Goal: Task Accomplishment & Management: Manage account settings

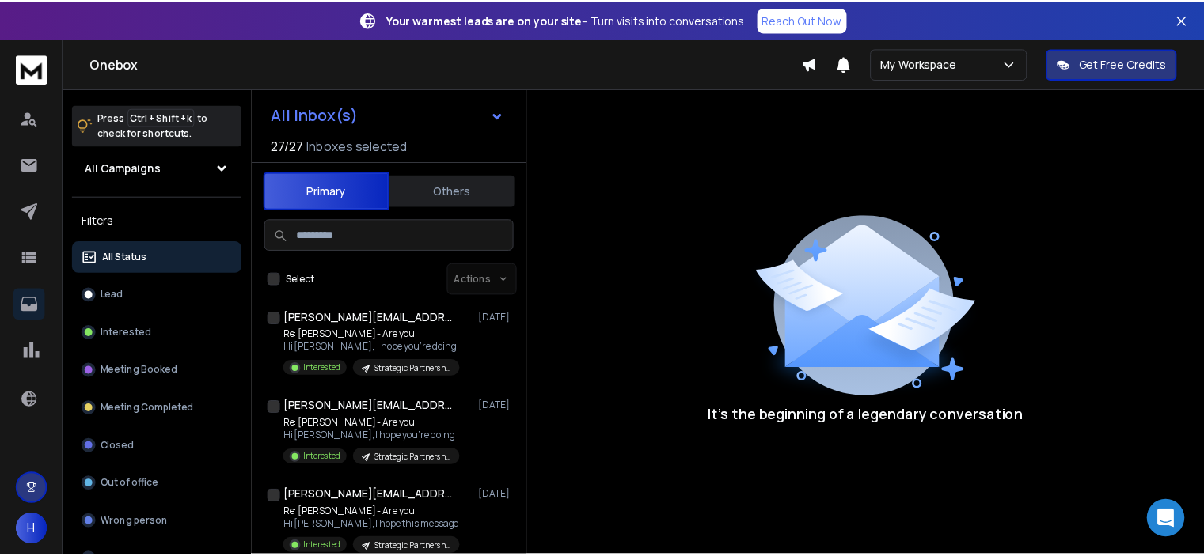
scroll to position [1899, 0]
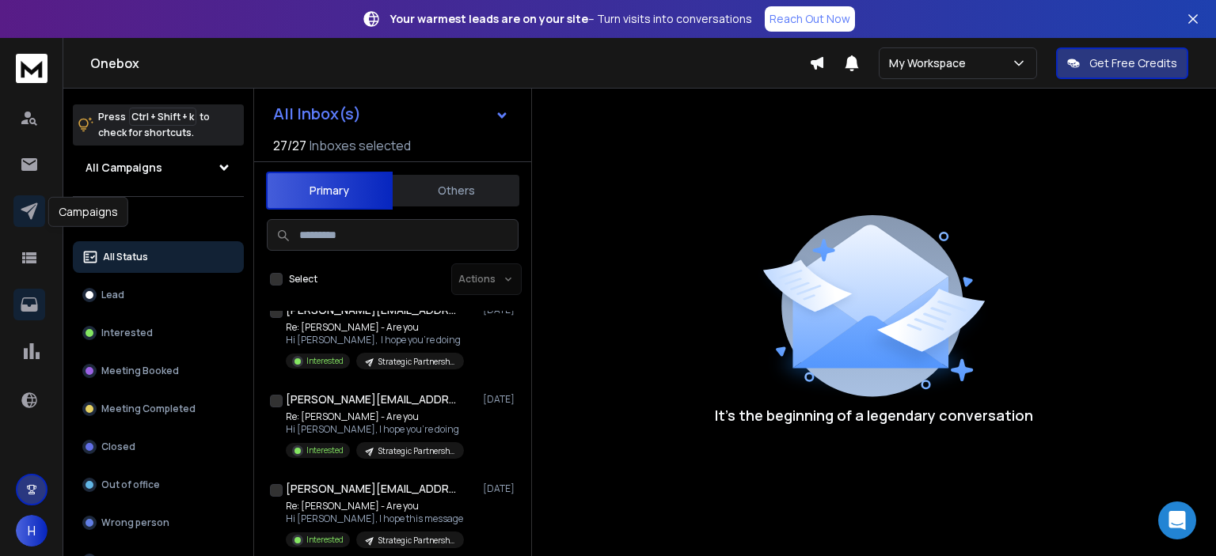
click at [26, 222] on link at bounding box center [29, 211] width 32 height 32
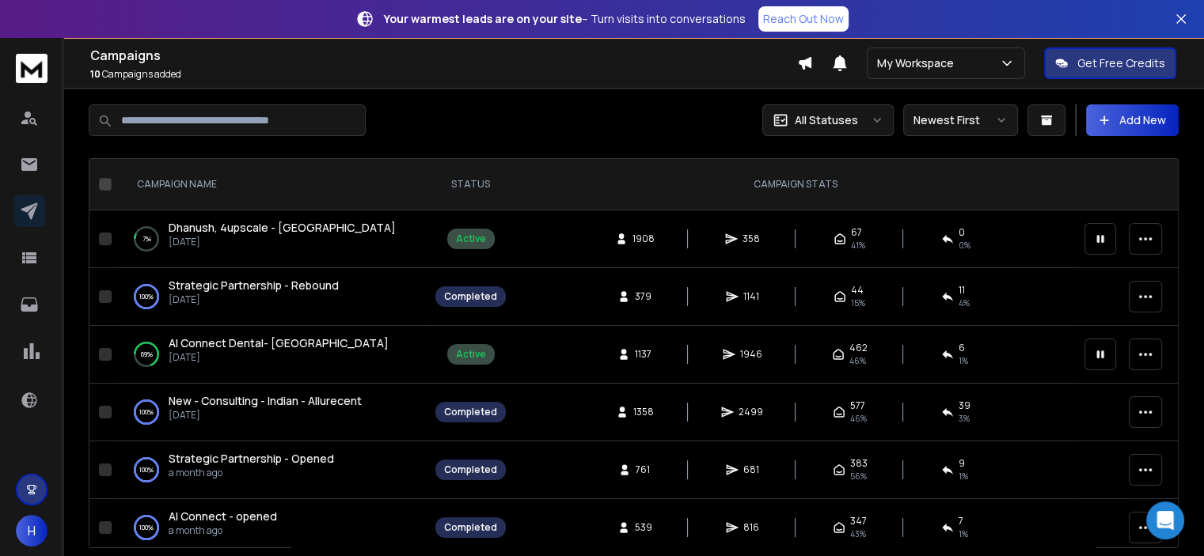
click at [247, 290] on span "Strategic Partnership - Rebound" at bounding box center [254, 285] width 170 height 15
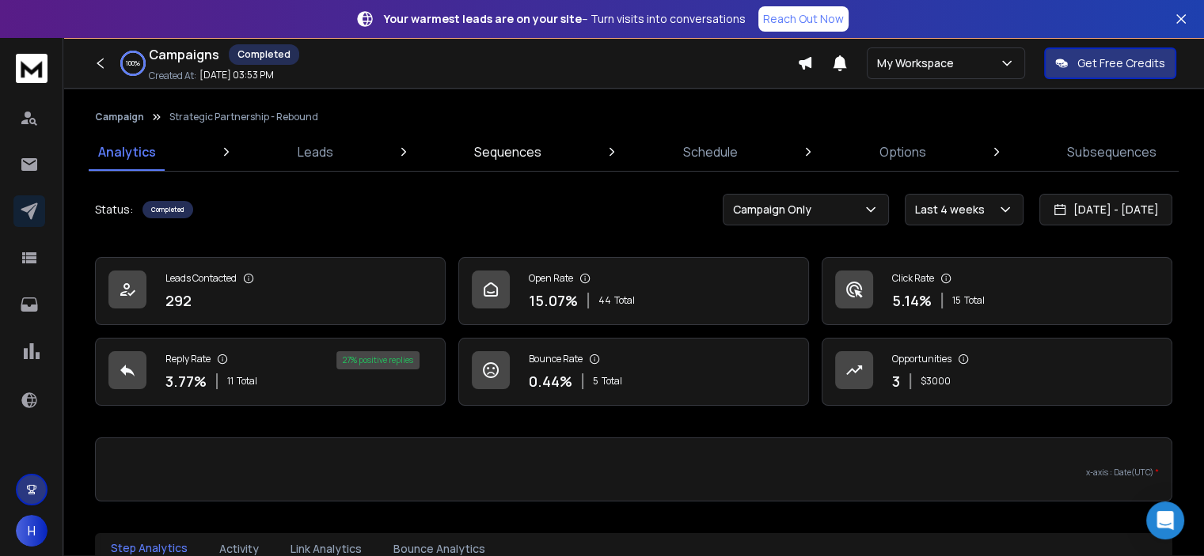
click at [518, 149] on p "Sequences" at bounding box center [507, 151] width 67 height 19
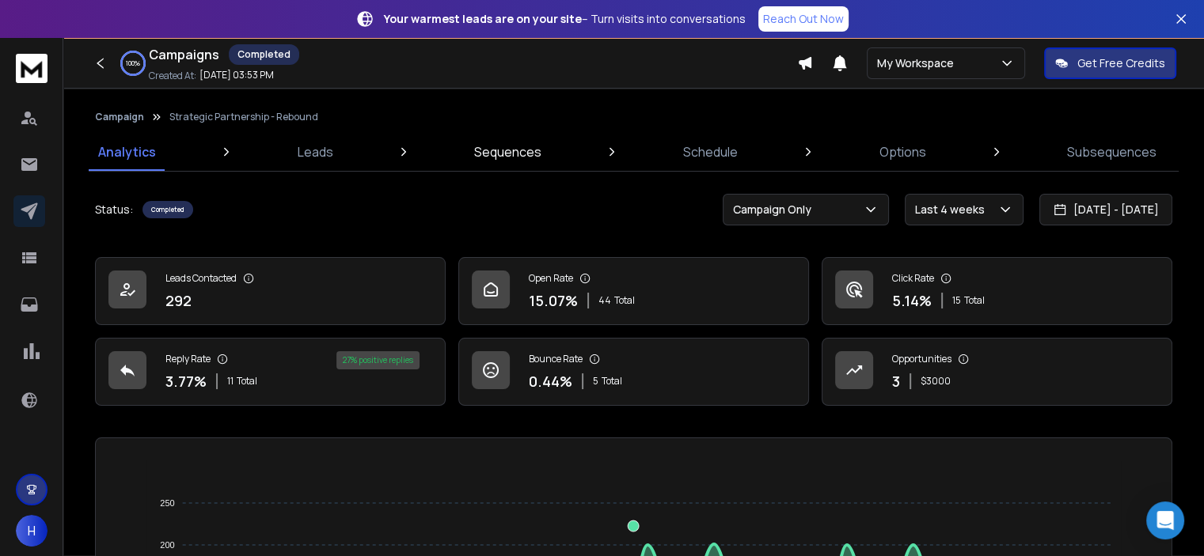
click at [516, 157] on p "Sequences" at bounding box center [507, 151] width 67 height 19
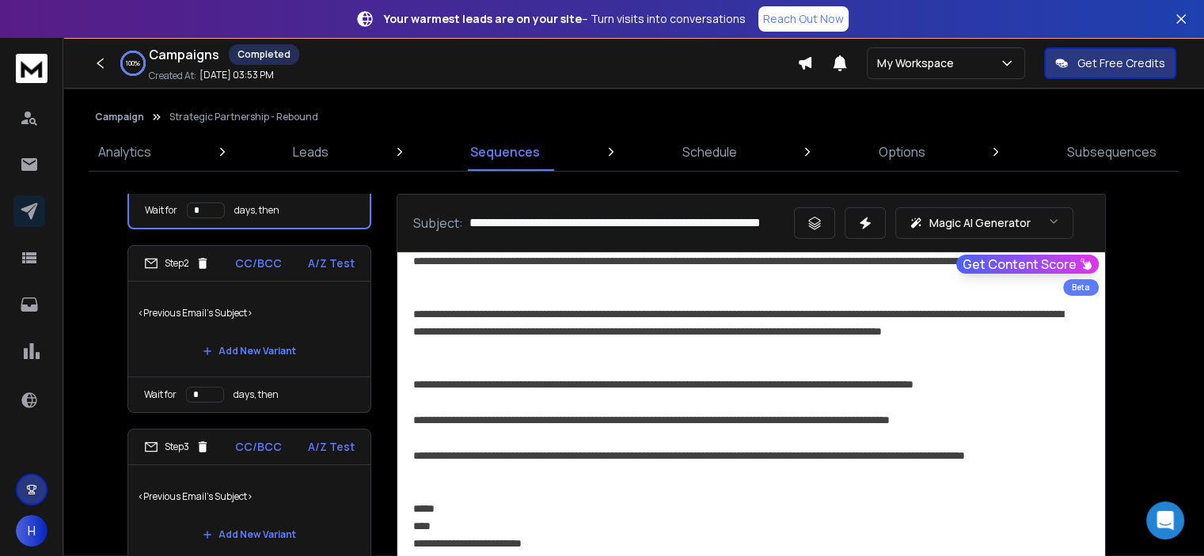
scroll to position [158, 0]
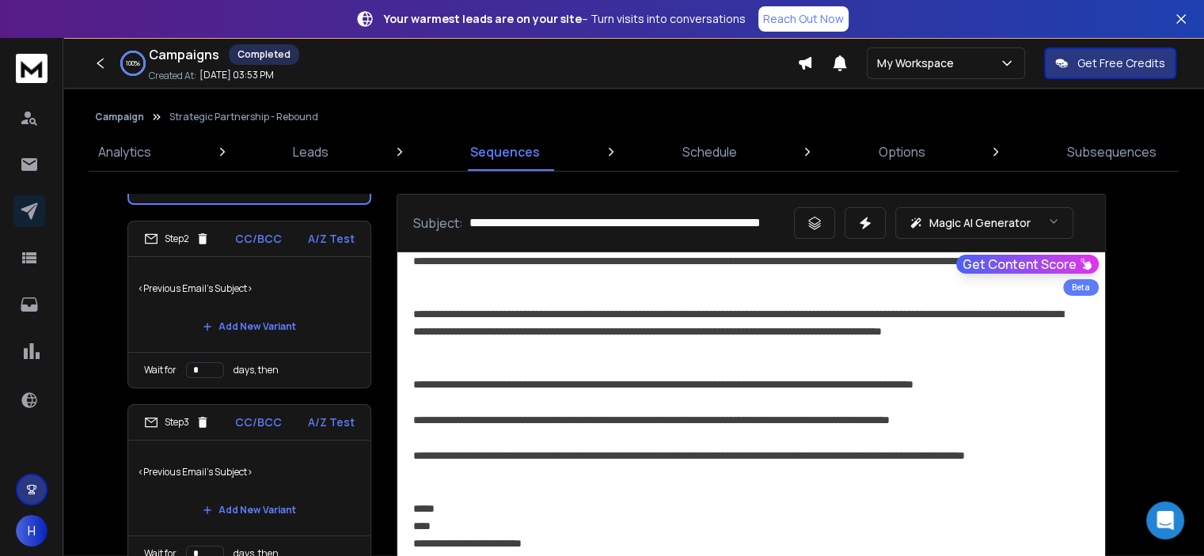
click at [267, 305] on p "<Previous Email's Subject>" at bounding box center [249, 289] width 223 height 44
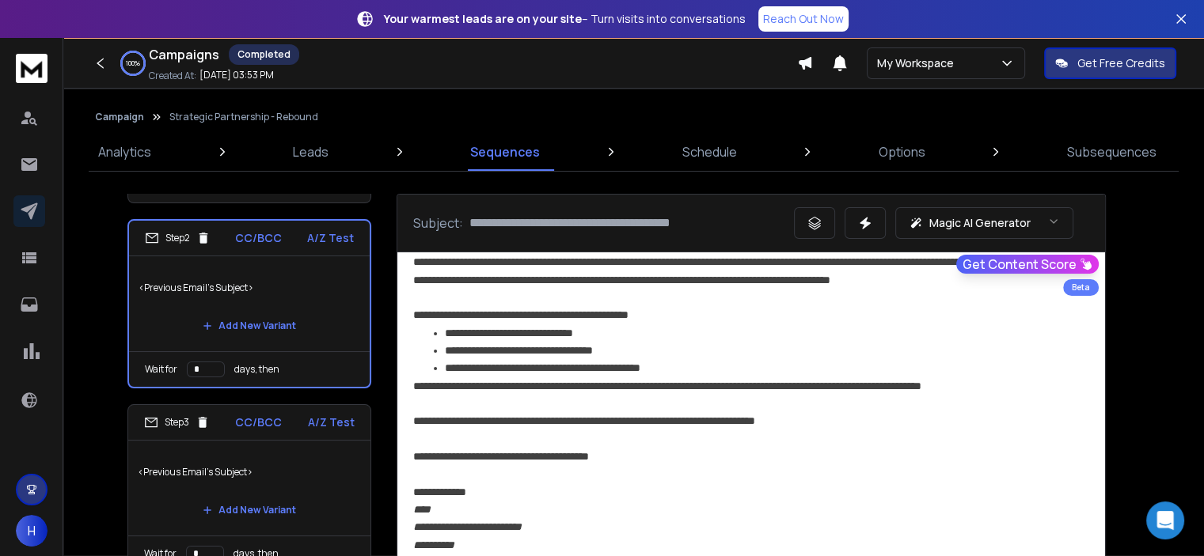
scroll to position [88, 0]
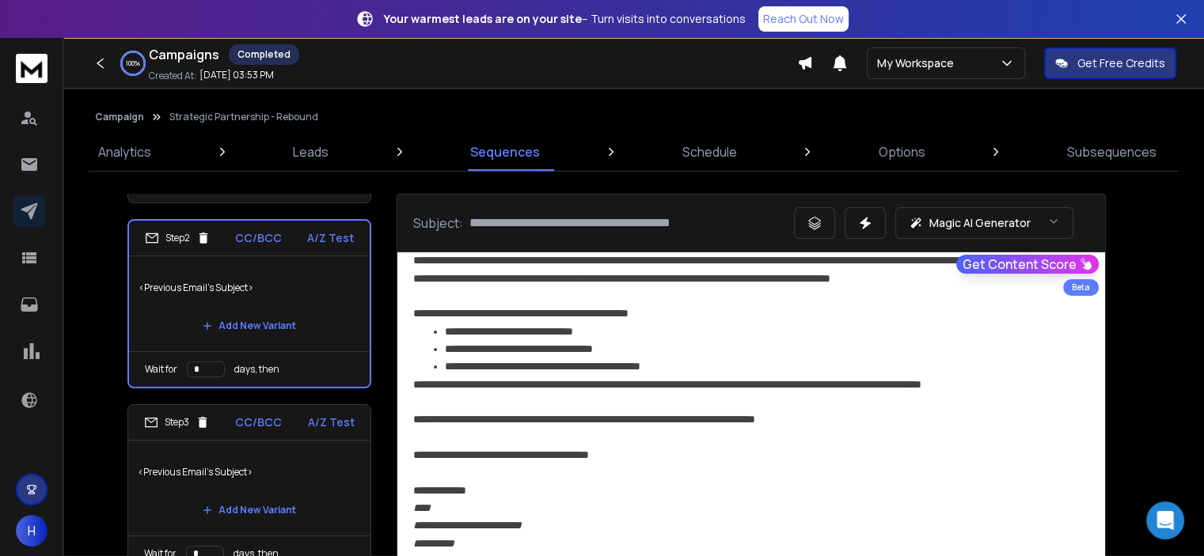
click at [267, 456] on p "<Previous Email's Subject>" at bounding box center [249, 472] width 223 height 44
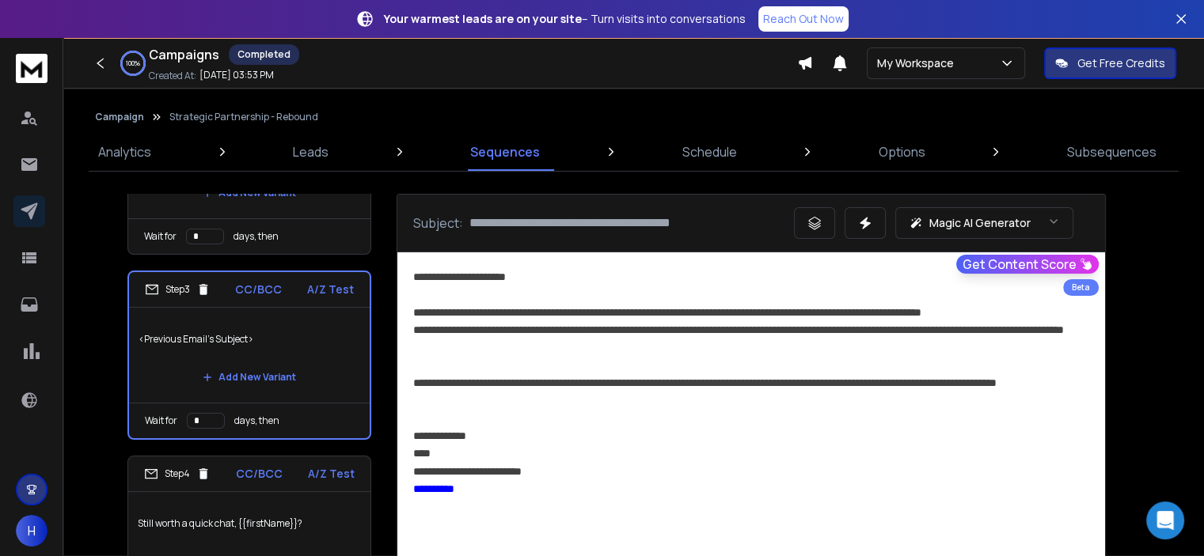
scroll to position [292, 0]
click at [242, 530] on p "Still worth a quick chat, {{firstName}}?" at bounding box center [249, 522] width 223 height 44
type input "**********"
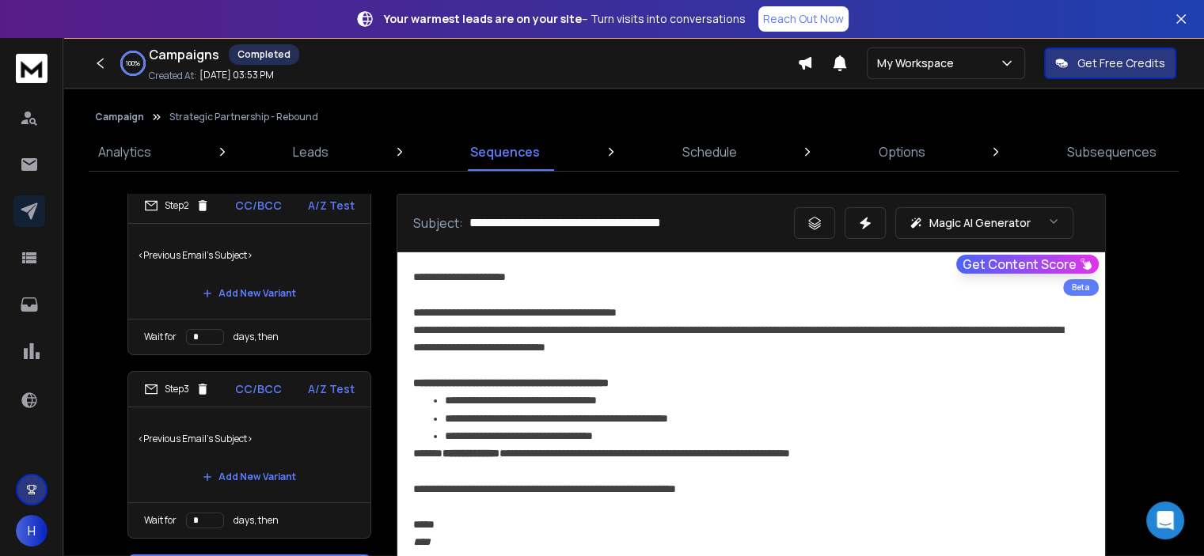
scroll to position [134, 0]
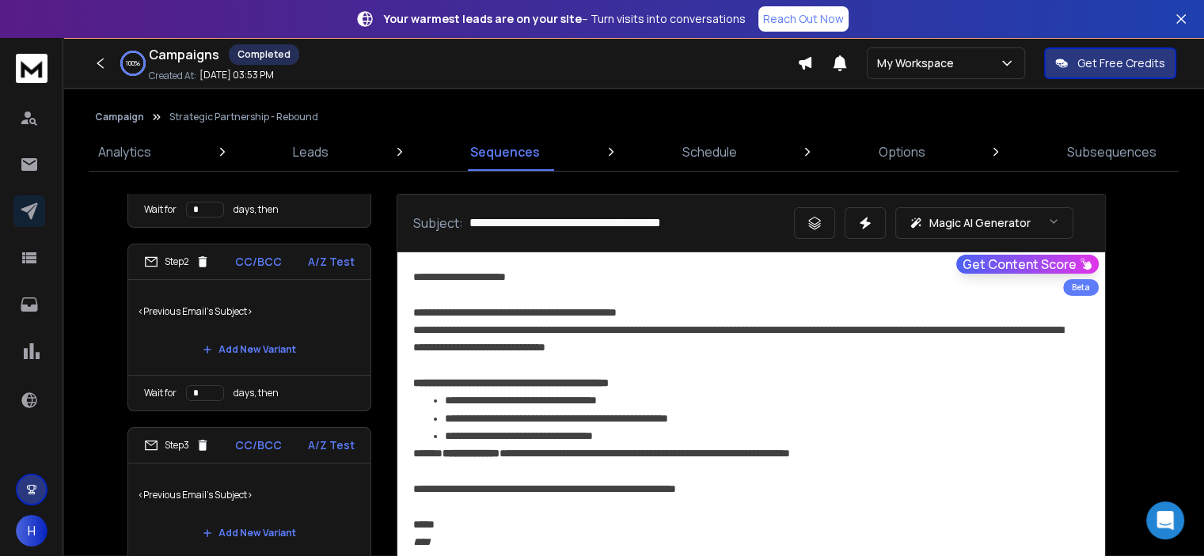
click at [267, 325] on p "<Previous Email's Subject>" at bounding box center [249, 312] width 223 height 44
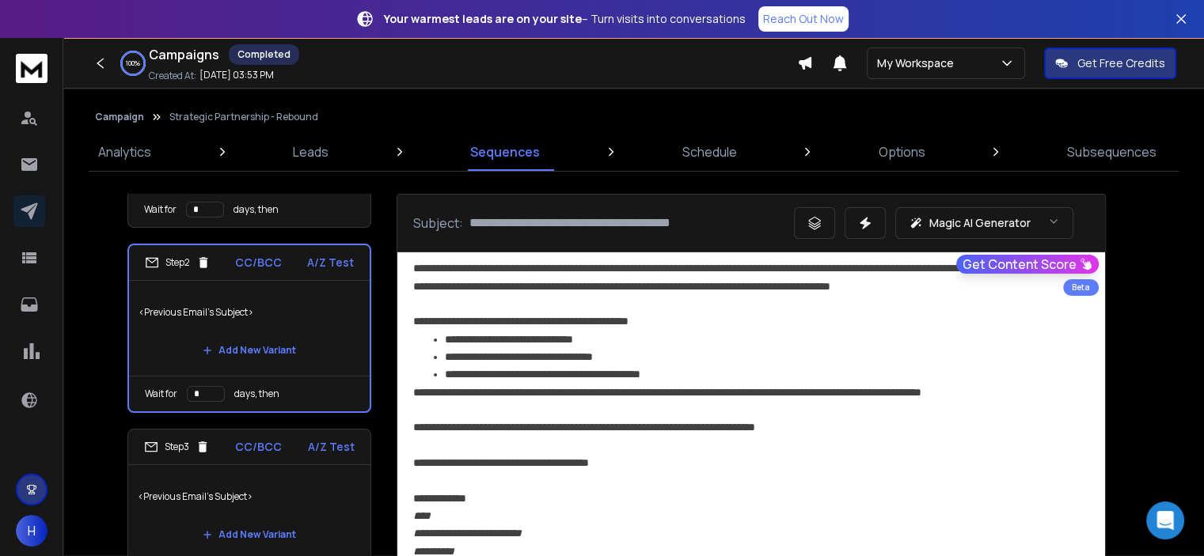
scroll to position [88, 0]
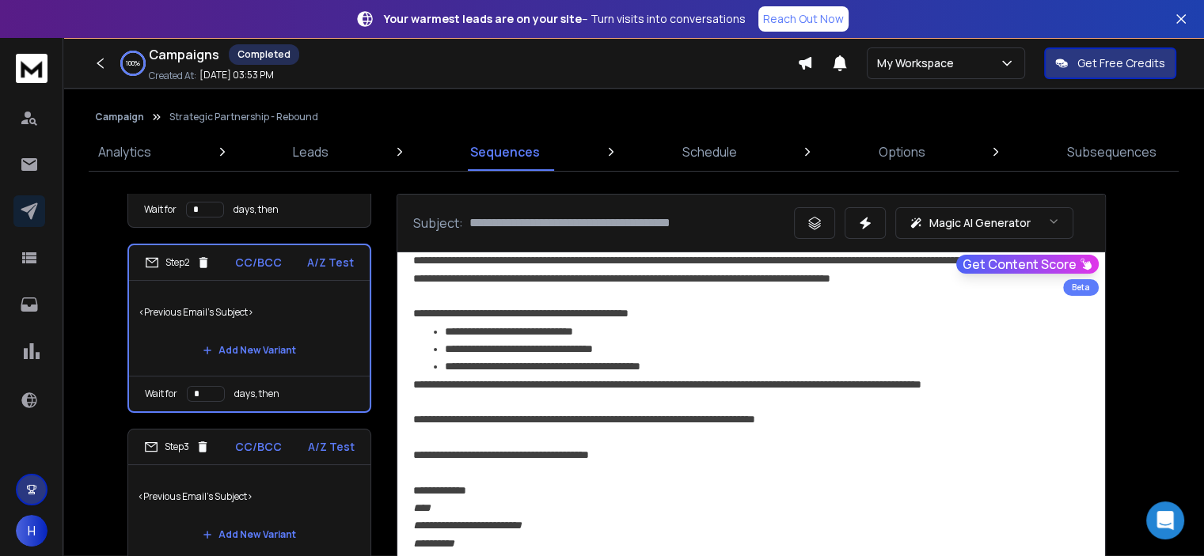
click at [642, 458] on div "**********" at bounding box center [745, 454] width 664 height 17
drag, startPoint x: 854, startPoint y: 425, endPoint x: 1009, endPoint y: 400, distance: 157.2
click at [855, 425] on div "**********" at bounding box center [745, 419] width 664 height 17
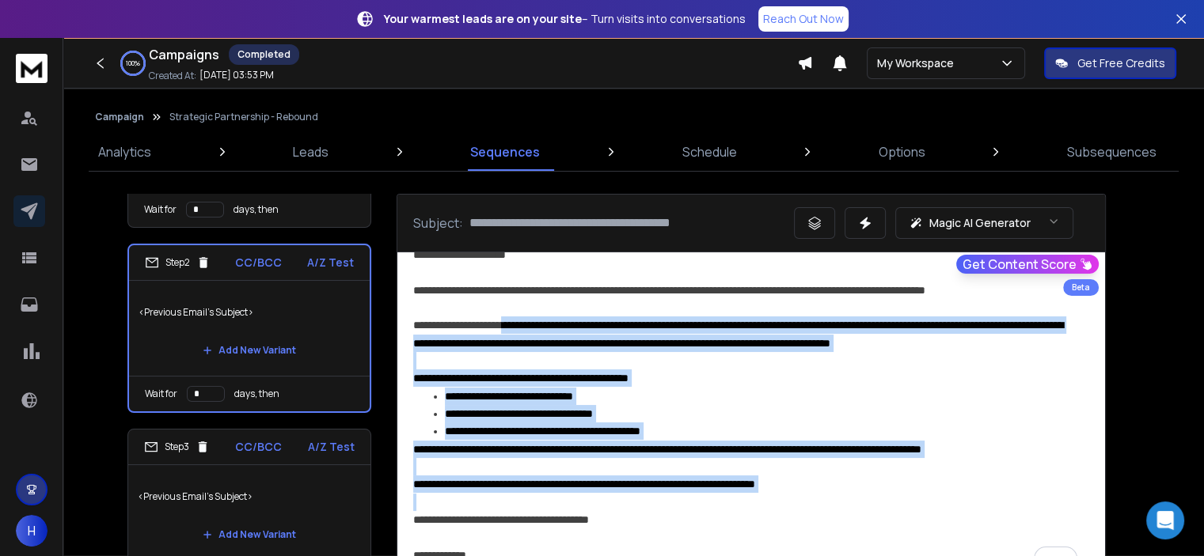
scroll to position [22, 0]
drag, startPoint x: 848, startPoint y: 442, endPoint x: 519, endPoint y: 321, distance: 351.0
click at [519, 321] on div "**********" at bounding box center [750, 419] width 707 height 334
copy div "**********"
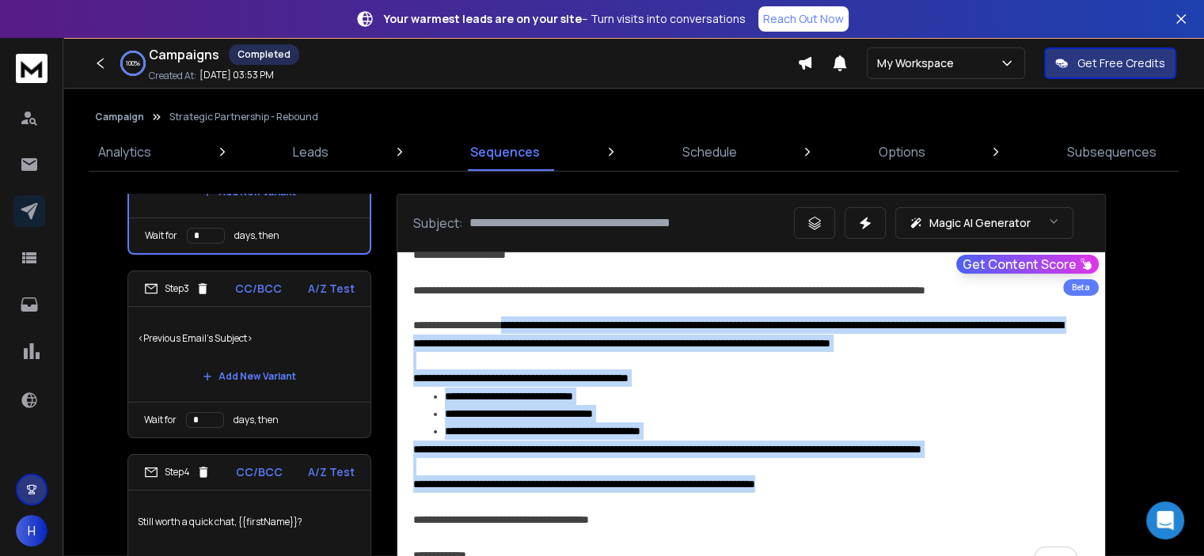
click at [274, 340] on p "<Previous Email's Subject>" at bounding box center [249, 339] width 223 height 44
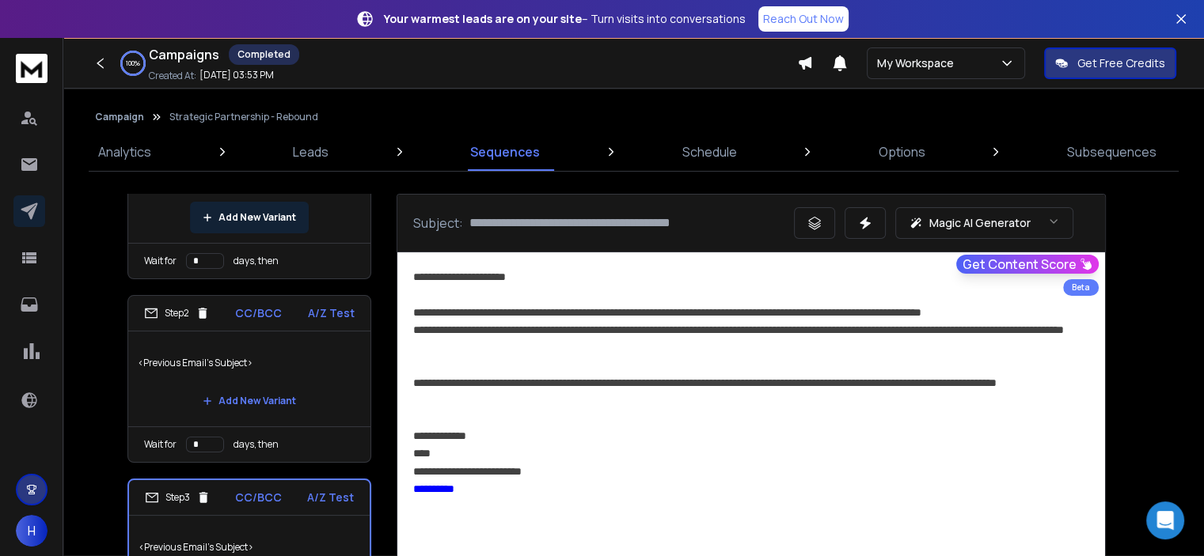
scroll to position [55, 0]
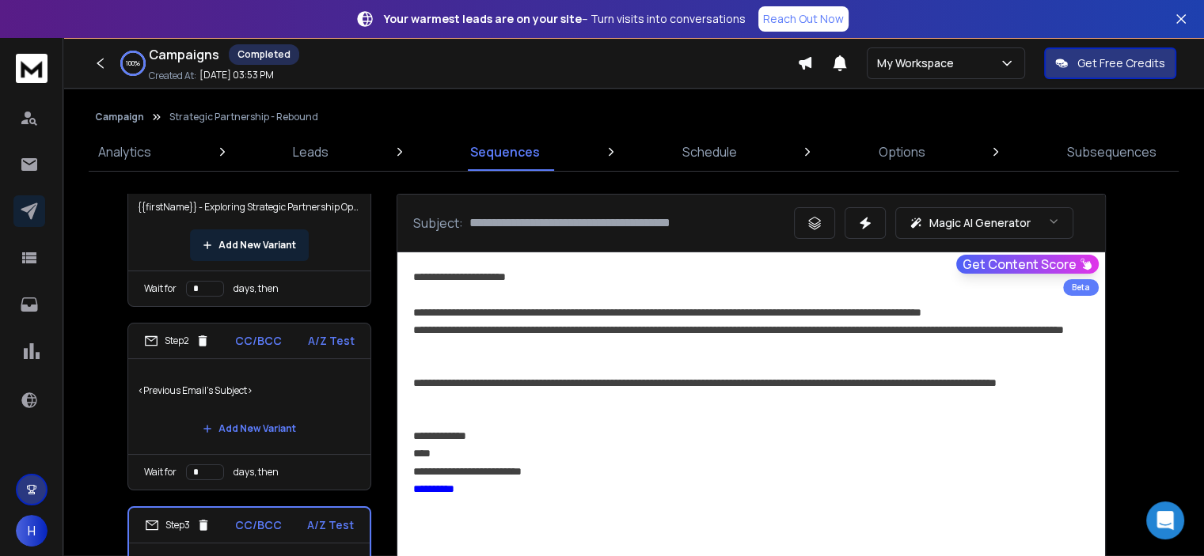
click at [263, 248] on button "Add New Variant" at bounding box center [249, 245] width 119 height 32
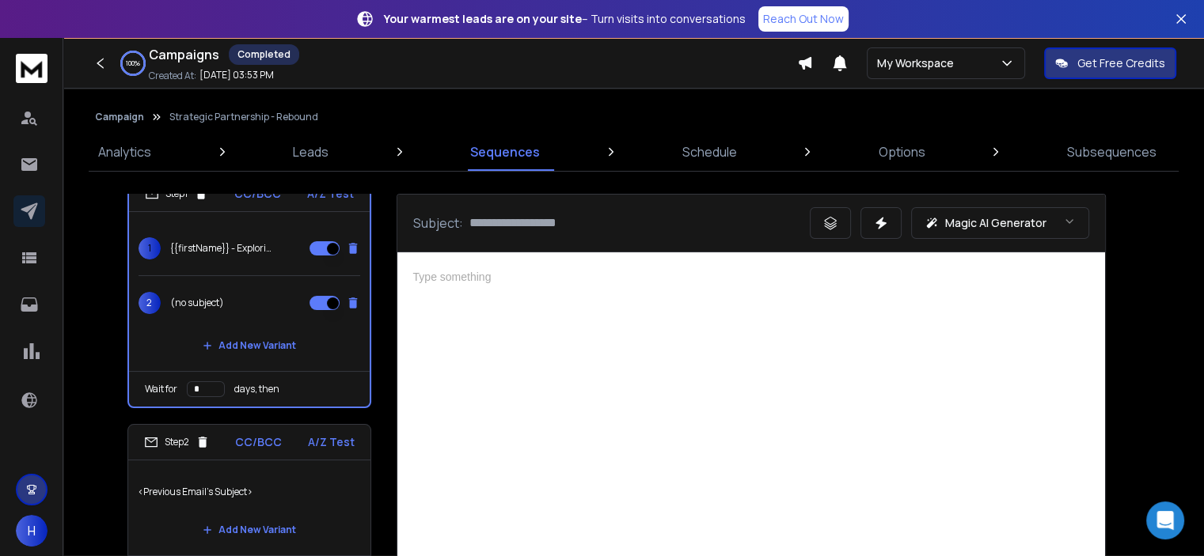
scroll to position [0, 0]
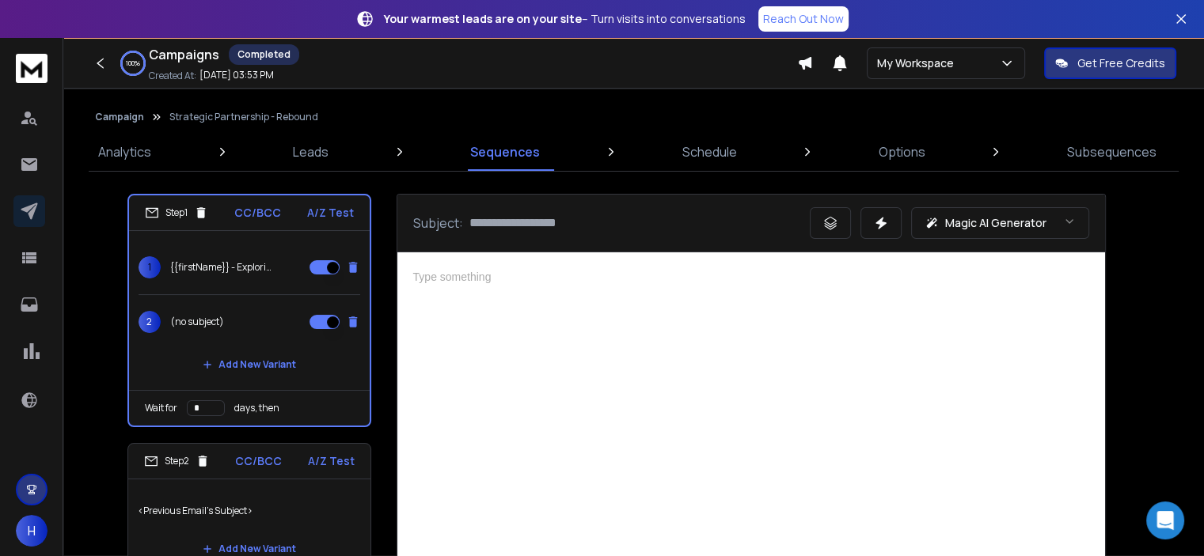
click at [231, 281] on div "1 {{firstName}} - Exploring Strategic Partnership Opportunities" at bounding box center [249, 268] width 222 height 55
type input "**********"
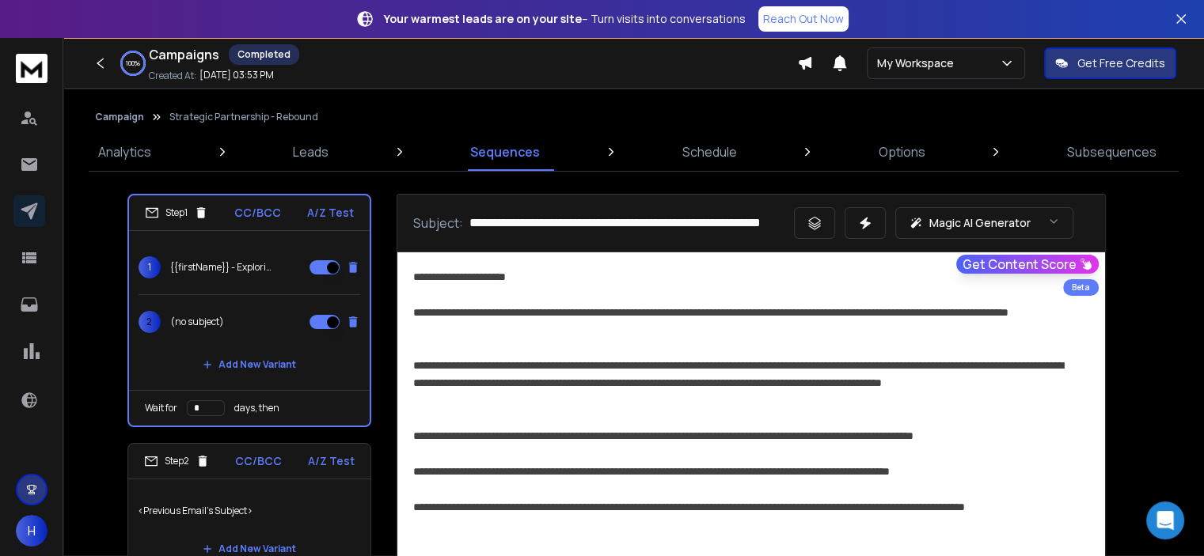
click at [195, 320] on p "(no subject)" at bounding box center [197, 322] width 54 height 13
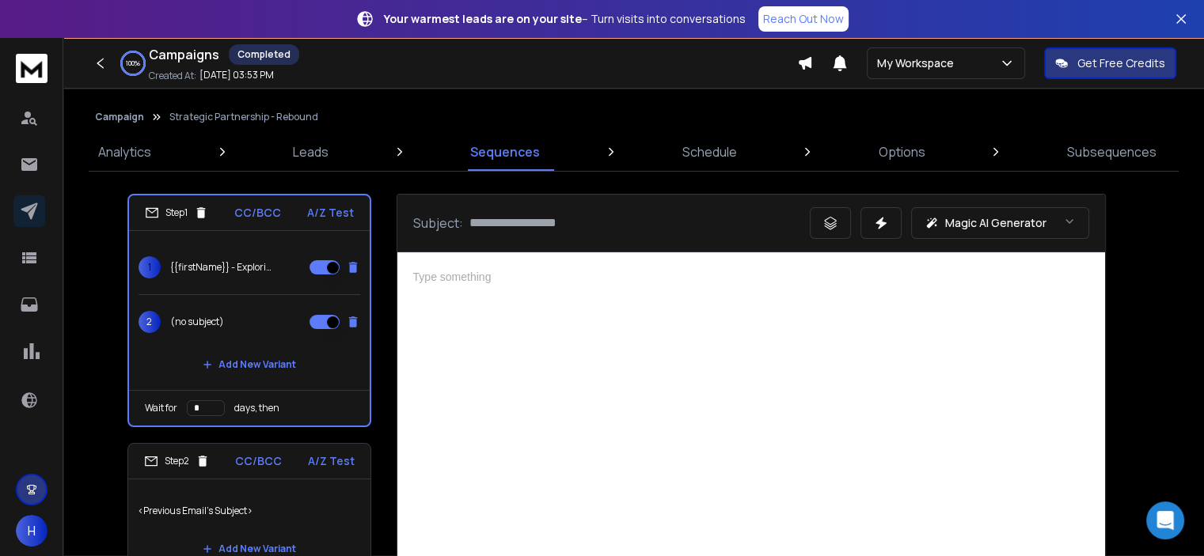
click at [346, 316] on icon at bounding box center [353, 322] width 14 height 14
type input "**********"
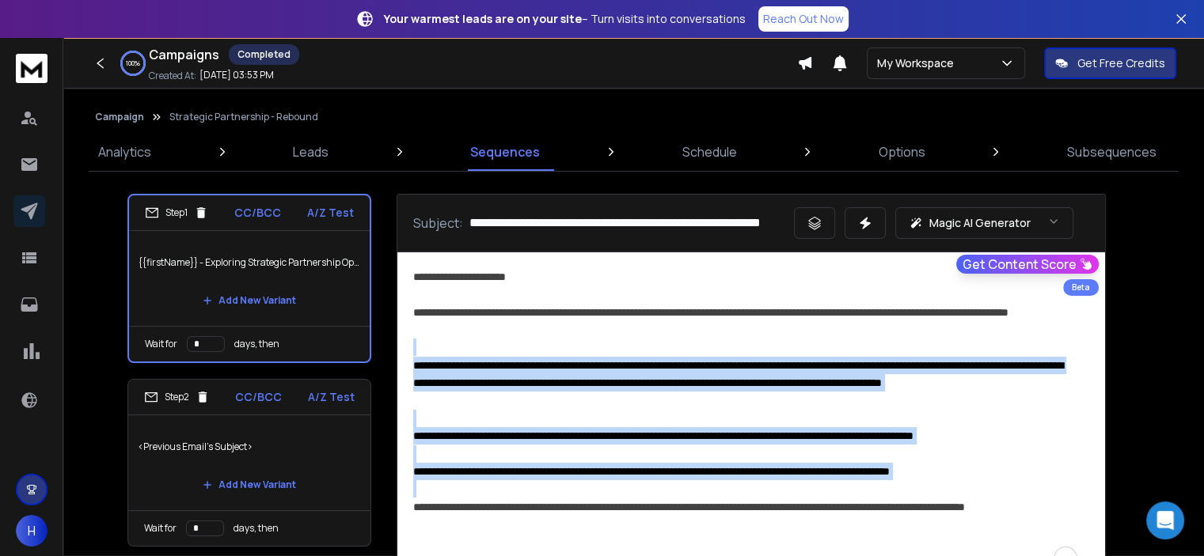
drag, startPoint x: 543, startPoint y: 404, endPoint x: 1025, endPoint y: 485, distance: 488.7
click at [1025, 485] on div "**********" at bounding box center [750, 419] width 707 height 334
copy div "**********"
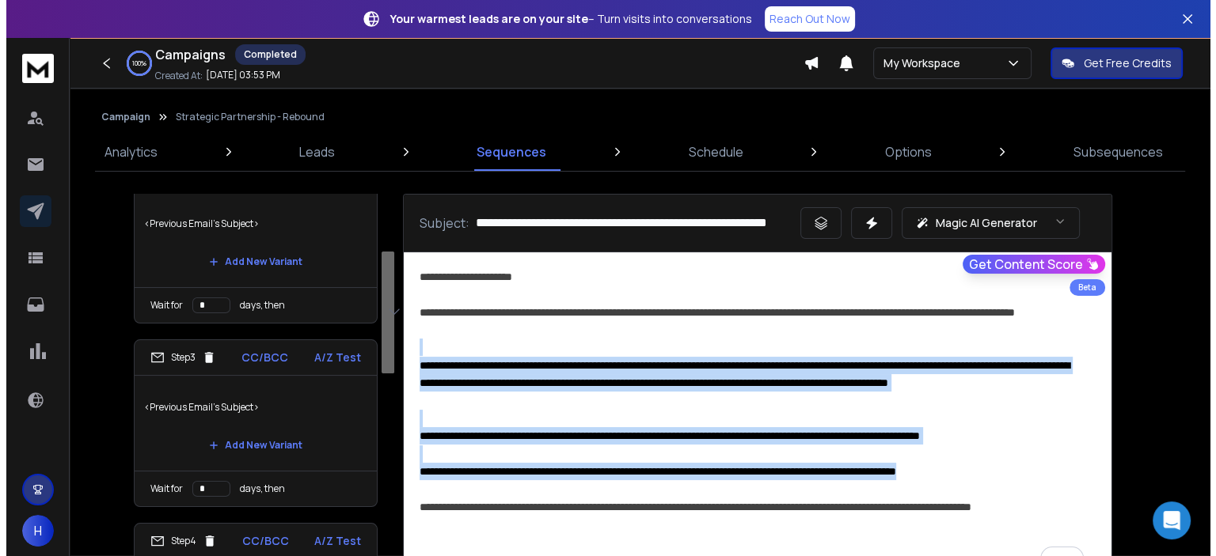
scroll to position [237, 0]
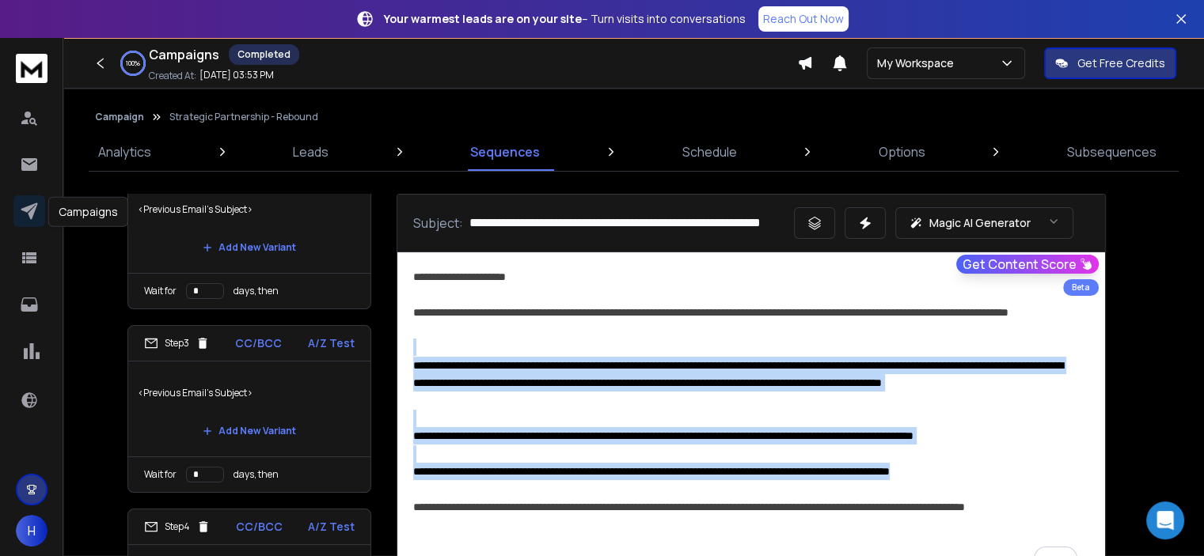
click at [32, 203] on icon at bounding box center [29, 211] width 19 height 19
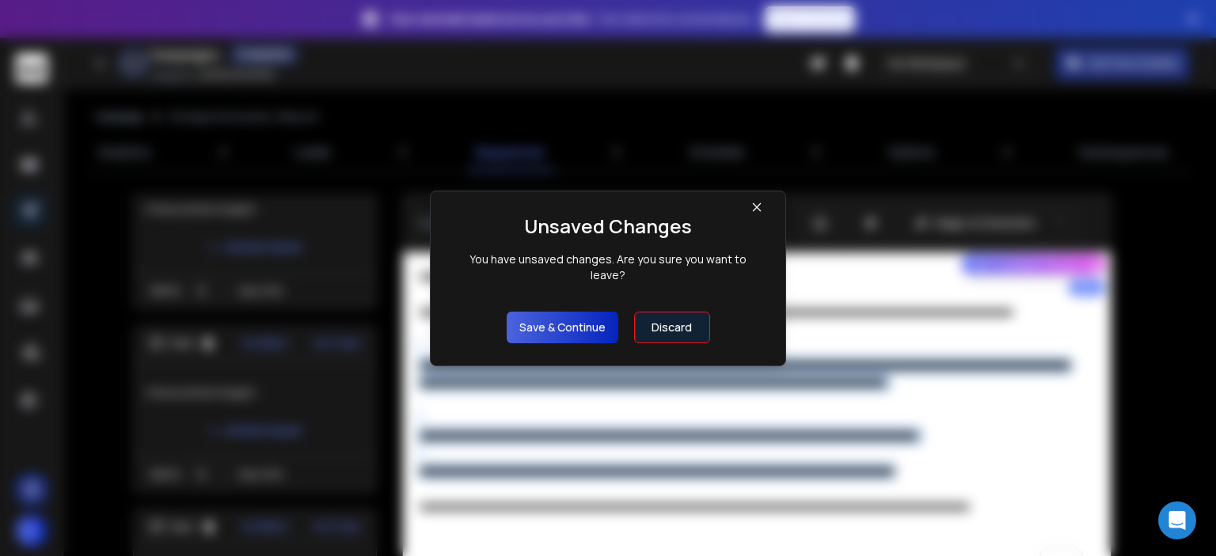
click at [657, 323] on button "Discard" at bounding box center [672, 328] width 76 height 32
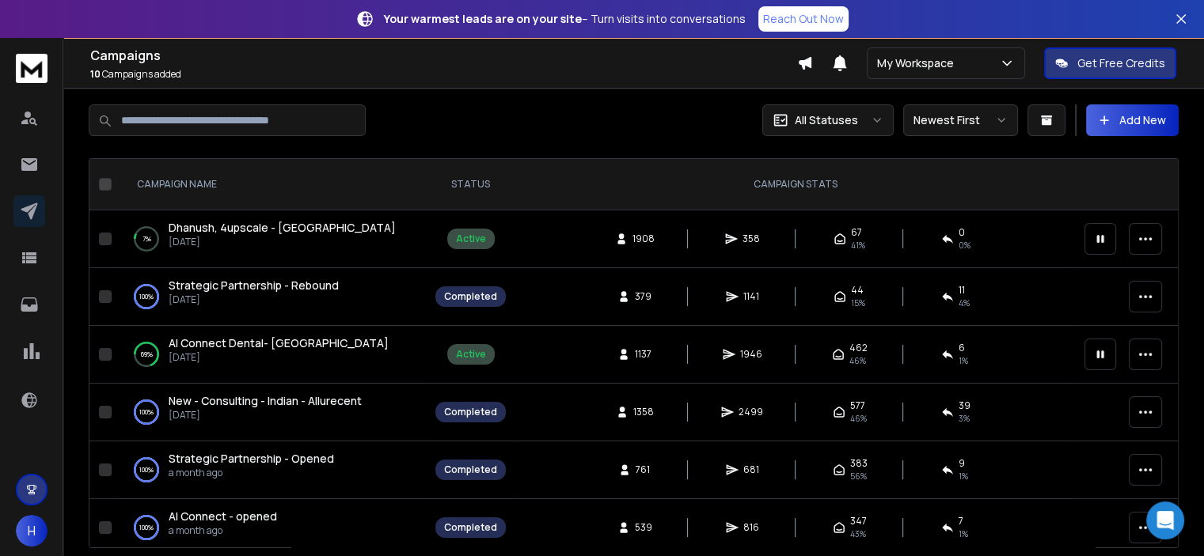
click at [233, 233] on span "Dhanush, 4upscale - [GEOGRAPHIC_DATA]" at bounding box center [282, 227] width 227 height 15
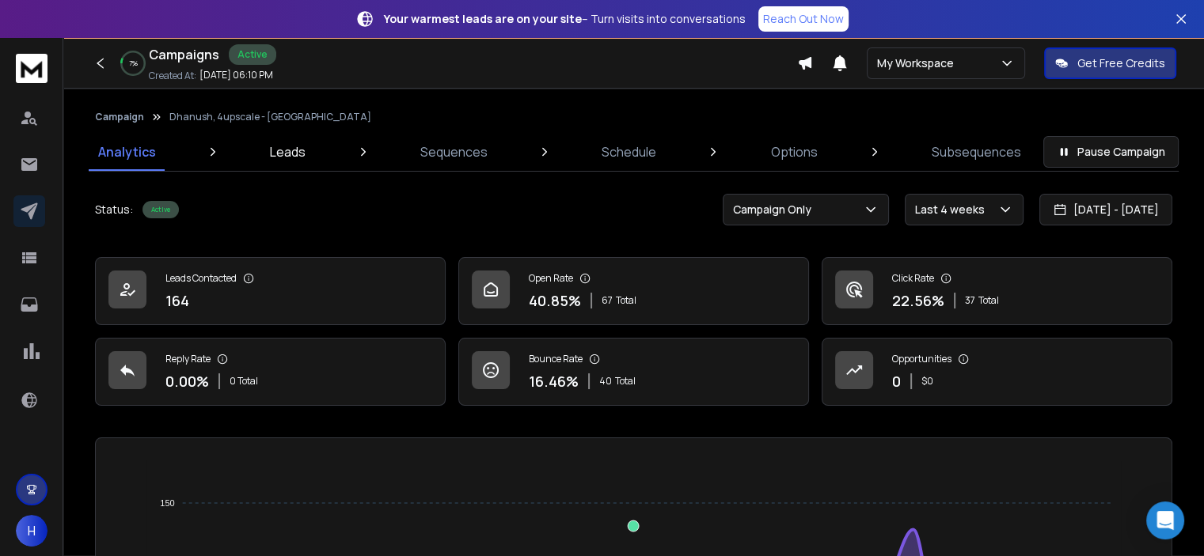
click at [277, 157] on p "Leads" at bounding box center [288, 151] width 36 height 19
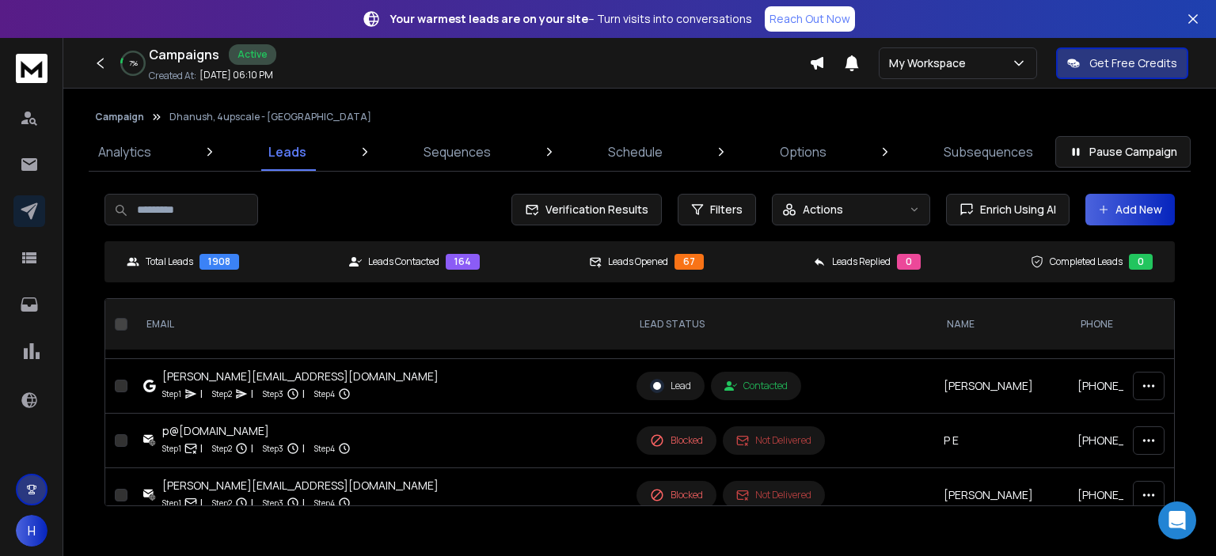
scroll to position [950, 0]
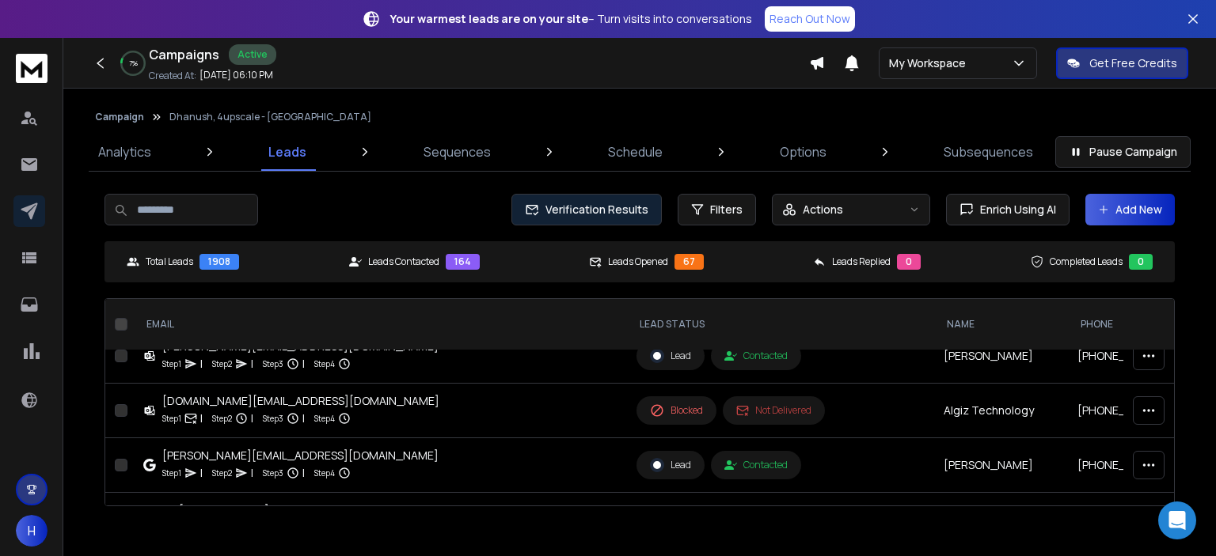
click at [640, 214] on span "Verification Results" at bounding box center [593, 210] width 109 height 16
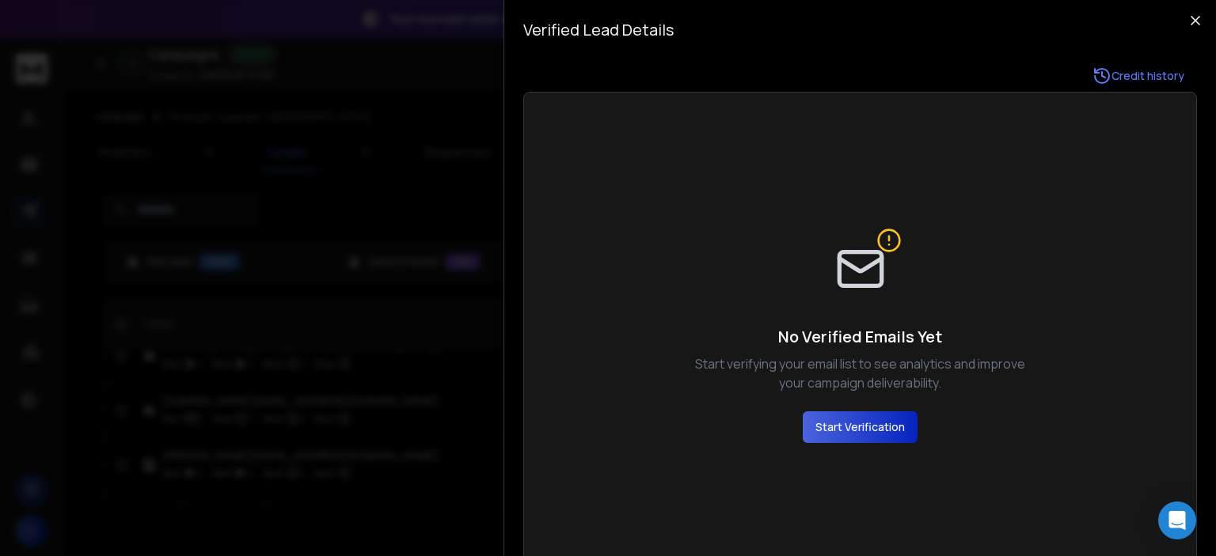
click at [1187, 25] on icon "button" at bounding box center [1195, 21] width 16 height 16
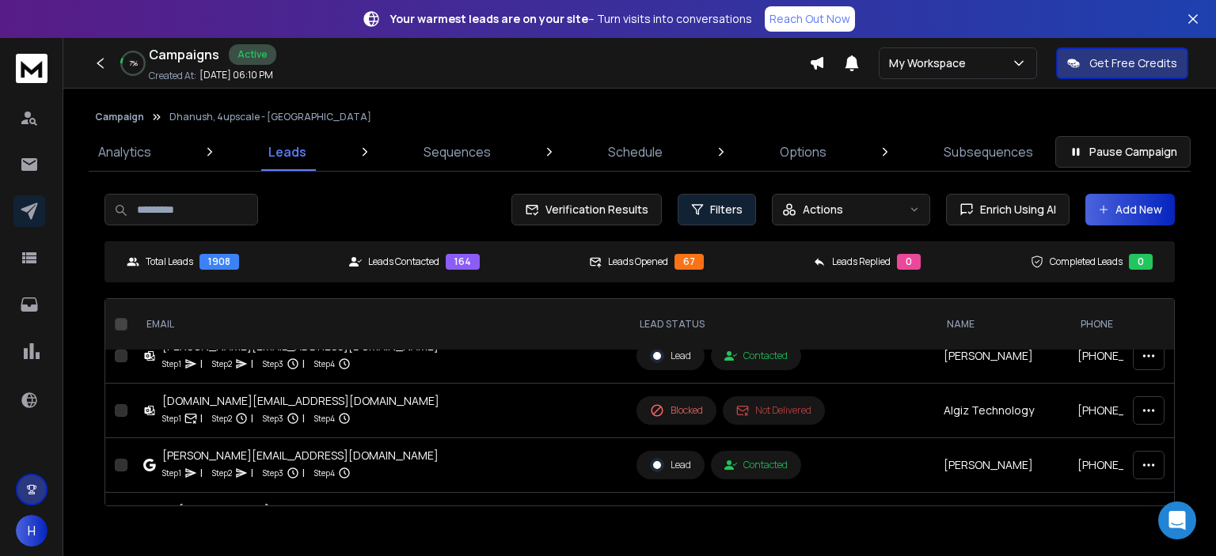
click at [711, 218] on button "Filters" at bounding box center [716, 210] width 78 height 32
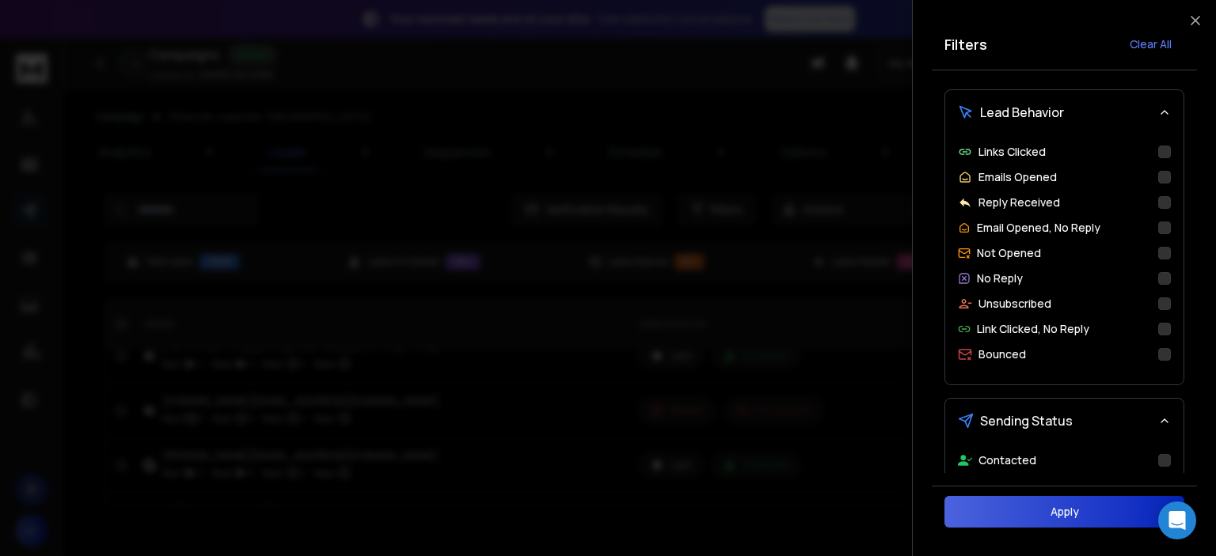
click at [1162, 352] on div "Links Clicked Emails Opened Reply Received Email Opened, No Reply Not Opened No…" at bounding box center [1064, 264] width 238 height 241
click at [1158, 356] on button "Bounced" at bounding box center [1164, 354] width 13 height 13
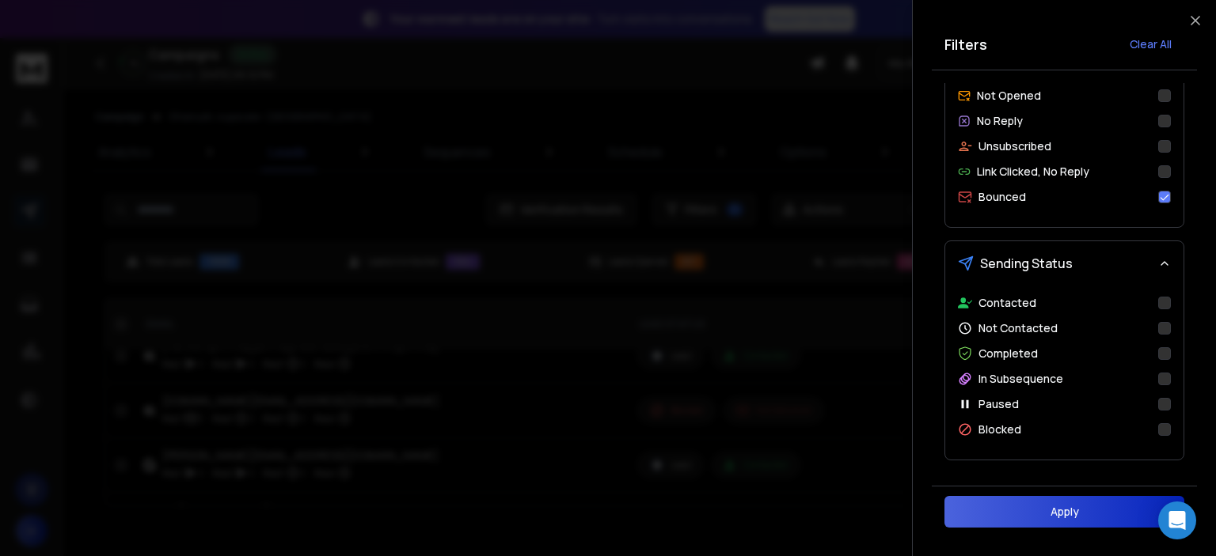
scroll to position [158, 0]
click at [1158, 424] on button "Blocked" at bounding box center [1164, 429] width 13 height 13
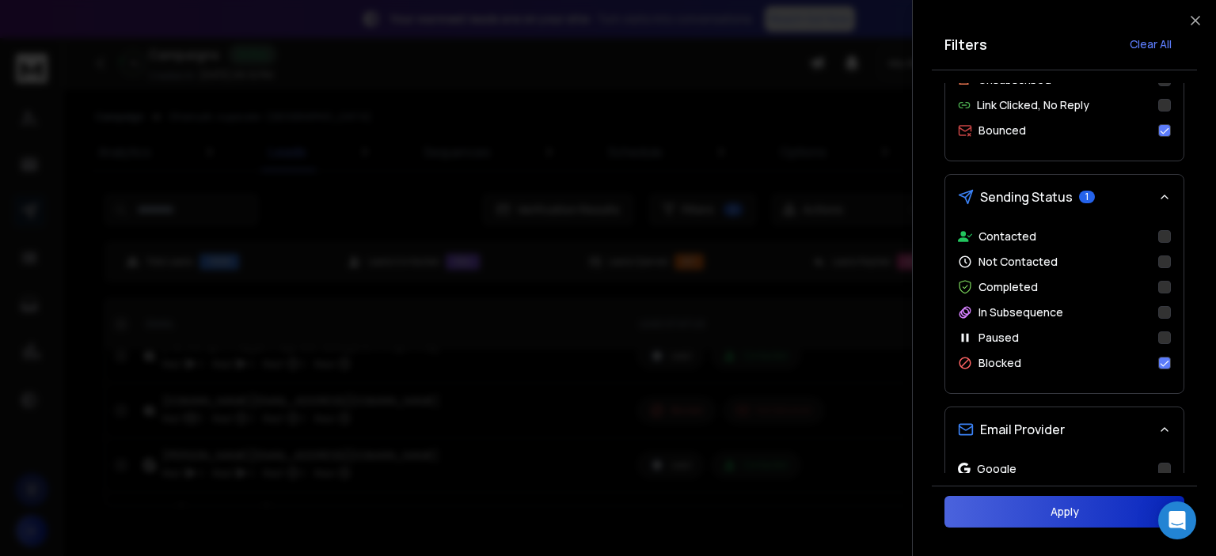
scroll to position [237, 0]
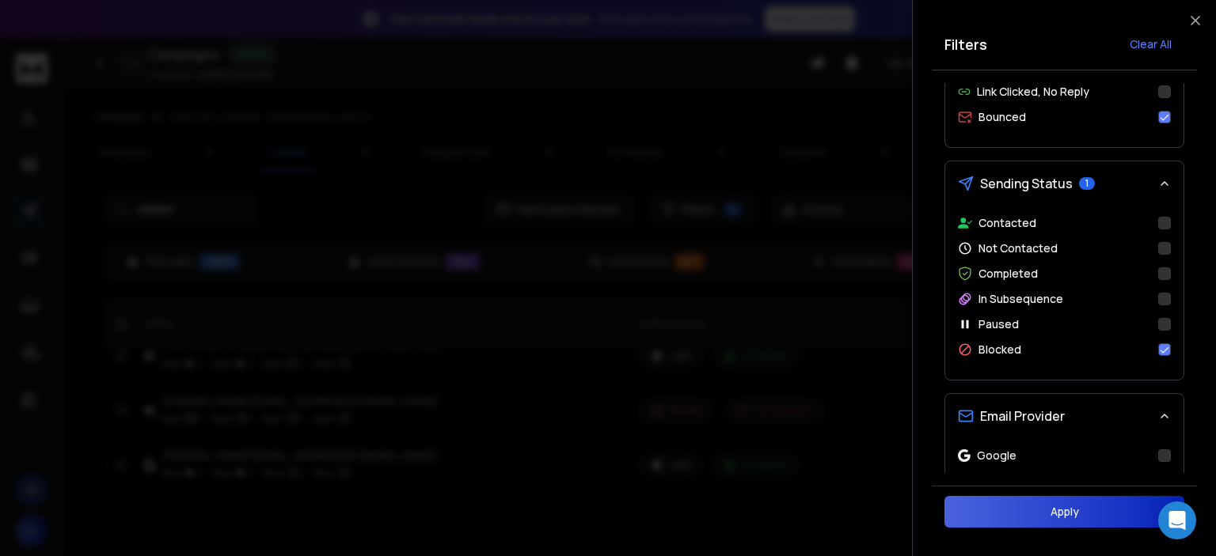
click at [1050, 509] on button "Apply" at bounding box center [1064, 512] width 240 height 32
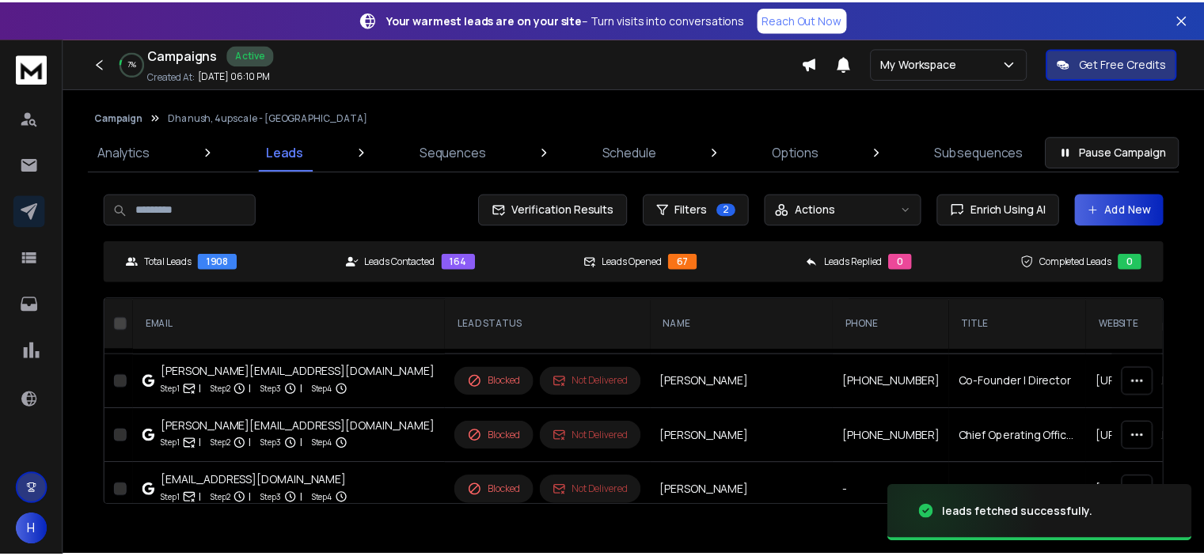
scroll to position [871, 0]
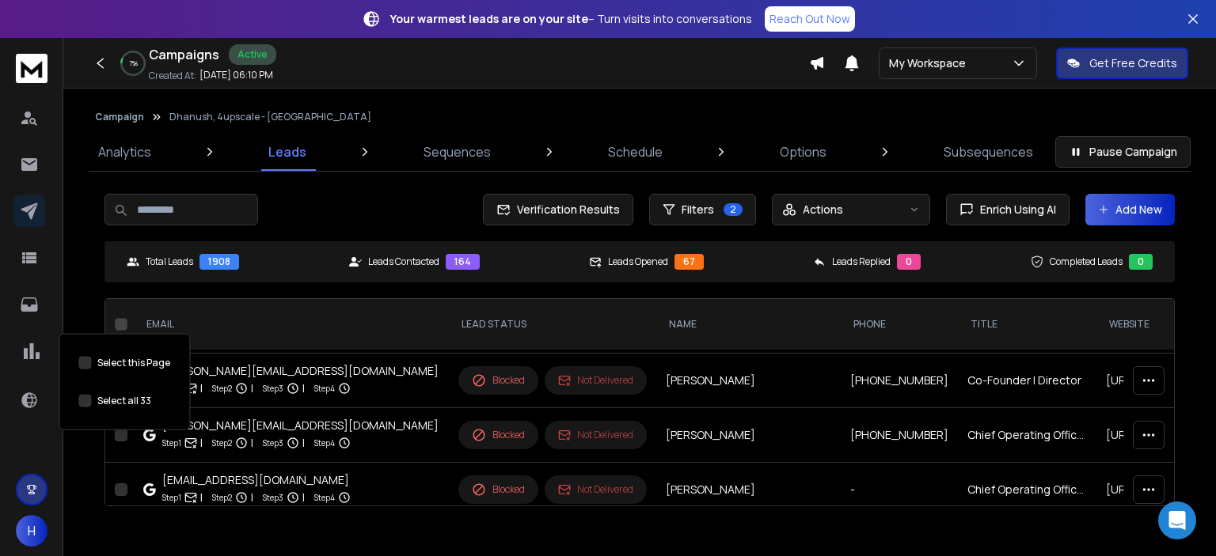
click at [90, 400] on button "Select this Page" at bounding box center [84, 401] width 13 height 13
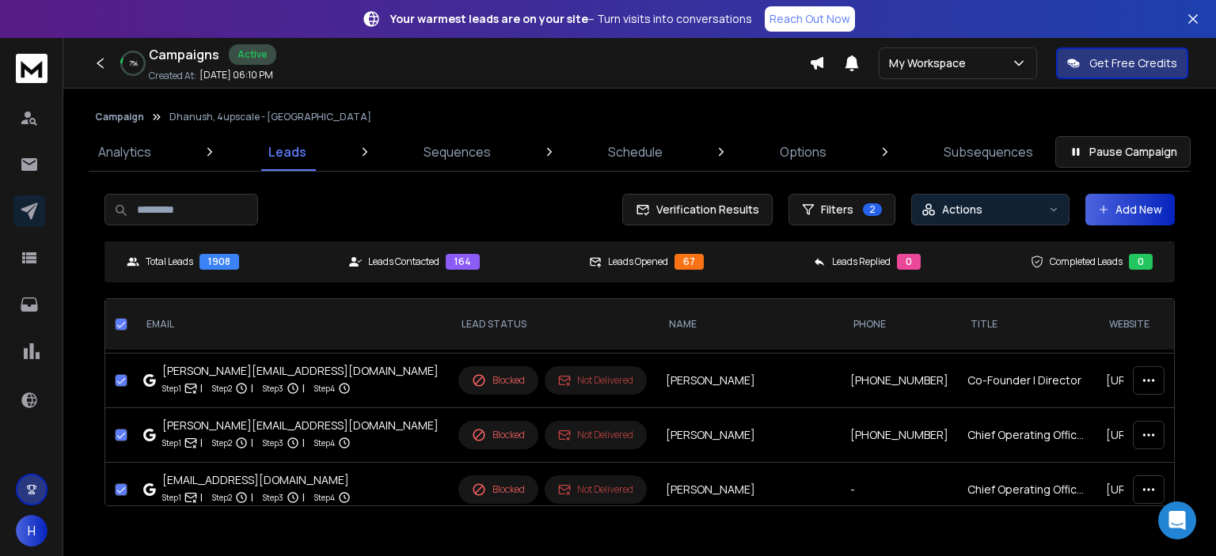
click at [1041, 207] on div "Actions" at bounding box center [981, 210] width 120 height 16
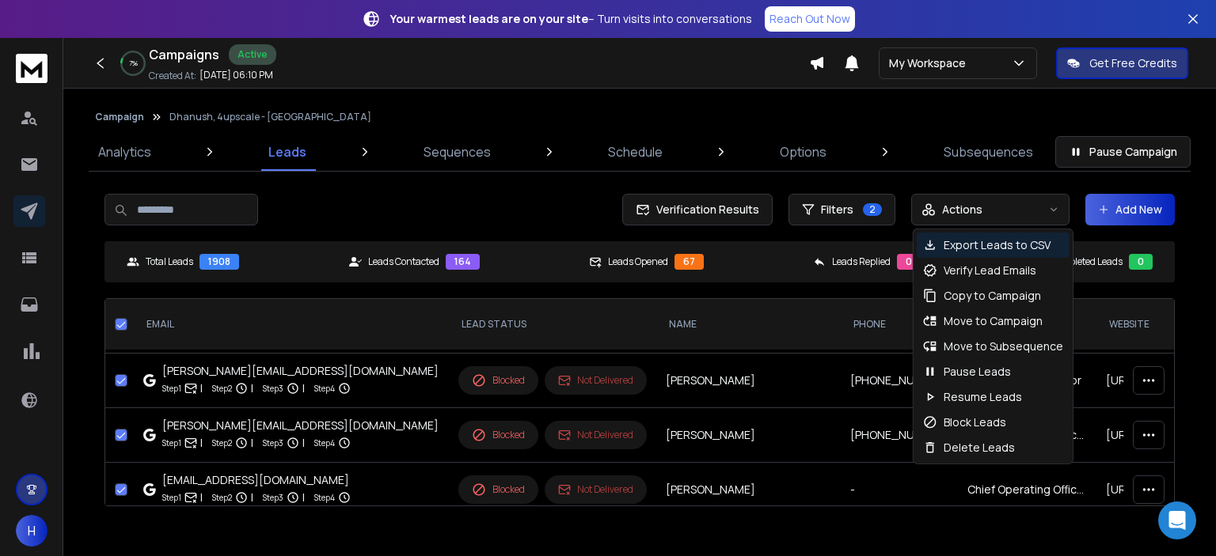
click at [988, 248] on p "Export Leads to CSV" at bounding box center [996, 245] width 107 height 16
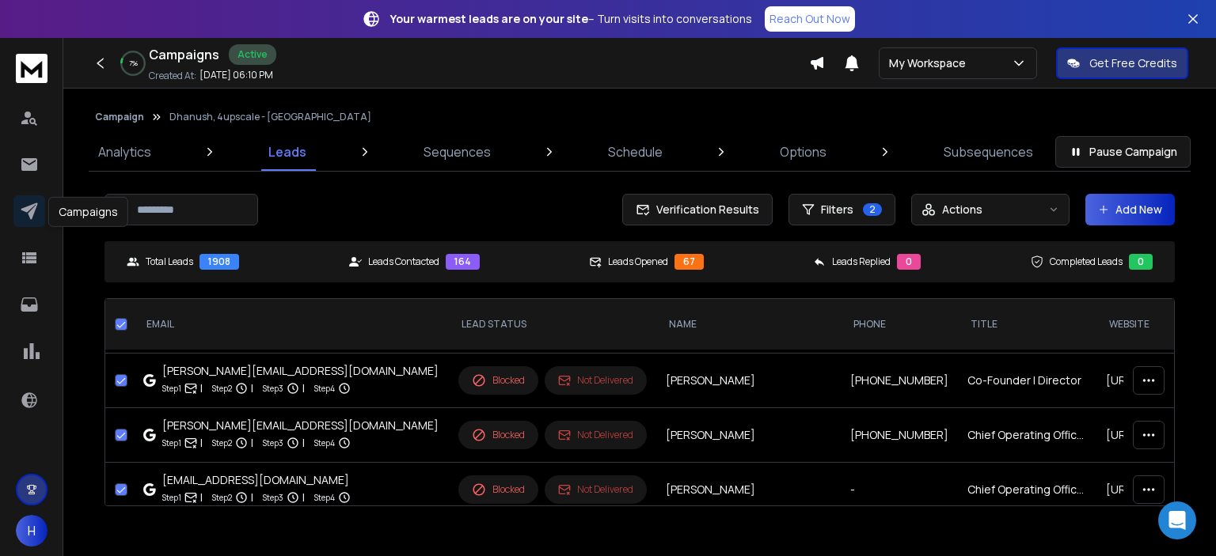
click at [26, 214] on icon at bounding box center [29, 211] width 19 height 19
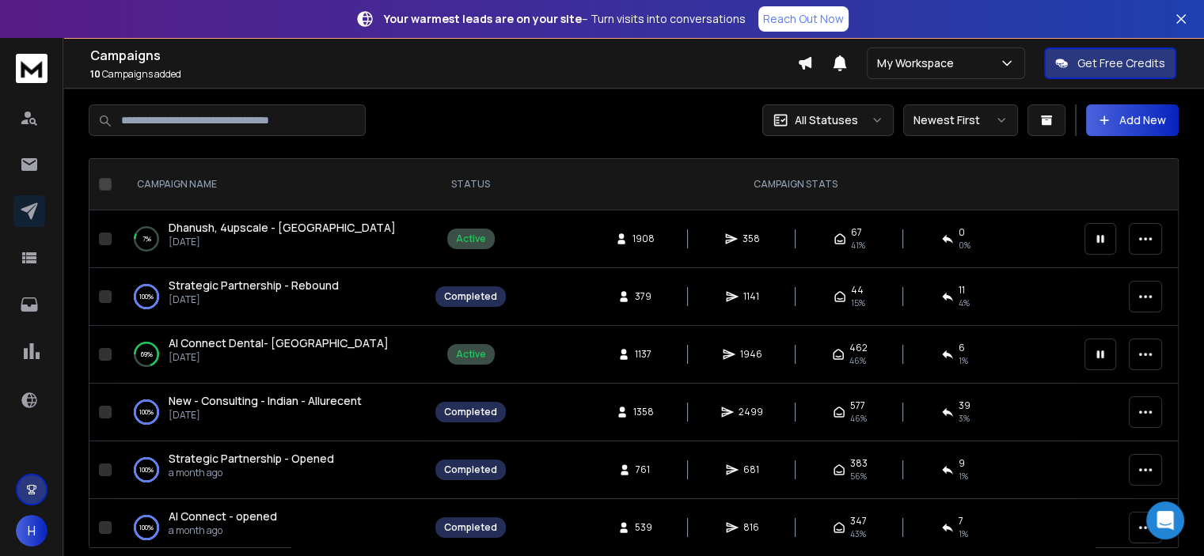
click at [231, 275] on td "100 % Strategic Partnership - Rebound 15 days ago" at bounding box center [272, 297] width 308 height 58
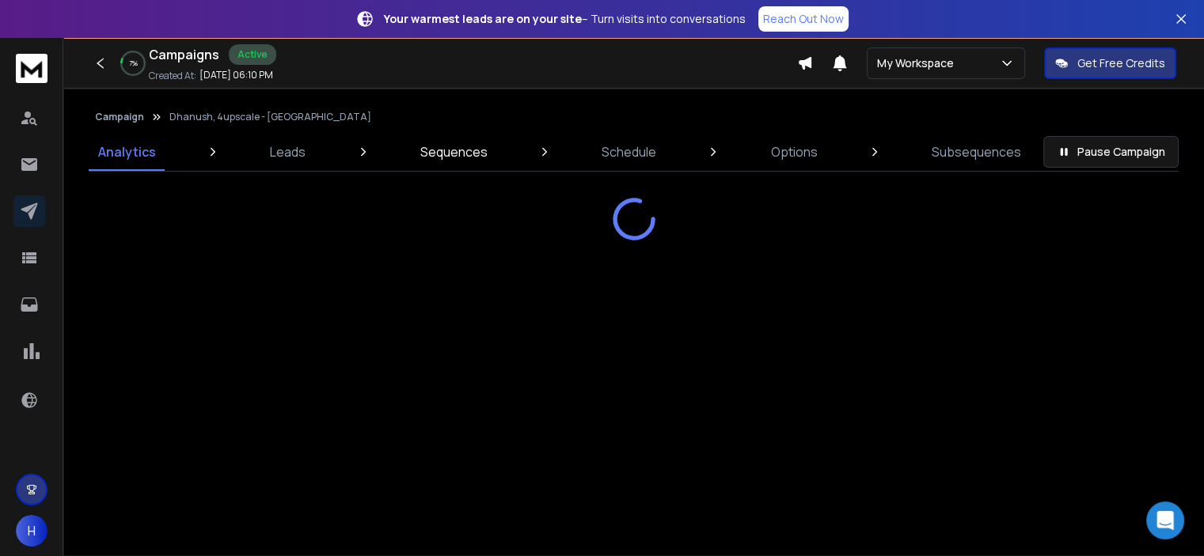
click at [438, 163] on link "Sequences" at bounding box center [454, 152] width 86 height 38
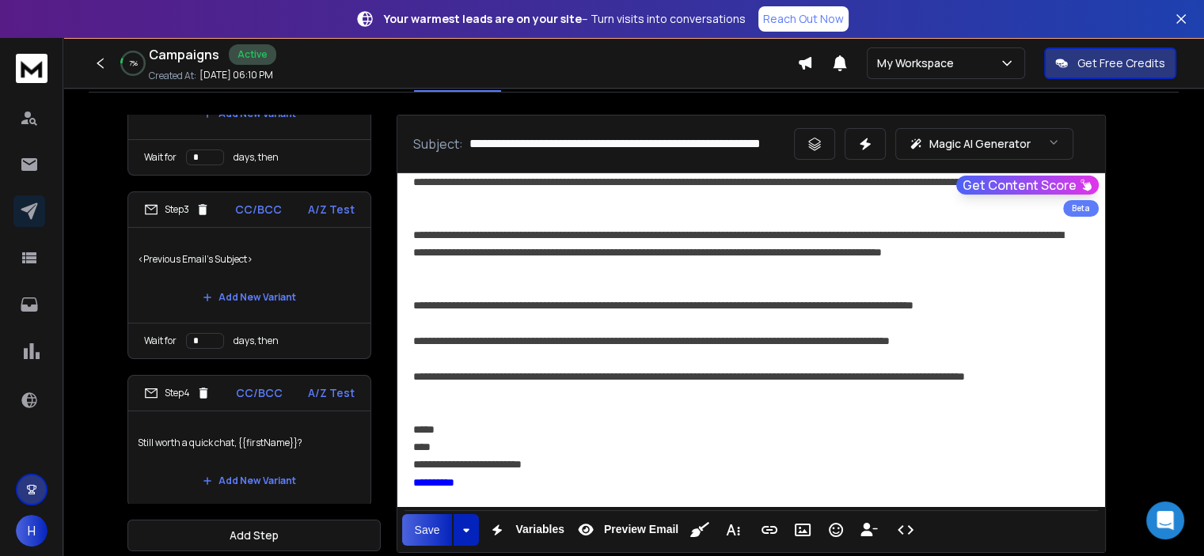
scroll to position [97, 0]
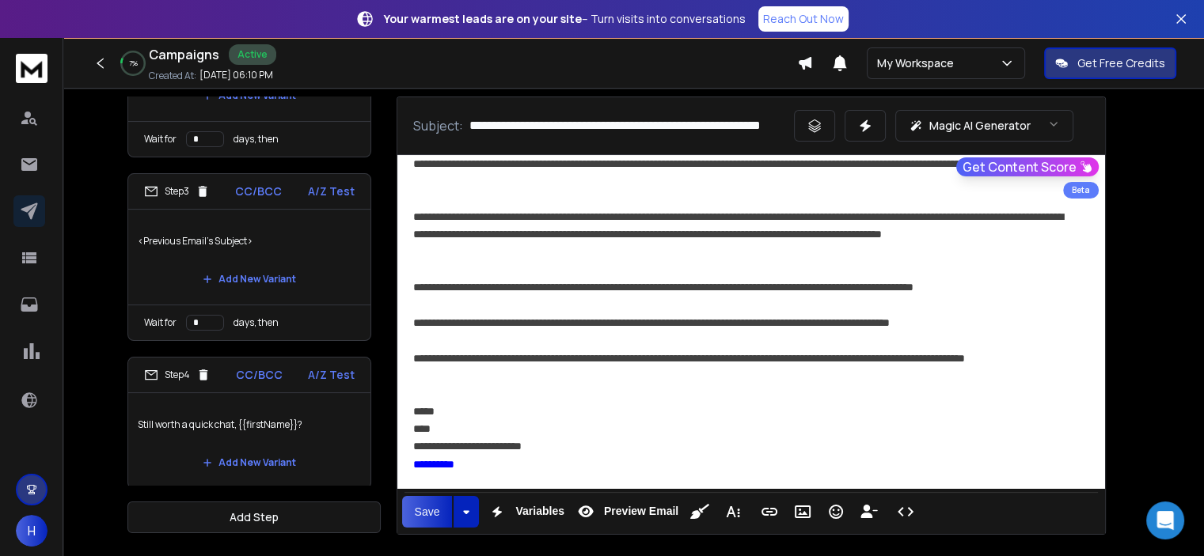
click at [256, 417] on p "Still worth a quick chat, {{firstName}}?" at bounding box center [249, 425] width 223 height 44
type input "**********"
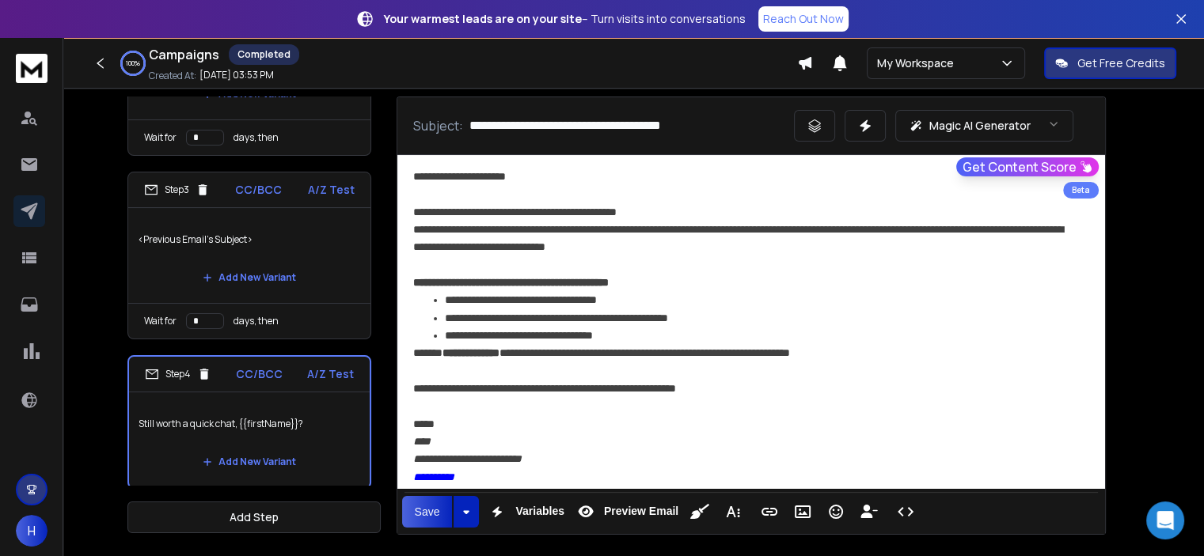
scroll to position [0, 0]
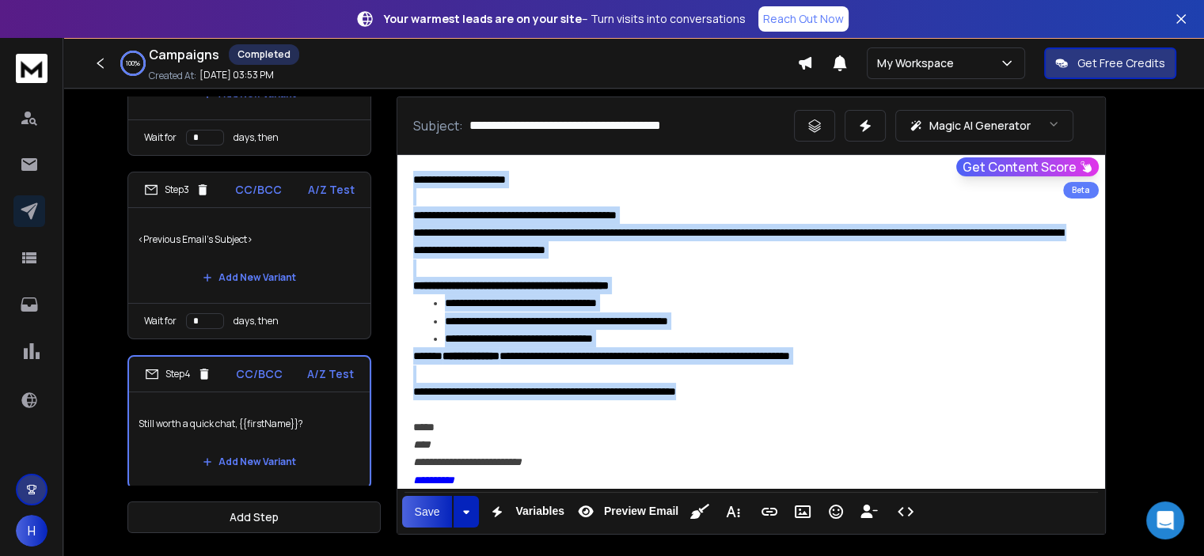
drag, startPoint x: 771, startPoint y: 386, endPoint x: 412, endPoint y: 183, distance: 412.2
click at [412, 183] on div "**********" at bounding box center [750, 322] width 707 height 334
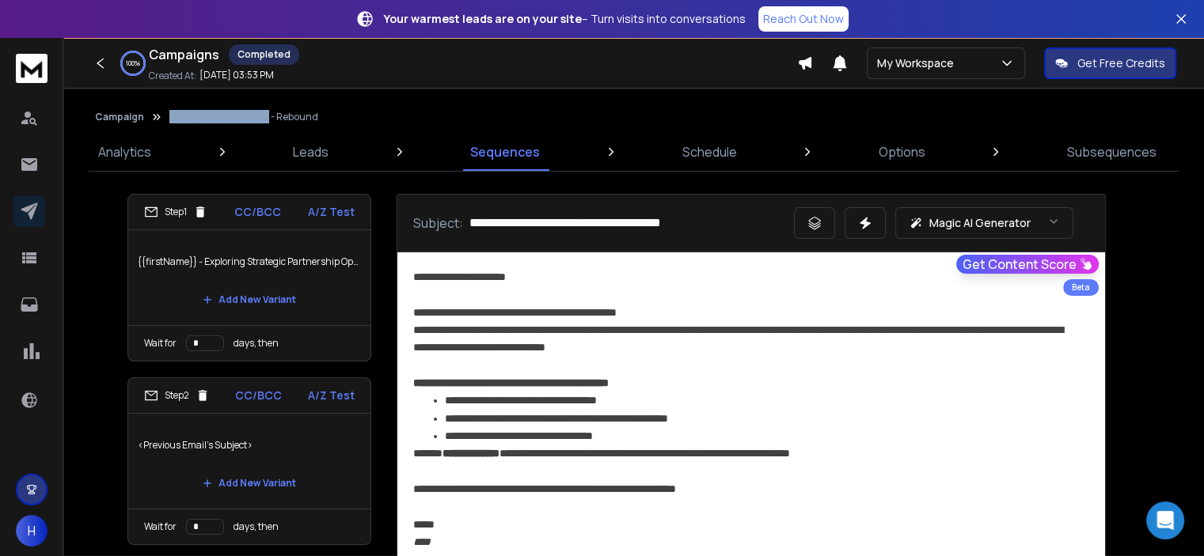
drag, startPoint x: 163, startPoint y: 117, endPoint x: 261, endPoint y: 124, distance: 98.4
click at [261, 124] on div "Campaign Strategic Partnership - Rebound" at bounding box center [634, 116] width 1090 height 25
copy p "Strategic Partnership"
click at [45, 211] on div at bounding box center [31, 213] width 36 height 37
click at [17, 221] on link at bounding box center [29, 211] width 32 height 32
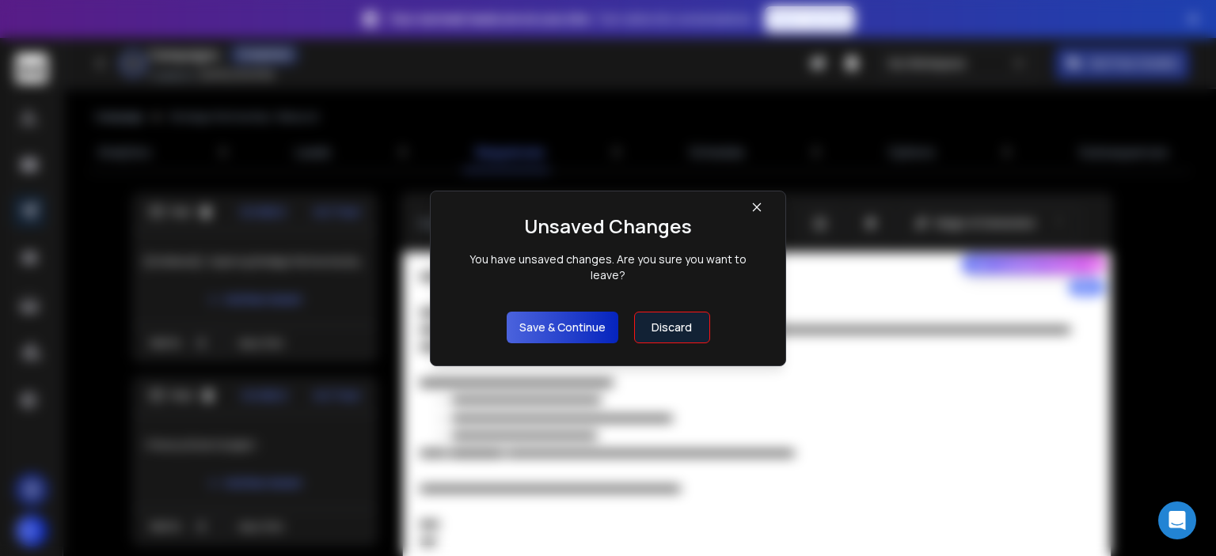
click at [690, 312] on button "Discard" at bounding box center [672, 328] width 76 height 32
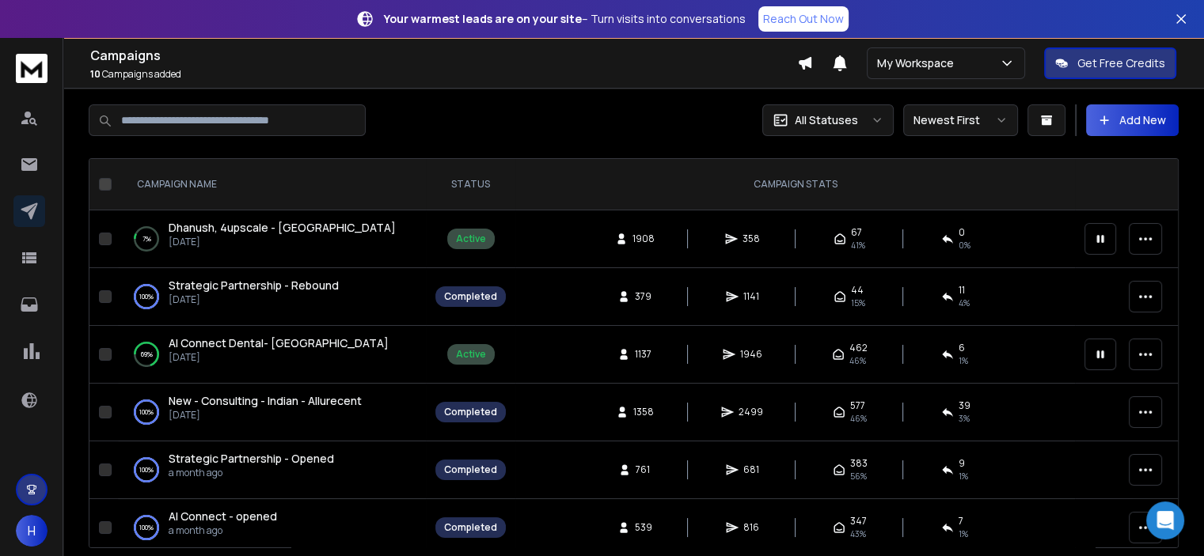
click at [246, 394] on span "New - Consulting - Indian - Allurecent" at bounding box center [265, 400] width 193 height 15
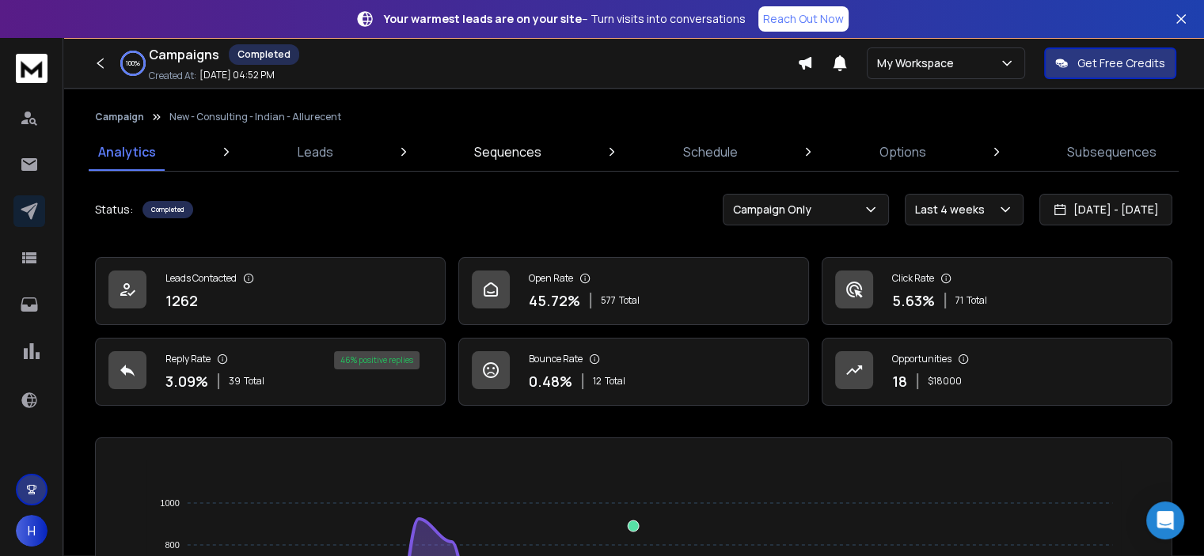
click at [499, 148] on p "Sequences" at bounding box center [507, 151] width 67 height 19
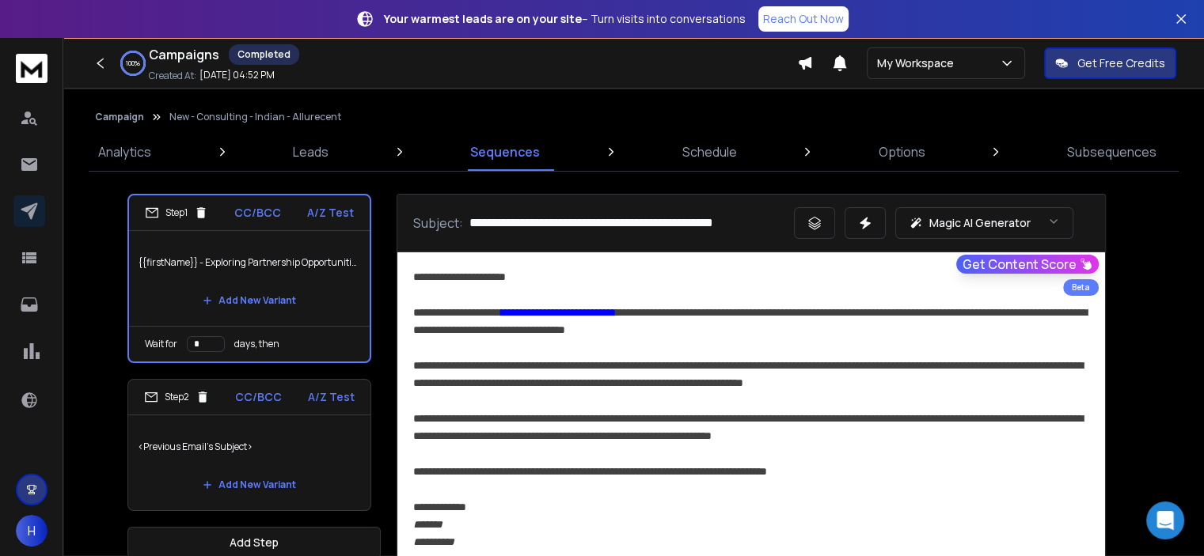
click at [241, 442] on p "<Previous Email's Subject>" at bounding box center [249, 447] width 223 height 44
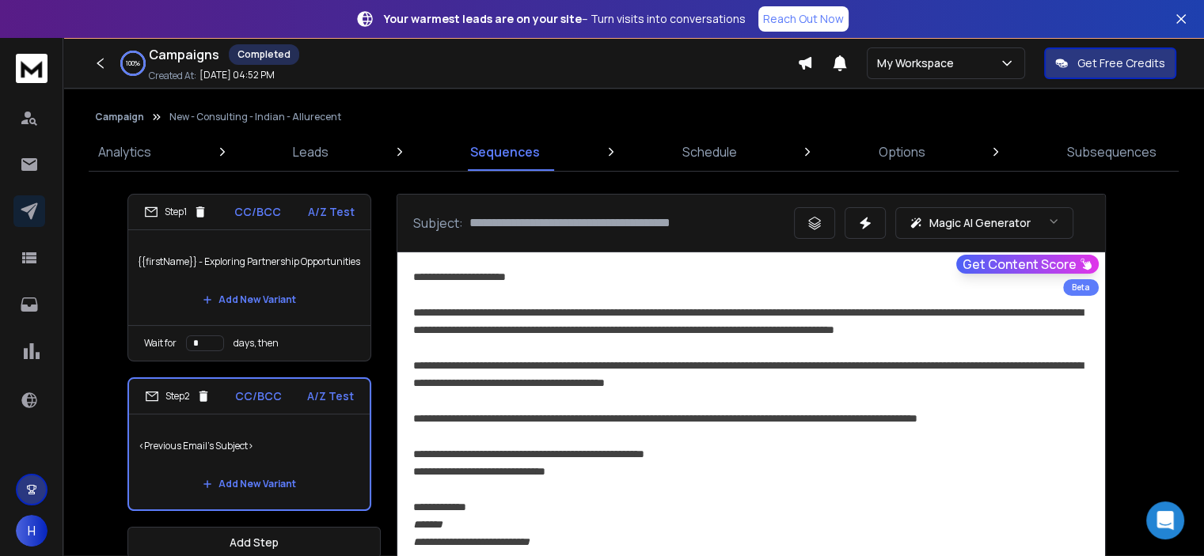
click at [343, 271] on p "{{firstName}} - Exploring Partnership Opportunities" at bounding box center [249, 262] width 223 height 44
type input "**********"
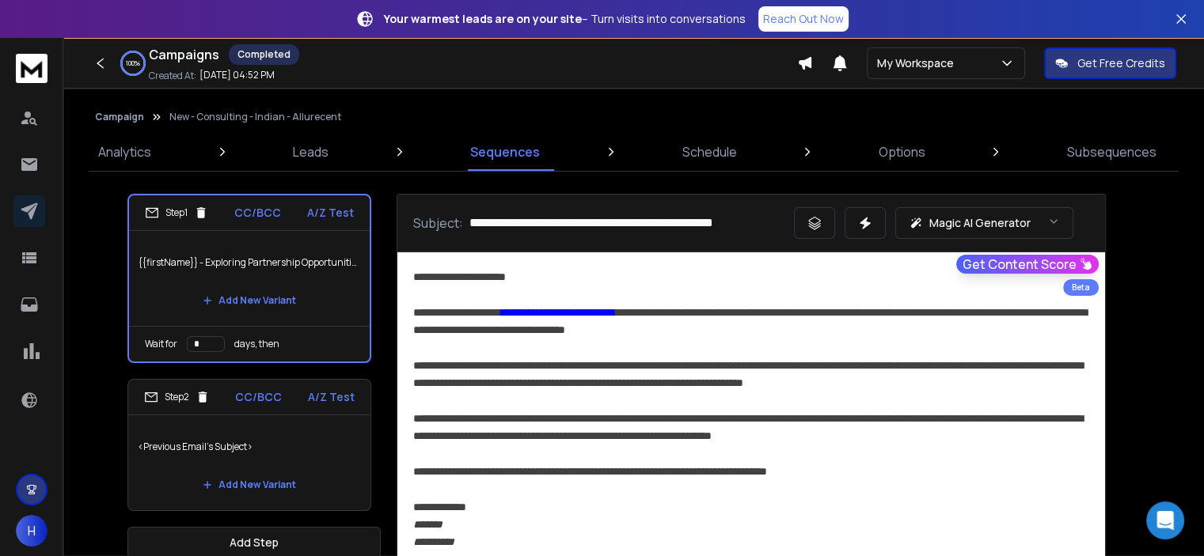
scroll to position [78, 0]
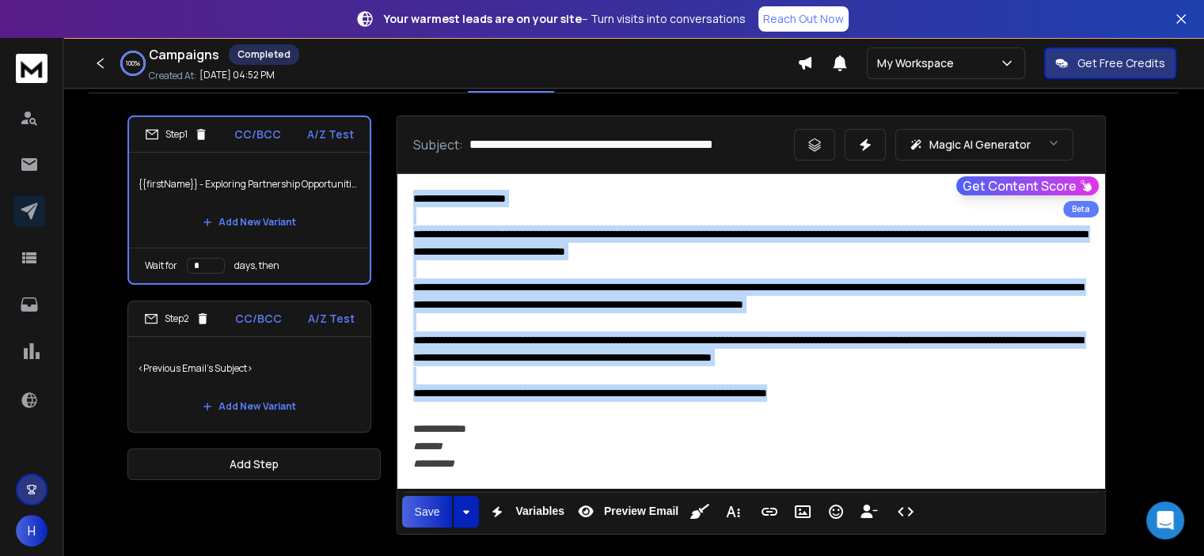
drag, startPoint x: 893, startPoint y: 397, endPoint x: 406, endPoint y: 192, distance: 528.1
click at [406, 192] on div "**********" at bounding box center [750, 331] width 707 height 315
click at [254, 384] on p "<Previous Email's Subject>" at bounding box center [249, 369] width 223 height 44
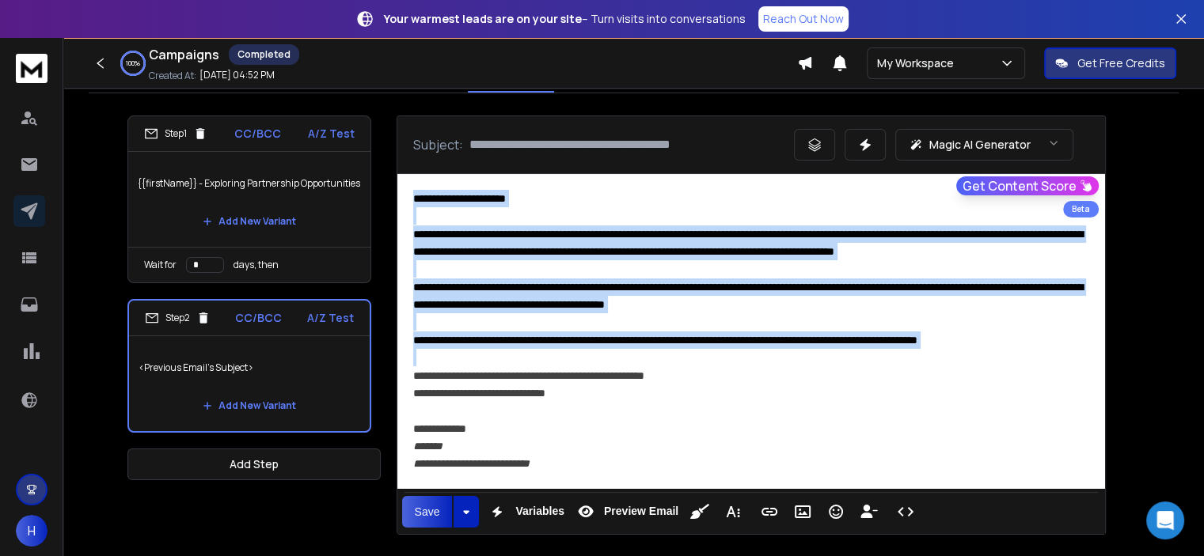
scroll to position [78, 0]
click at [601, 412] on div "**********" at bounding box center [750, 331] width 707 height 315
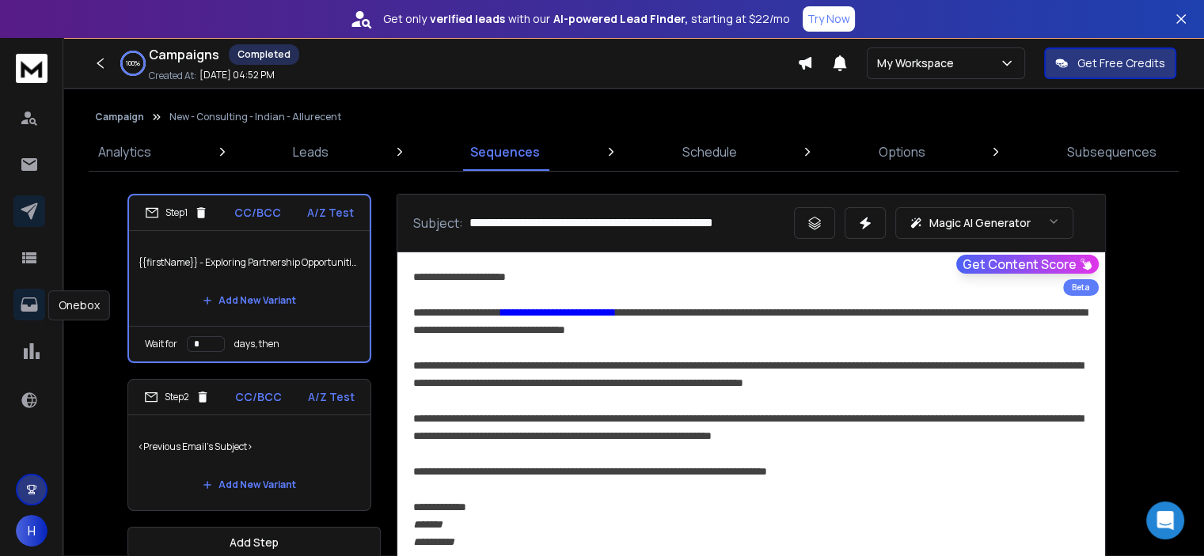
click at [20, 309] on icon at bounding box center [29, 304] width 19 height 19
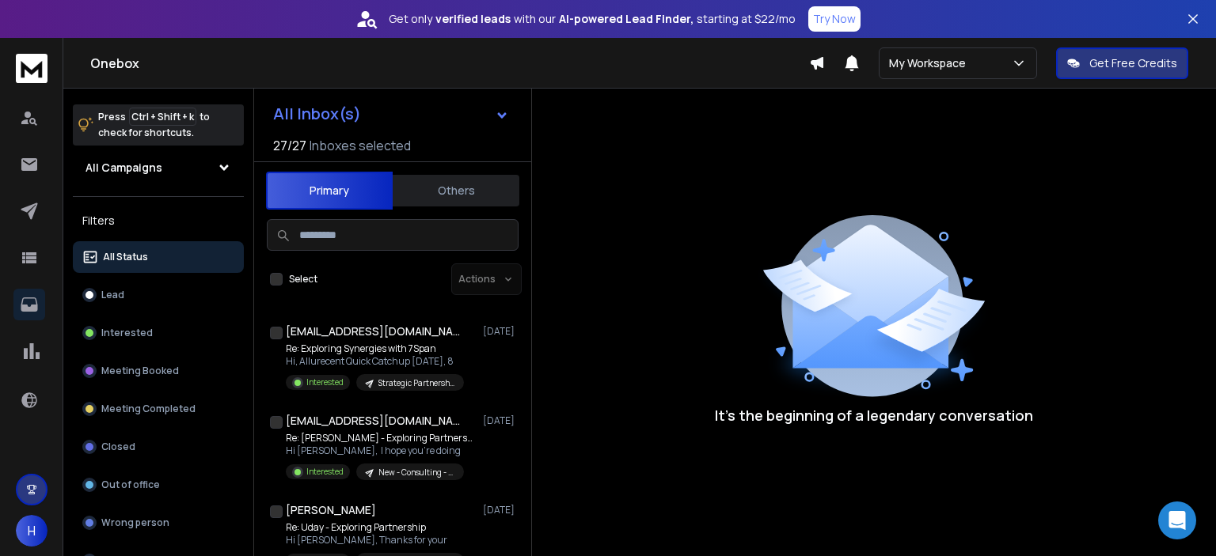
click at [321, 243] on input at bounding box center [393, 235] width 252 height 32
paste input "**********"
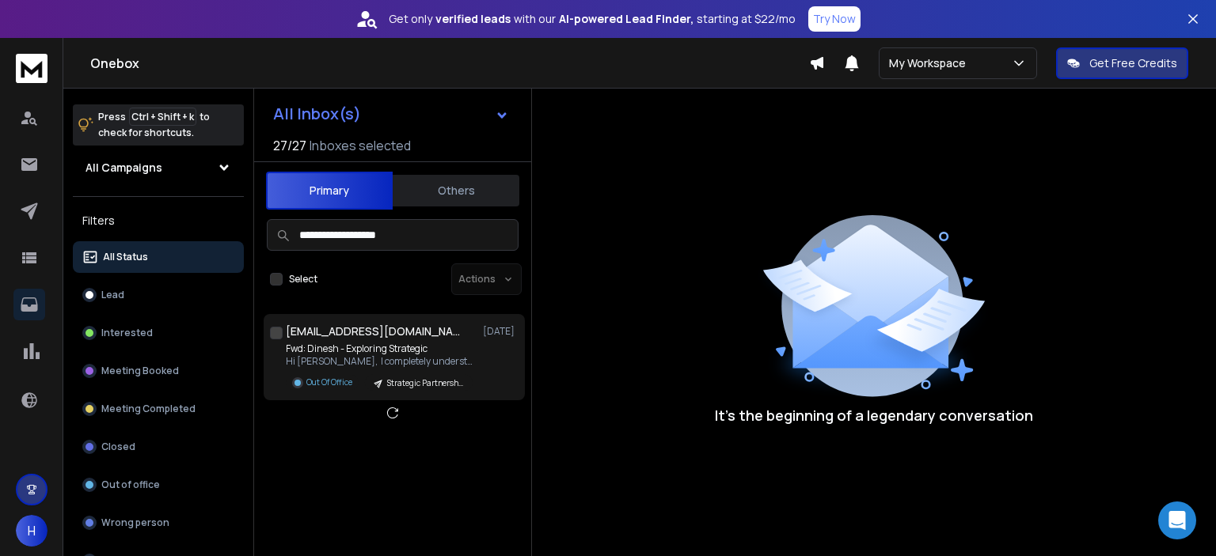
type input "**********"
click at [423, 339] on div "dinesh@vconquer.com 04 Sep" at bounding box center [402, 332] width 233 height 16
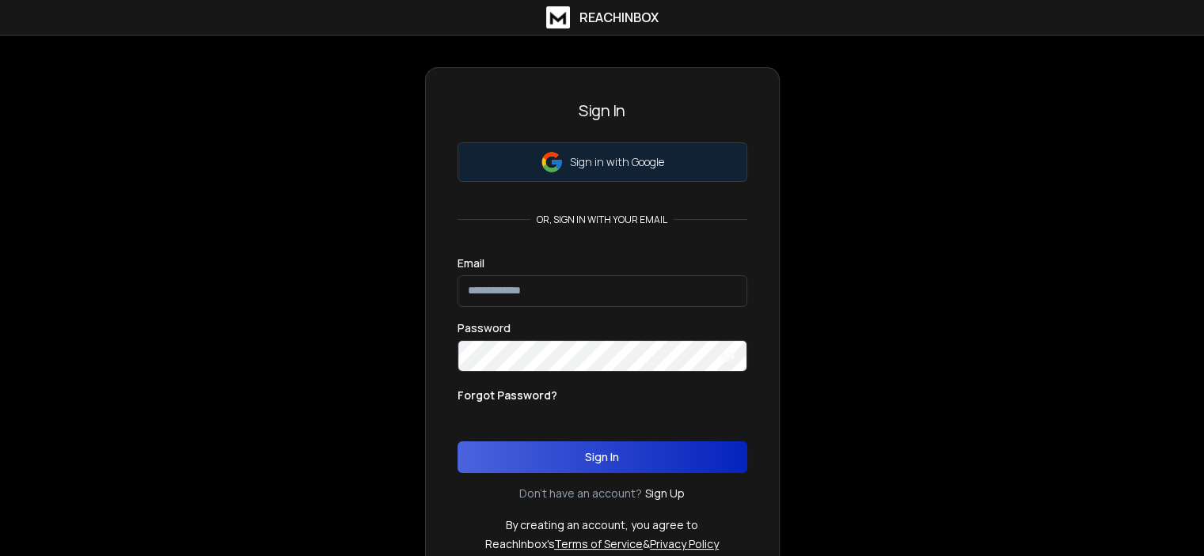
type input "**********"
click at [575, 154] on p "Sign in with Google" at bounding box center [617, 162] width 94 height 16
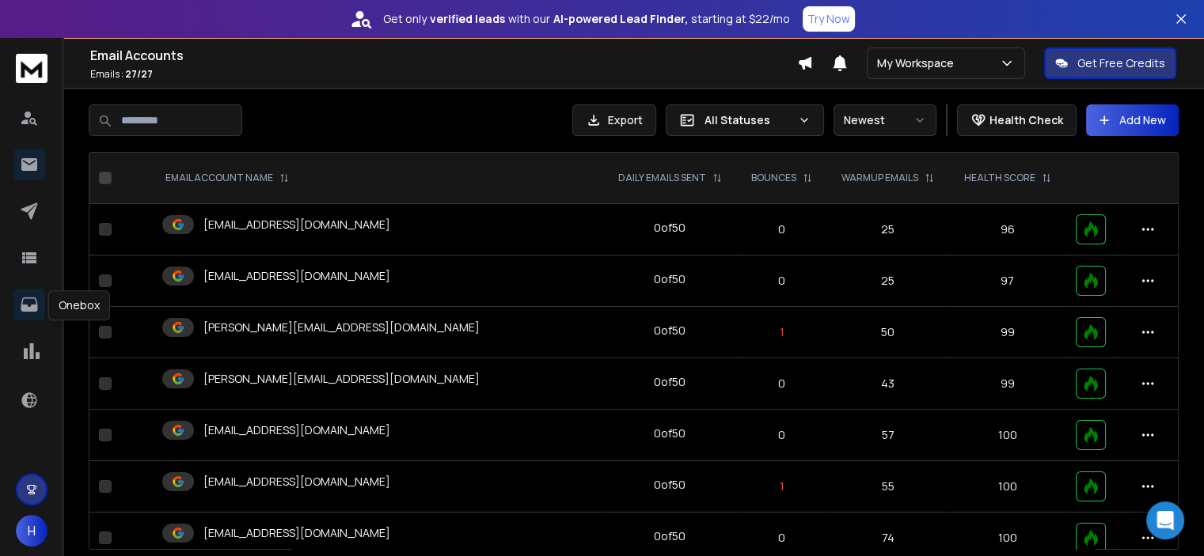
click at [26, 303] on icon at bounding box center [29, 304] width 19 height 19
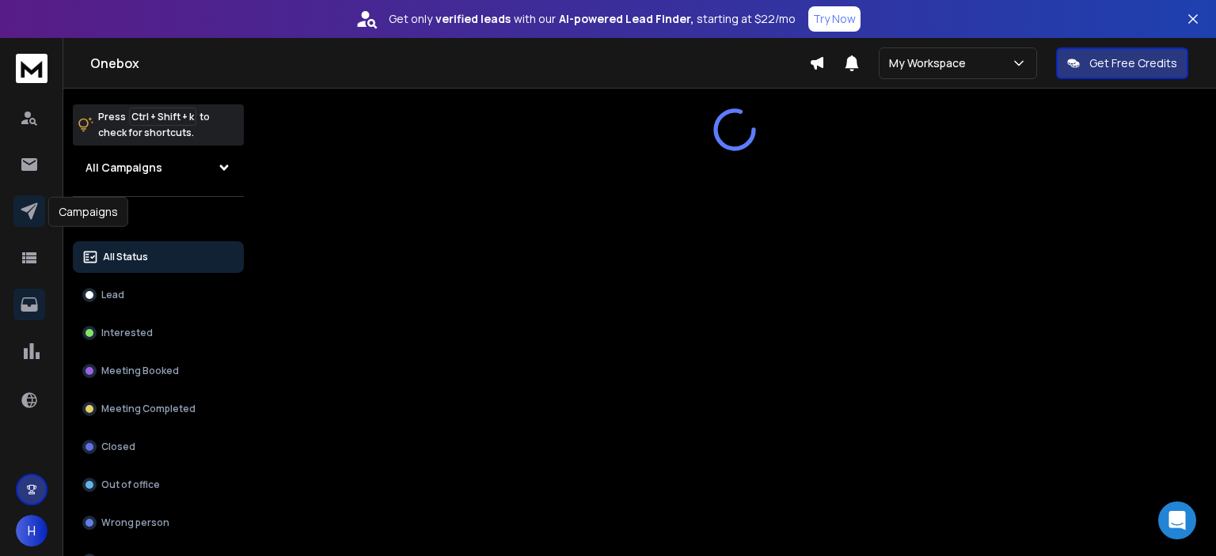
click at [25, 208] on icon at bounding box center [29, 211] width 17 height 17
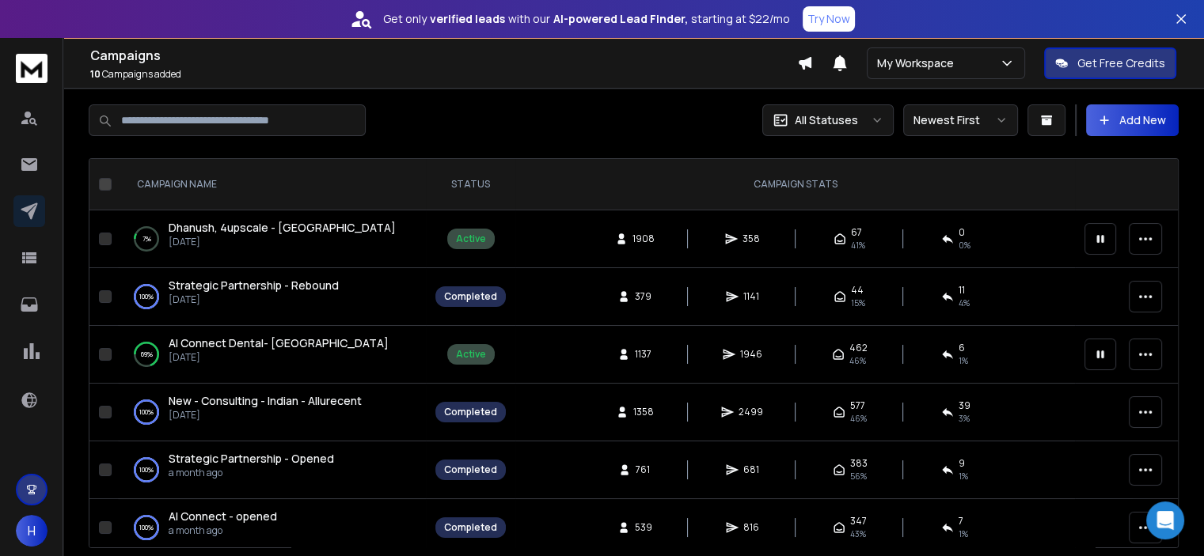
click at [218, 286] on span "Strategic Partnership - Rebound" at bounding box center [254, 285] width 170 height 15
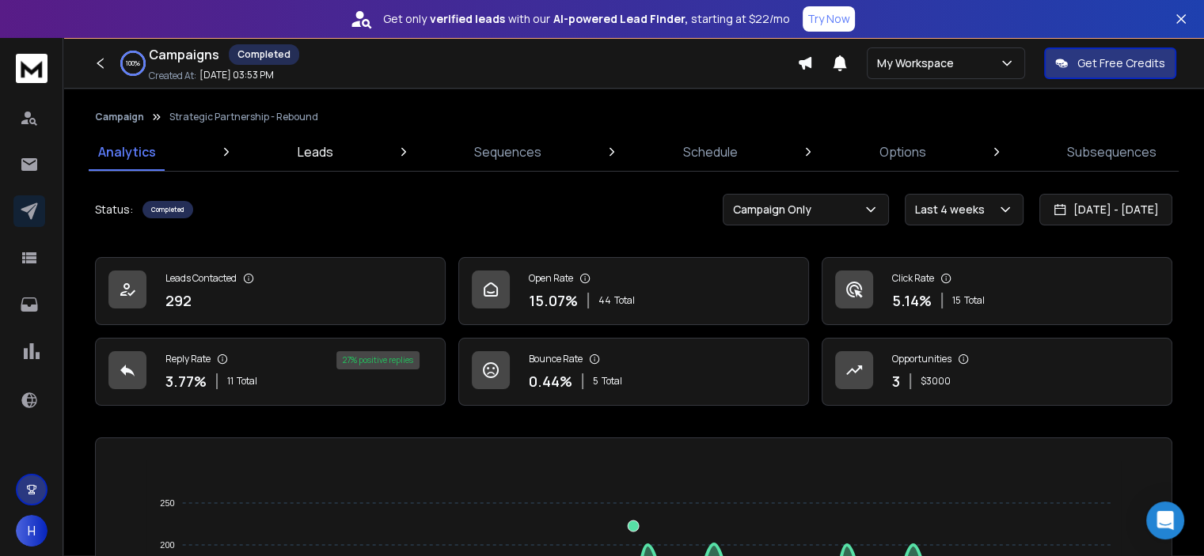
click at [312, 148] on p "Leads" at bounding box center [316, 151] width 36 height 19
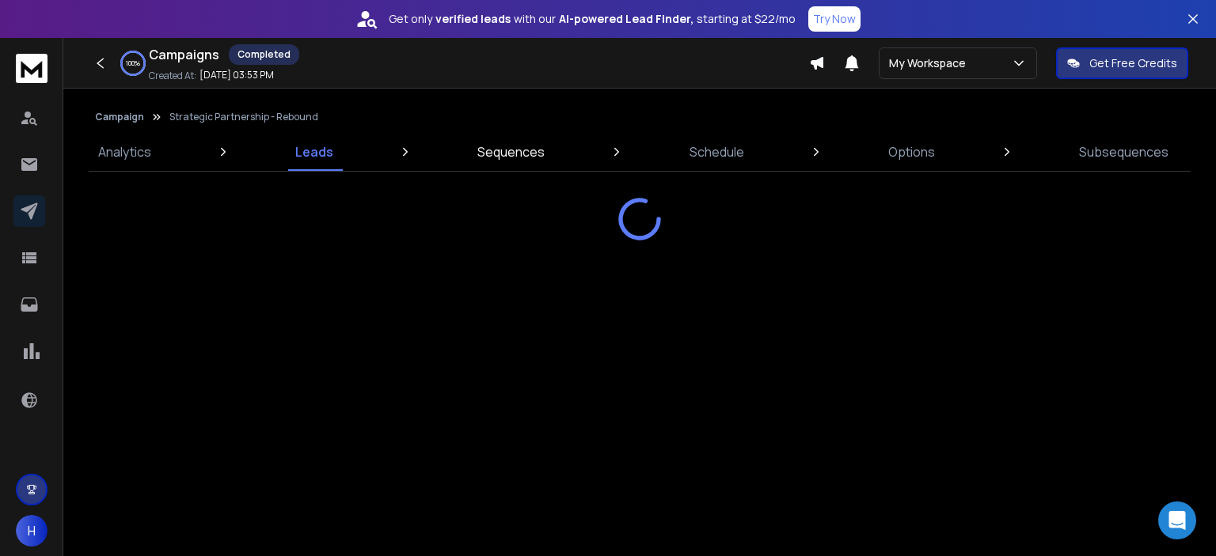
click at [493, 157] on p "Sequences" at bounding box center [510, 151] width 67 height 19
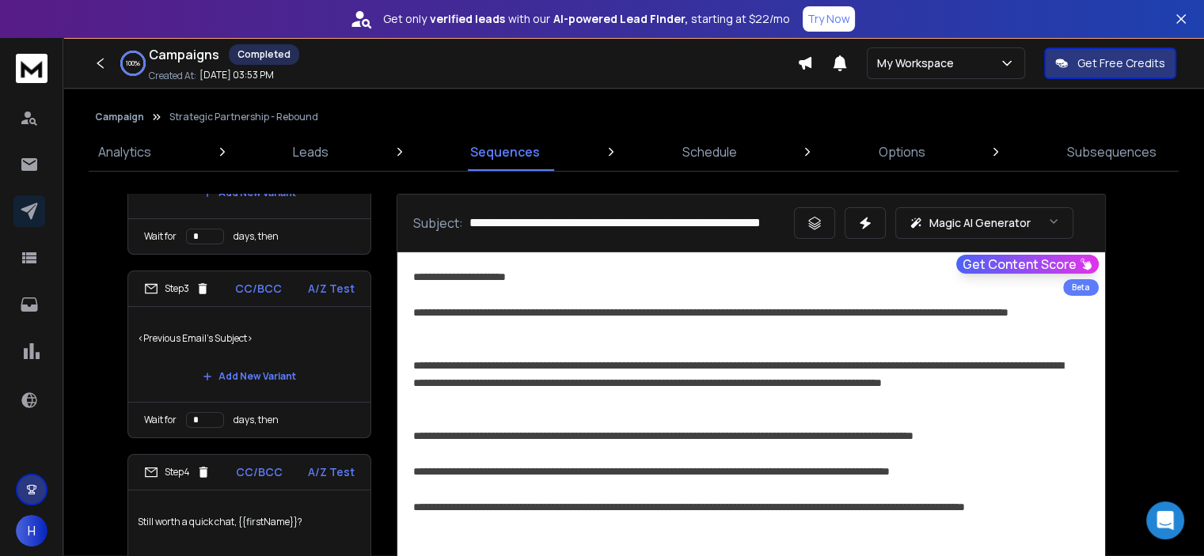
scroll to position [97, 0]
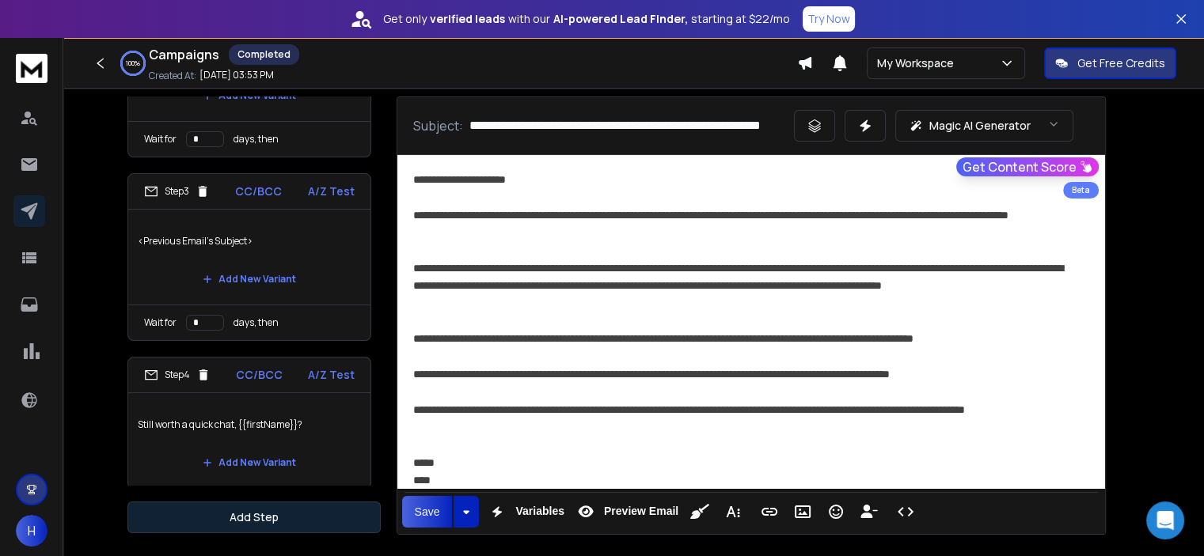
click at [281, 510] on button "Add Step" at bounding box center [253, 518] width 253 height 32
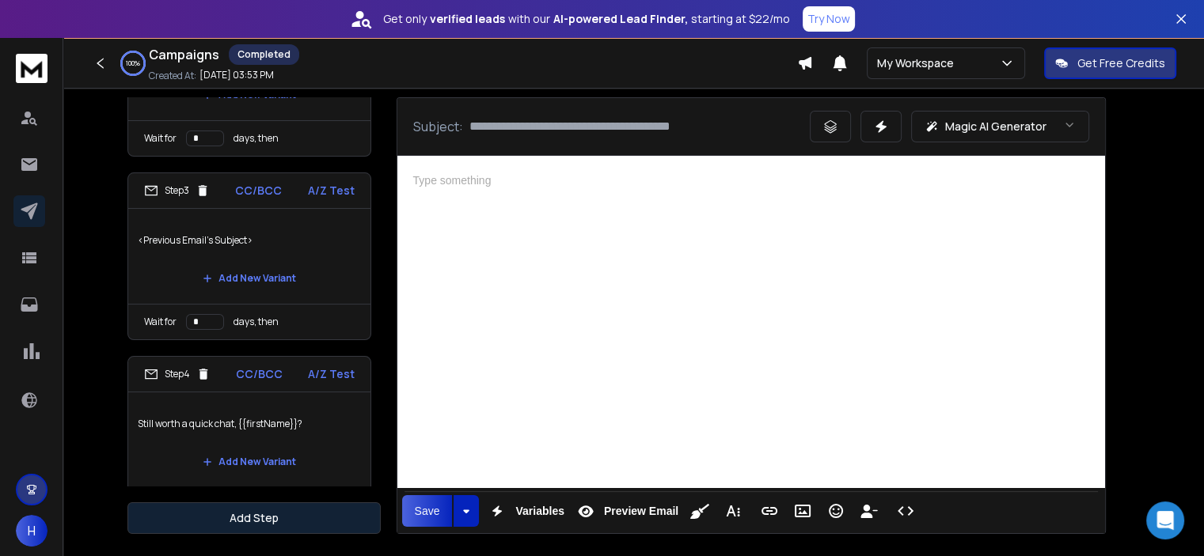
scroll to position [96, 0]
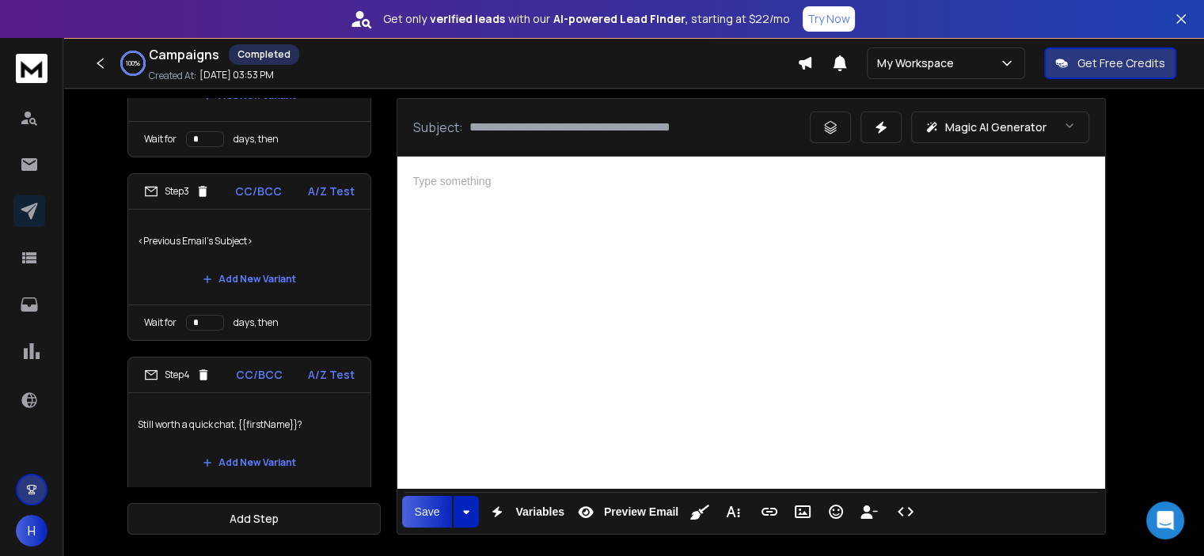
click at [463, 173] on div at bounding box center [751, 181] width 676 height 17
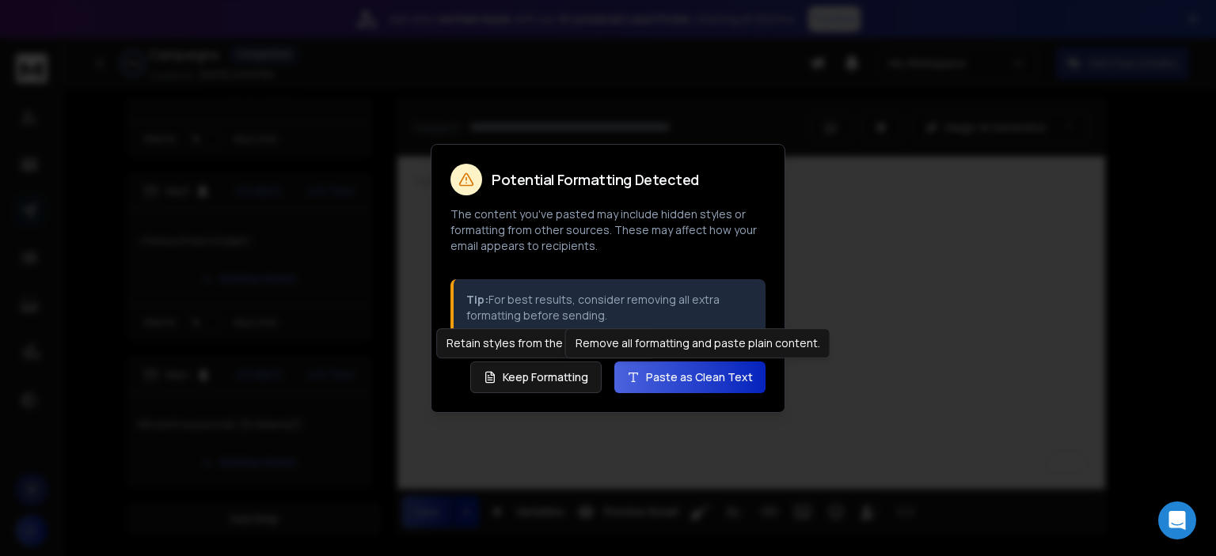
click at [700, 381] on button "Paste as Clean Text" at bounding box center [689, 378] width 151 height 32
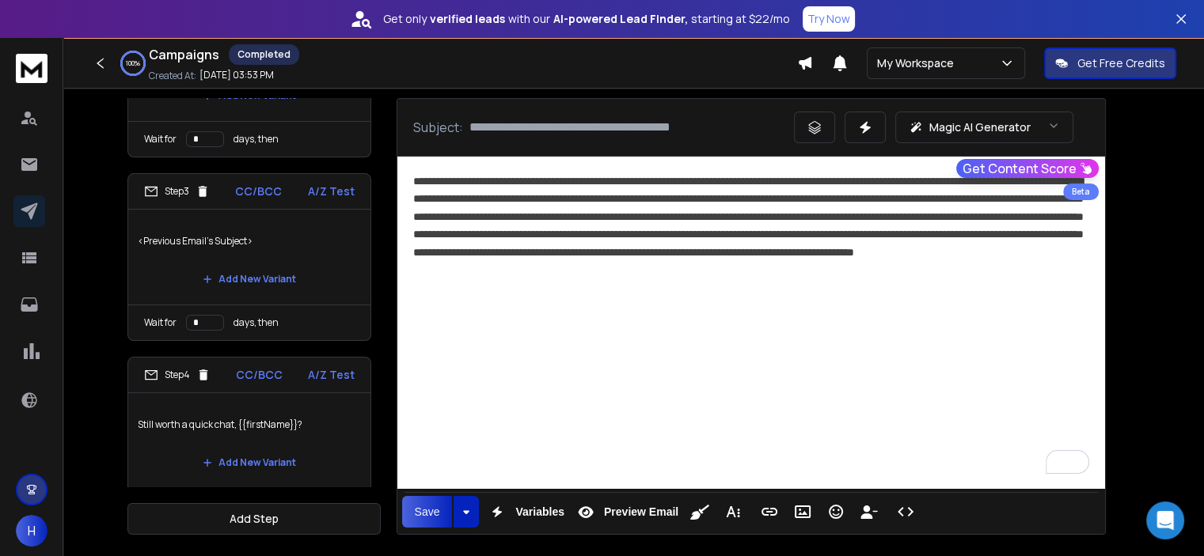
drag, startPoint x: 491, startPoint y: 175, endPoint x: 572, endPoint y: 252, distance: 111.9
click at [491, 176] on div "**********" at bounding box center [751, 235] width 676 height 124
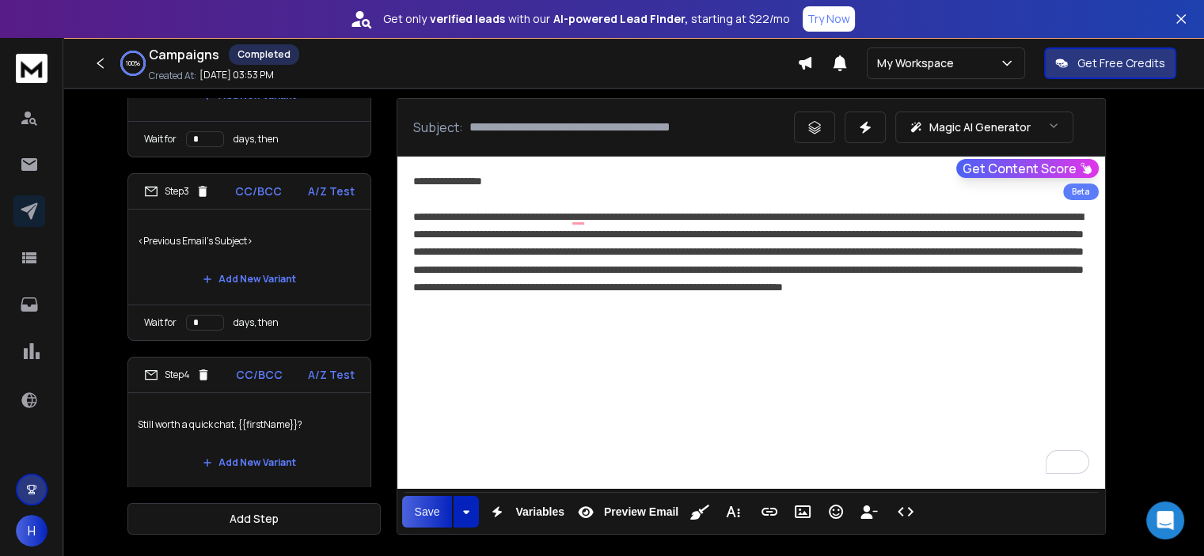
click at [417, 230] on div "**********" at bounding box center [751, 261] width 676 height 106
click at [415, 233] on div "**********" at bounding box center [751, 261] width 676 height 106
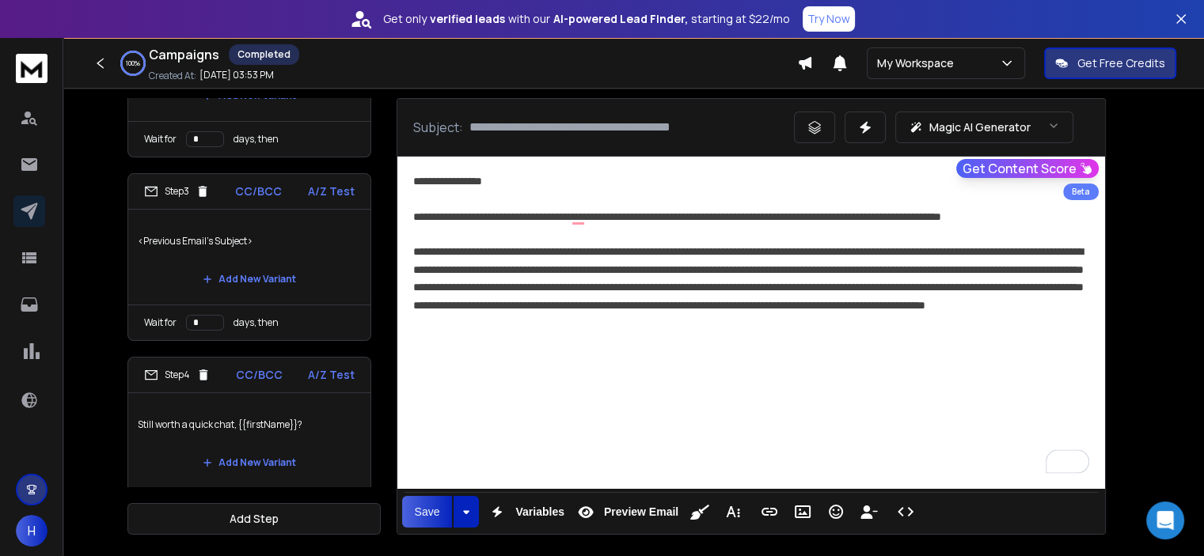
click at [524, 263] on div "**********" at bounding box center [751, 287] width 676 height 89
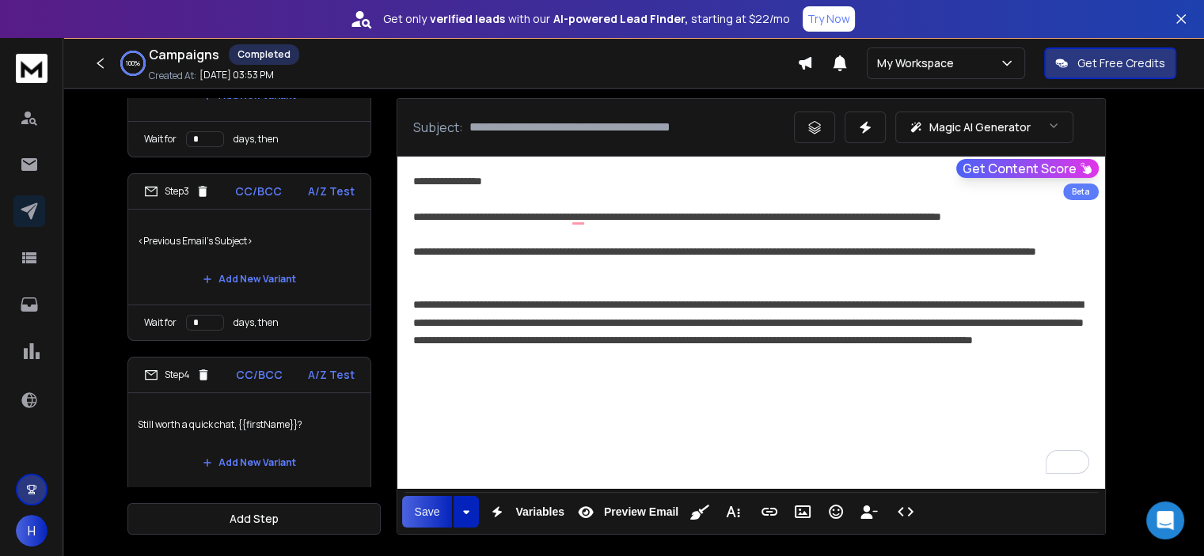
click at [512, 306] on div "**********" at bounding box center [751, 331] width 676 height 71
drag, startPoint x: 513, startPoint y: 305, endPoint x: 503, endPoint y: 317, distance: 14.6
click at [513, 306] on div "**********" at bounding box center [751, 331] width 676 height 71
click at [412, 299] on div "**********" at bounding box center [750, 323] width 707 height 332
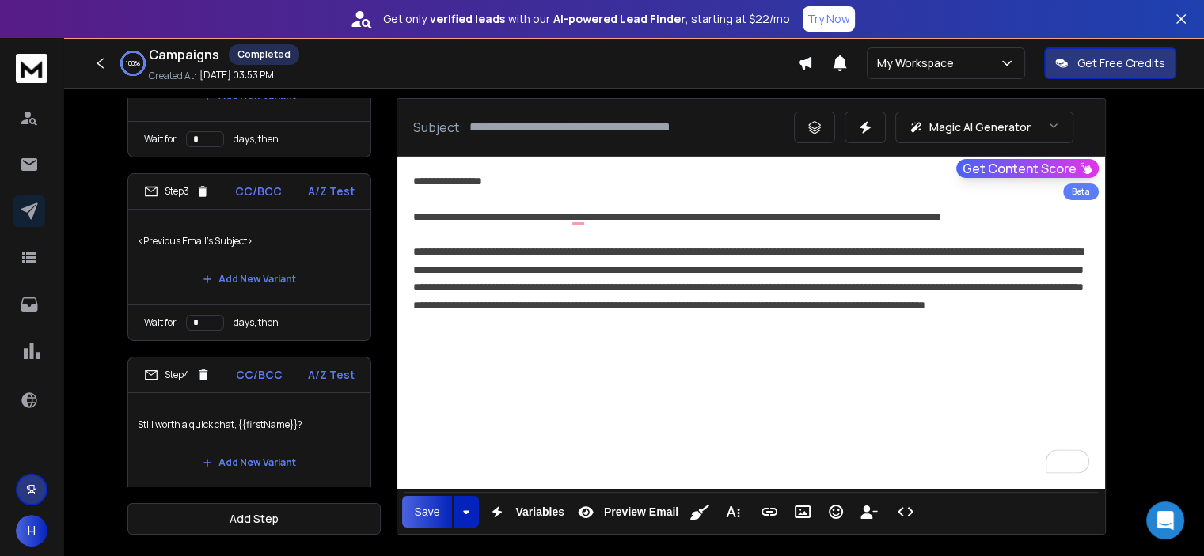
click at [625, 270] on div "**********" at bounding box center [751, 287] width 676 height 89
click at [628, 268] on div "**********" at bounding box center [751, 287] width 676 height 89
click at [730, 515] on icon "button" at bounding box center [732, 512] width 19 height 19
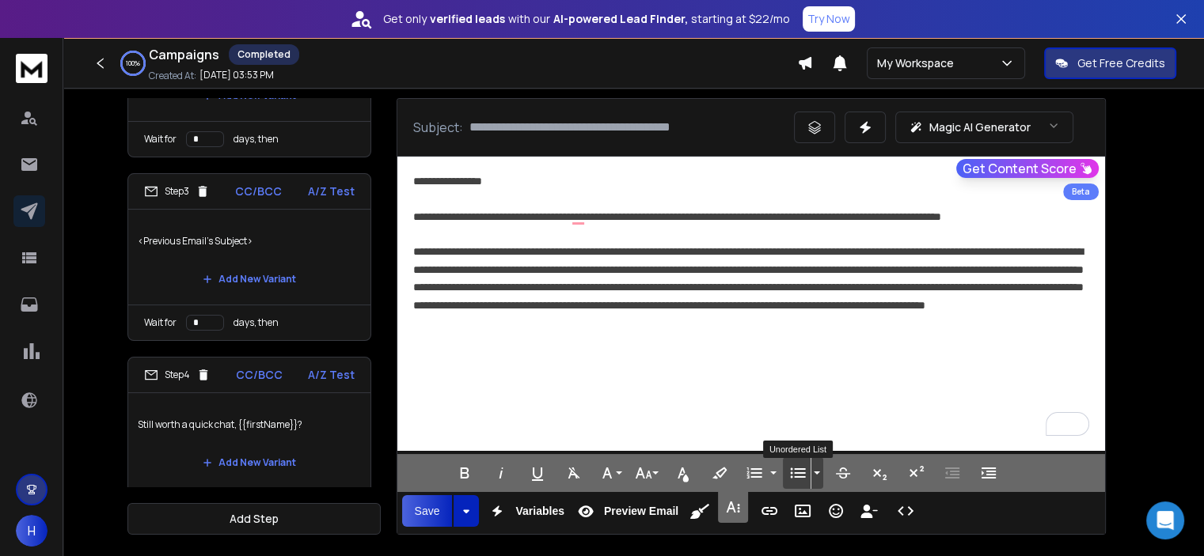
click at [788, 475] on icon "button" at bounding box center [797, 473] width 19 height 19
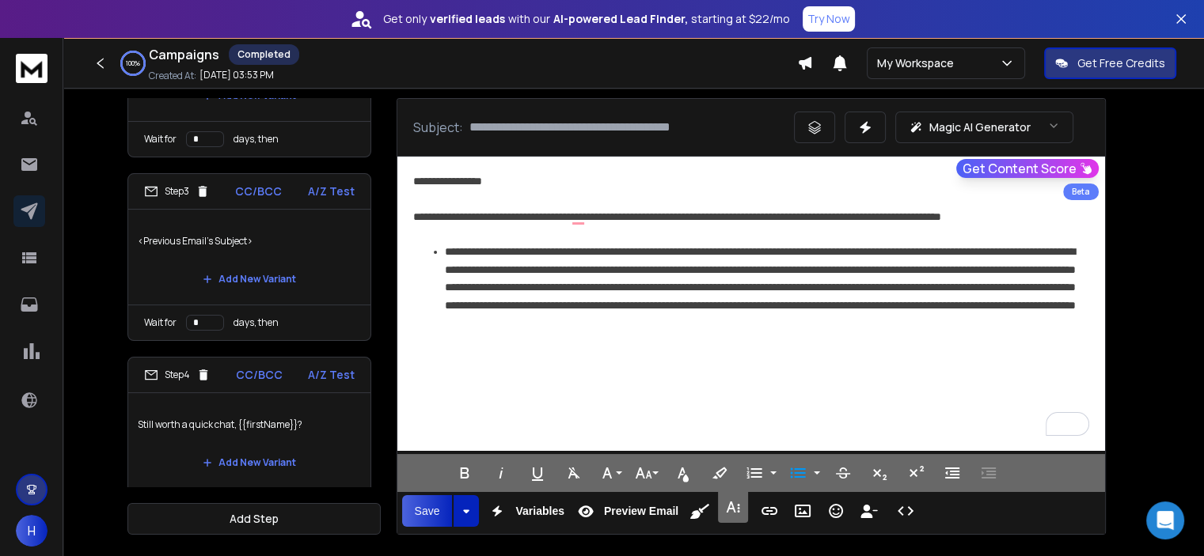
click at [445, 252] on li "**********" at bounding box center [767, 287] width 644 height 89
click at [628, 268] on div "**********" at bounding box center [751, 287] width 676 height 89
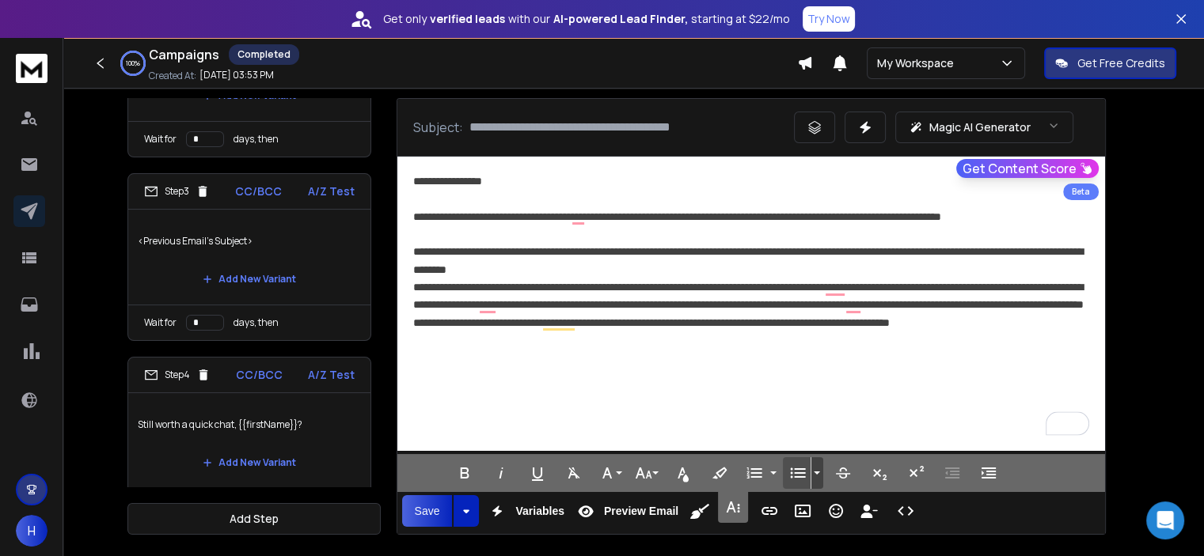
click at [803, 480] on icon "button" at bounding box center [797, 473] width 19 height 19
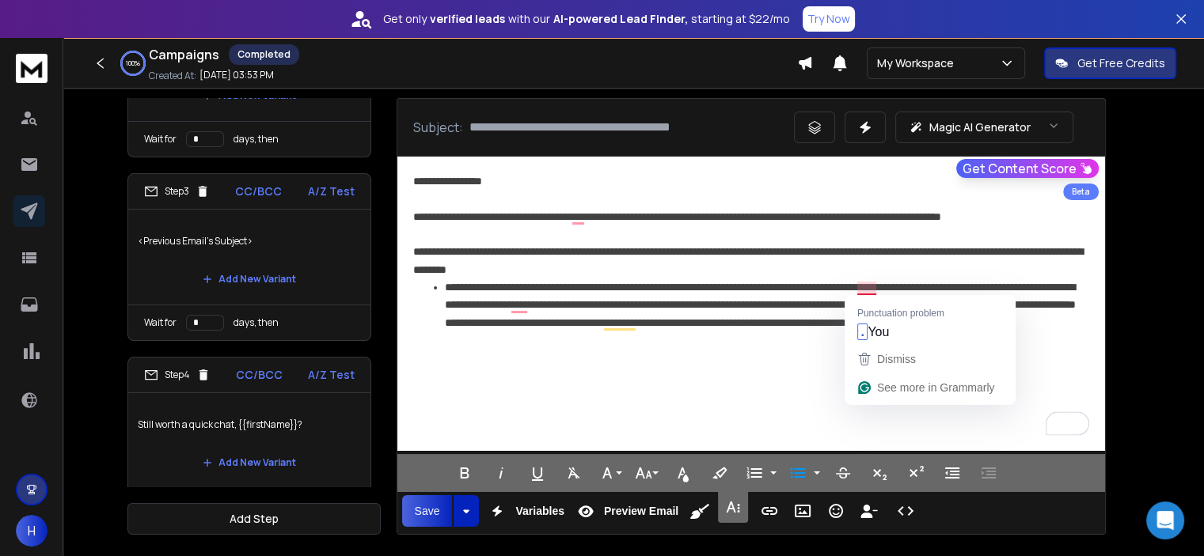
click at [858, 286] on li "**********" at bounding box center [767, 314] width 644 height 71
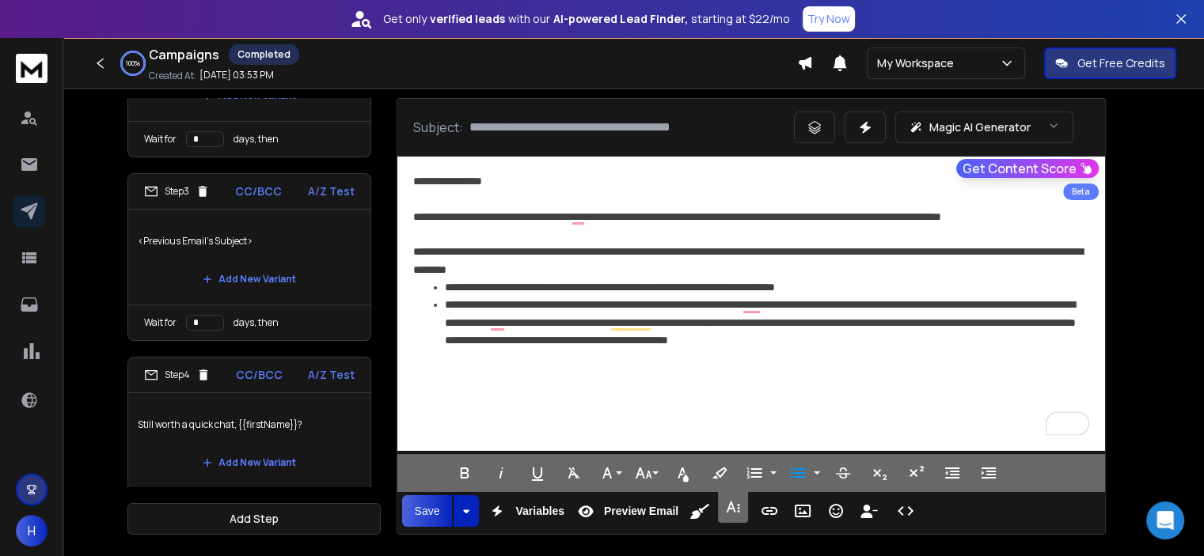
click at [742, 304] on li "**********" at bounding box center [767, 322] width 644 height 53
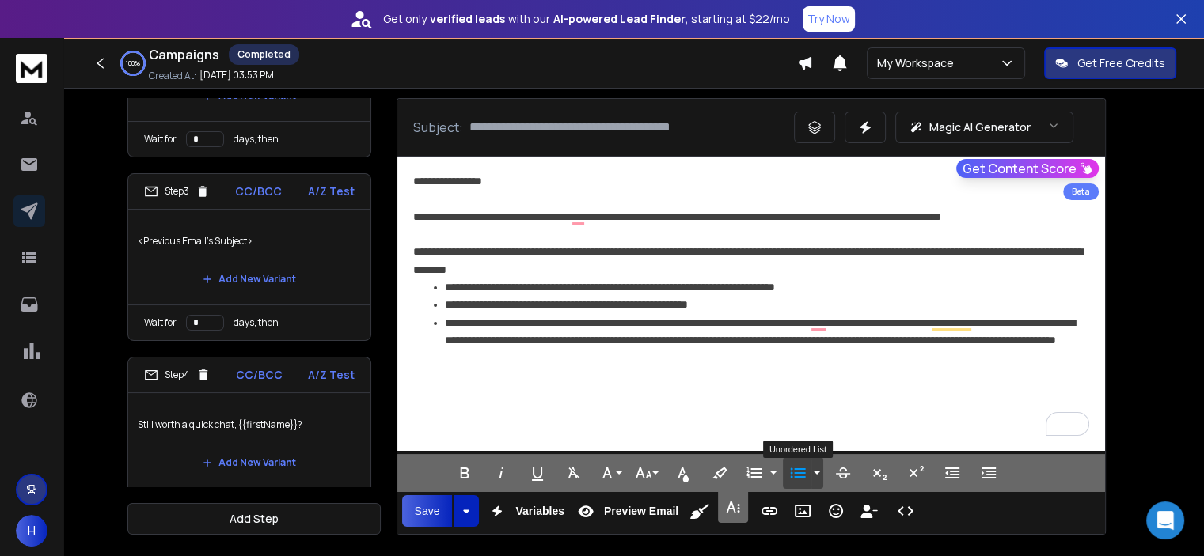
click at [795, 472] on icon "button" at bounding box center [798, 473] width 15 height 10
click at [793, 476] on icon "button" at bounding box center [797, 473] width 19 height 19
click at [836, 351] on li "**********" at bounding box center [767, 340] width 644 height 53
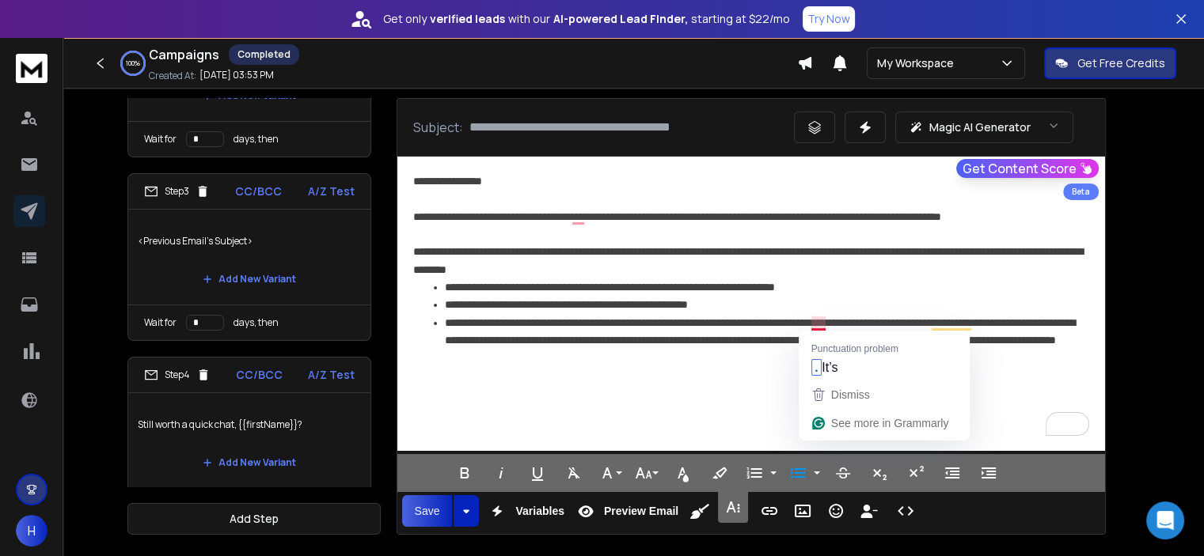
click at [813, 319] on li "**********" at bounding box center [767, 340] width 644 height 53
click at [807, 314] on li "**********" at bounding box center [767, 340] width 644 height 53
click at [811, 322] on li "**********" at bounding box center [767, 340] width 644 height 53
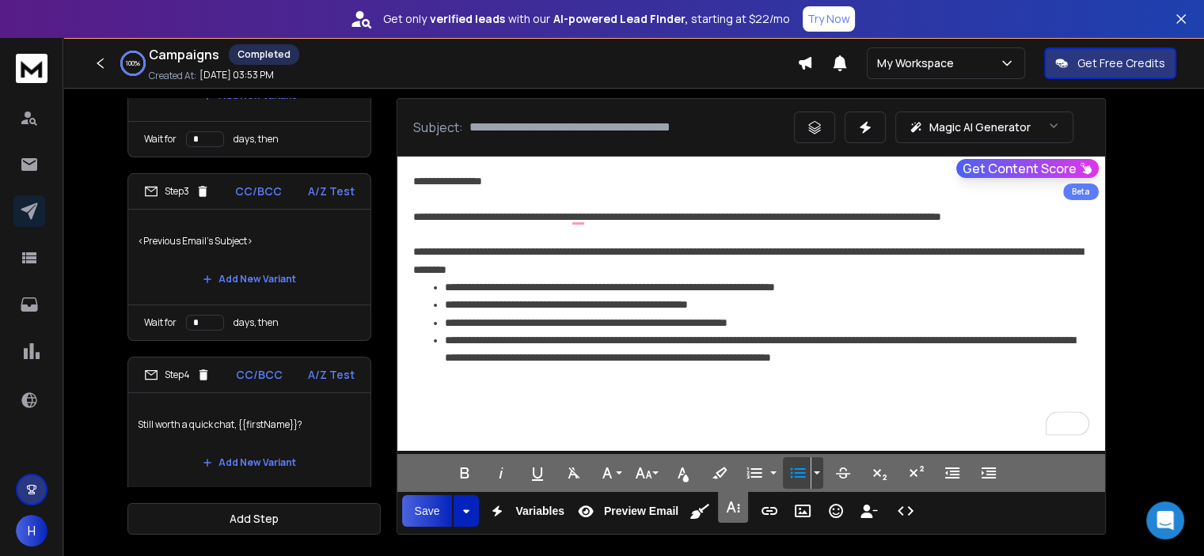
click at [798, 470] on icon "button" at bounding box center [797, 473] width 19 height 19
click at [1064, 347] on div "**********" at bounding box center [751, 350] width 676 height 36
click at [413, 360] on div "**********" at bounding box center [751, 350] width 676 height 36
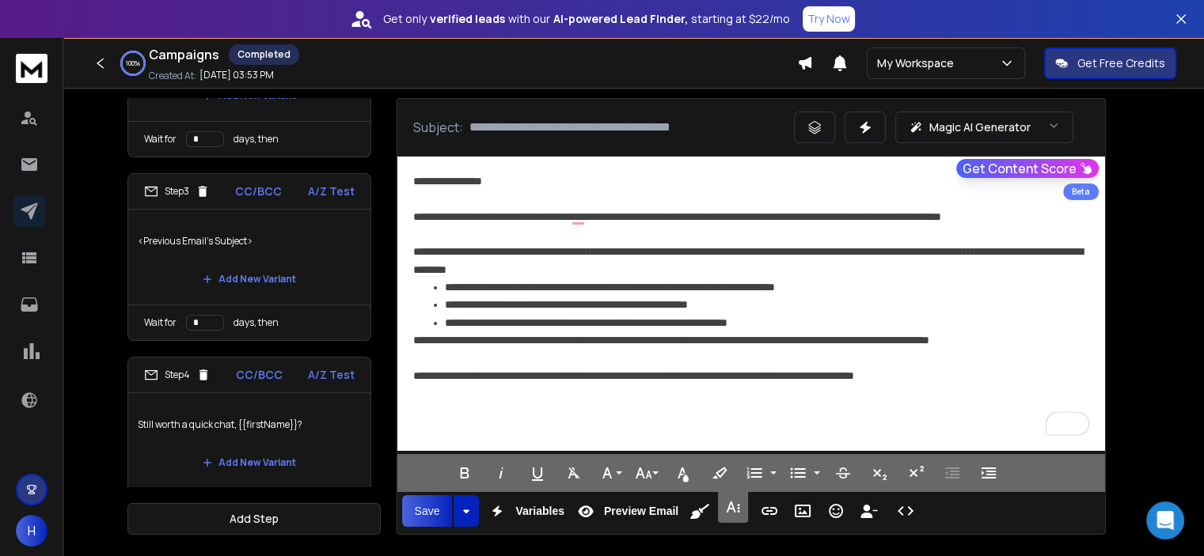
click at [413, 336] on div "**********" at bounding box center [751, 340] width 676 height 17
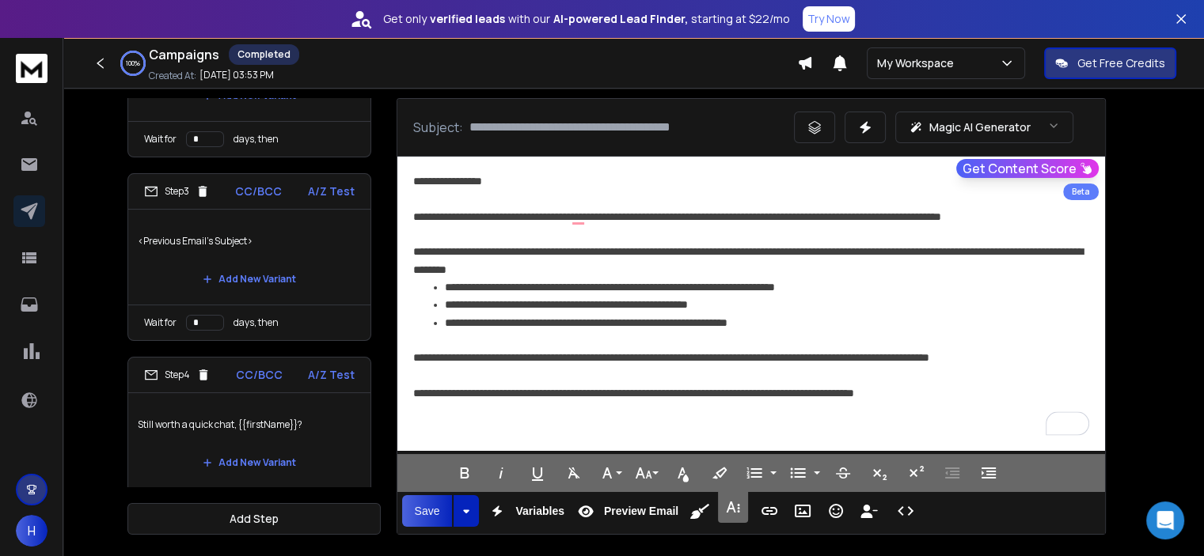
click at [645, 265] on div "**********" at bounding box center [751, 261] width 676 height 36
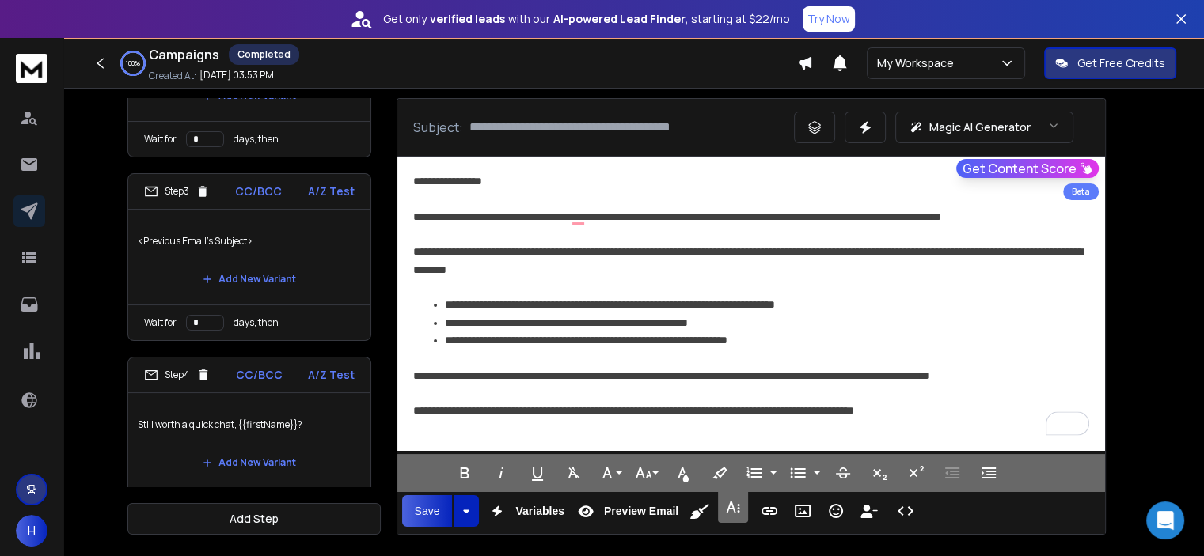
click at [548, 322] on li "**********" at bounding box center [767, 322] width 644 height 17
click at [551, 323] on li "**********" at bounding box center [767, 322] width 644 height 17
click at [552, 317] on li "**********" at bounding box center [767, 322] width 644 height 17
click at [548, 321] on li "**********" at bounding box center [767, 322] width 644 height 17
click at [763, 221] on div "**********" at bounding box center [751, 226] width 676 height 36
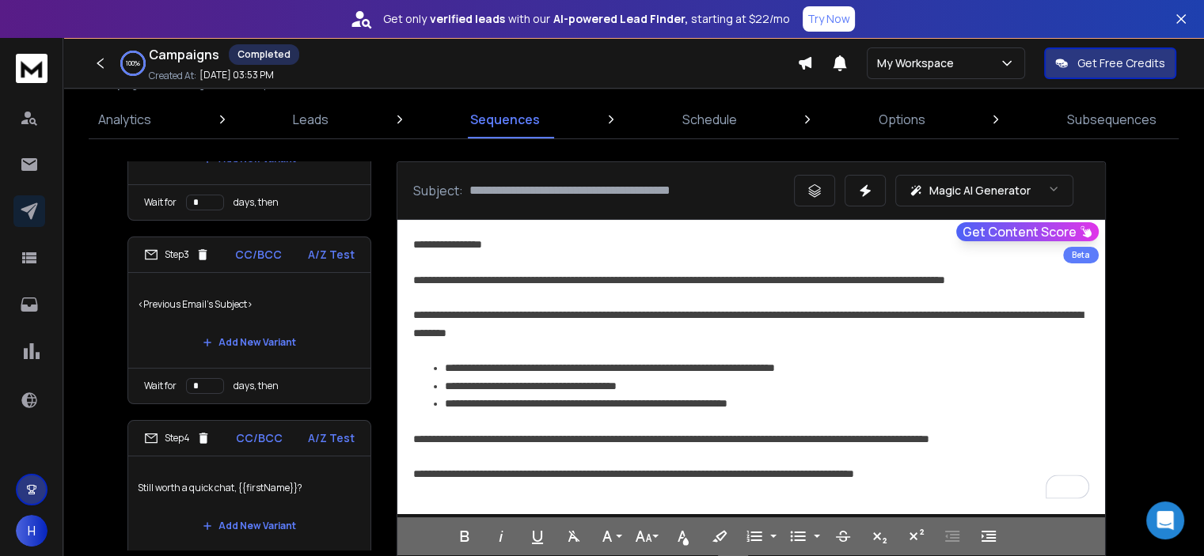
scroll to position [17, 0]
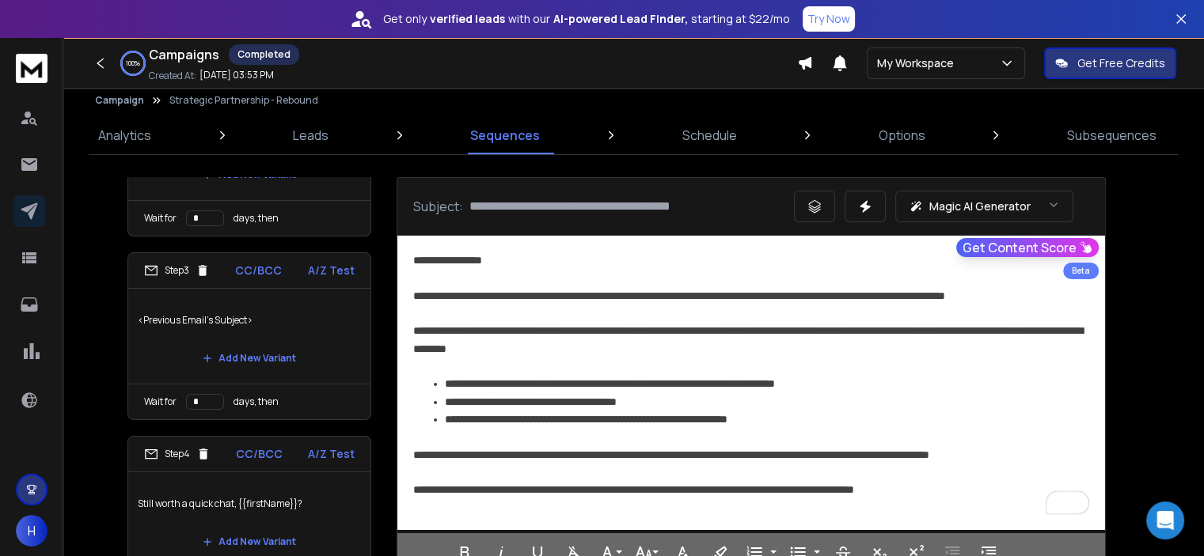
click at [424, 256] on div "**********" at bounding box center [751, 260] width 676 height 17
click at [519, 265] on div "**********" at bounding box center [751, 260] width 676 height 17
click at [692, 214] on input at bounding box center [623, 206] width 309 height 19
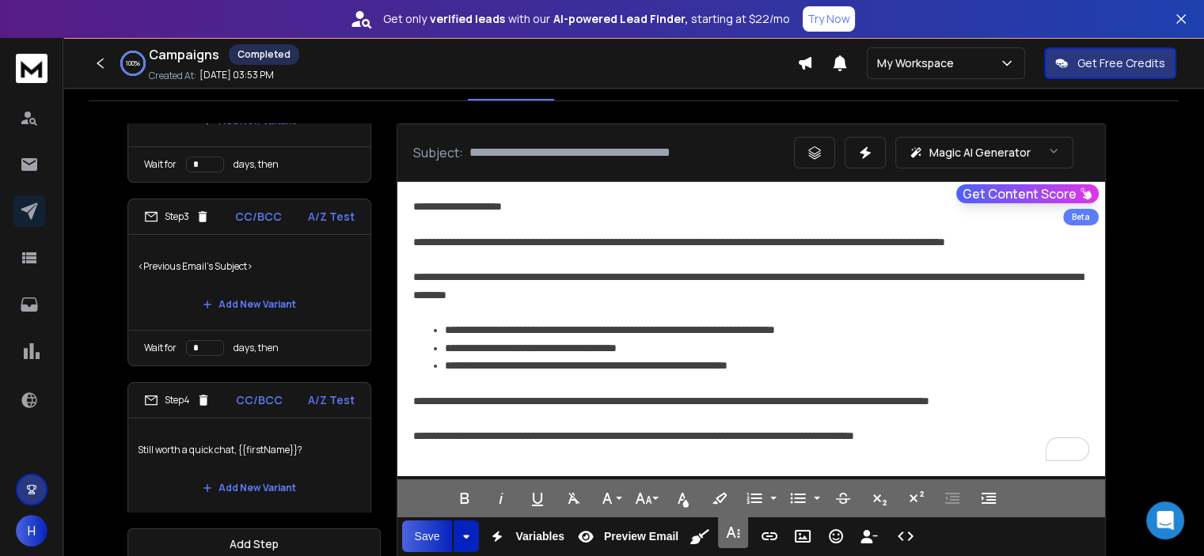
scroll to position [96, 0]
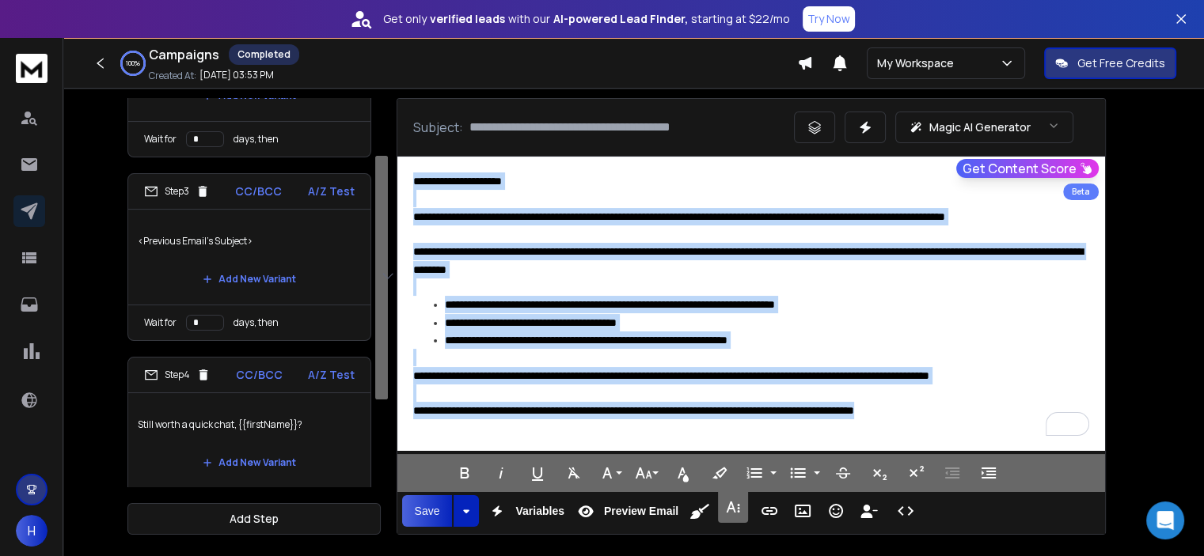
drag, startPoint x: 1007, startPoint y: 416, endPoint x: 414, endPoint y: 186, distance: 635.9
click at [414, 186] on div "**********" at bounding box center [750, 304] width 707 height 294
click at [784, 280] on div "To enrich screen reader interactions, please activate Accessibility in Grammarl…" at bounding box center [751, 287] width 676 height 17
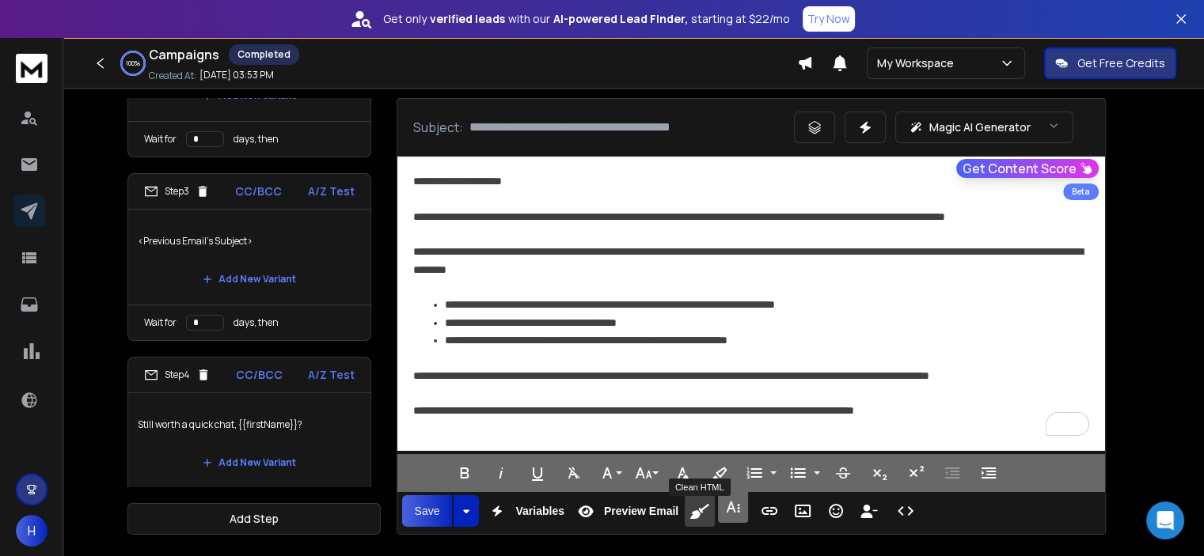
click at [699, 514] on icon "button" at bounding box center [699, 510] width 19 height 15
click at [696, 515] on icon "button" at bounding box center [699, 510] width 19 height 15
click at [918, 357] on div "To enrich screen reader interactions, please activate Accessibility in Grammarl…" at bounding box center [751, 357] width 676 height 17
click at [687, 509] on button "Clean HTML" at bounding box center [700, 511] width 30 height 32
click at [1041, 167] on button "Get Content Score" at bounding box center [1027, 168] width 142 height 19
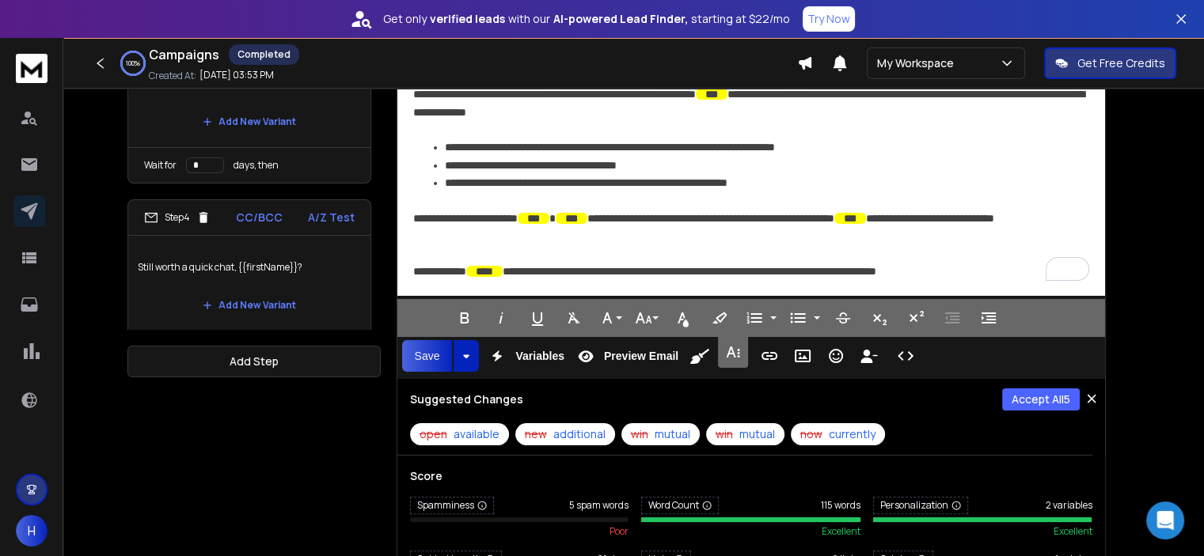
scroll to position [254, 0]
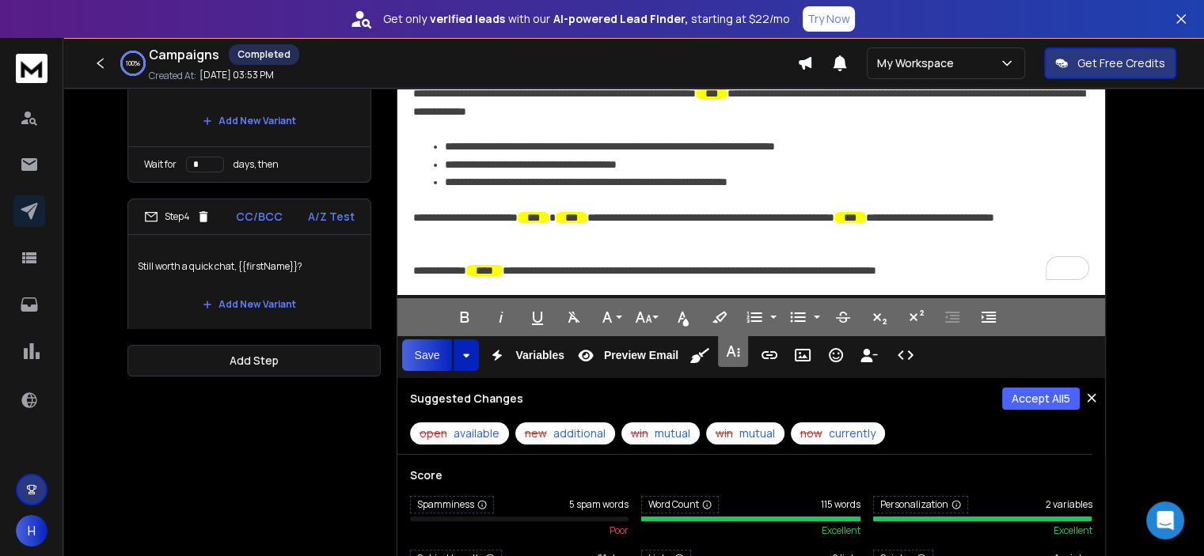
click at [455, 440] on span "available" at bounding box center [476, 434] width 46 height 16
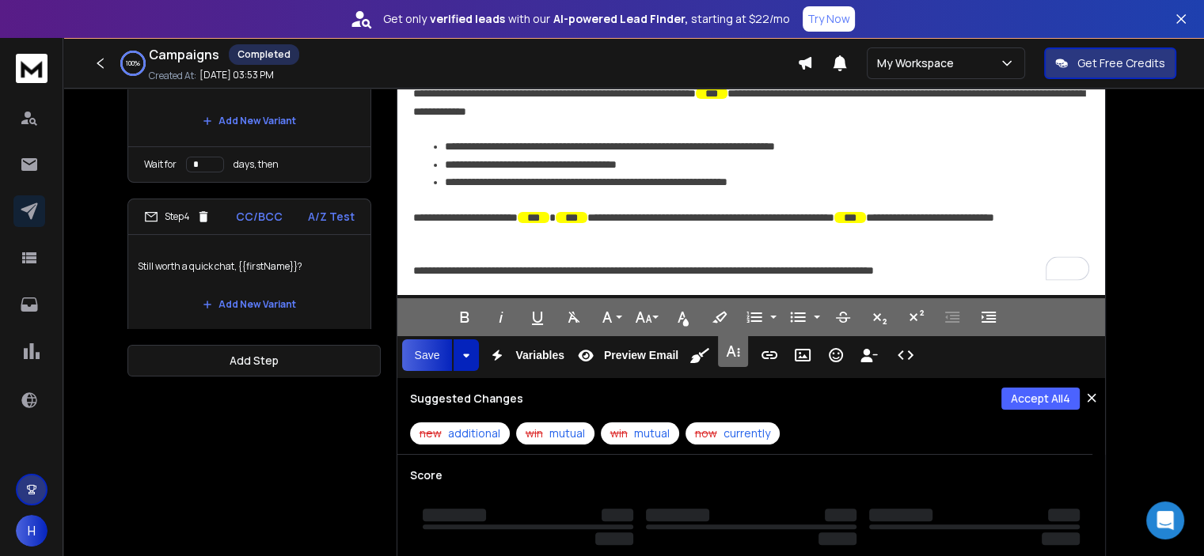
click at [455, 440] on span "additional" at bounding box center [474, 434] width 52 height 16
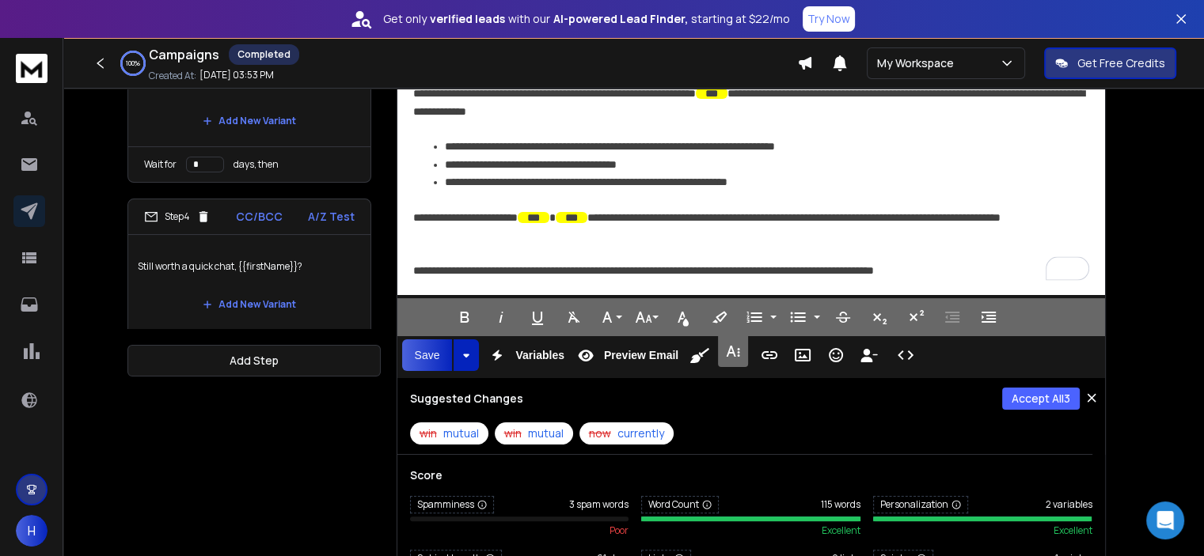
click at [480, 436] on div "win mutual" at bounding box center [449, 434] width 78 height 22
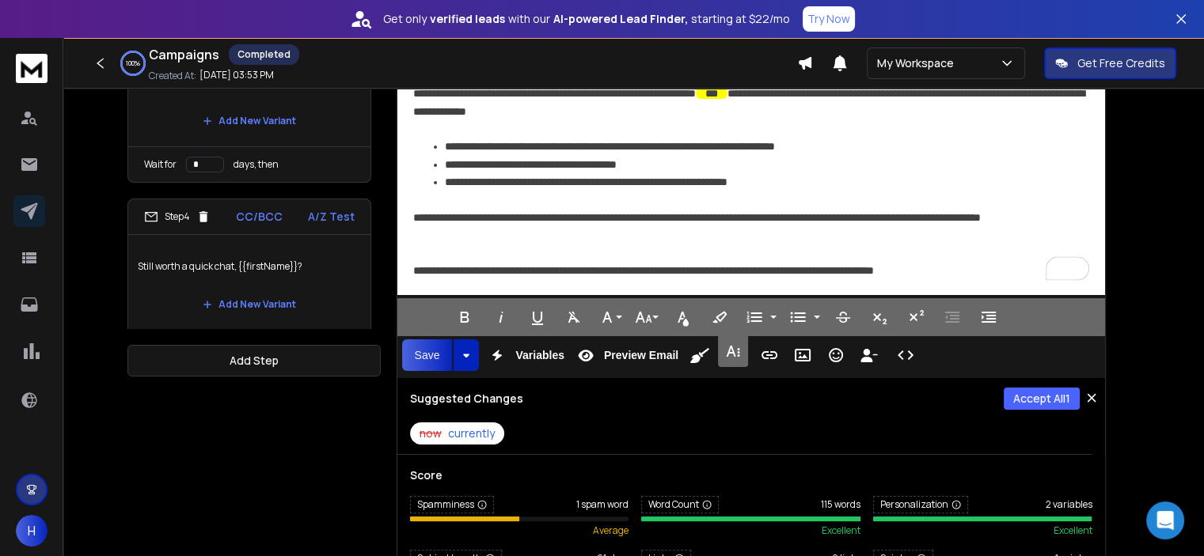
click at [480, 436] on span "currently" at bounding box center [471, 434] width 47 height 16
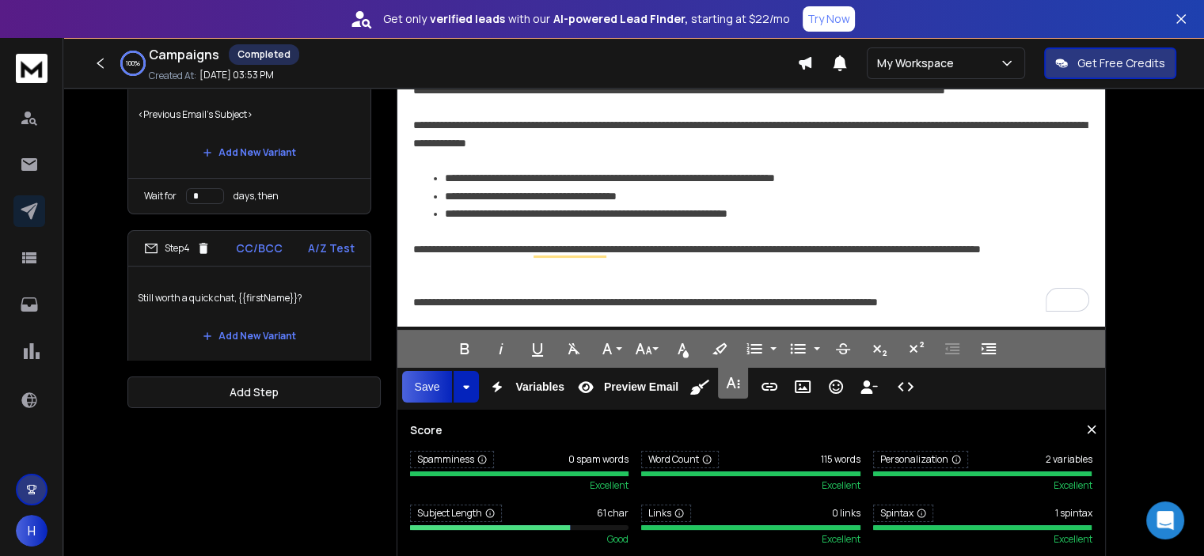
scroll to position [247, 0]
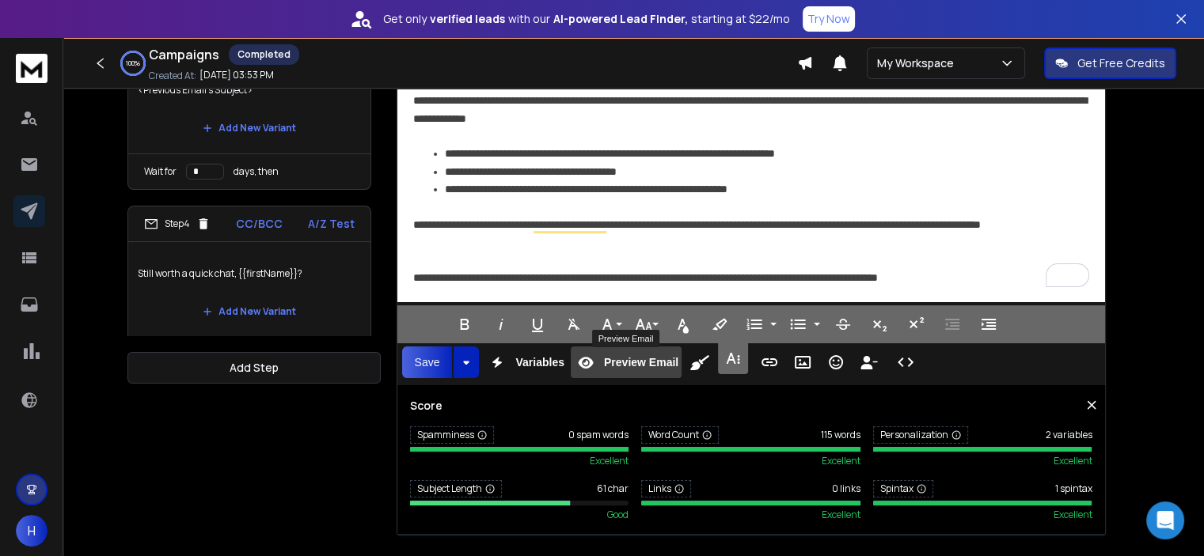
click at [614, 357] on span "Preview Email" at bounding box center [641, 362] width 81 height 13
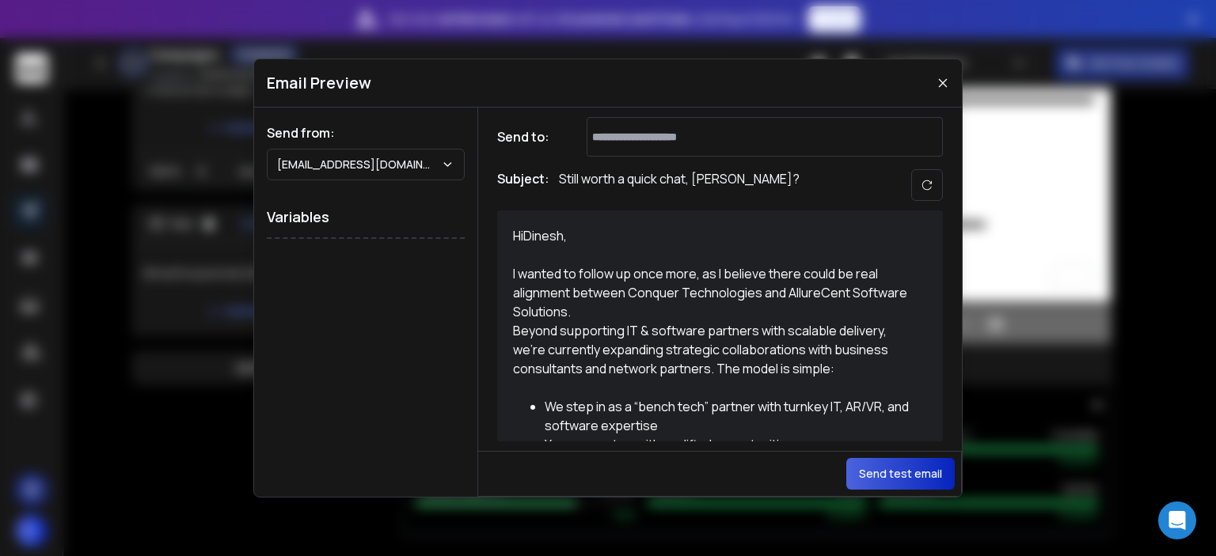
click at [937, 86] on icon at bounding box center [942, 83] width 13 height 13
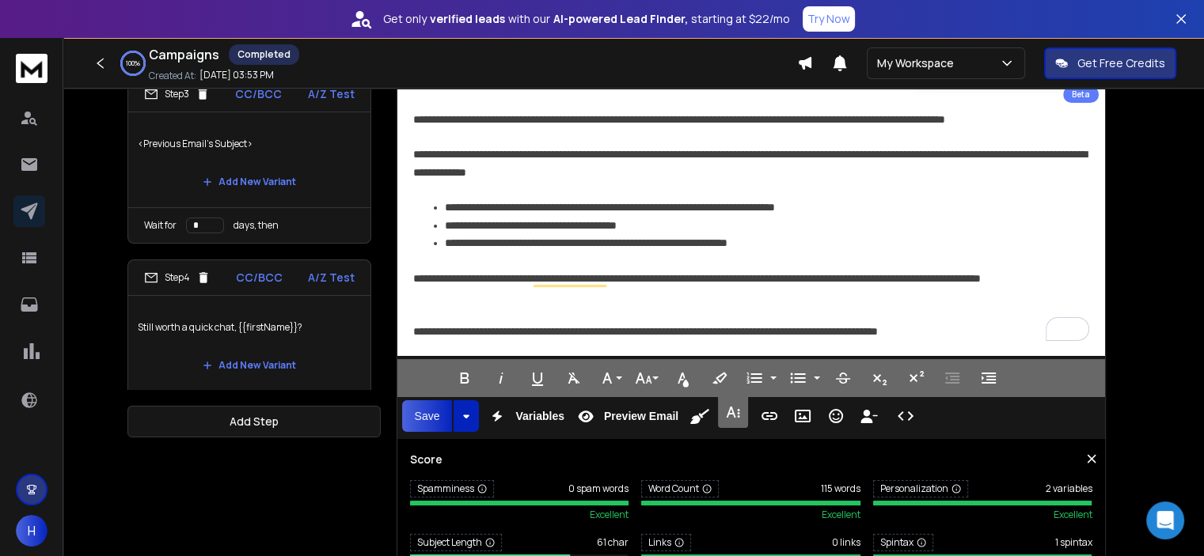
scroll to position [89, 0]
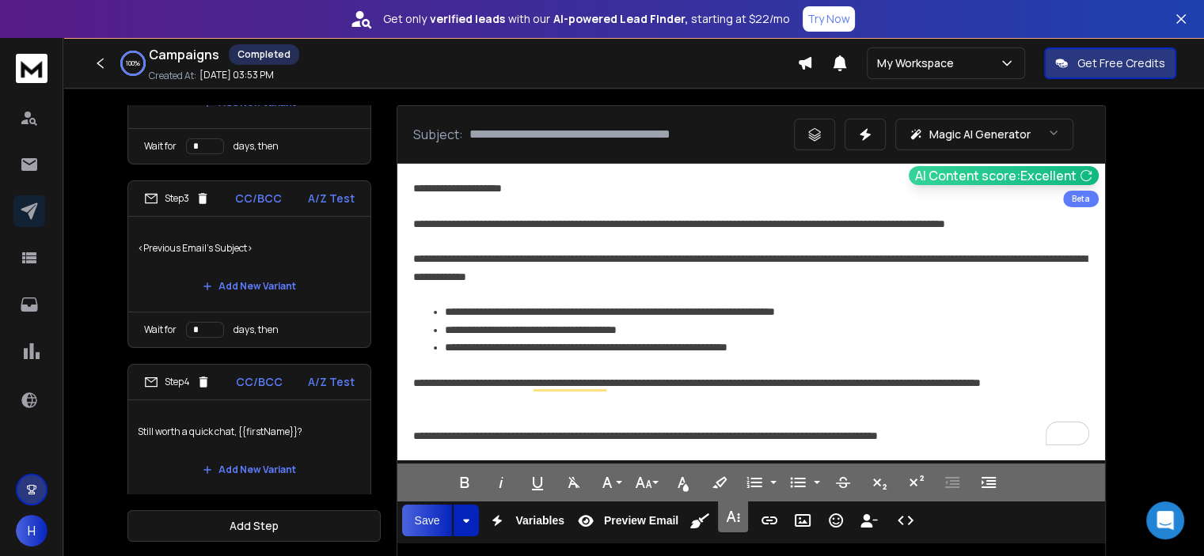
click at [453, 188] on div "**********" at bounding box center [751, 188] width 676 height 17
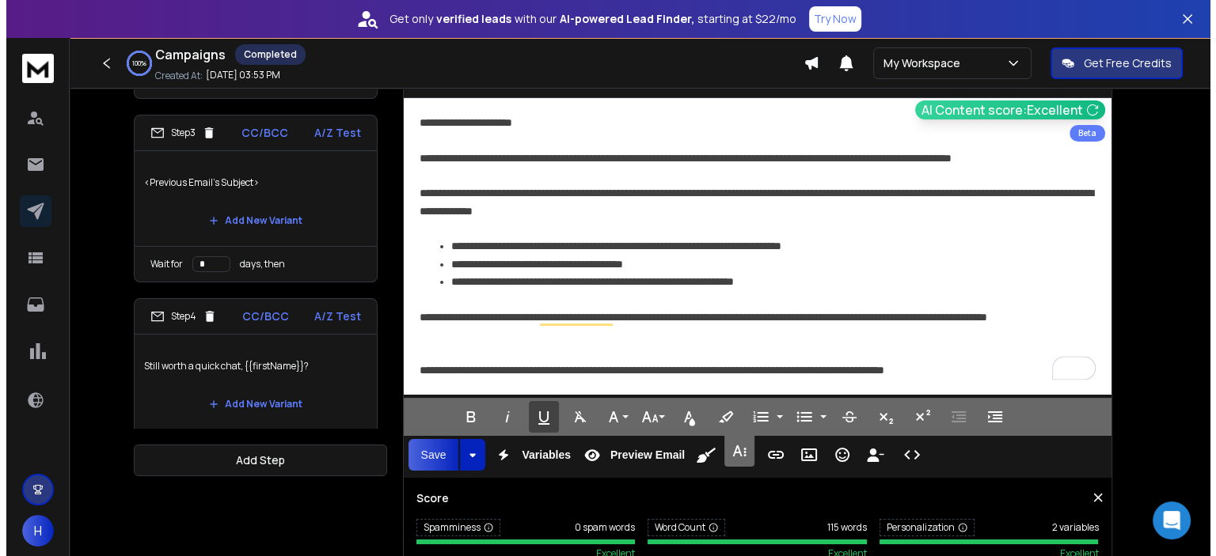
scroll to position [168, 0]
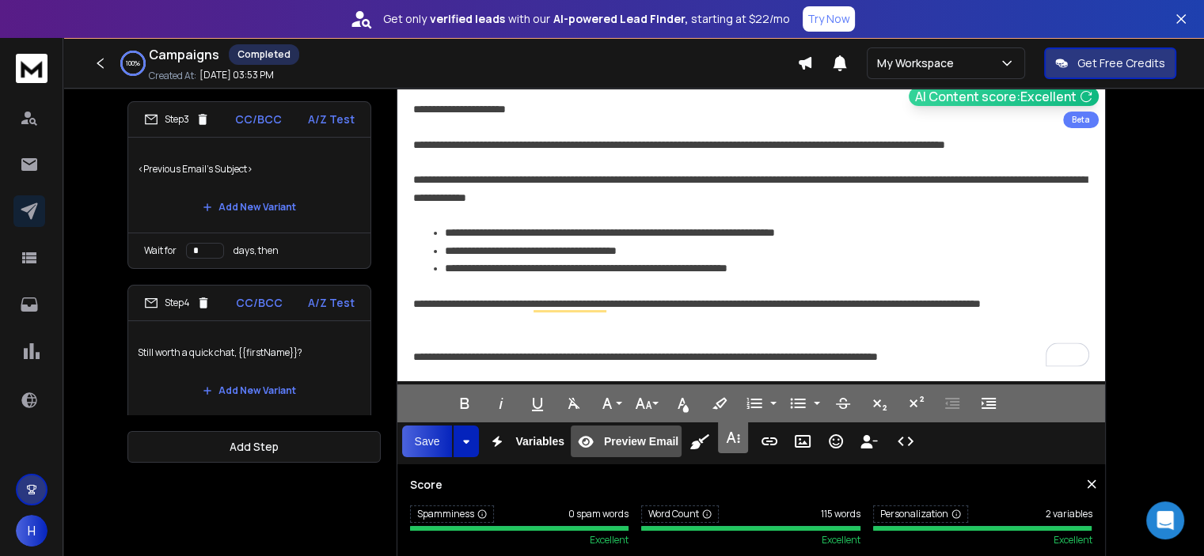
click at [629, 437] on span "Preview Email" at bounding box center [641, 441] width 81 height 13
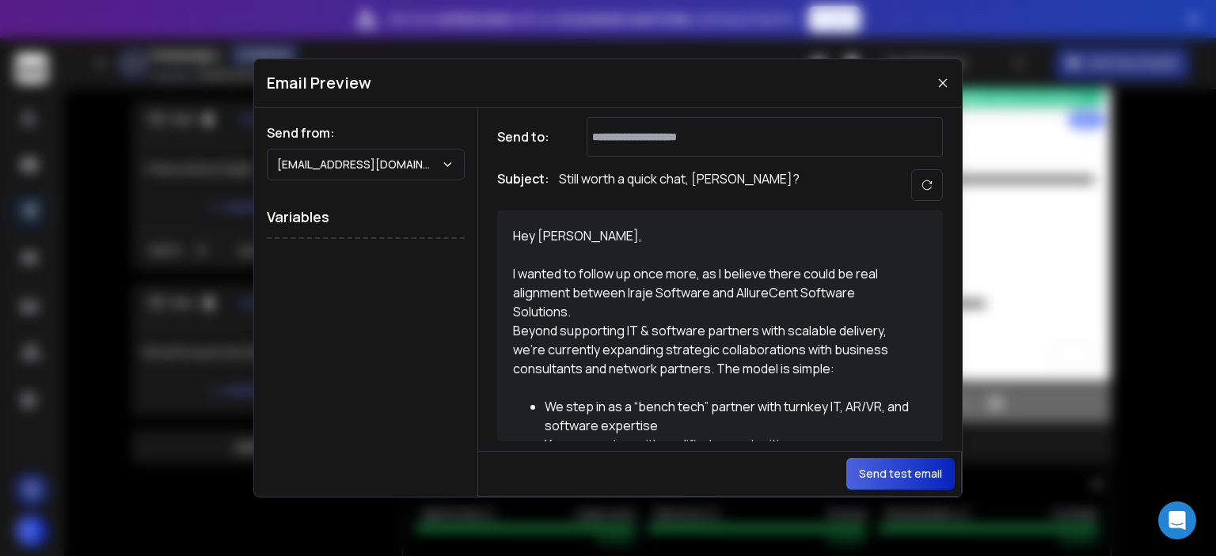
scroll to position [184, 0]
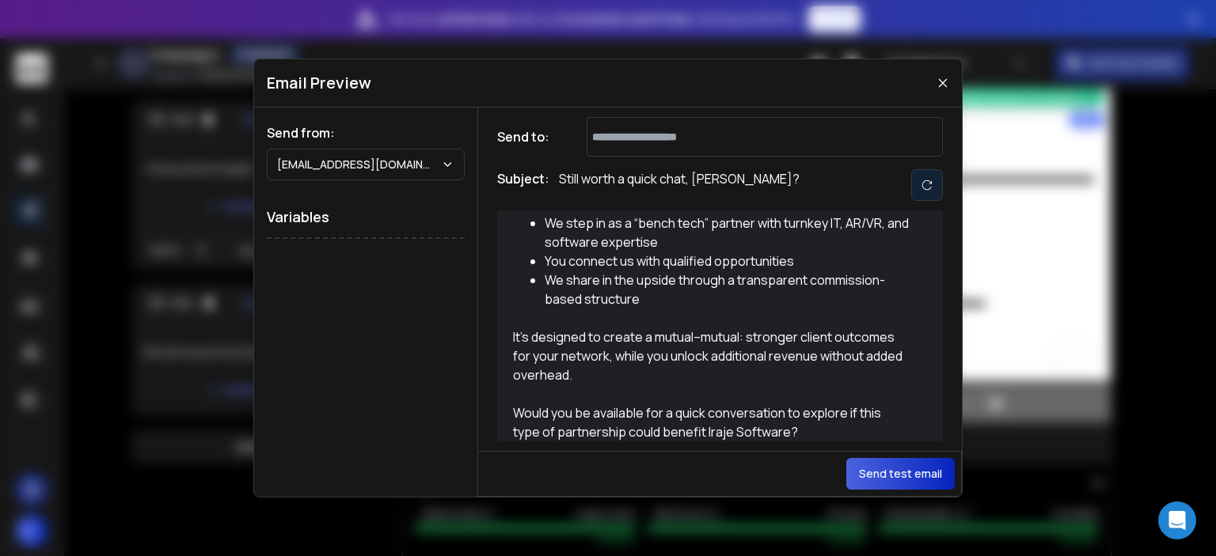
click at [933, 185] on button at bounding box center [927, 185] width 32 height 32
click at [946, 82] on icon at bounding box center [942, 83] width 13 height 13
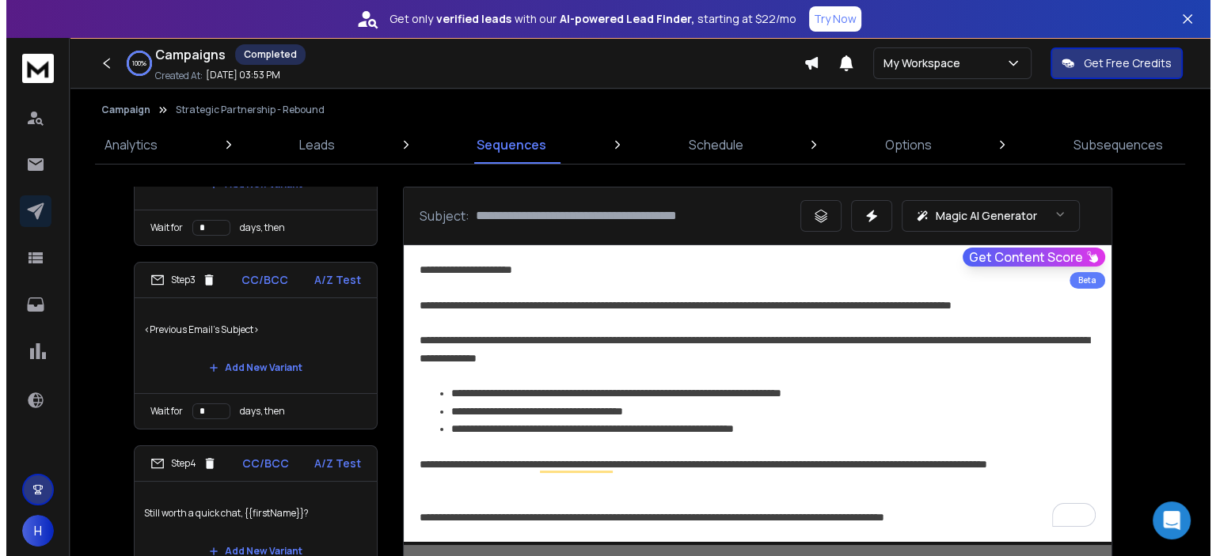
scroll to position [0, 0]
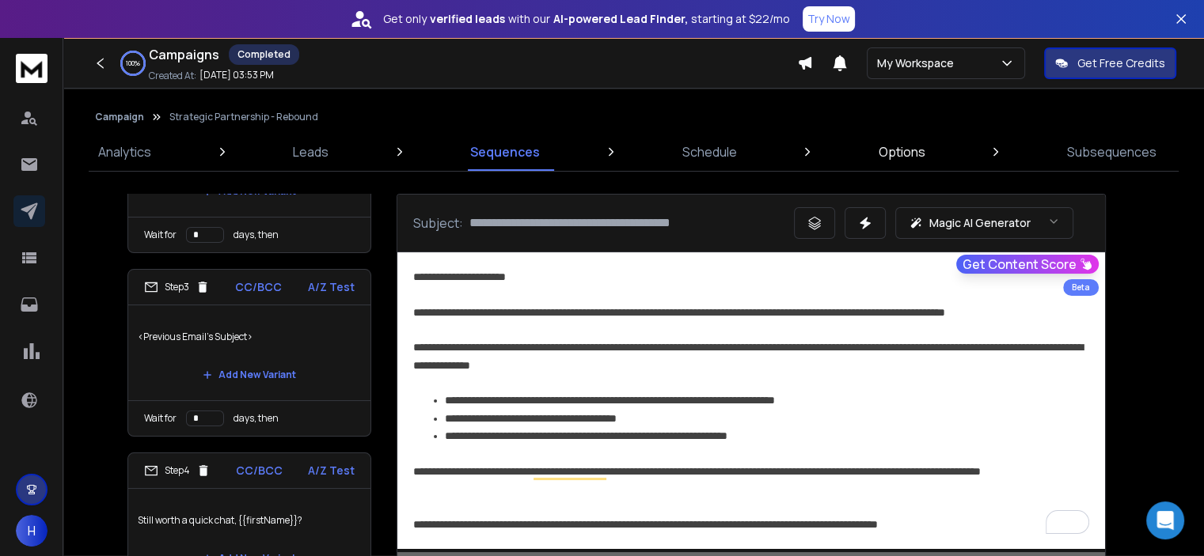
click at [915, 148] on p "Options" at bounding box center [901, 151] width 47 height 19
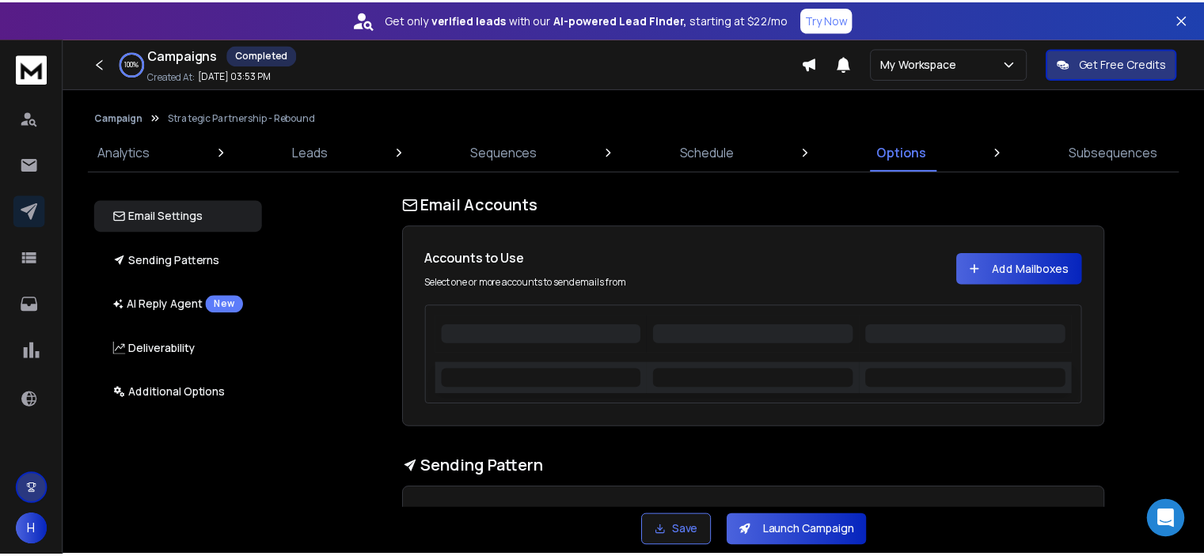
scroll to position [79, 0]
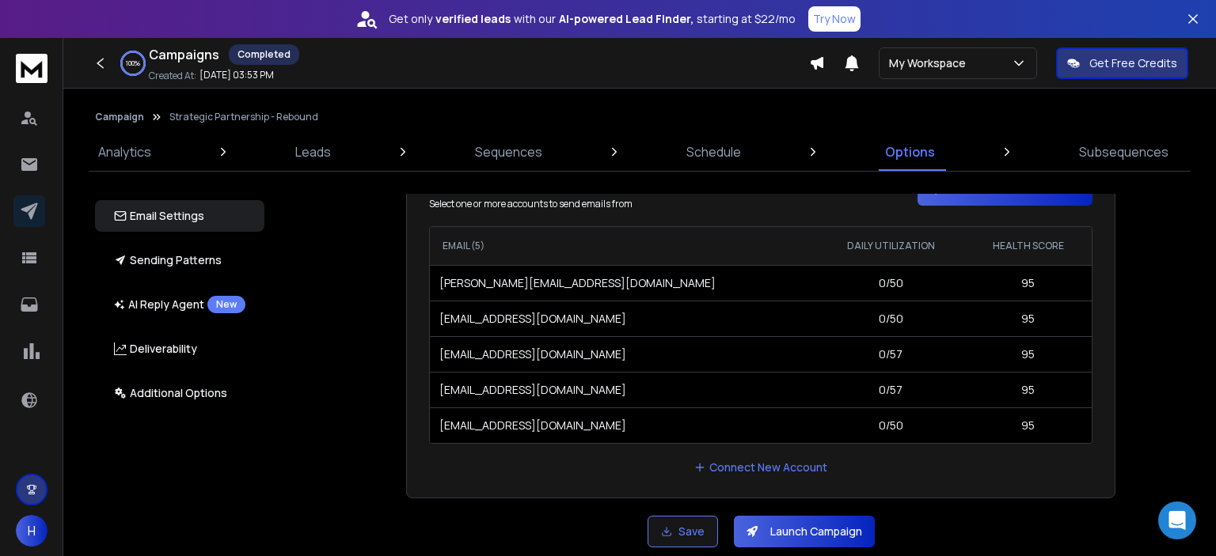
click at [7, 207] on div "H" at bounding box center [31, 300] width 63 height 525
click at [43, 211] on link at bounding box center [29, 211] width 32 height 32
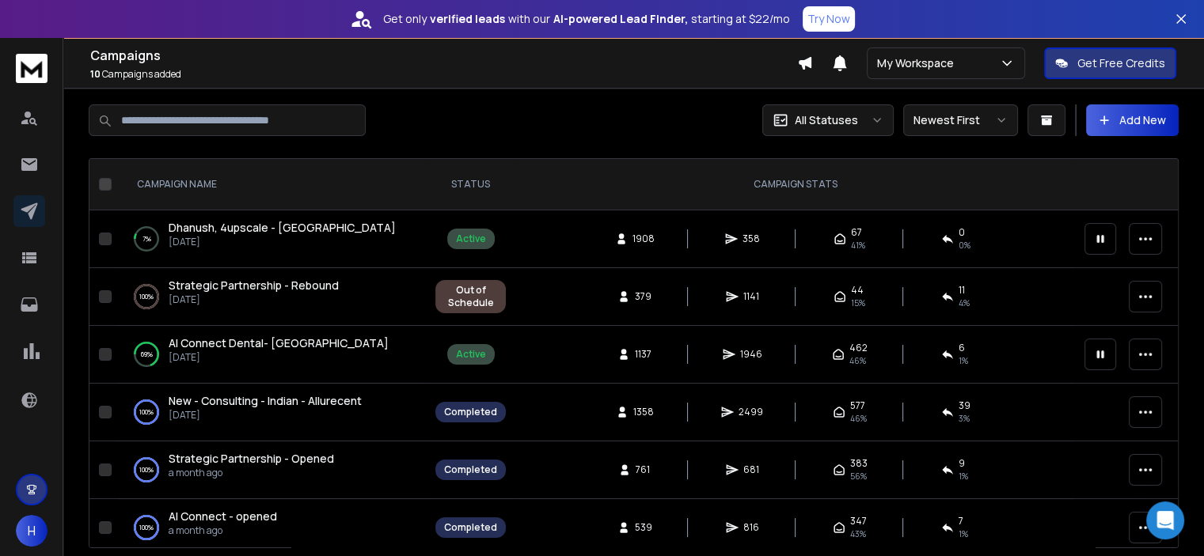
click at [250, 286] on span "Strategic Partnership - Rebound" at bounding box center [254, 285] width 170 height 15
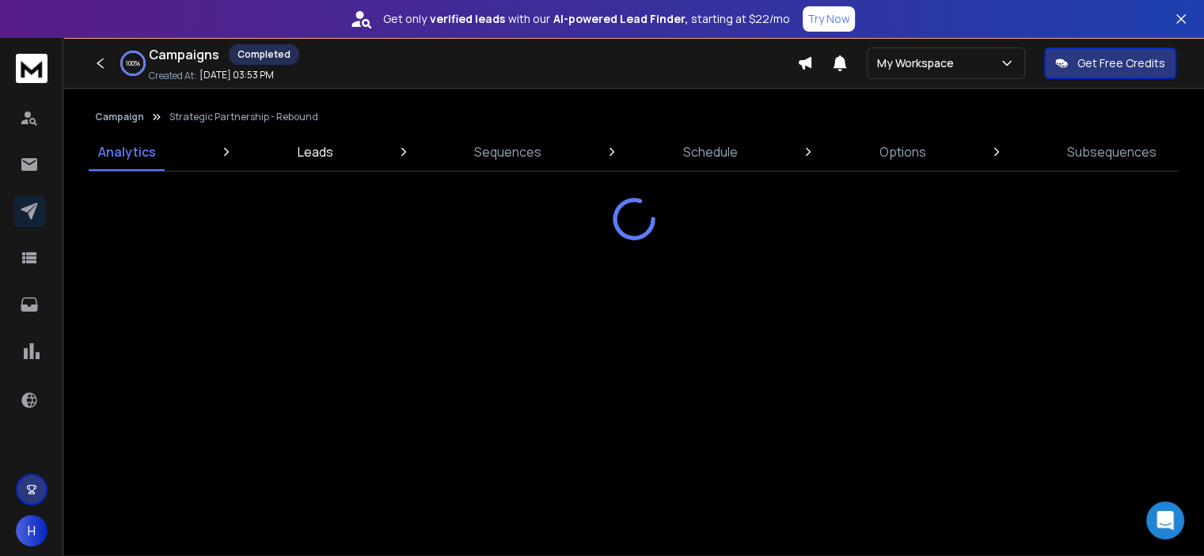
click at [336, 154] on link "Leads" at bounding box center [315, 152] width 55 height 38
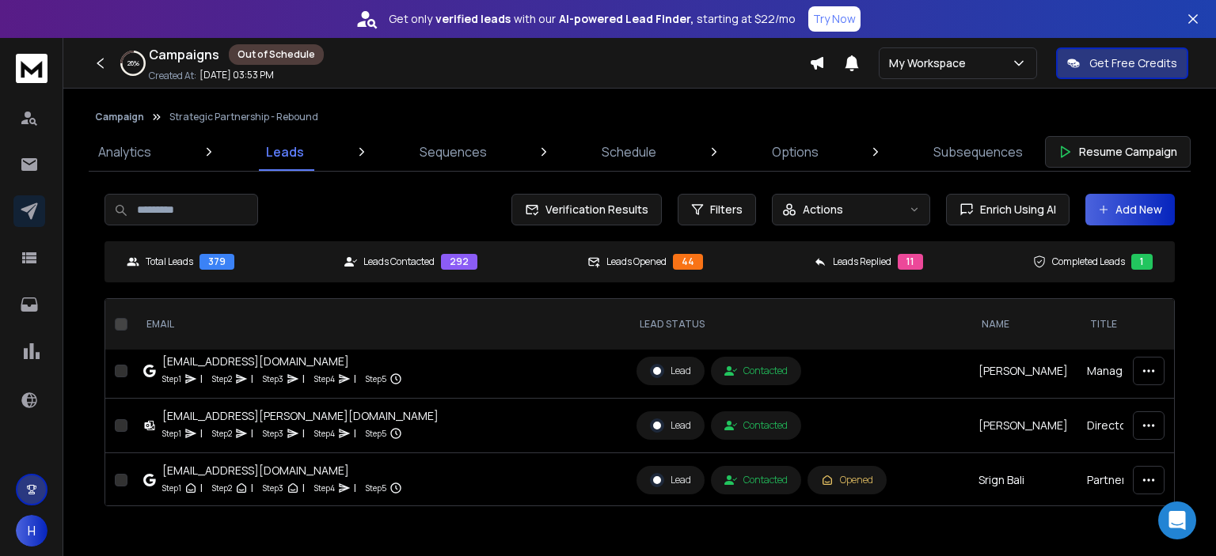
scroll to position [475, 0]
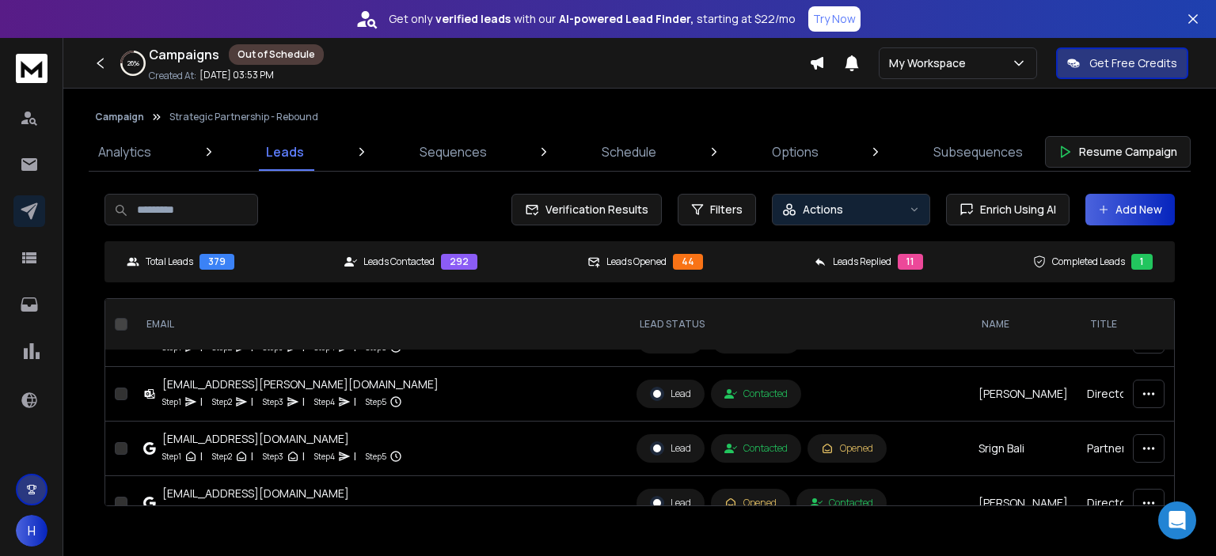
drag, startPoint x: 901, startPoint y: 208, endPoint x: 890, endPoint y: 214, distance: 12.8
click at [897, 211] on div "Actions" at bounding box center [842, 210] width 120 height 16
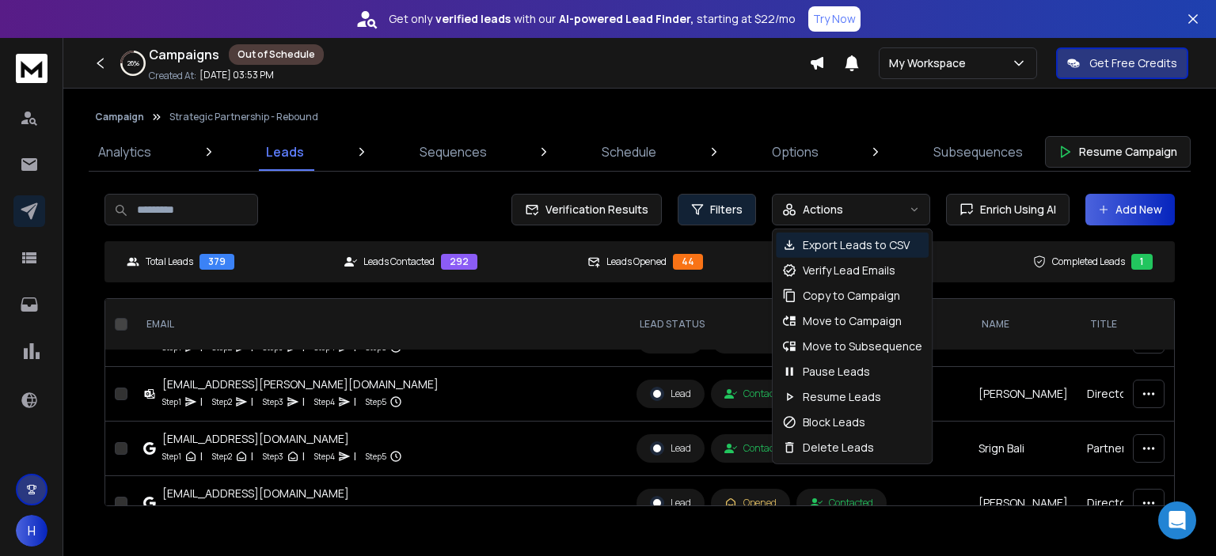
click at [730, 207] on span "Filters" at bounding box center [726, 210] width 32 height 16
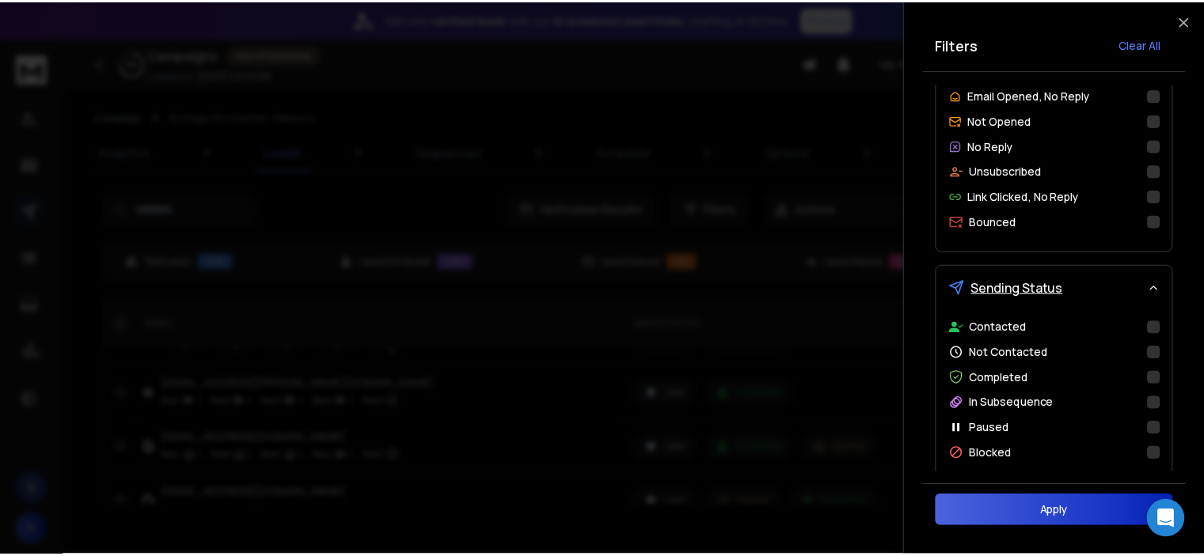
scroll to position [158, 0]
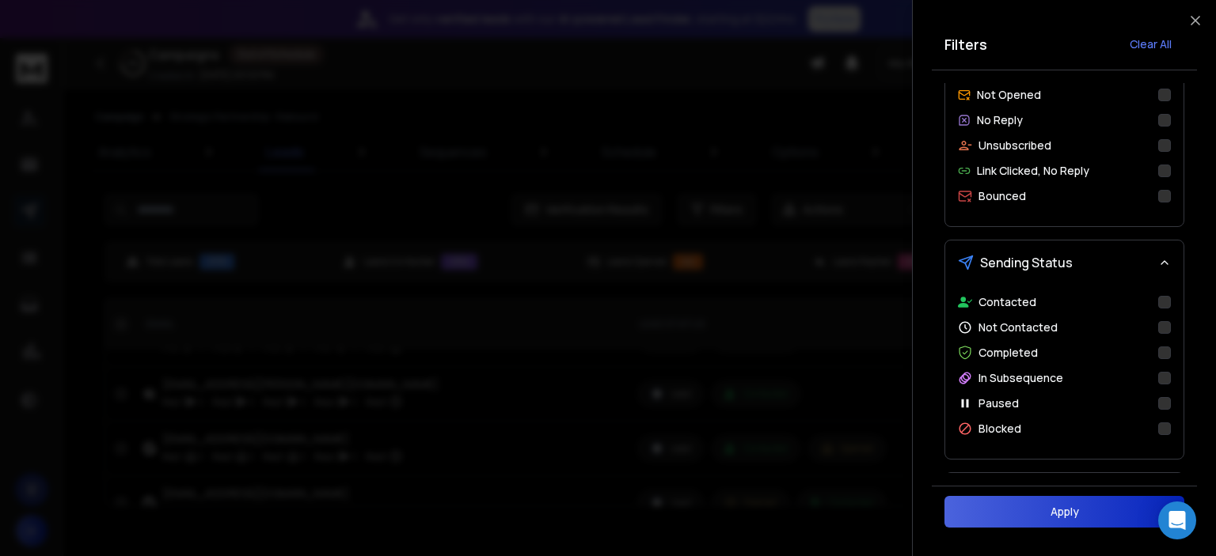
click at [1158, 298] on button "Contacted" at bounding box center [1164, 302] width 13 height 13
click at [1158, 305] on button "Contacted" at bounding box center [1164, 302] width 13 height 13
click at [1156, 345] on div "Completed" at bounding box center [1064, 353] width 213 height 16
click at [1158, 354] on button "Completed" at bounding box center [1164, 353] width 13 height 13
click at [1083, 506] on button "Apply" at bounding box center [1064, 512] width 240 height 32
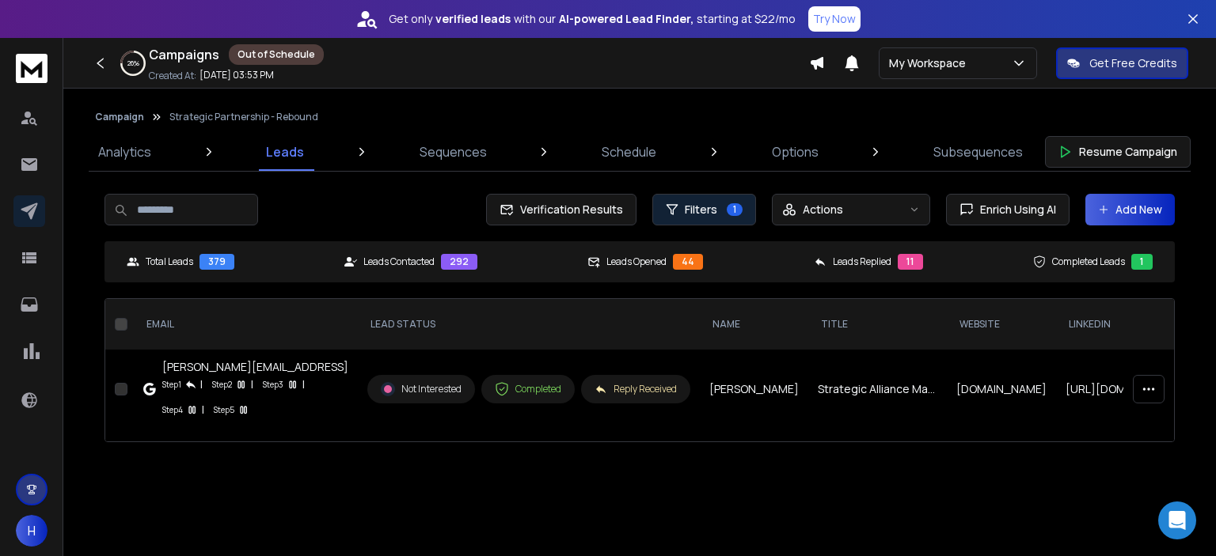
click at [701, 218] on button "Filters 1" at bounding box center [704, 210] width 104 height 32
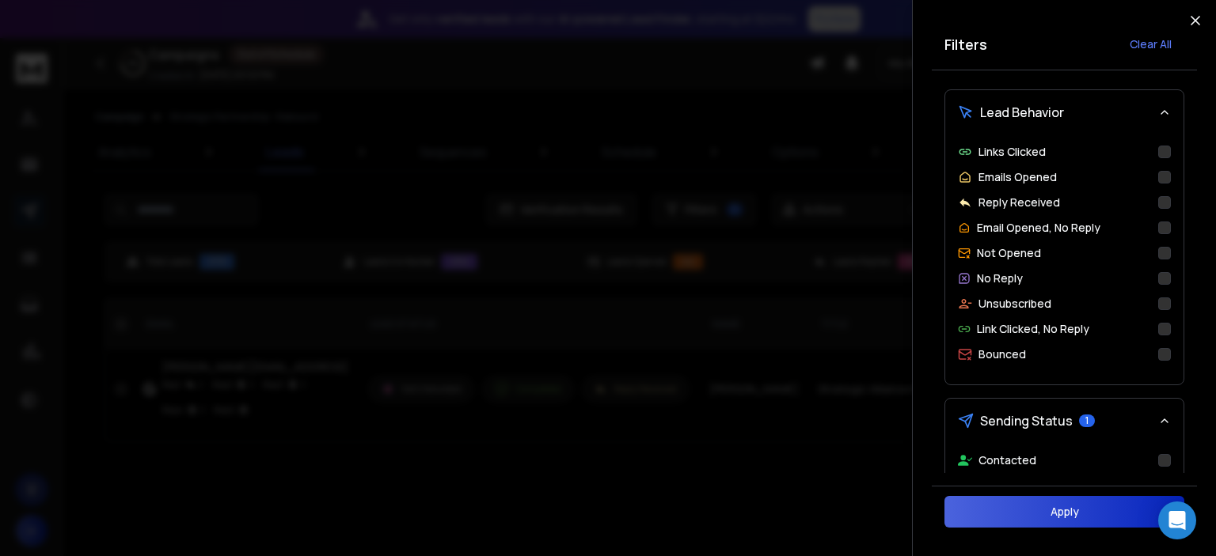
click at [1188, 20] on icon "button" at bounding box center [1195, 21] width 16 height 16
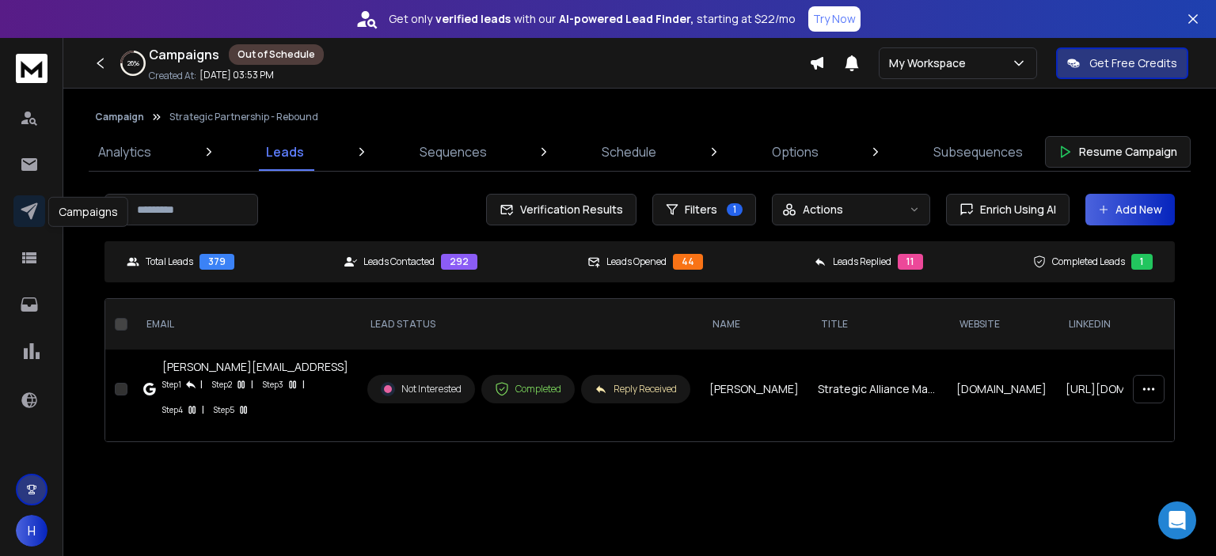
click at [26, 195] on div at bounding box center [31, 262] width 36 height 320
click at [28, 218] on icon at bounding box center [29, 211] width 19 height 19
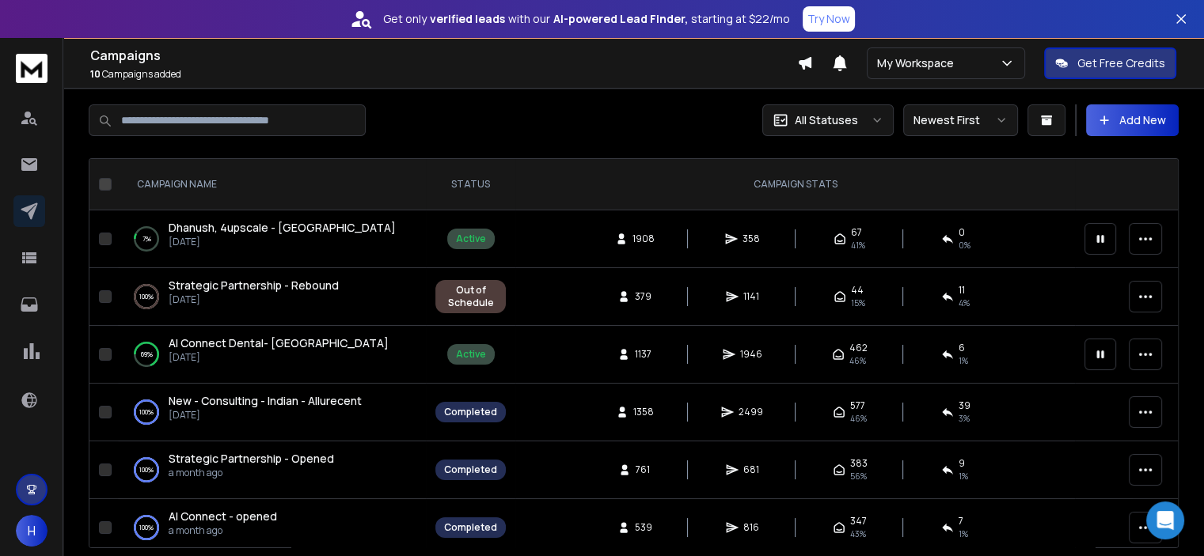
click at [250, 286] on span "Strategic Partnership - Rebound" at bounding box center [254, 285] width 170 height 15
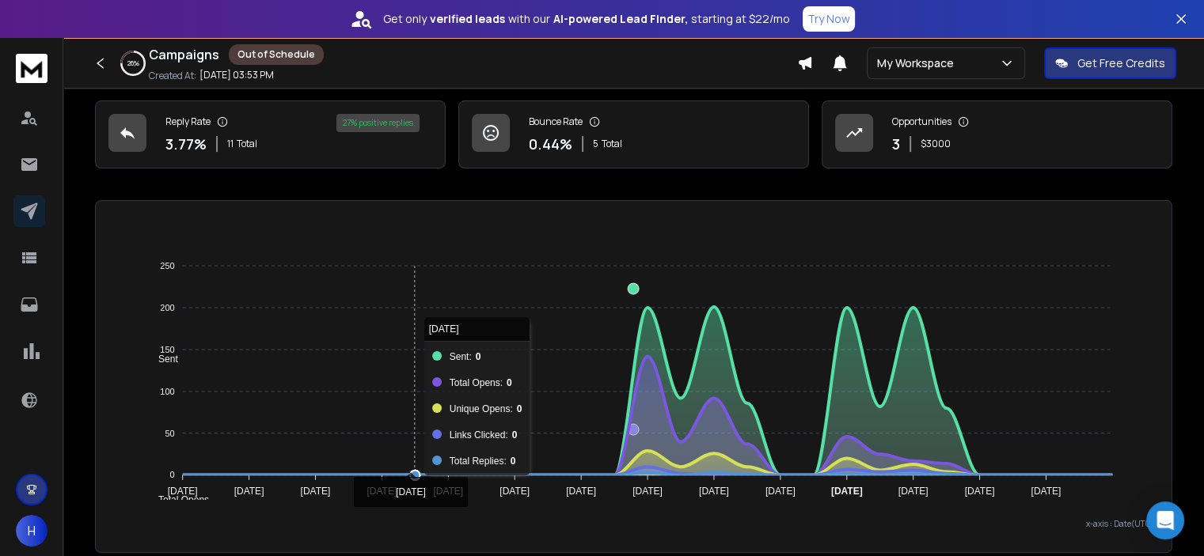
scroll to position [396, 0]
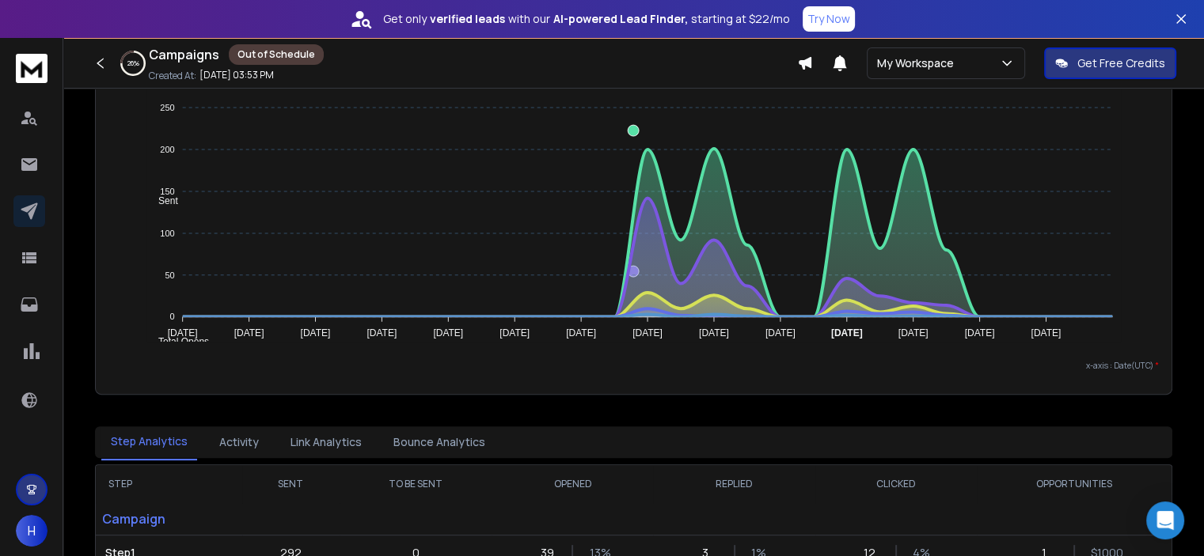
click at [323, 442] on button "Link Analytics" at bounding box center [326, 442] width 90 height 35
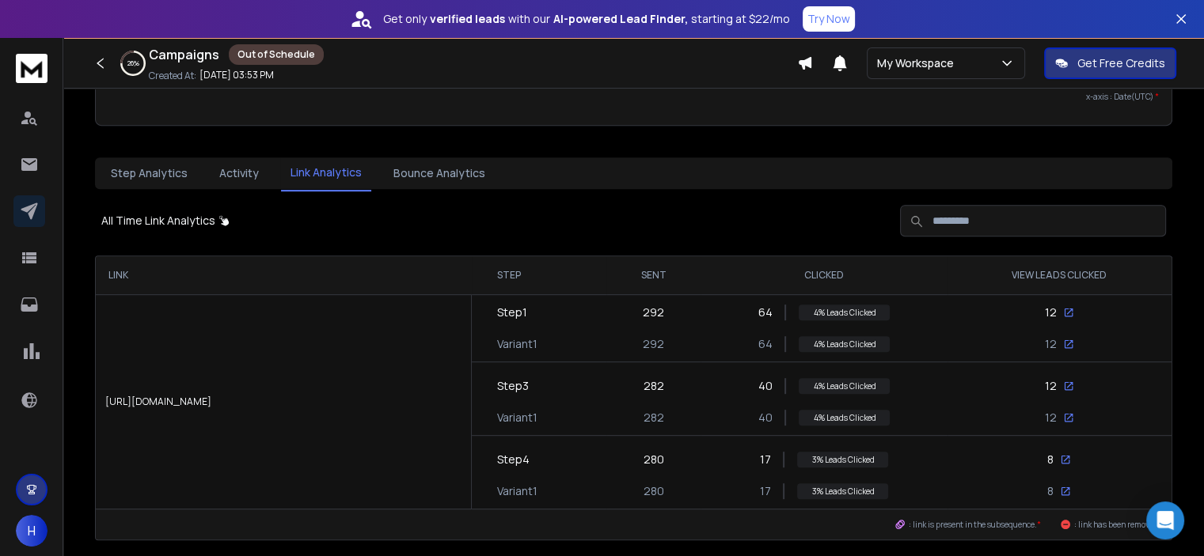
scroll to position [674, 0]
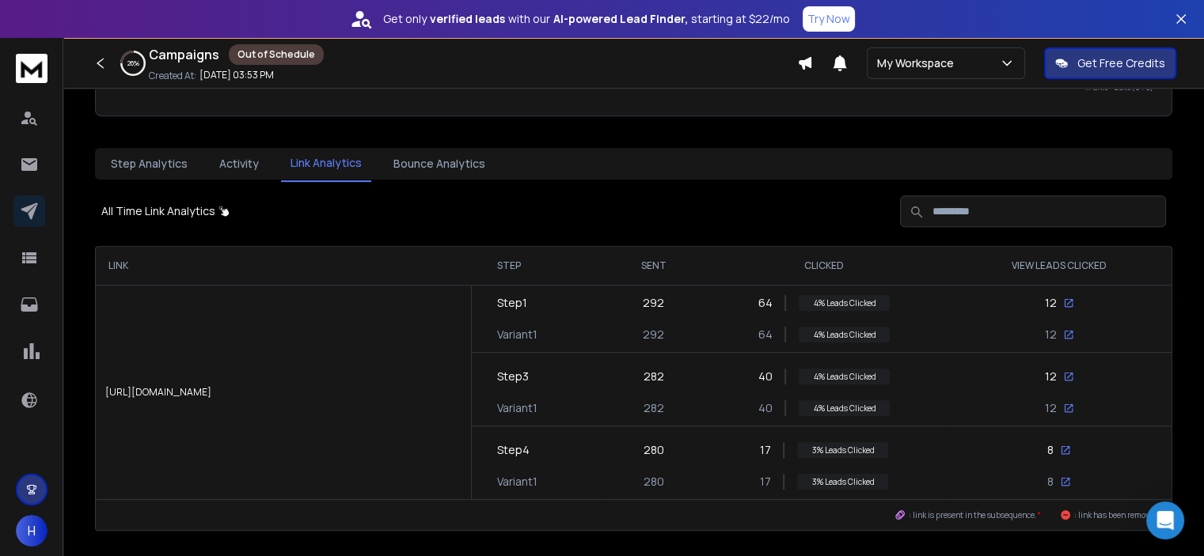
click at [261, 163] on button "Activity" at bounding box center [239, 163] width 59 height 35
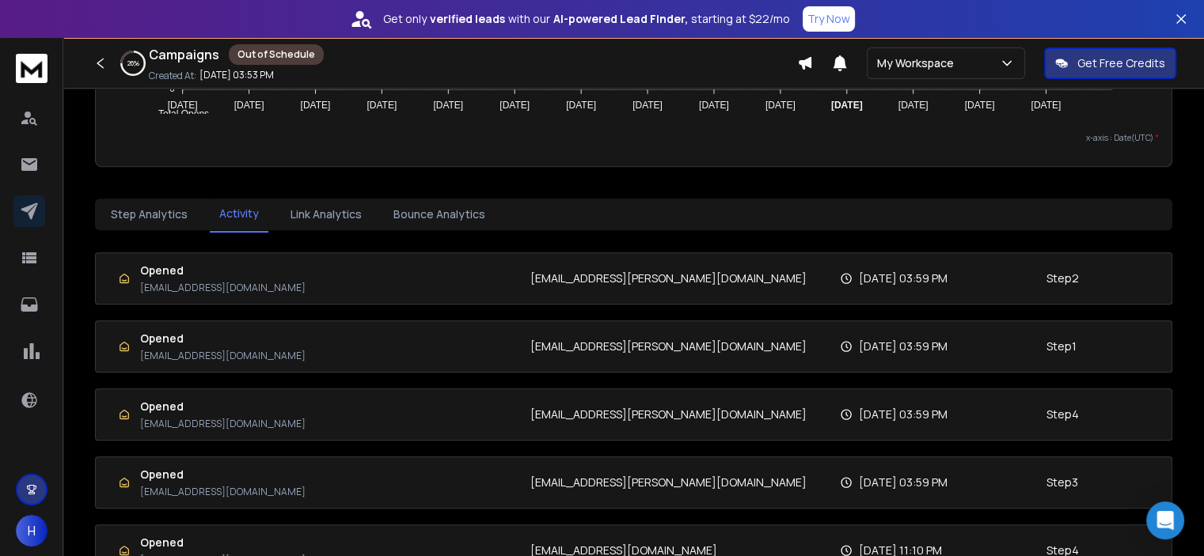
scroll to position [595, 0]
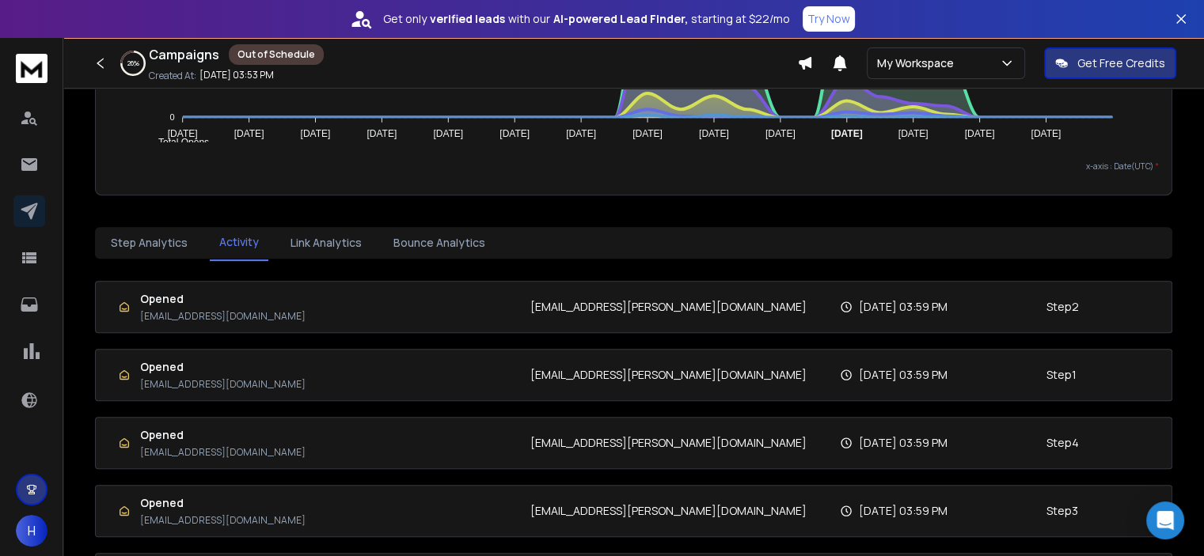
click at [184, 226] on button "Step Analytics" at bounding box center [149, 243] width 96 height 35
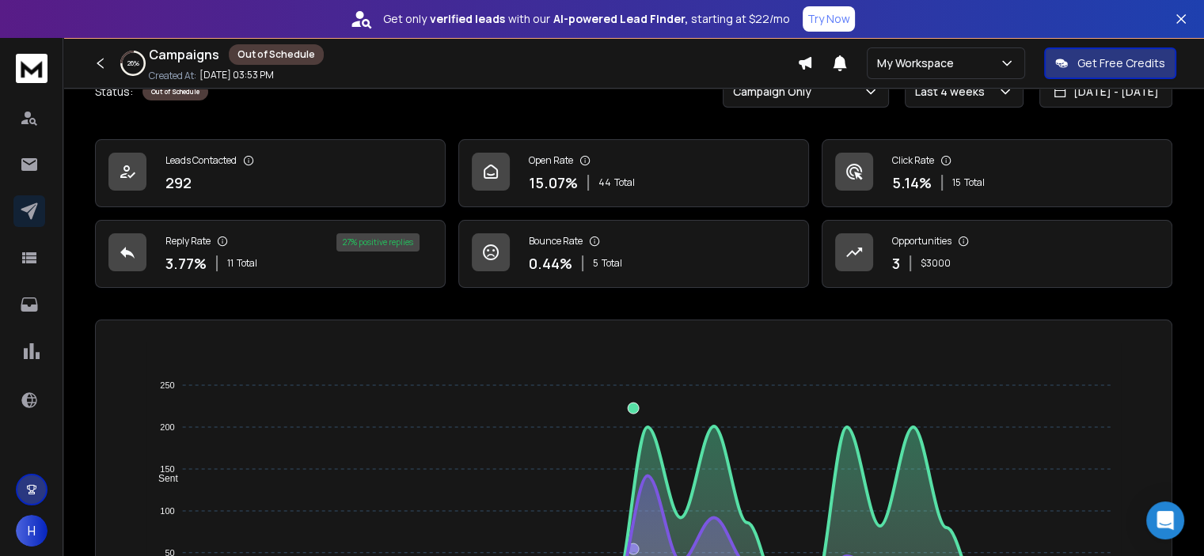
scroll to position [116, 0]
click at [25, 210] on icon at bounding box center [29, 211] width 17 height 17
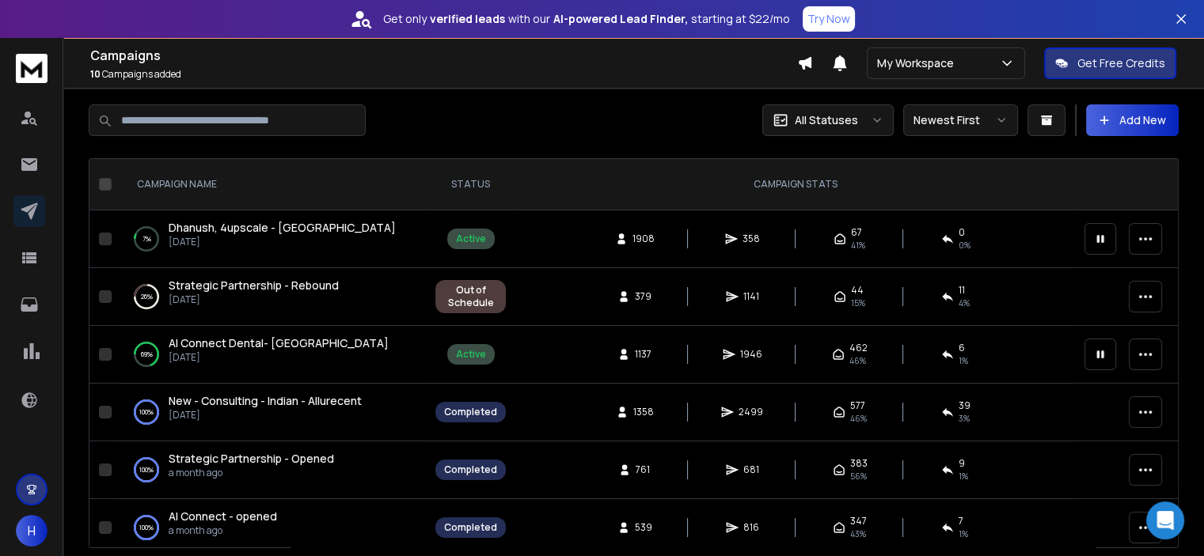
click at [223, 286] on span "Strategic Partnership - Rebound" at bounding box center [254, 285] width 170 height 15
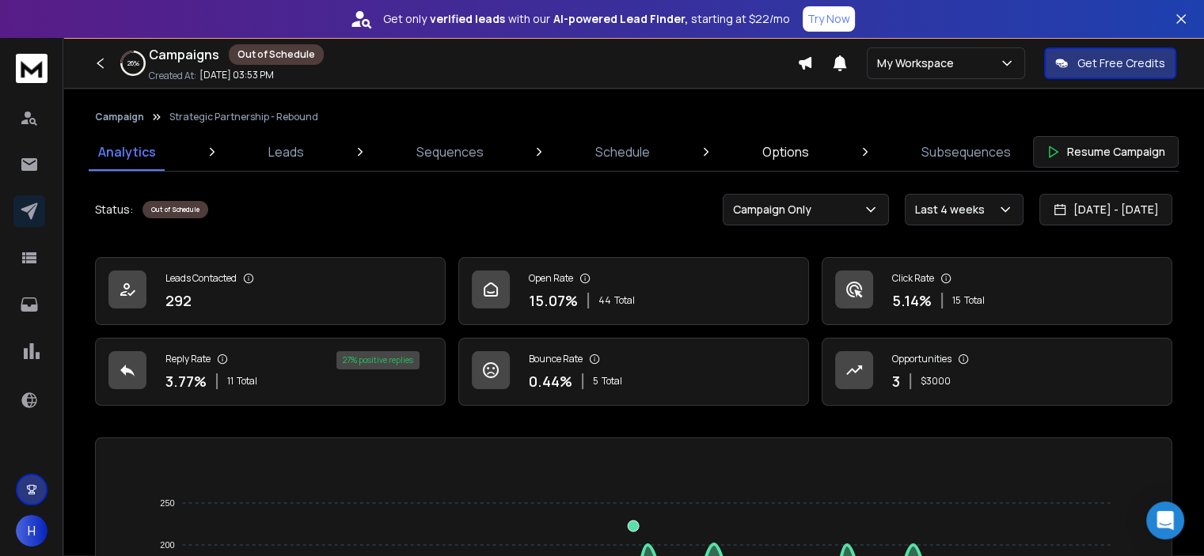
click at [790, 146] on p "Options" at bounding box center [785, 151] width 47 height 19
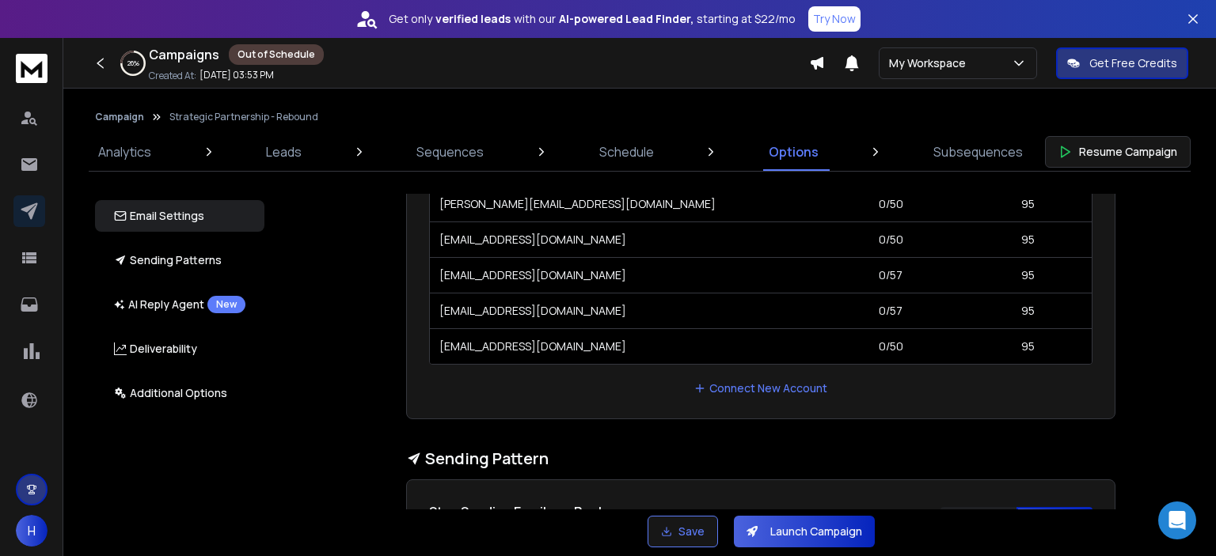
scroll to position [79, 0]
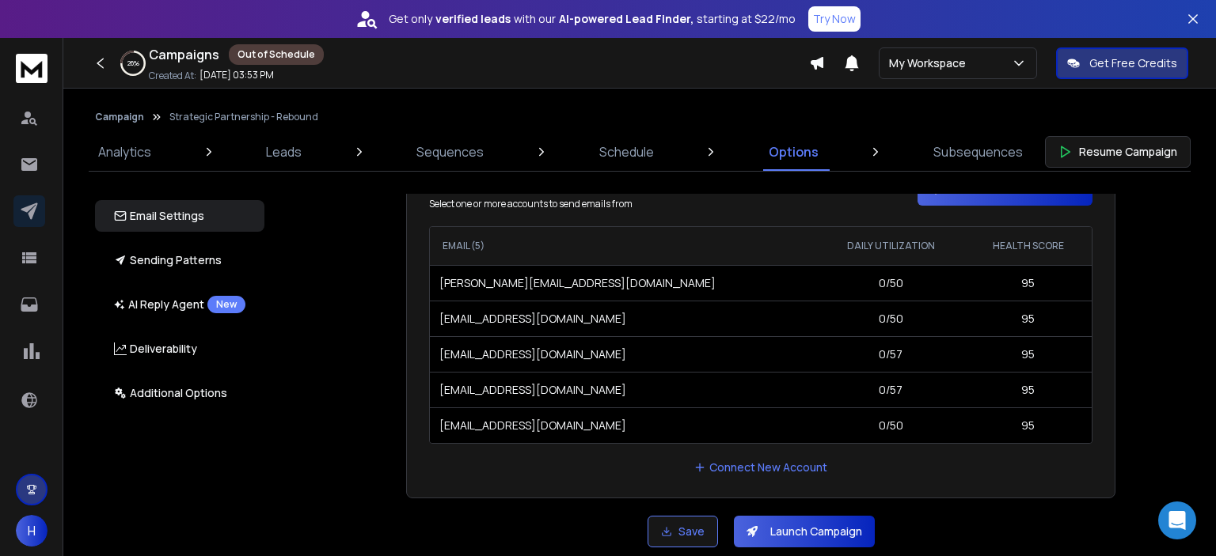
click at [798, 529] on button "Launch Campaign" at bounding box center [804, 532] width 141 height 32
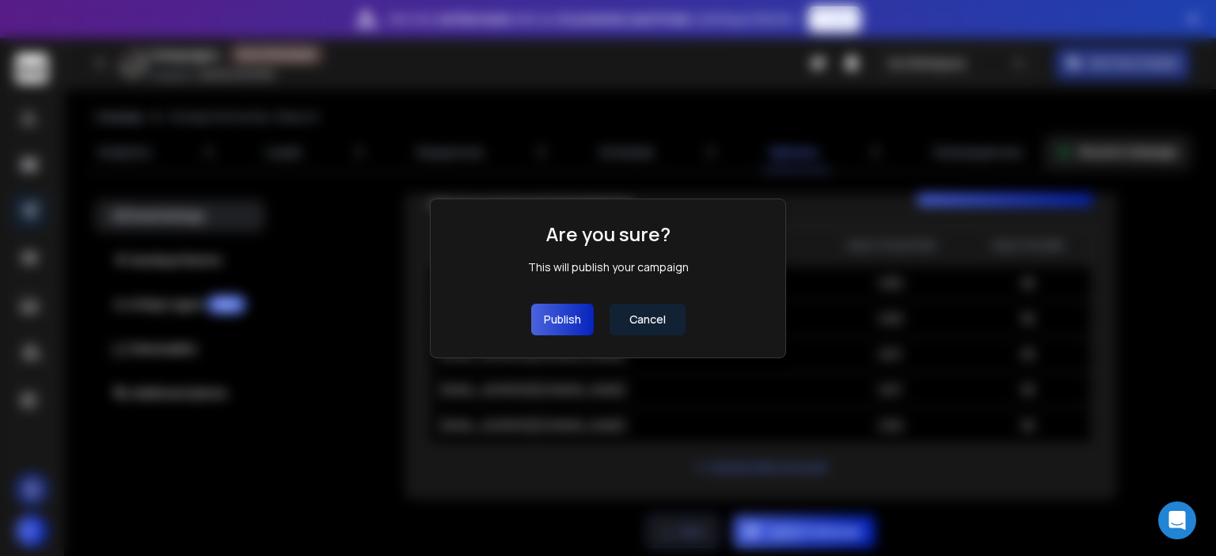
click at [625, 328] on button "Cancel" at bounding box center [647, 320] width 76 height 32
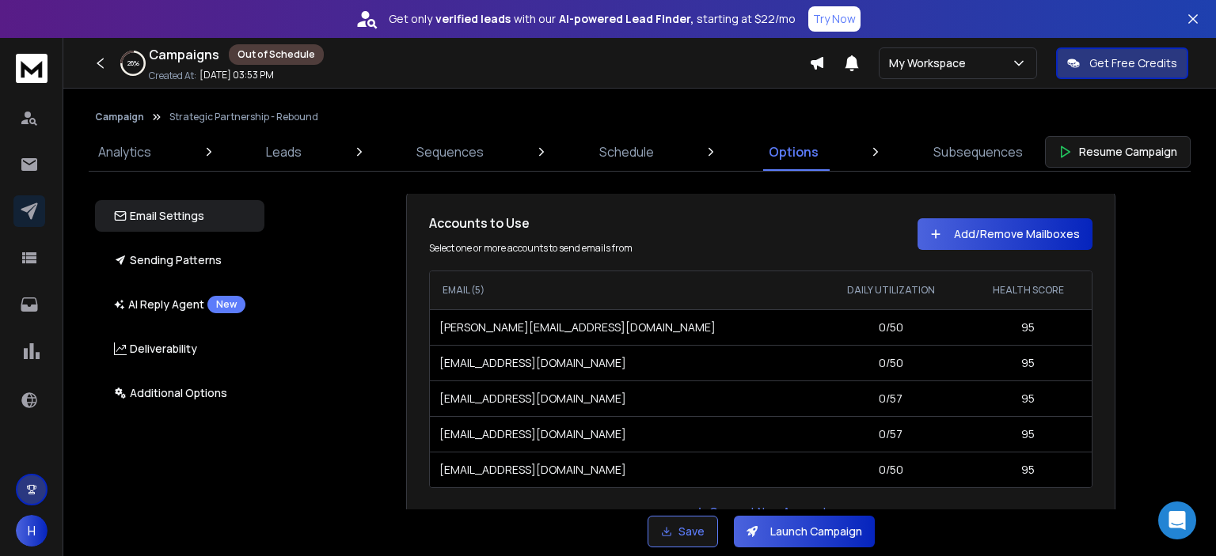
scroll to position [0, 0]
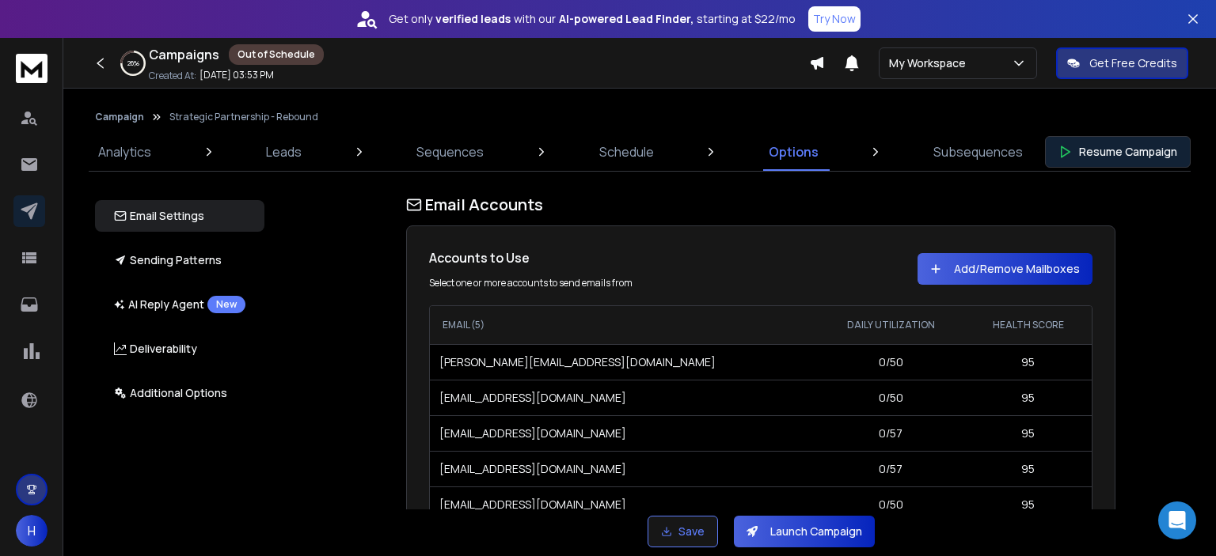
click at [1068, 151] on icon at bounding box center [1065, 152] width 14 height 14
click at [1064, 154] on polygon at bounding box center [1065, 151] width 9 height 11
click at [283, 57] on div "Out of Schedule" at bounding box center [276, 54] width 95 height 21
click at [260, 56] on div "Out of Schedule" at bounding box center [276, 54] width 95 height 21
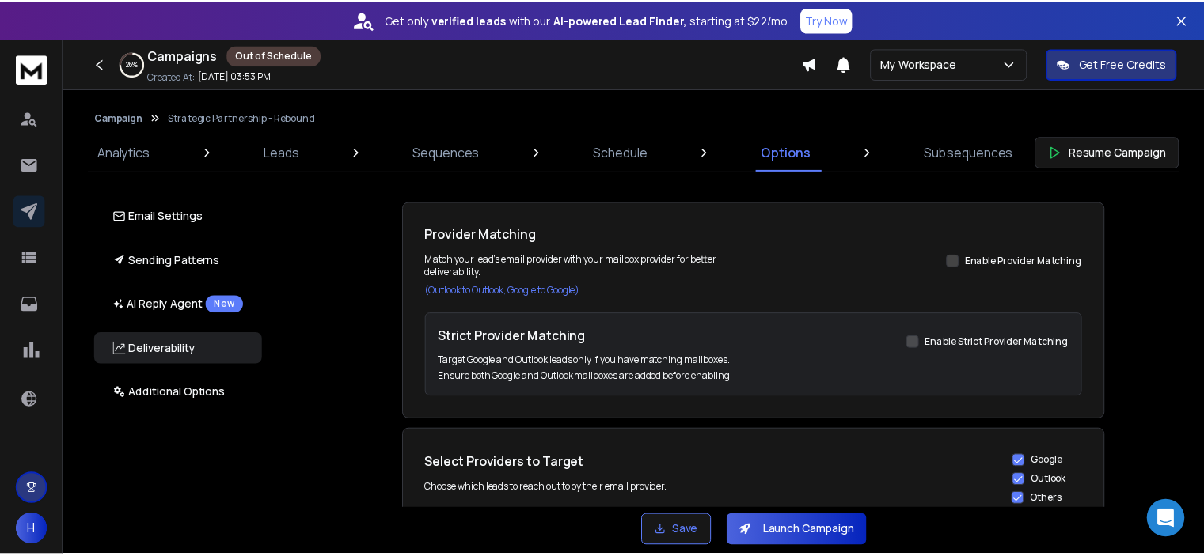
scroll to position [2058, 0]
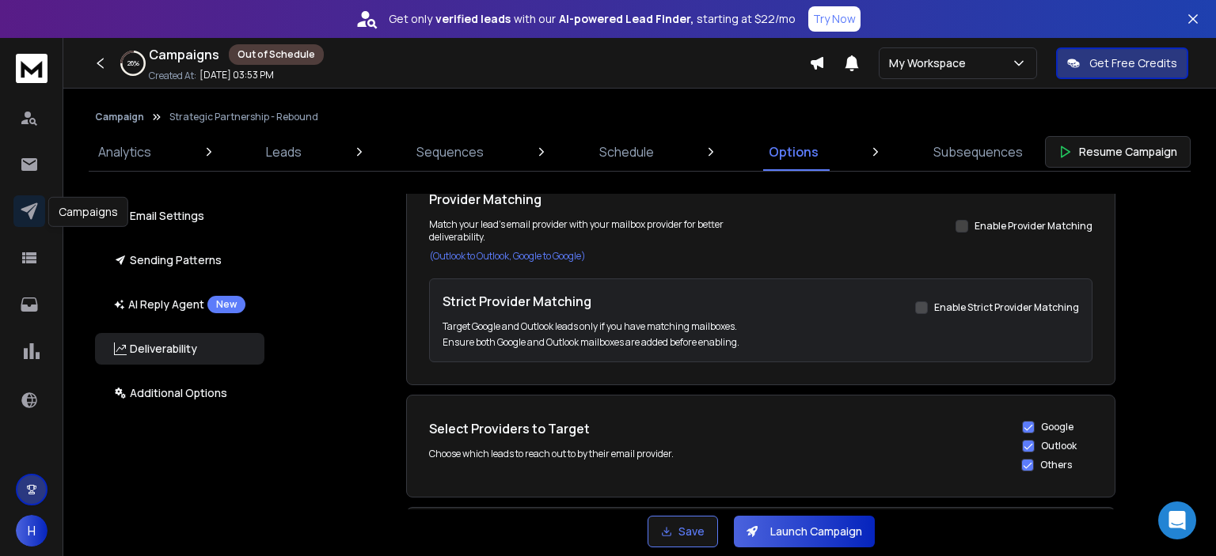
click at [20, 207] on icon at bounding box center [29, 211] width 19 height 19
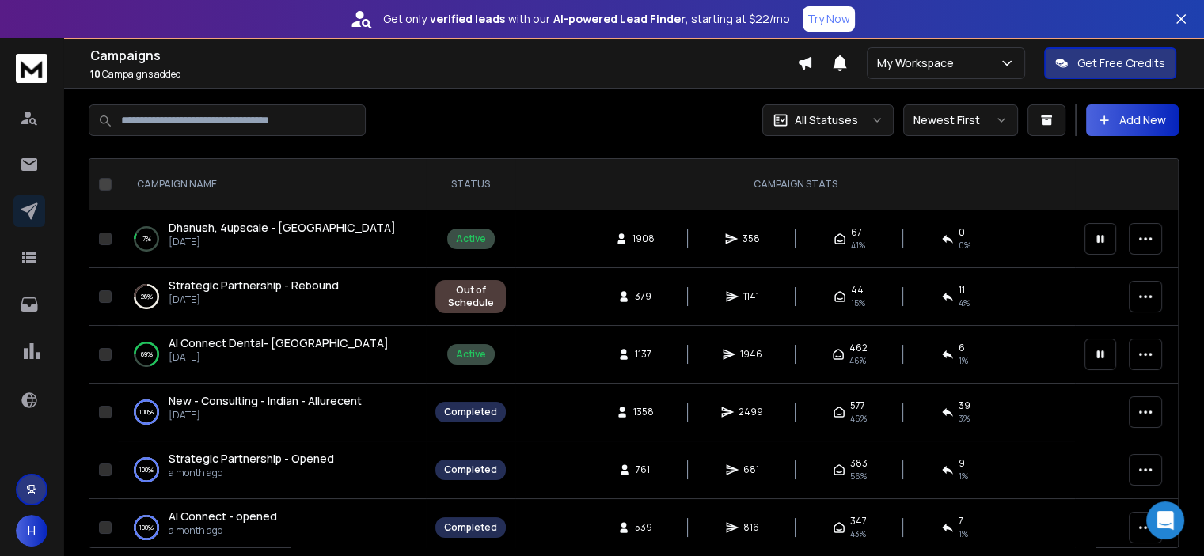
click at [444, 292] on div "Out of Schedule" at bounding box center [470, 296] width 53 height 25
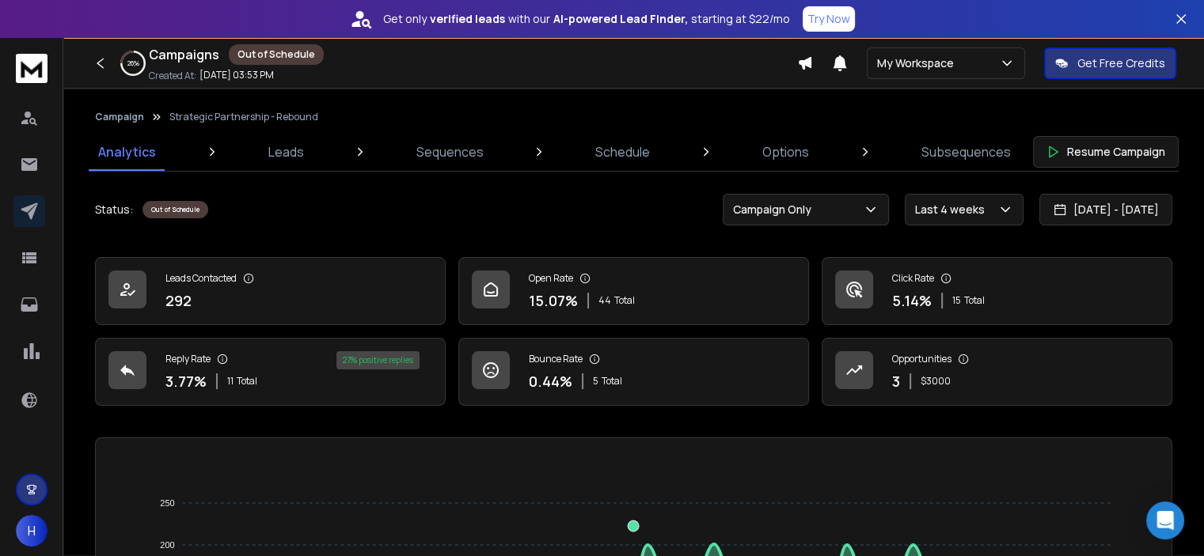
click at [192, 210] on div "Out of Schedule" at bounding box center [175, 209] width 66 height 17
click at [278, 152] on p "Leads" at bounding box center [286, 151] width 36 height 19
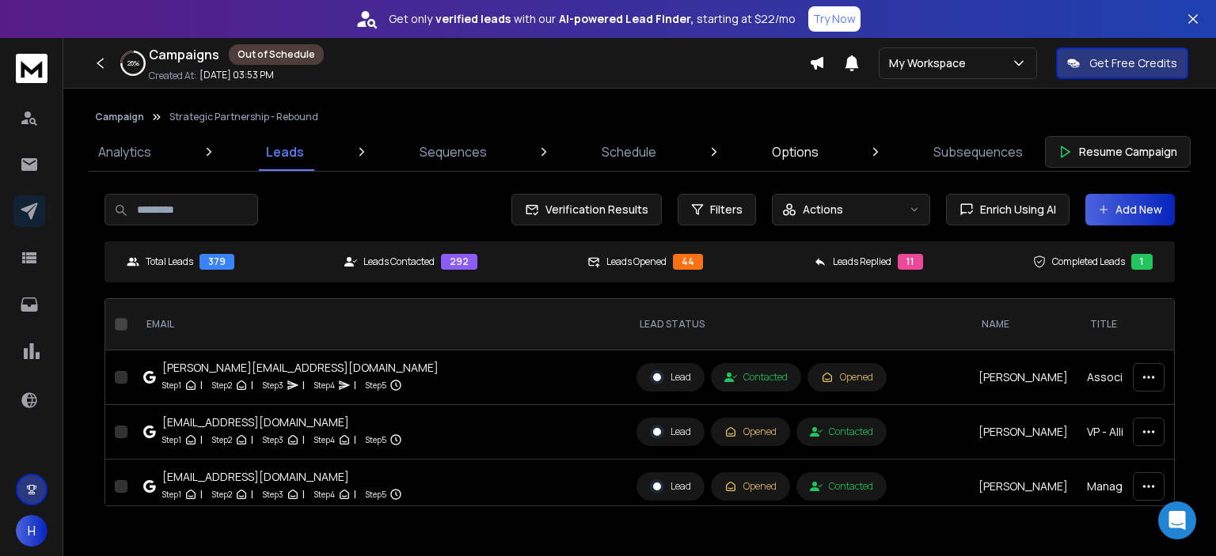
click at [792, 148] on p "Options" at bounding box center [795, 151] width 47 height 19
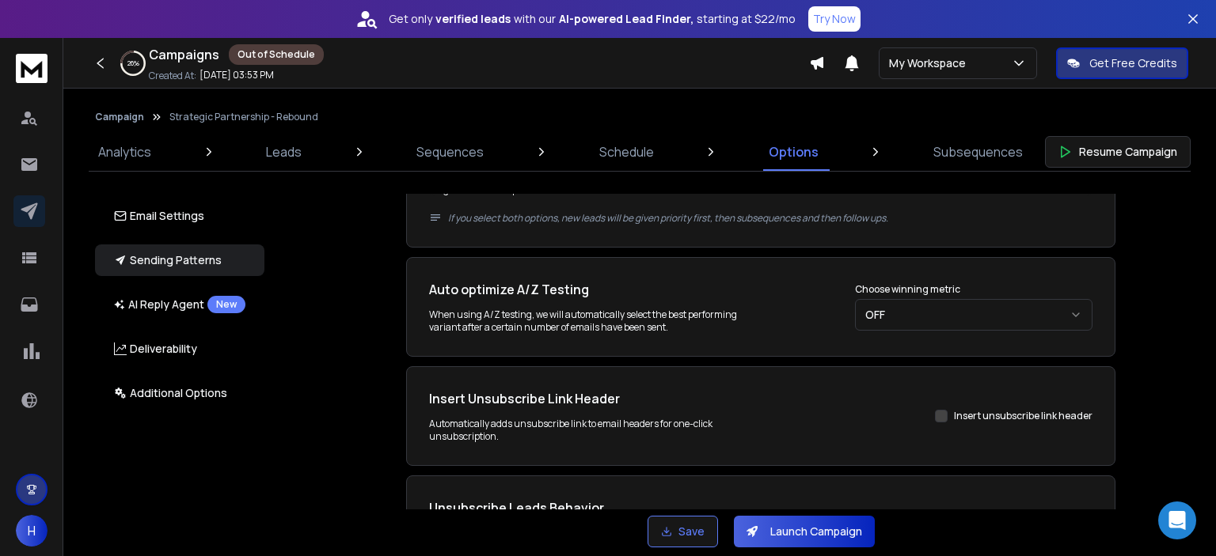
scroll to position [1178, 0]
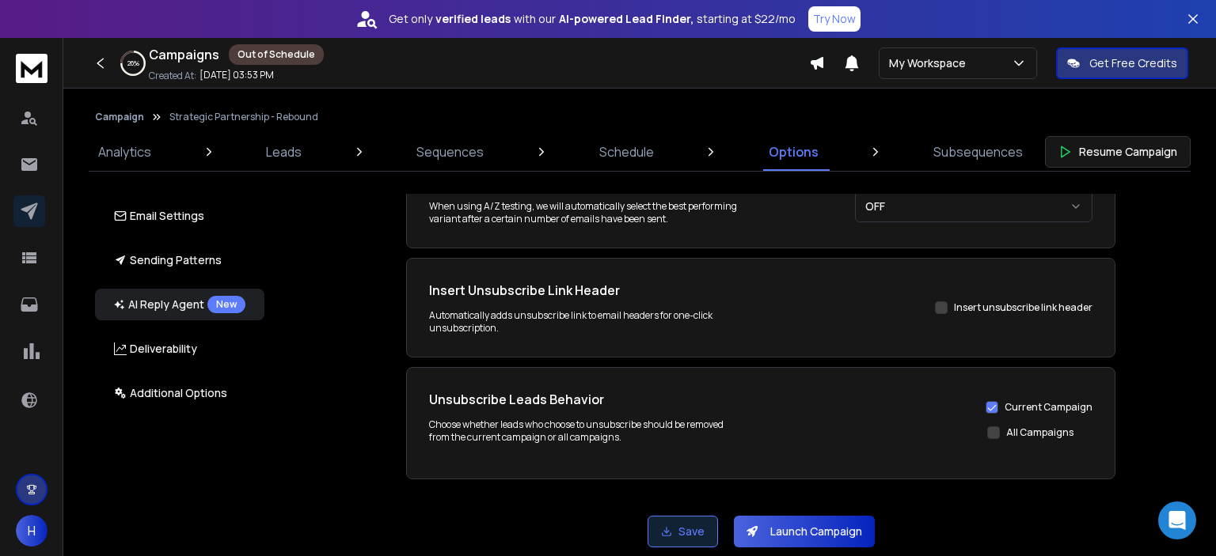
click at [677, 530] on button "Save" at bounding box center [682, 532] width 70 height 32
click at [113, 142] on p "Analytics" at bounding box center [124, 151] width 53 height 19
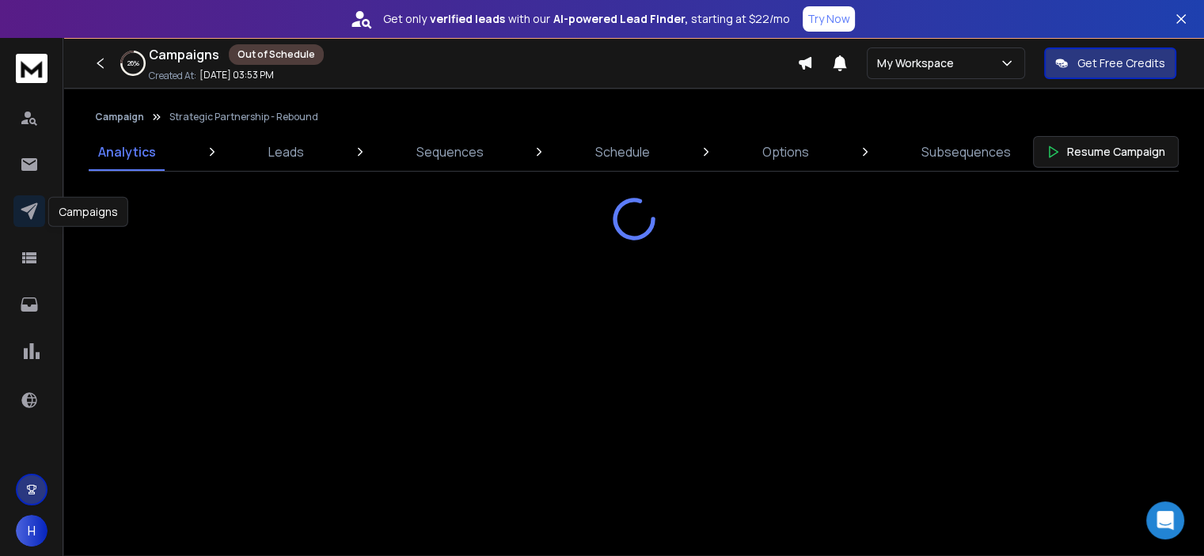
click at [10, 218] on div "H" at bounding box center [31, 300] width 63 height 525
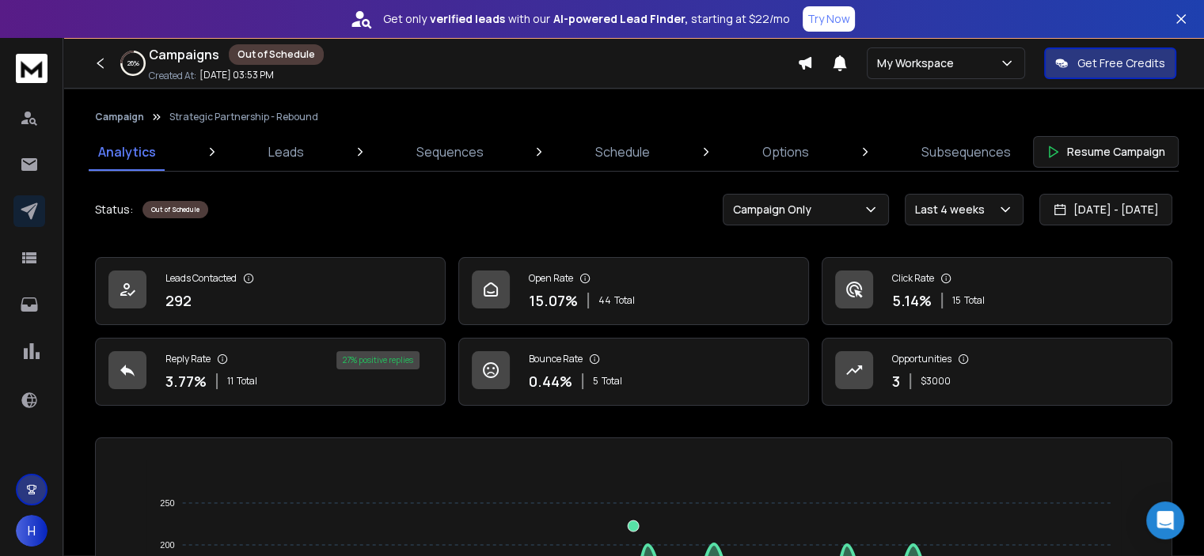
click at [7, 205] on div "H" at bounding box center [31, 300] width 63 height 525
click at [42, 214] on link at bounding box center [29, 211] width 32 height 32
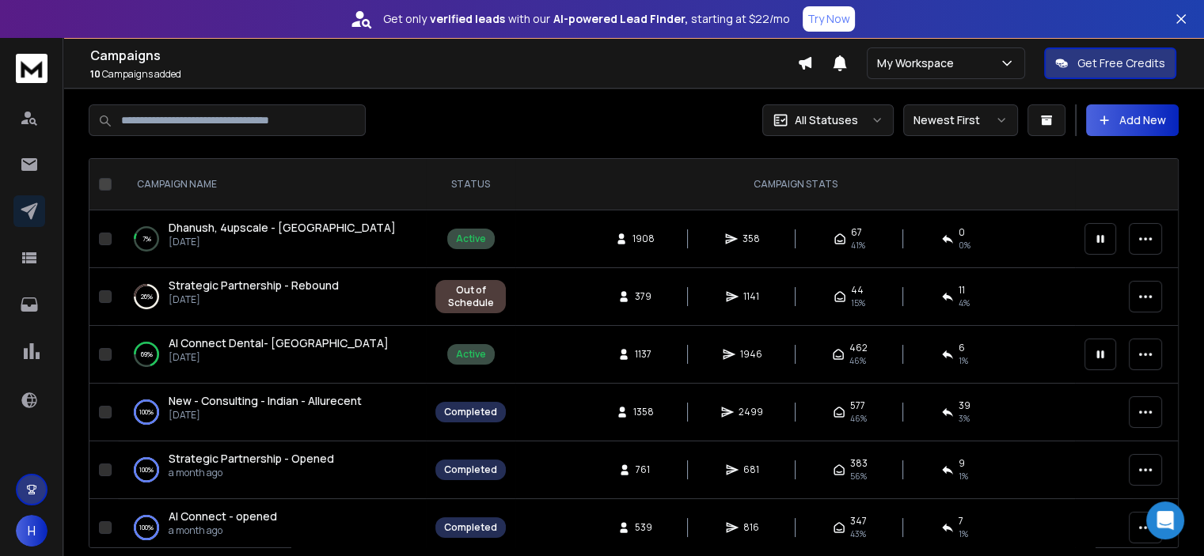
click at [256, 282] on span "Strategic Partnership - Rebound" at bounding box center [254, 285] width 170 height 15
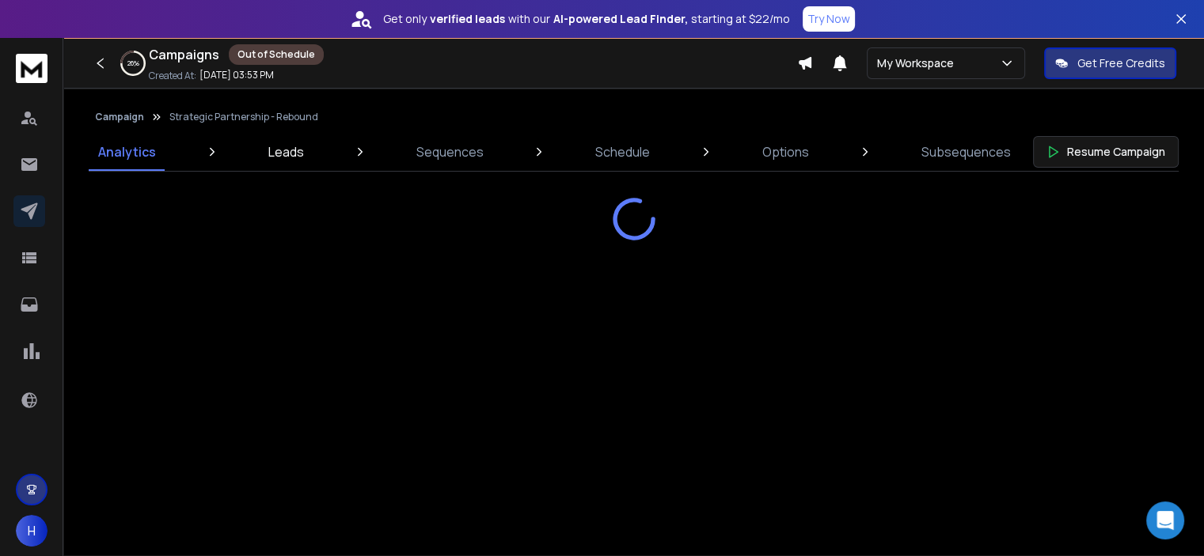
click at [286, 151] on p "Leads" at bounding box center [286, 151] width 36 height 19
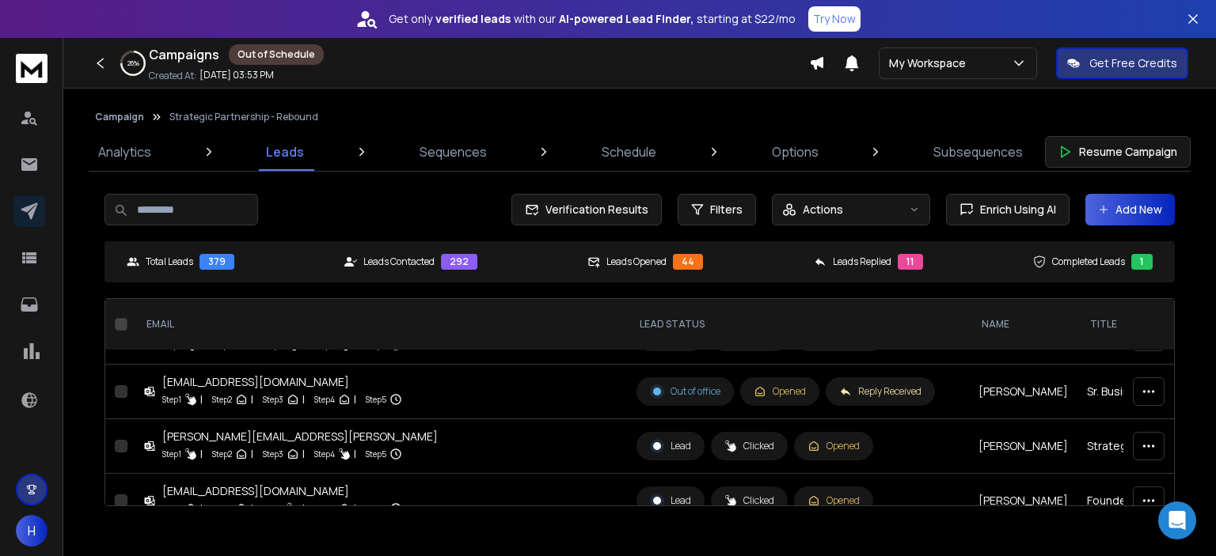
scroll to position [1266, 0]
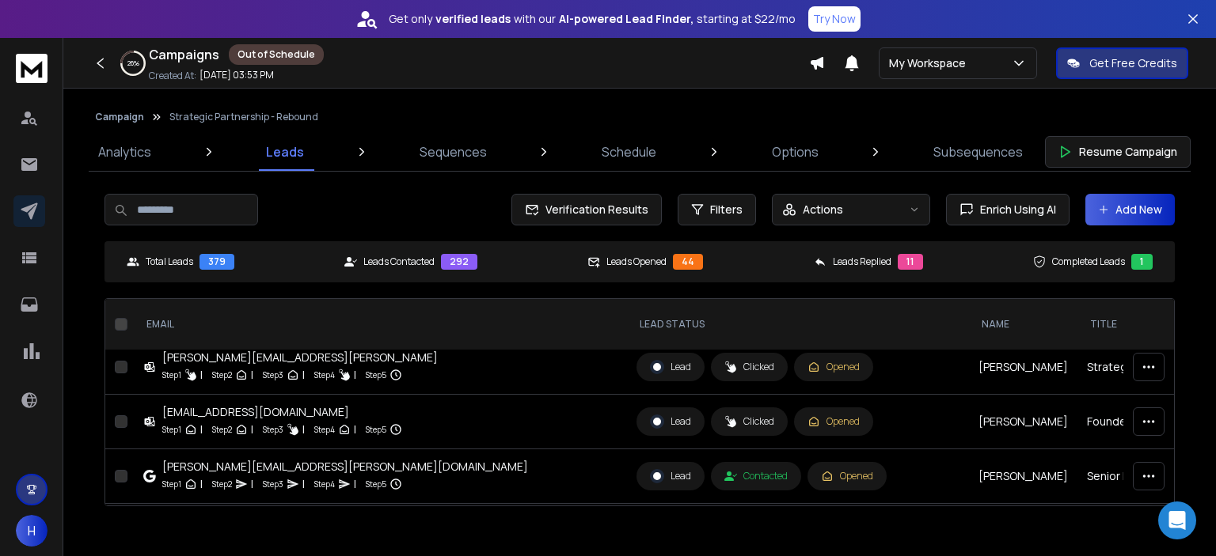
click at [830, 154] on div "Analytics Leads Sequences Schedule Options Subsequences" at bounding box center [560, 152] width 943 height 38
click at [802, 154] on p "Options" at bounding box center [795, 151] width 47 height 19
click at [784, 151] on p "Options" at bounding box center [795, 151] width 47 height 19
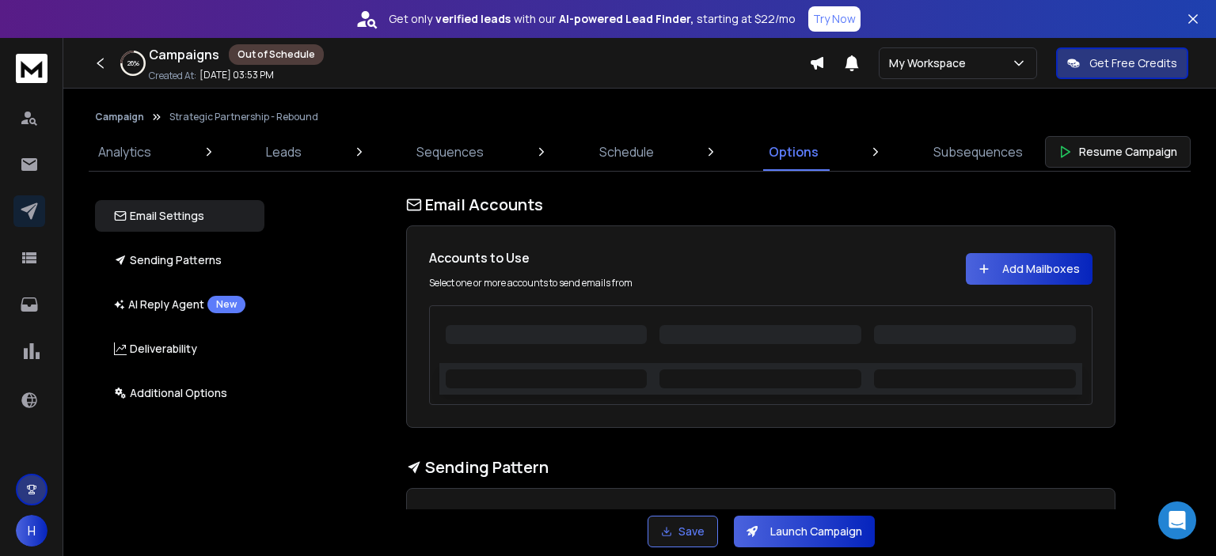
click at [814, 525] on button "Launch Campaign" at bounding box center [804, 532] width 141 height 32
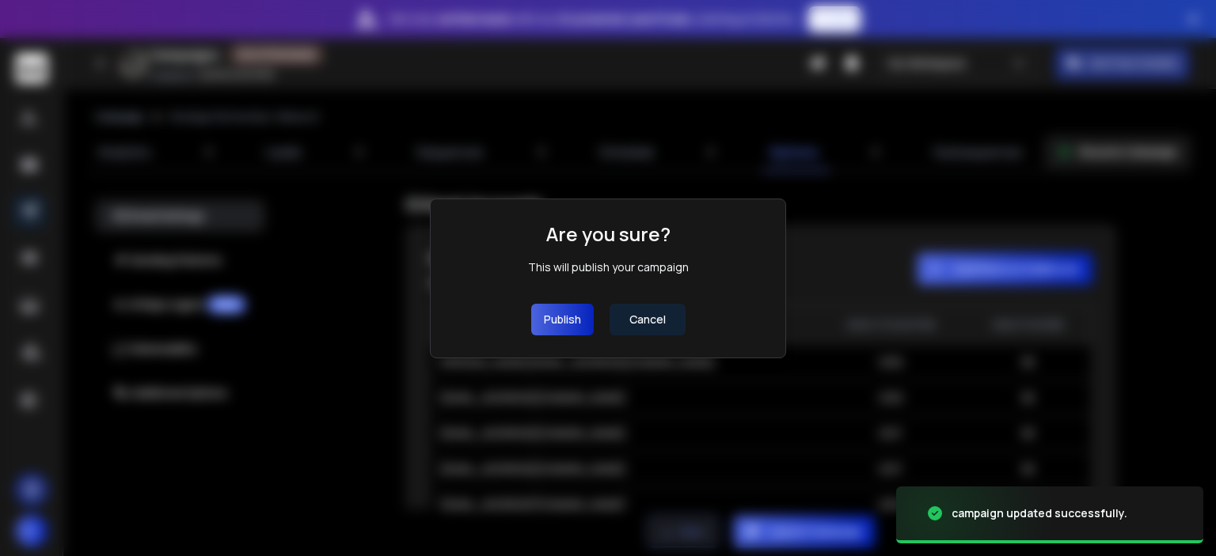
click at [539, 318] on button "Publish" at bounding box center [562, 320] width 63 height 32
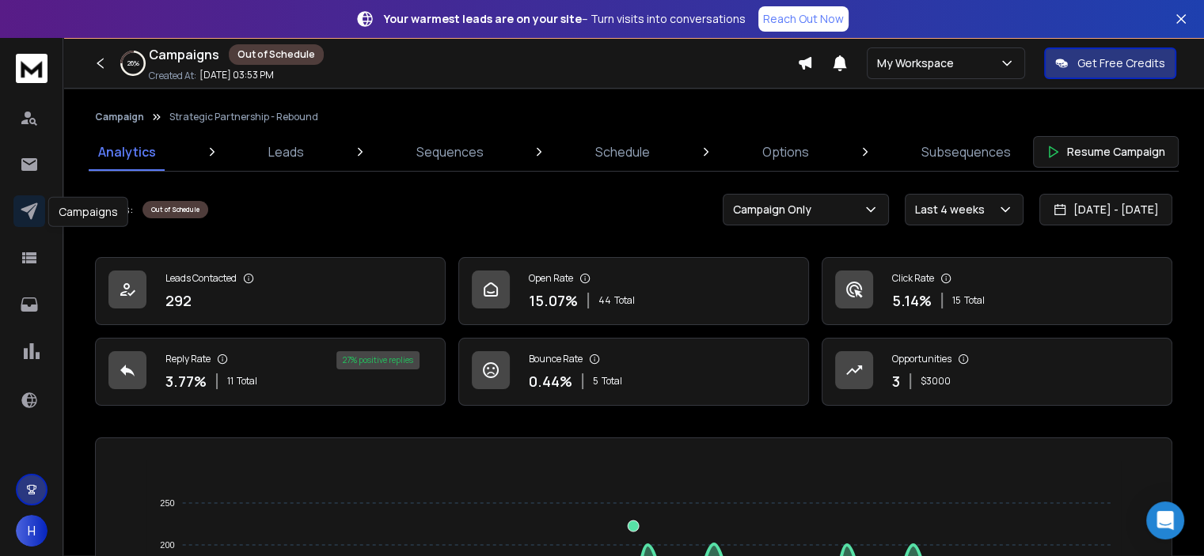
click at [22, 214] on icon at bounding box center [29, 211] width 19 height 19
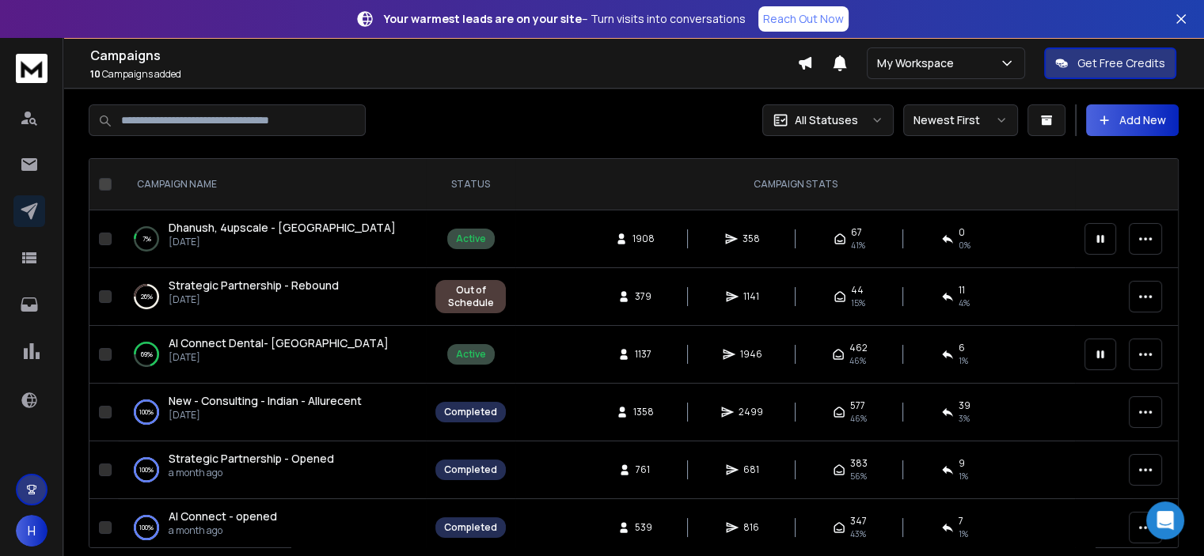
click at [286, 284] on span "Strategic Partnership - Rebound" at bounding box center [254, 285] width 170 height 15
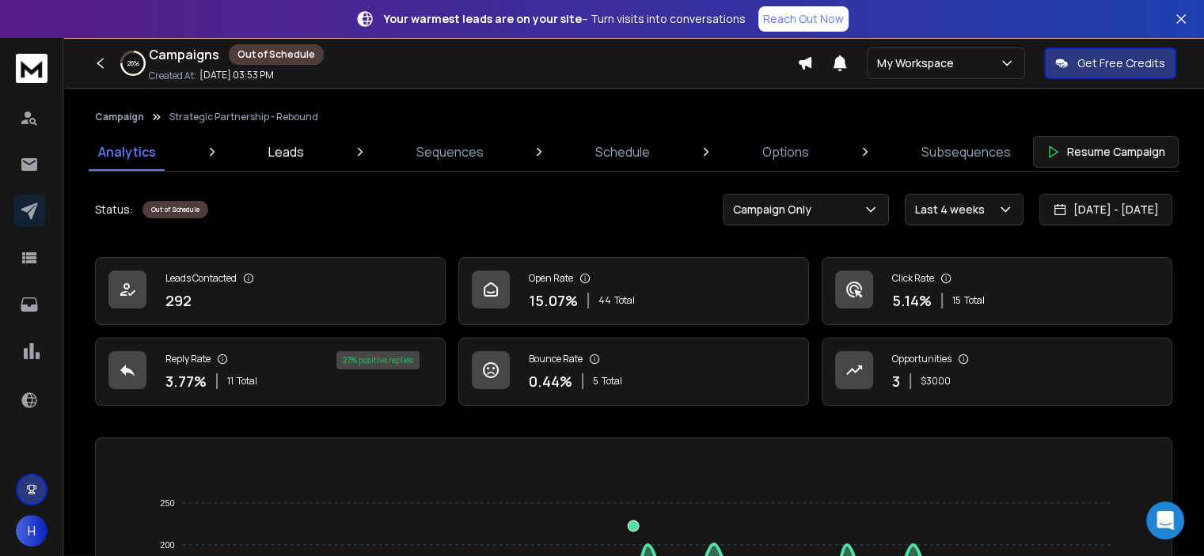
click at [276, 151] on p "Leads" at bounding box center [286, 151] width 36 height 19
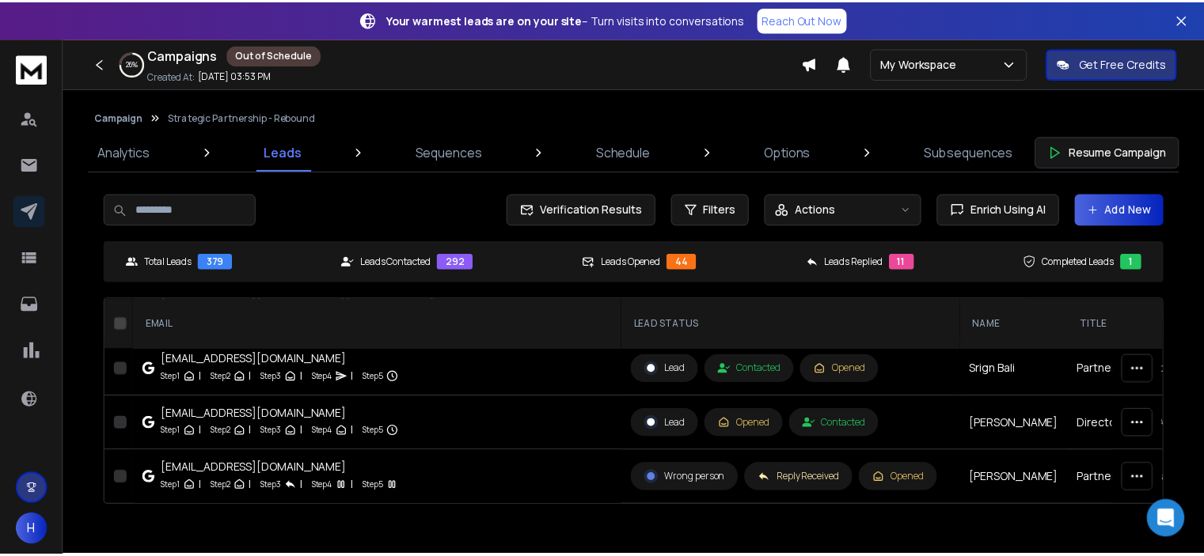
scroll to position [633, 0]
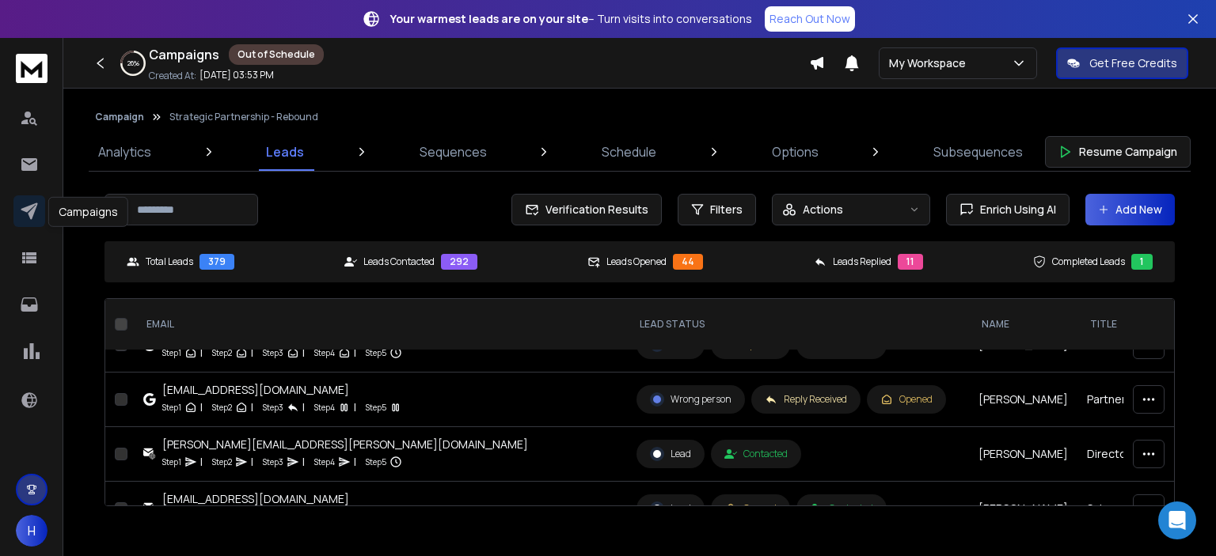
click at [40, 203] on link at bounding box center [29, 211] width 32 height 32
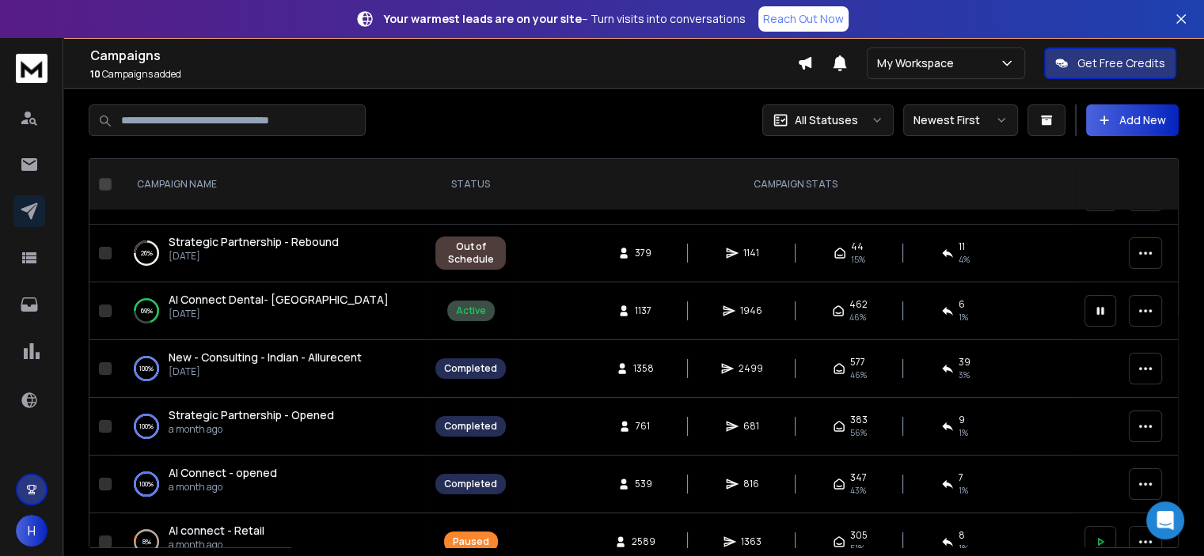
scroll to position [79, 0]
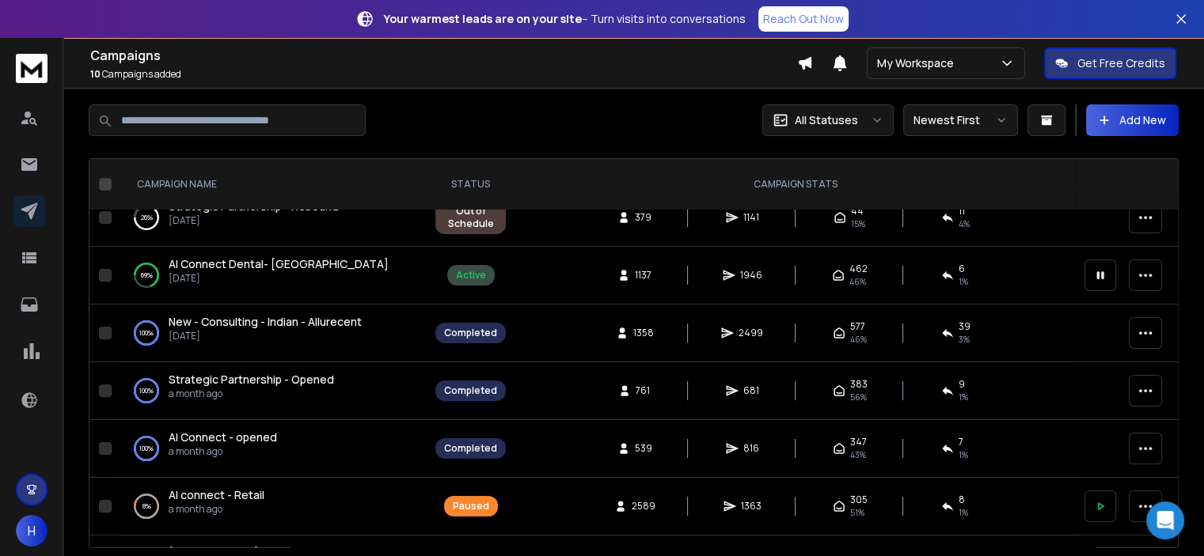
click at [269, 321] on span "New - Consulting - Indian - Allurecent" at bounding box center [265, 321] width 193 height 15
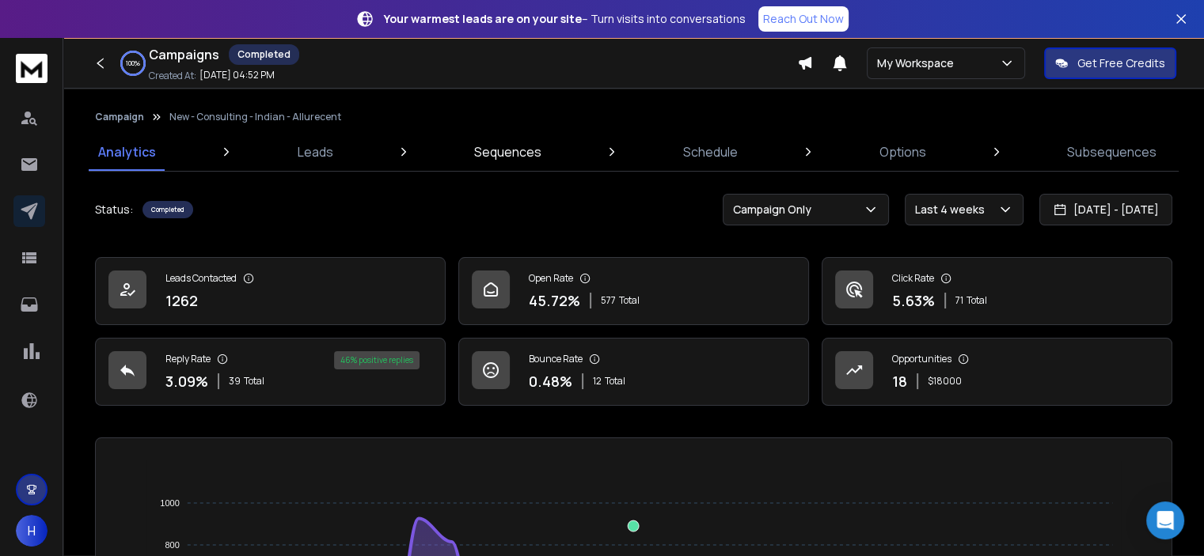
click at [480, 155] on p "Sequences" at bounding box center [507, 151] width 67 height 19
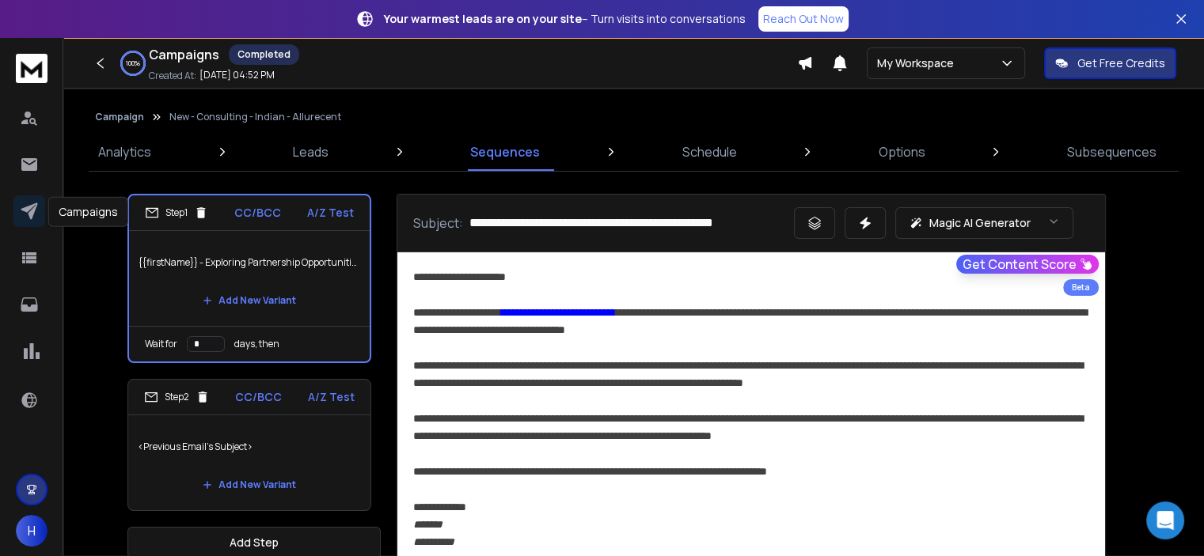
click at [25, 208] on icon at bounding box center [29, 211] width 17 height 17
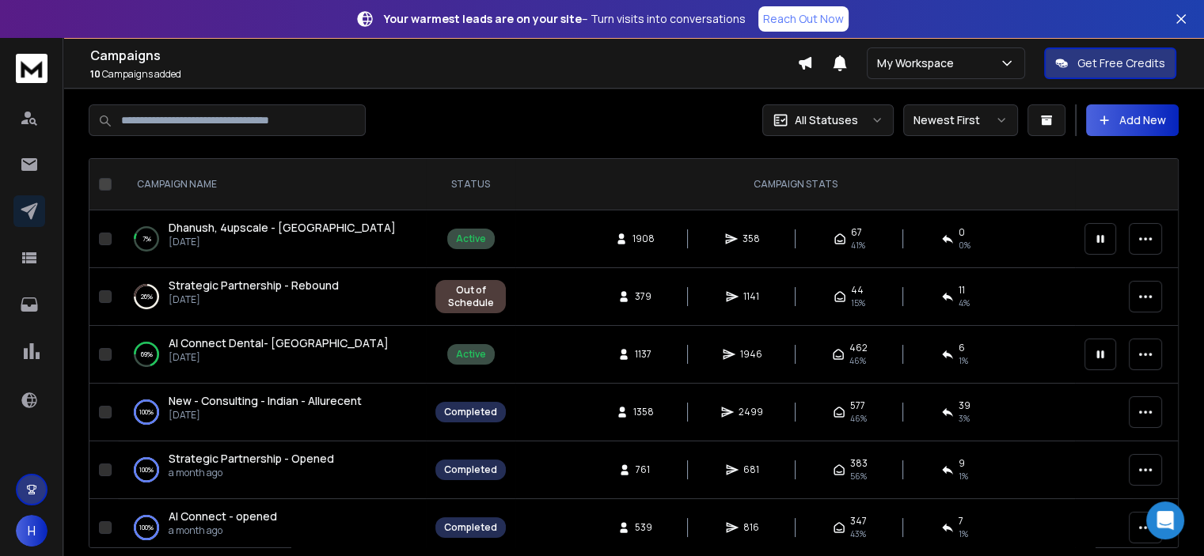
click at [219, 288] on span "Strategic Partnership - Rebound" at bounding box center [254, 285] width 170 height 15
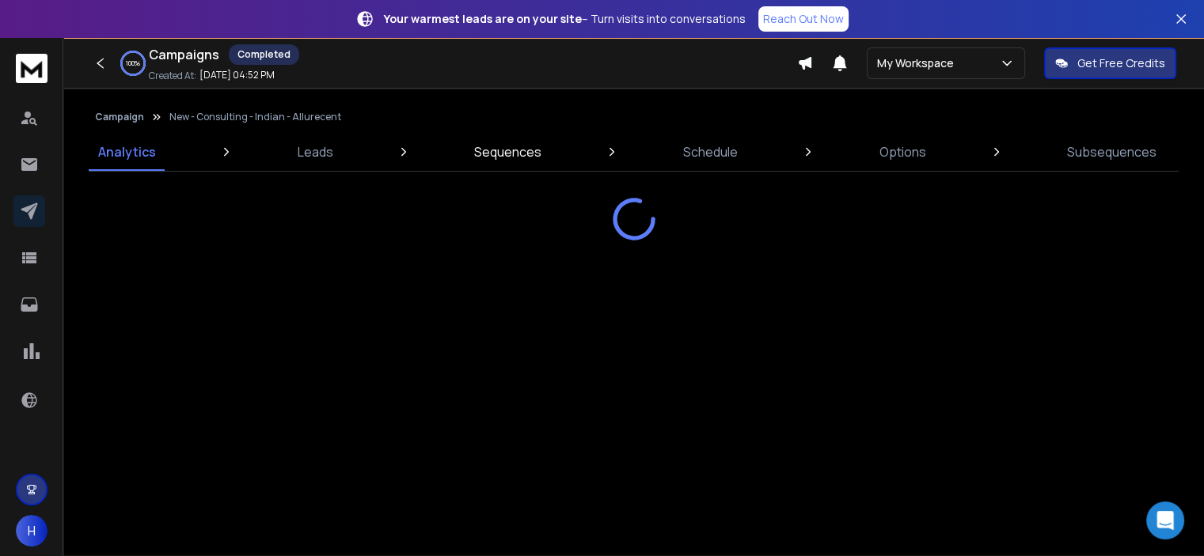
click at [504, 155] on p "Sequences" at bounding box center [507, 151] width 67 height 19
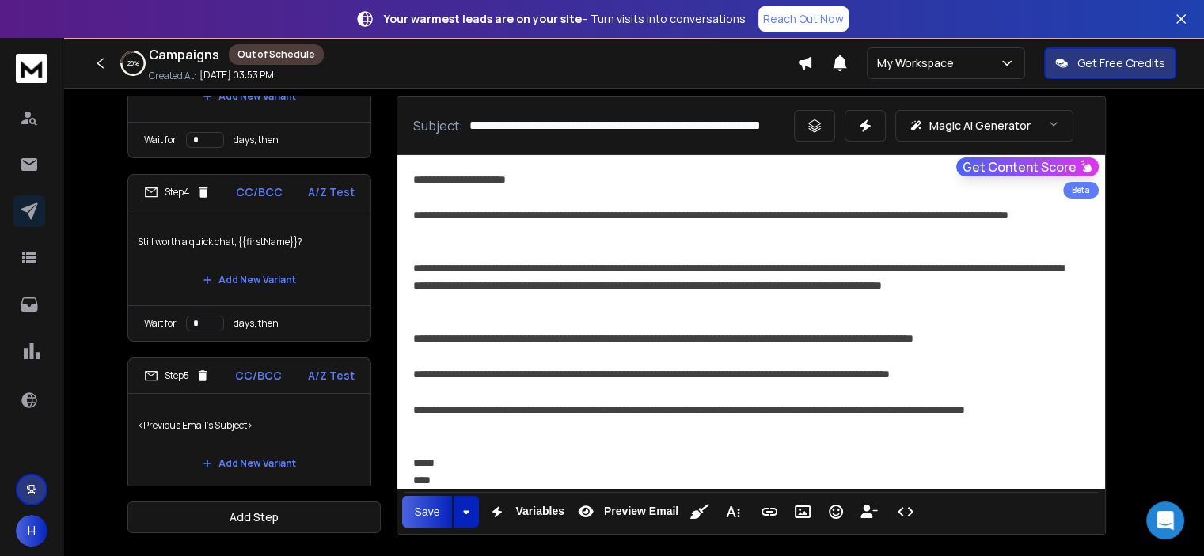
scroll to position [52, 0]
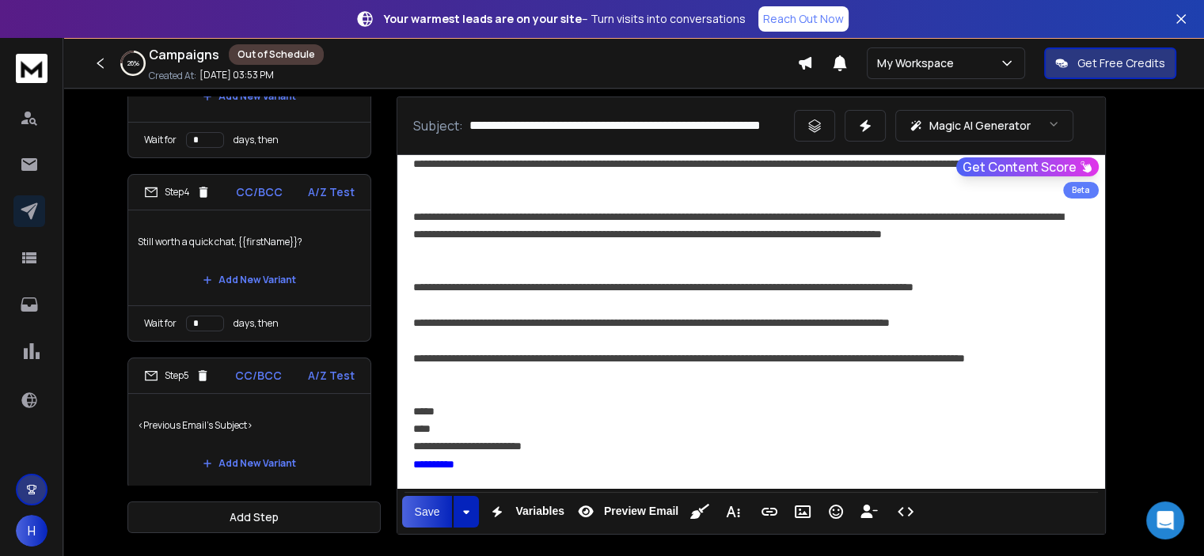
click at [269, 431] on p "<Previous Email's Subject>" at bounding box center [249, 426] width 223 height 44
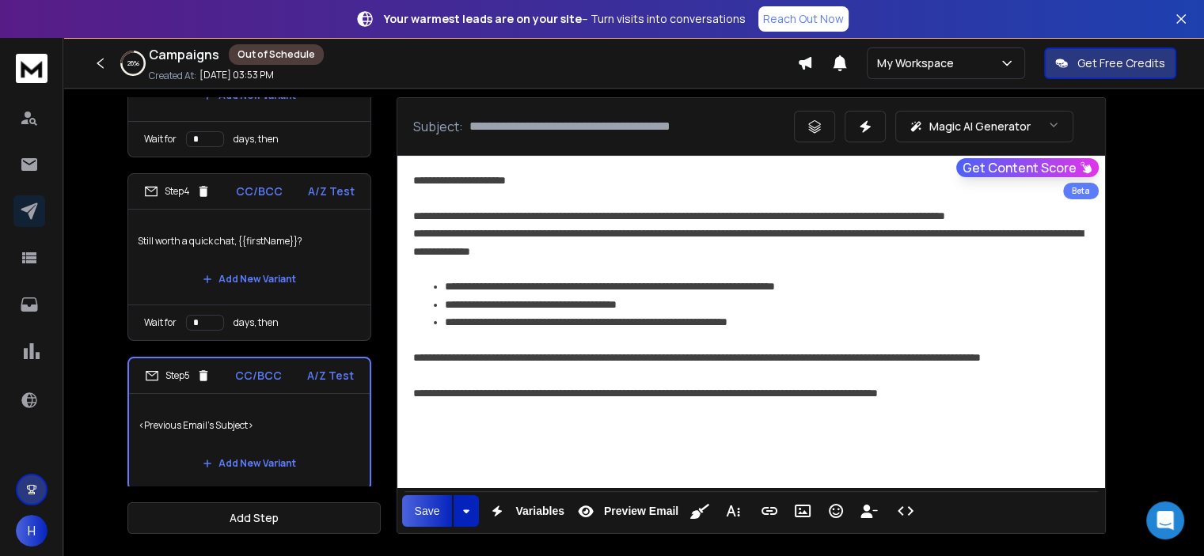
scroll to position [96, 0]
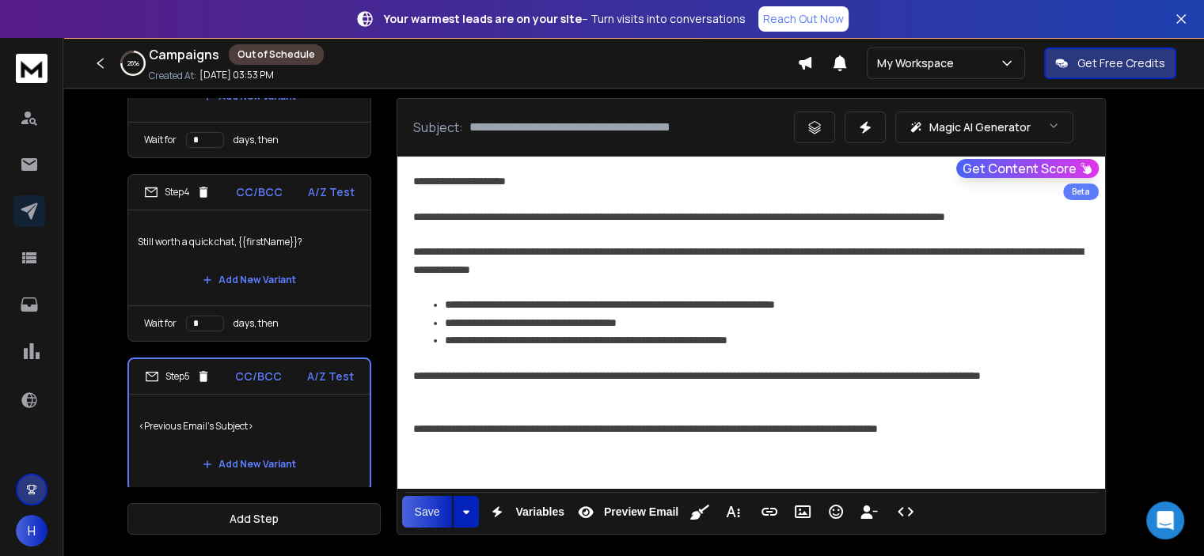
click at [223, 246] on p "Still worth a quick chat, {{firstName}}?" at bounding box center [249, 242] width 223 height 44
type input "**********"
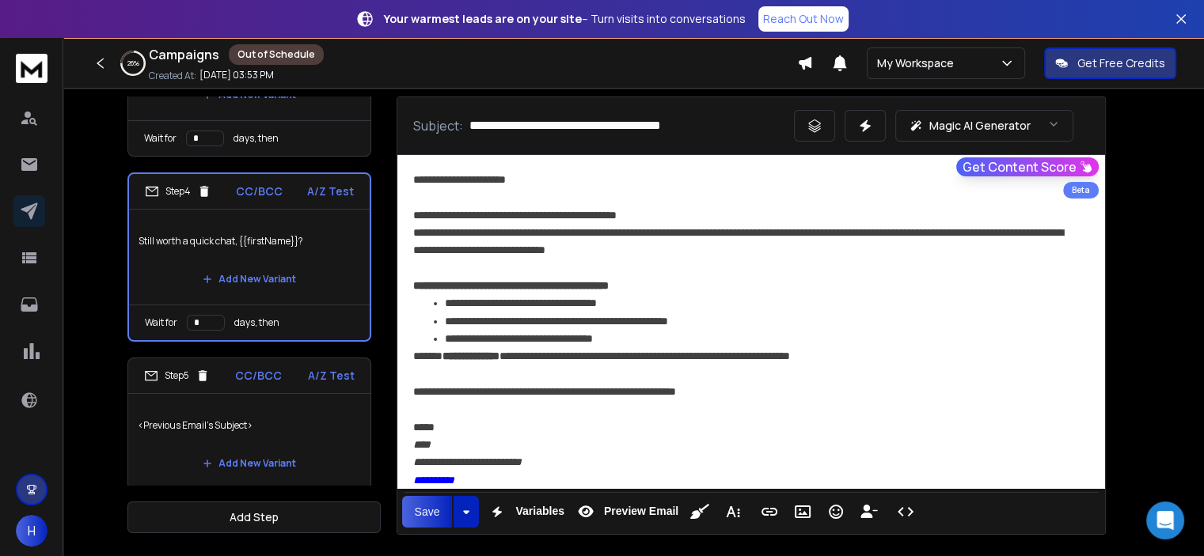
scroll to position [17, 0]
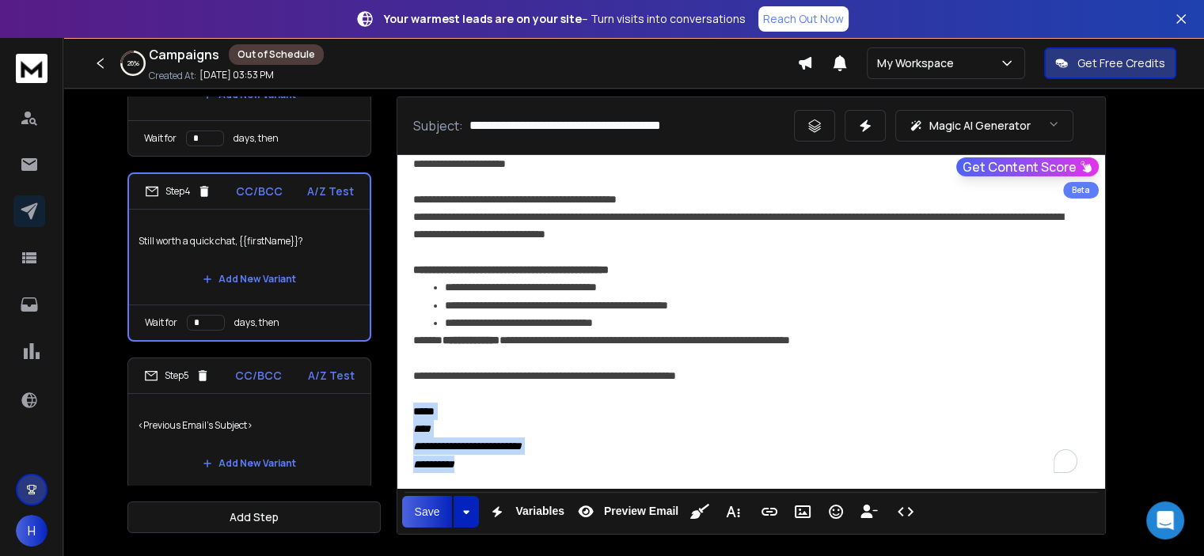
drag, startPoint x: 470, startPoint y: 466, endPoint x: 408, endPoint y: 408, distance: 84.5
click at [408, 408] on div "**********" at bounding box center [750, 322] width 707 height 334
copy div "**********"
click at [486, 465] on div "**********" at bounding box center [751, 464] width 676 height 17
drag, startPoint x: 477, startPoint y: 461, endPoint x: 415, endPoint y: 414, distance: 78.5
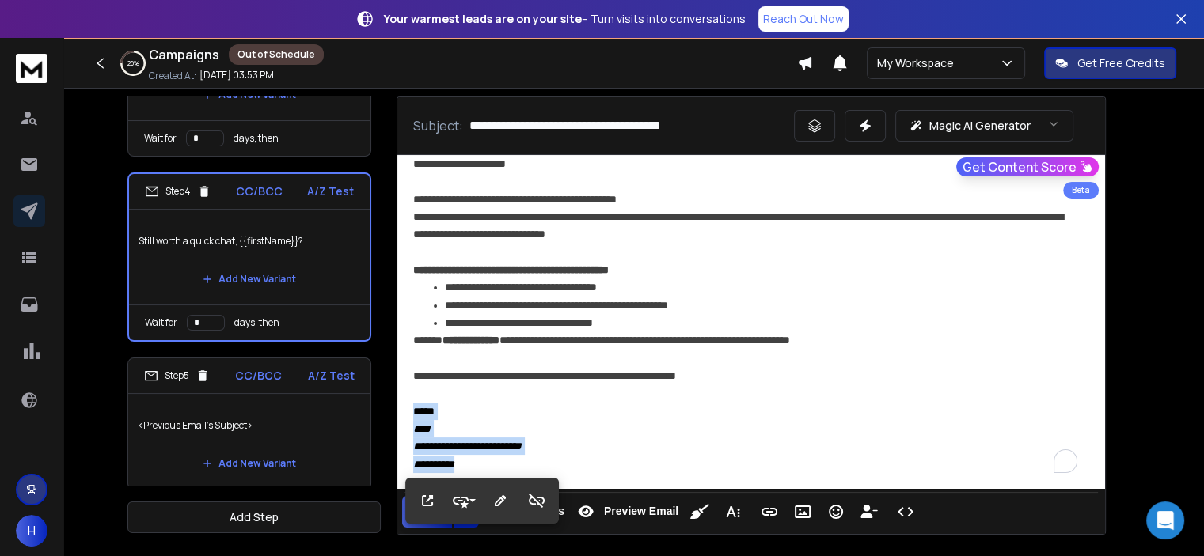
click at [415, 414] on div "**********" at bounding box center [750, 322] width 707 height 334
copy div "**********"
click at [286, 436] on p "<Previous Email's Subject>" at bounding box center [249, 426] width 223 height 44
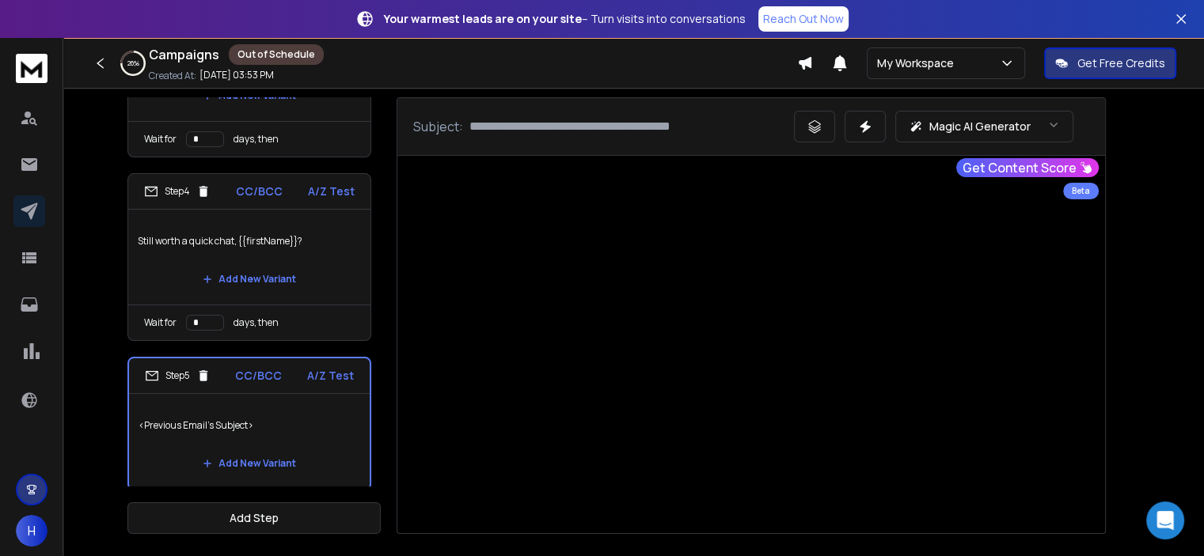
scroll to position [96, 0]
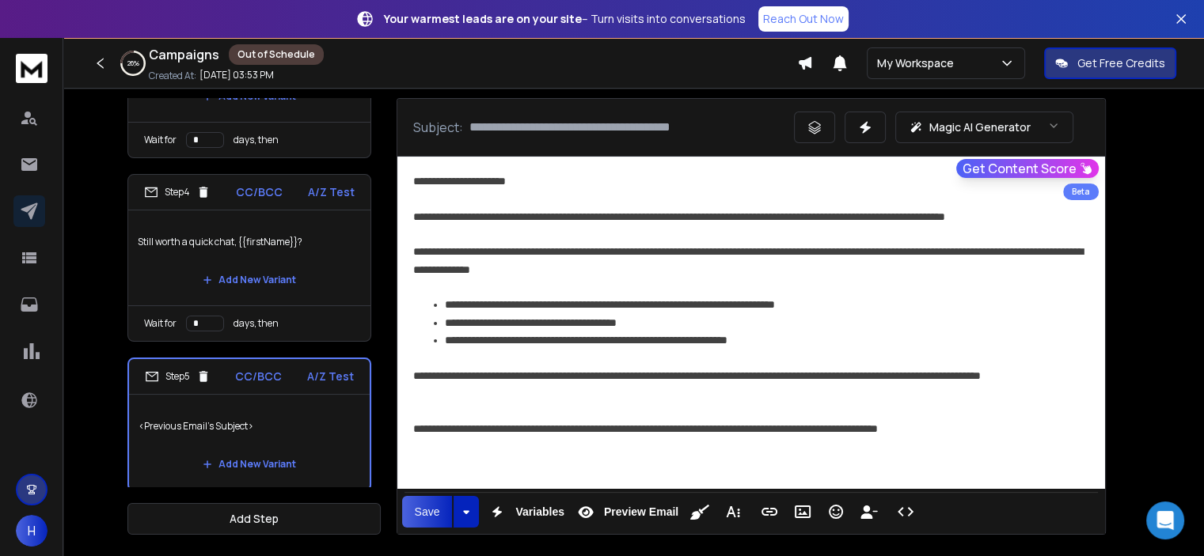
click at [991, 430] on div "**********" at bounding box center [751, 428] width 676 height 17
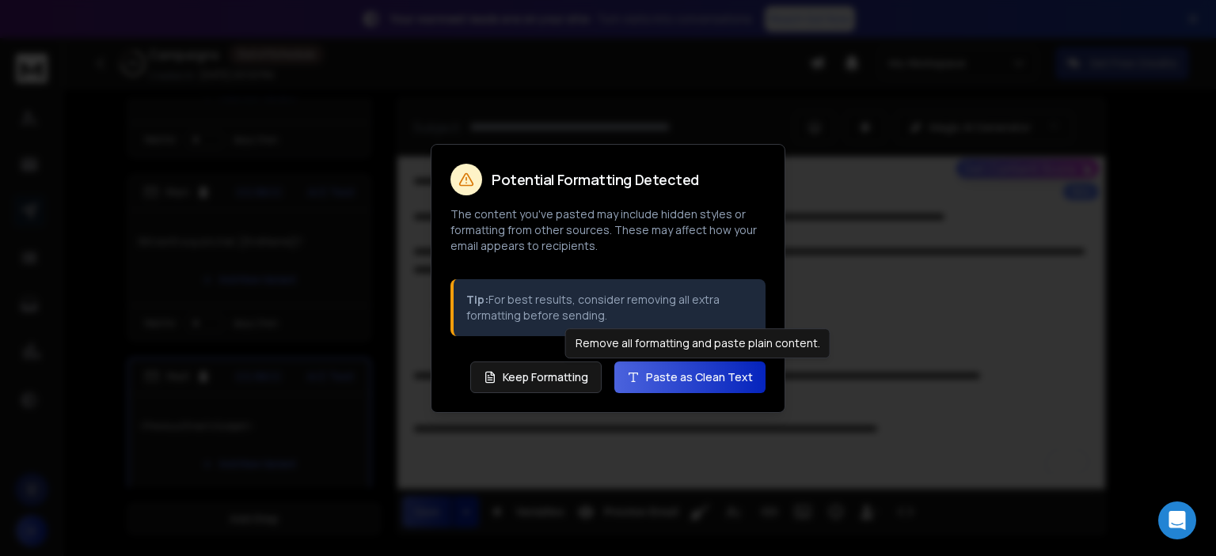
click at [639, 382] on icon at bounding box center [633, 377] width 13 height 13
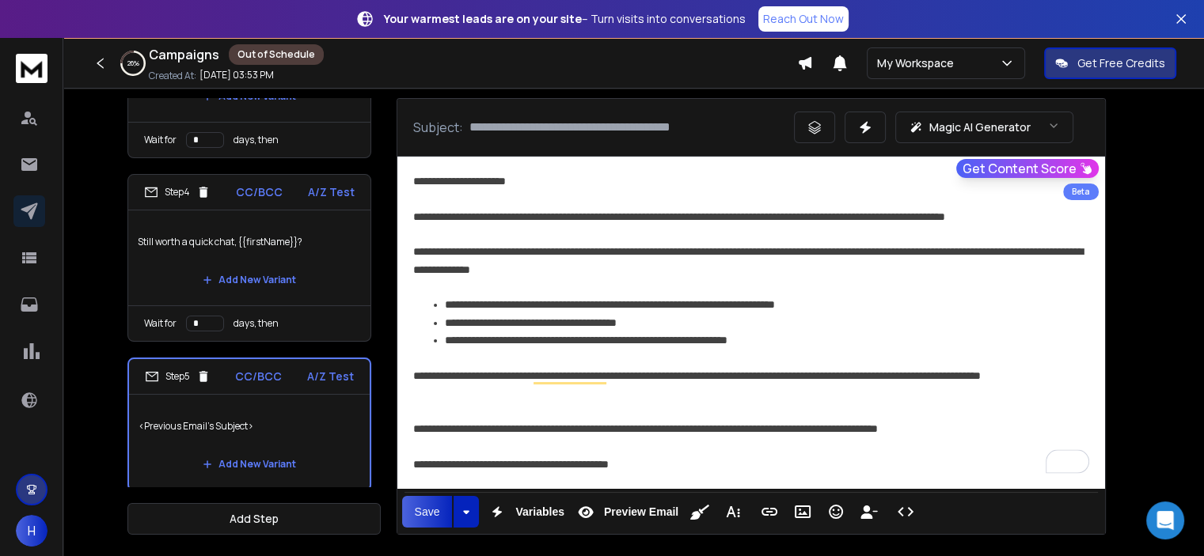
click at [438, 462] on div "**********" at bounding box center [751, 464] width 676 height 17
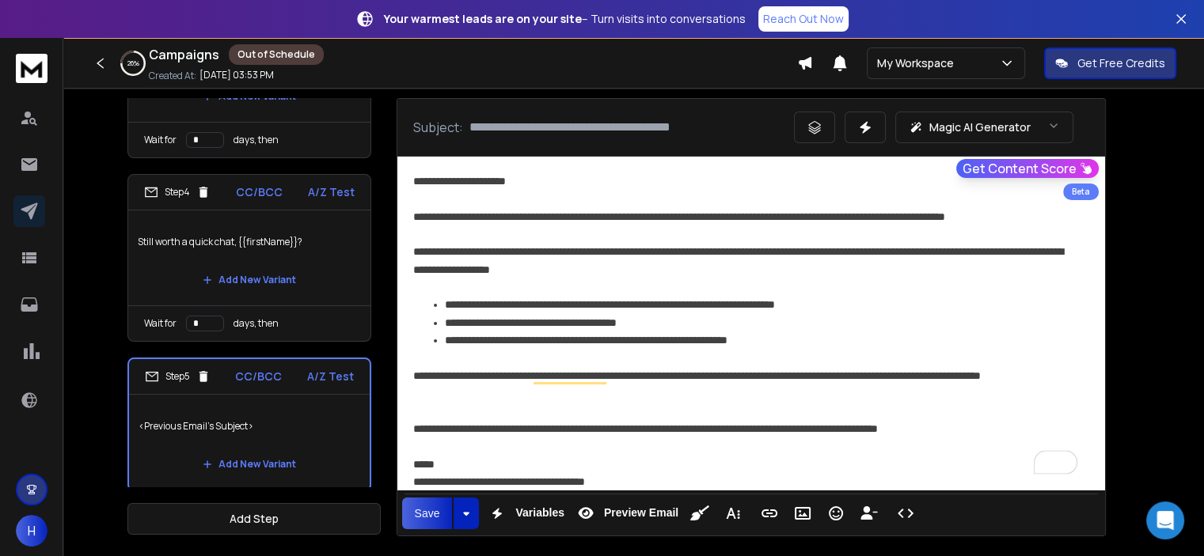
click at [437, 477] on div "**********" at bounding box center [745, 481] width 664 height 17
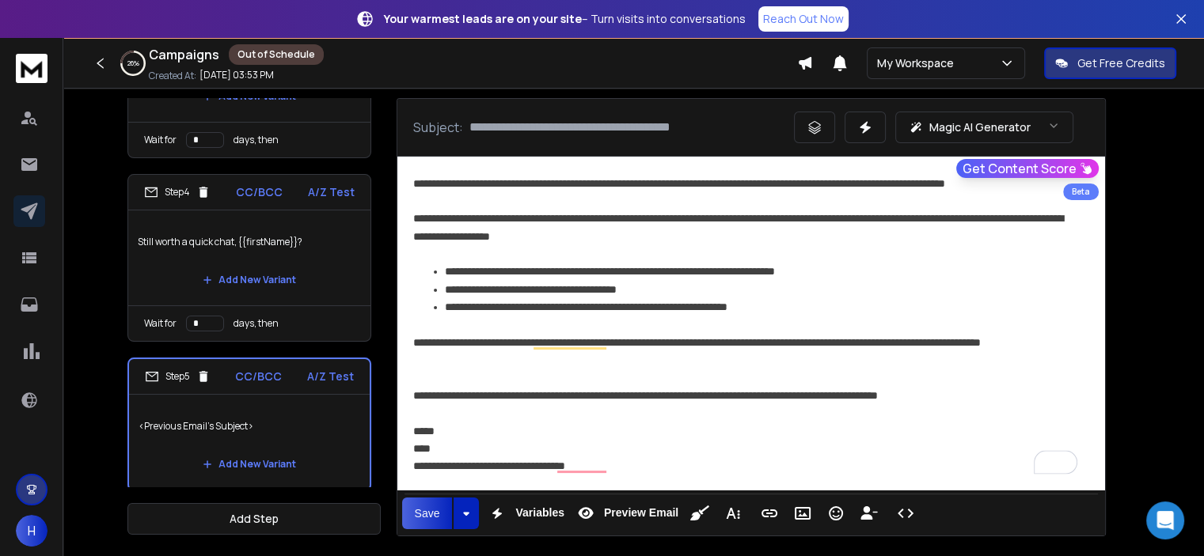
scroll to position [97, 0]
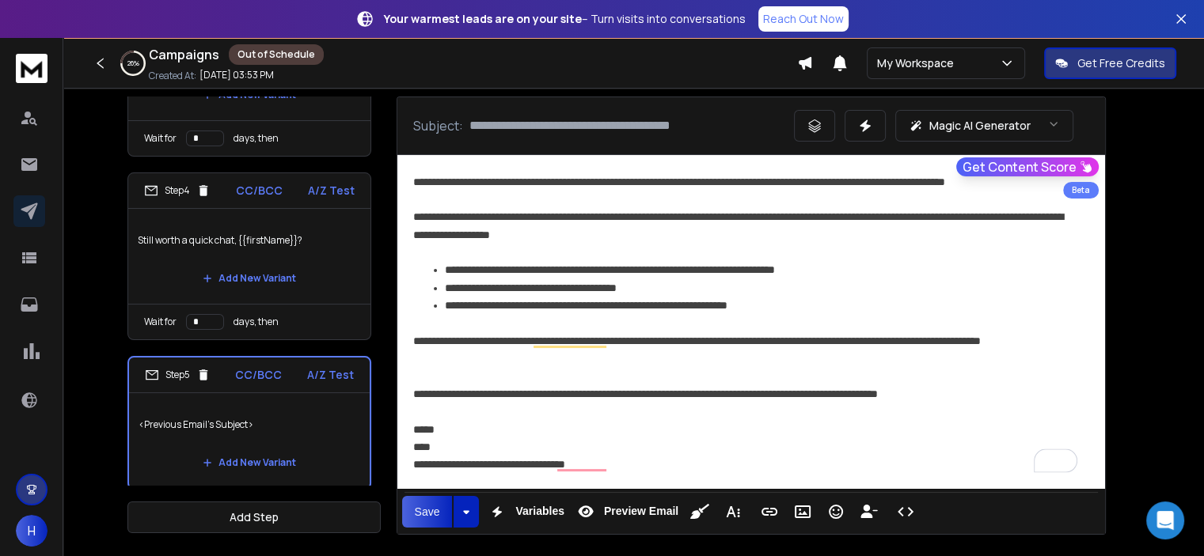
click at [556, 461] on div "**********" at bounding box center [745, 464] width 664 height 17
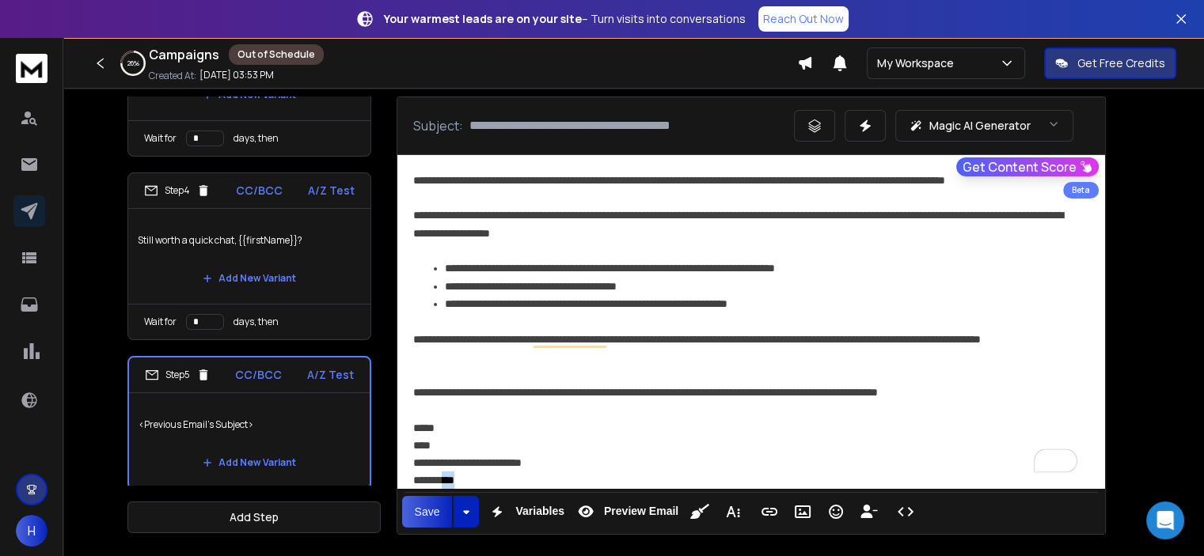
scroll to position [52, 0]
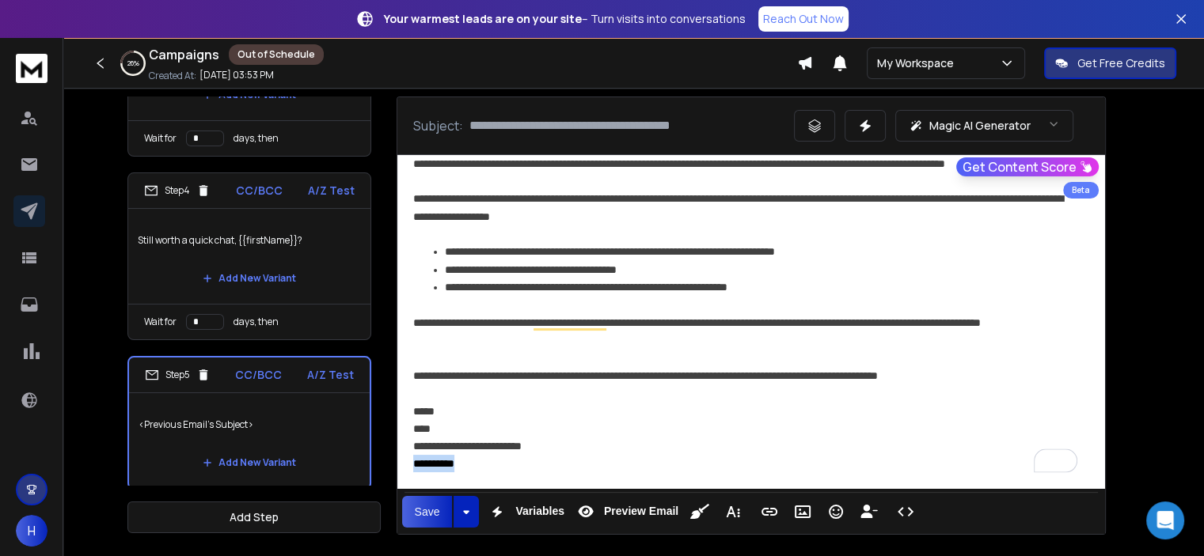
drag, startPoint x: 475, startPoint y: 483, endPoint x: 412, endPoint y: 480, distance: 62.6
click at [412, 480] on div "**********" at bounding box center [750, 322] width 707 height 334
click at [532, 463] on div "**********" at bounding box center [745, 463] width 664 height 17
drag, startPoint x: 477, startPoint y: 463, endPoint x: 412, endPoint y: 463, distance: 64.9
click at [413, 463] on div "**********" at bounding box center [745, 463] width 664 height 17
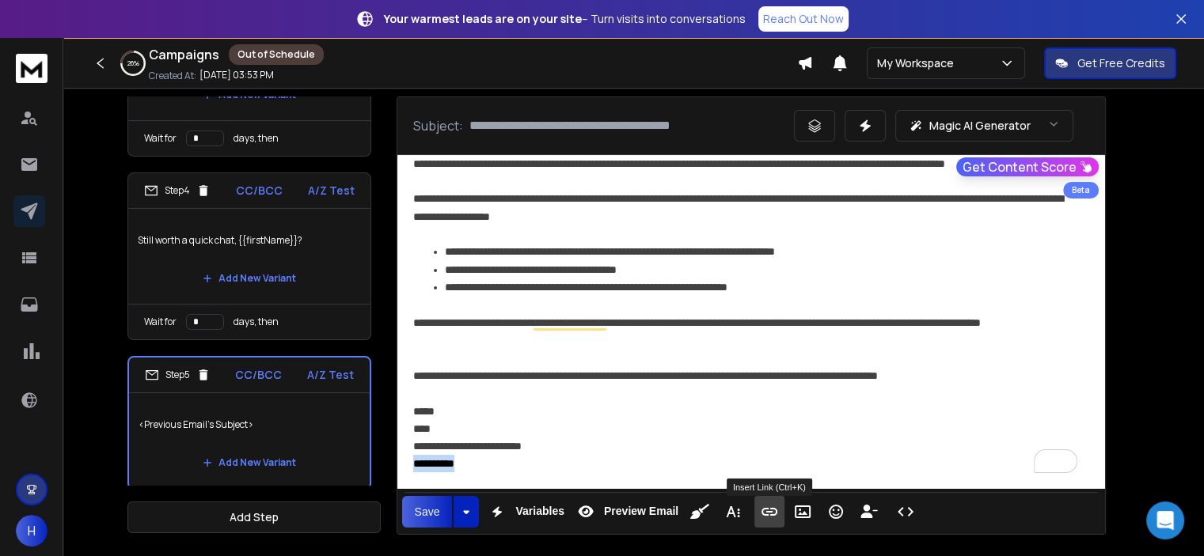
click at [769, 513] on icon "button" at bounding box center [769, 512] width 19 height 19
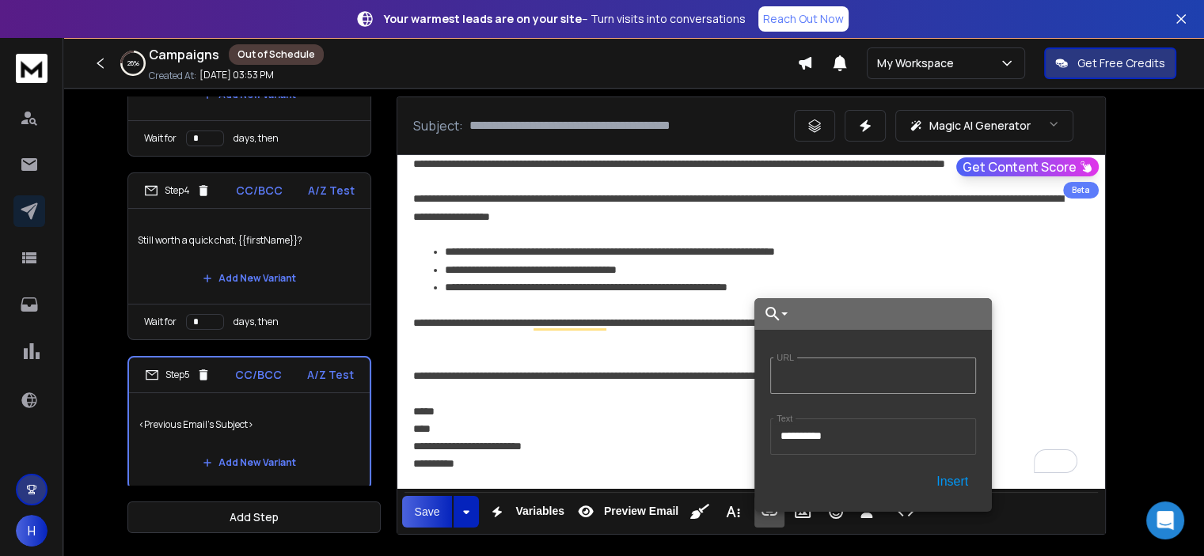
type input "**********"
click at [949, 479] on button "Insert" at bounding box center [951, 482] width 47 height 28
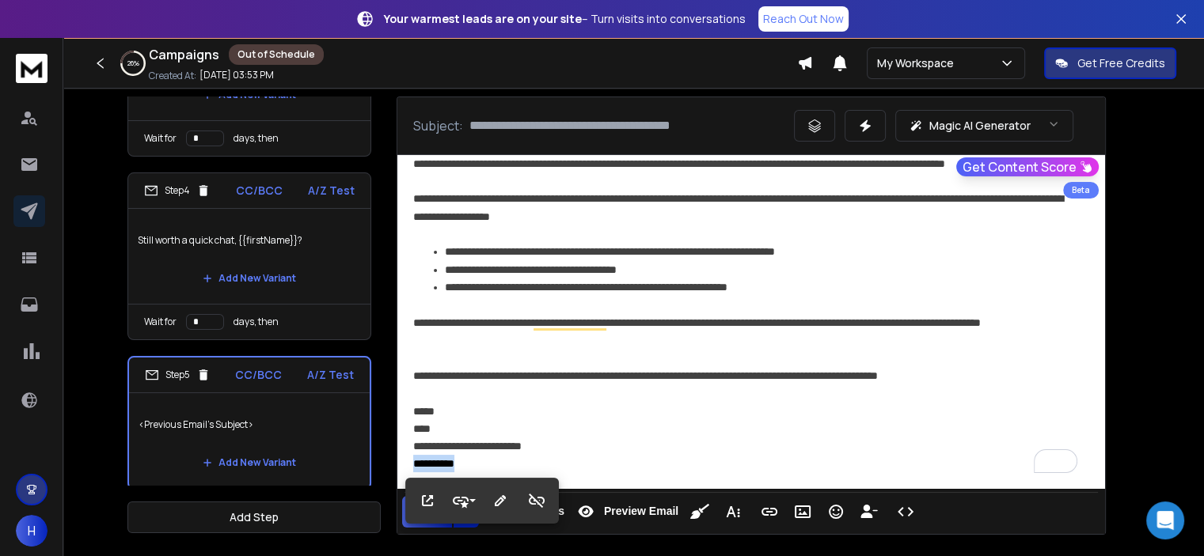
click at [575, 459] on div "**********" at bounding box center [751, 463] width 676 height 17
click at [420, 495] on icon "button" at bounding box center [427, 500] width 19 height 19
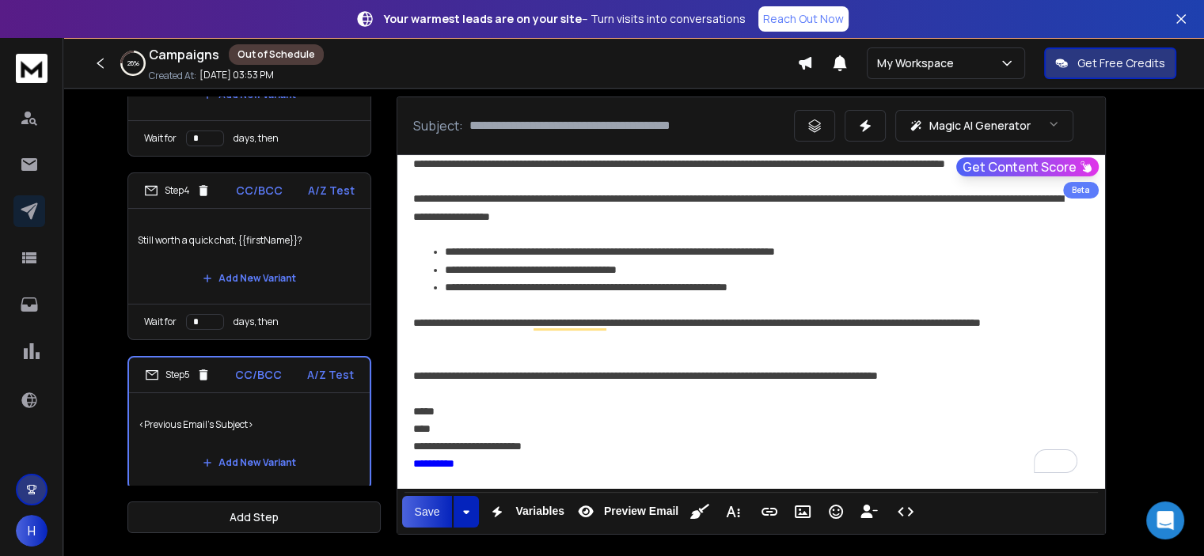
click at [550, 420] on div "****" at bounding box center [745, 428] width 664 height 17
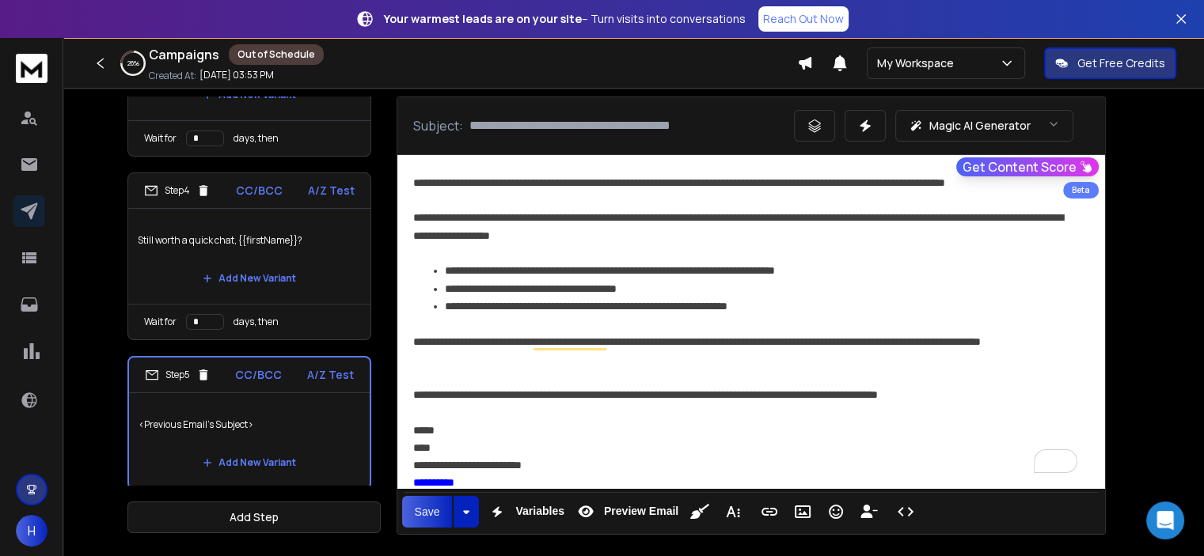
scroll to position [0, 0]
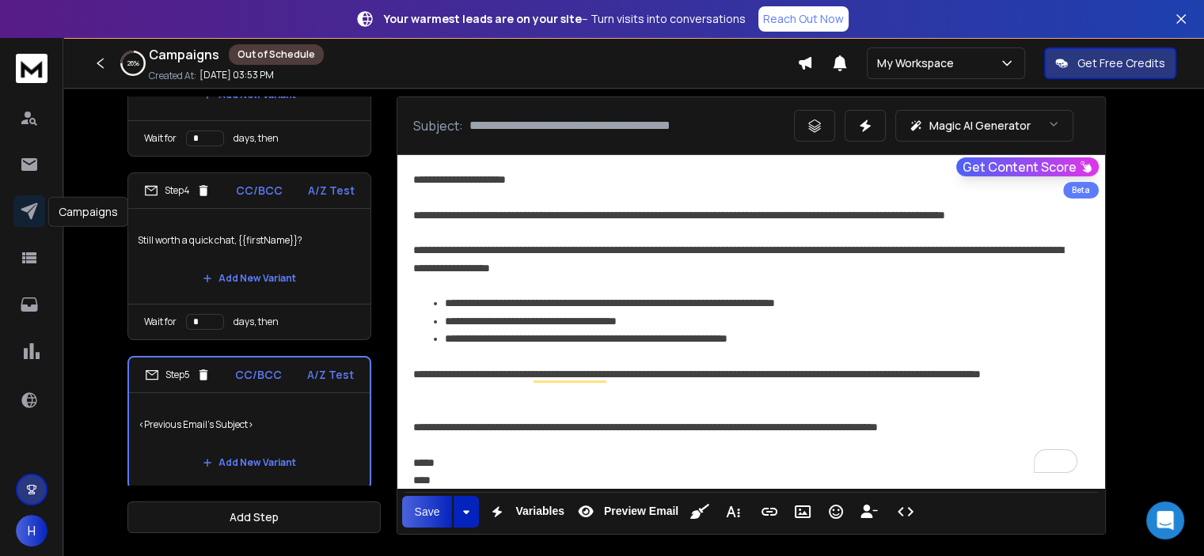
click at [27, 214] on icon at bounding box center [29, 211] width 19 height 19
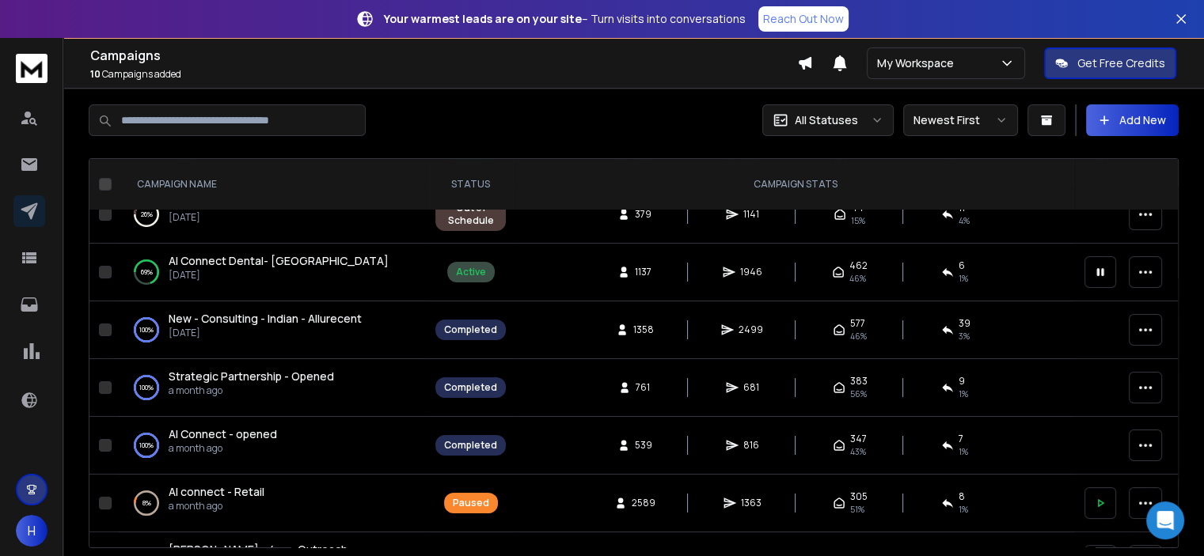
scroll to position [158, 0]
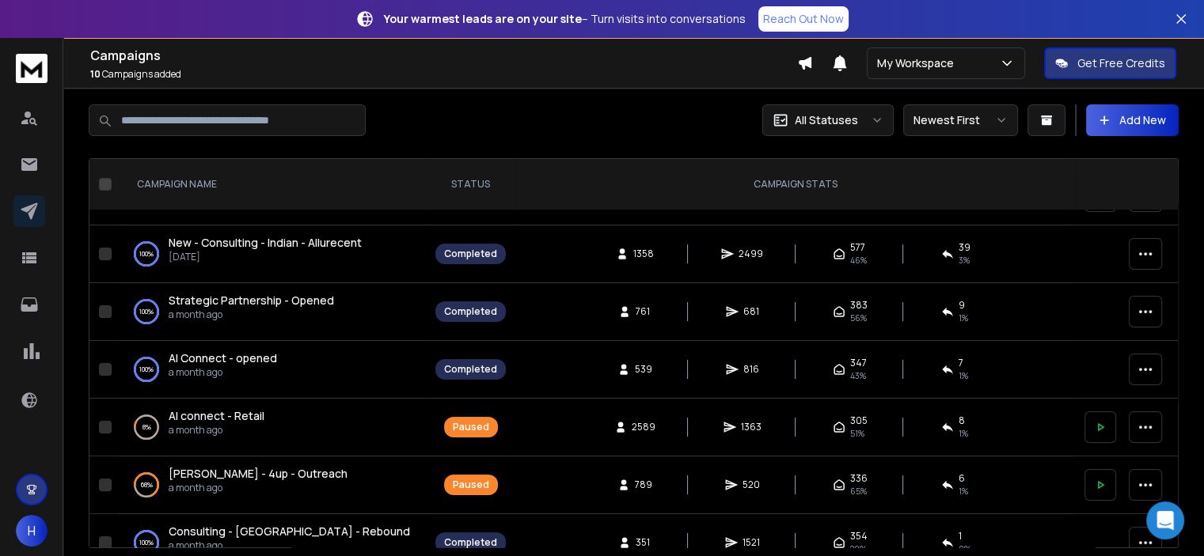
click at [279, 251] on p "[DATE]" at bounding box center [265, 257] width 193 height 13
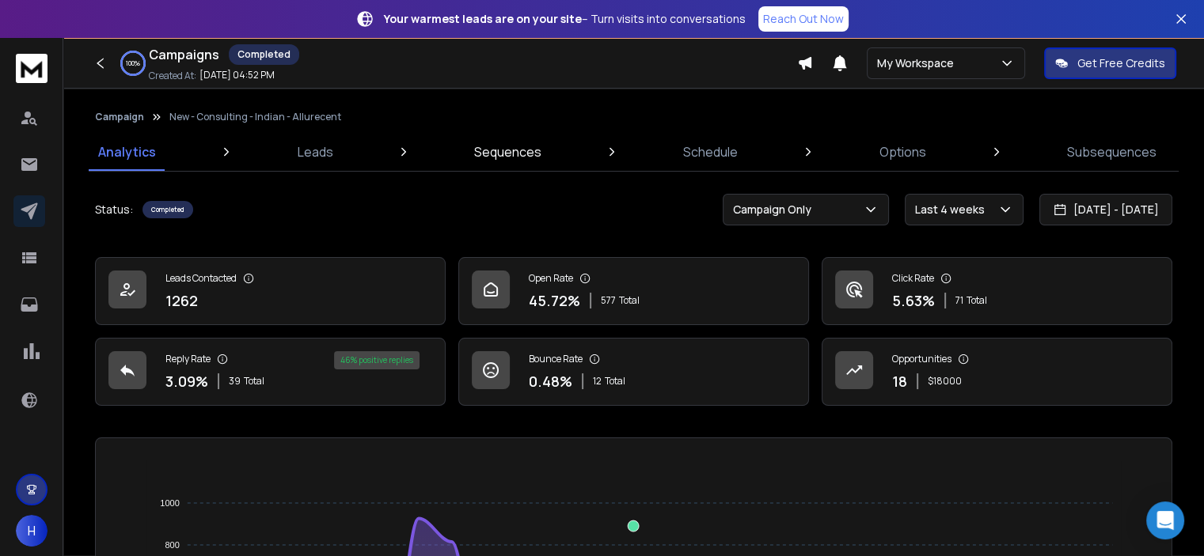
click at [533, 157] on p "Sequences" at bounding box center [507, 151] width 67 height 19
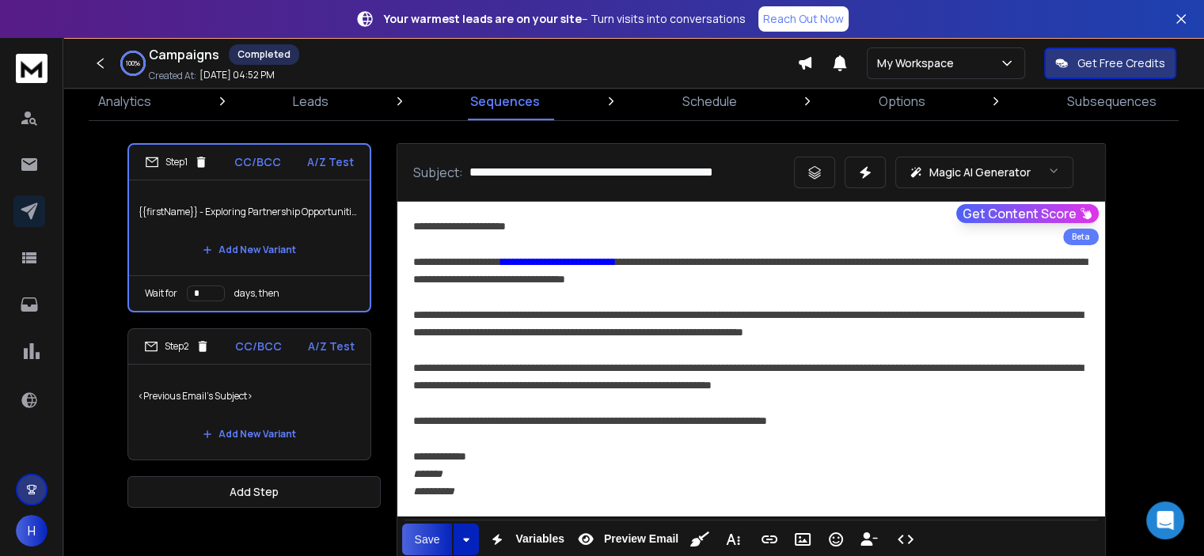
scroll to position [78, 0]
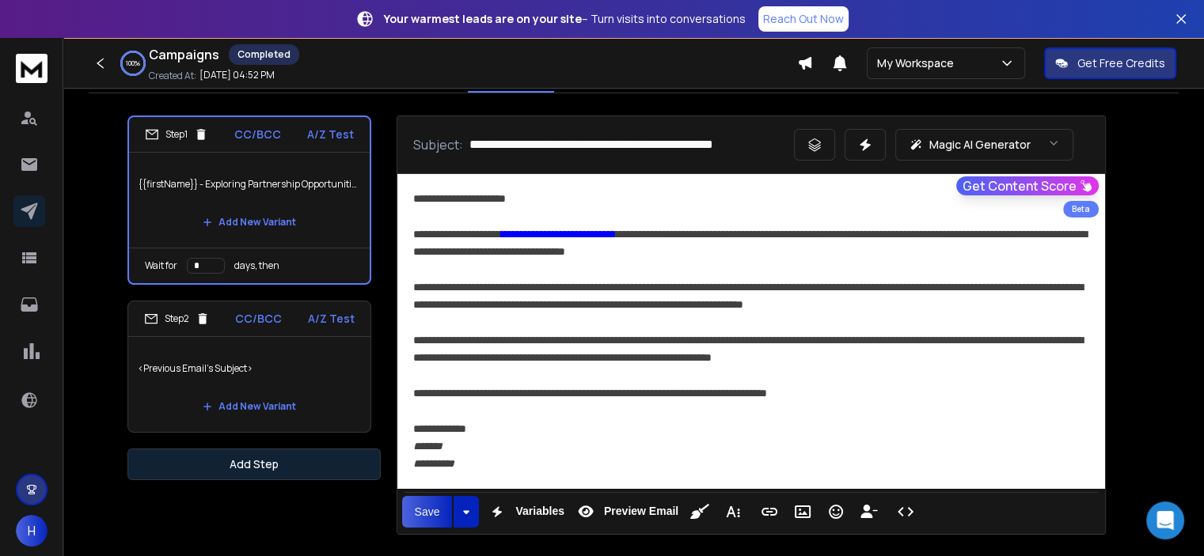
click at [325, 469] on button "Add Step" at bounding box center [253, 465] width 253 height 32
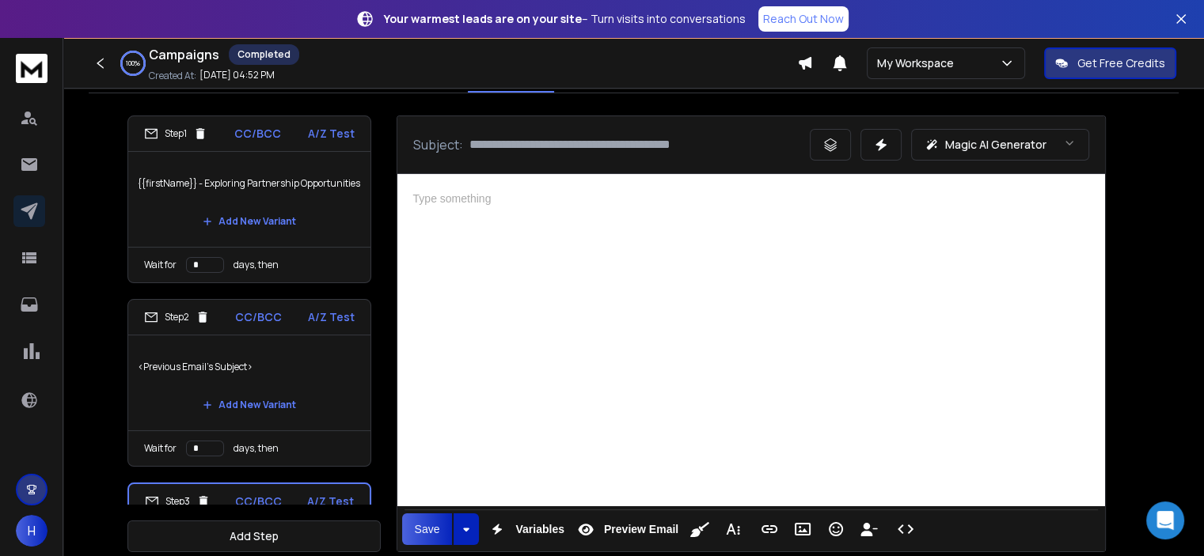
click at [451, 201] on div at bounding box center [751, 198] width 676 height 17
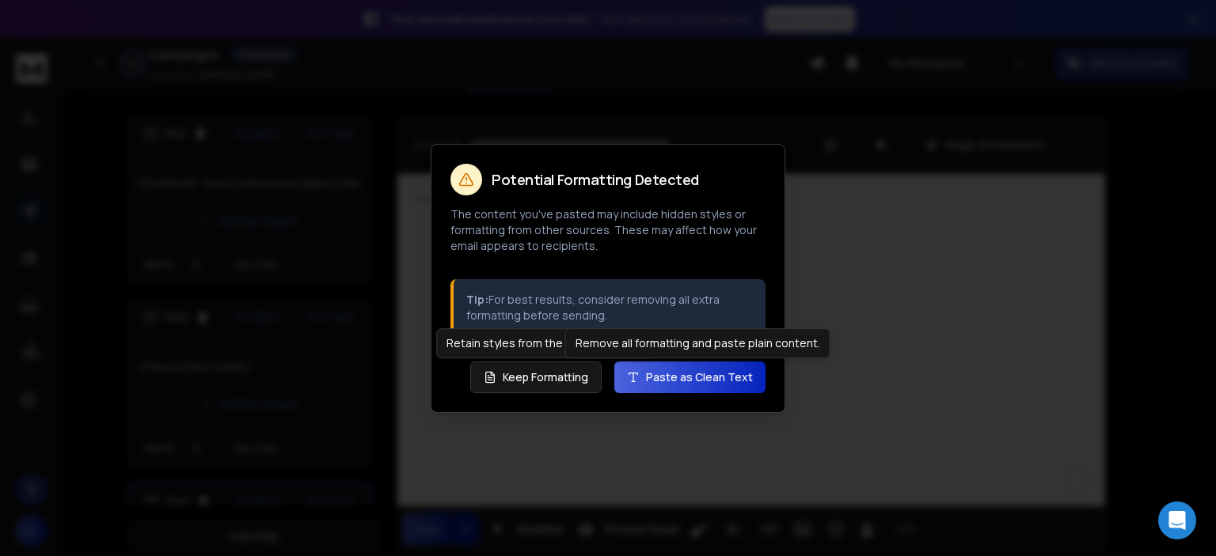
click at [699, 372] on button "Paste as Clean Text" at bounding box center [689, 378] width 151 height 32
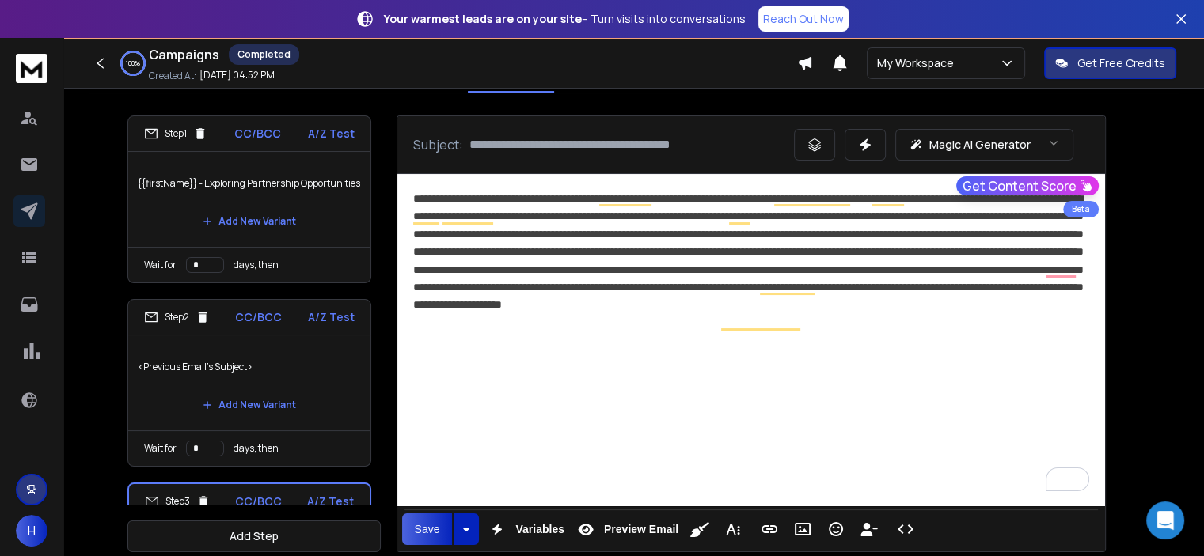
click at [491, 199] on div "To enrich screen reader interactions, please activate Accessibility in Grammarl…" at bounding box center [751, 261] width 676 height 142
click at [496, 199] on div "To enrich screen reader interactions, please activate Accessibility in Grammarl…" at bounding box center [751, 261] width 676 height 142
click at [494, 196] on div "To enrich screen reader interactions, please activate Accessibility in Grammarl…" at bounding box center [751, 261] width 676 height 142
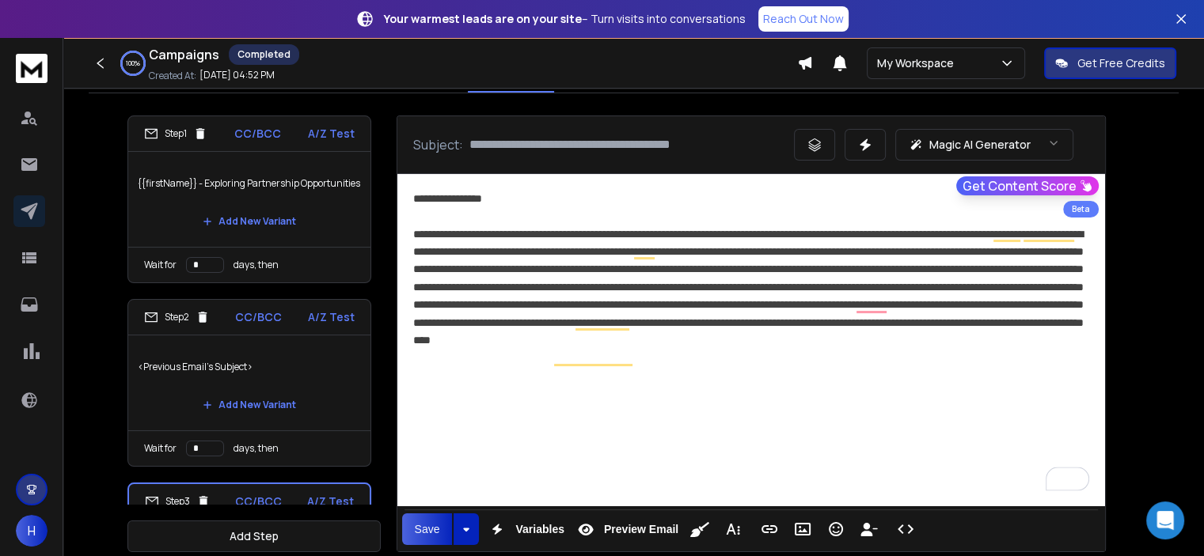
click at [1050, 245] on div "To enrich screen reader interactions, please activate Accessibility in Grammarl…" at bounding box center [751, 297] width 676 height 142
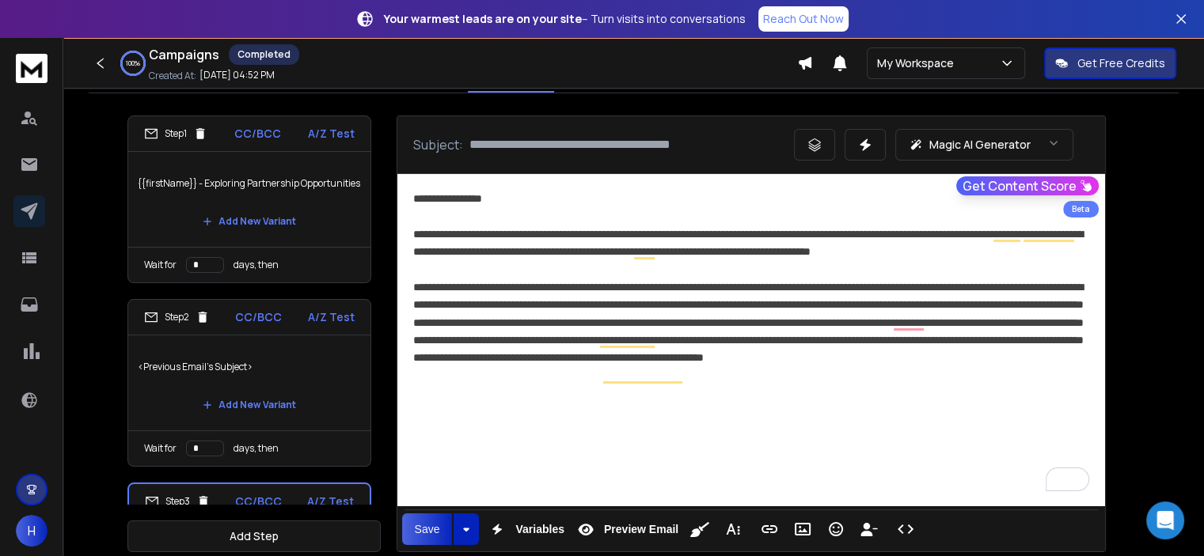
drag, startPoint x: 488, startPoint y: 319, endPoint x: 564, endPoint y: 373, distance: 93.1
click at [490, 319] on div "**********" at bounding box center [751, 332] width 676 height 106
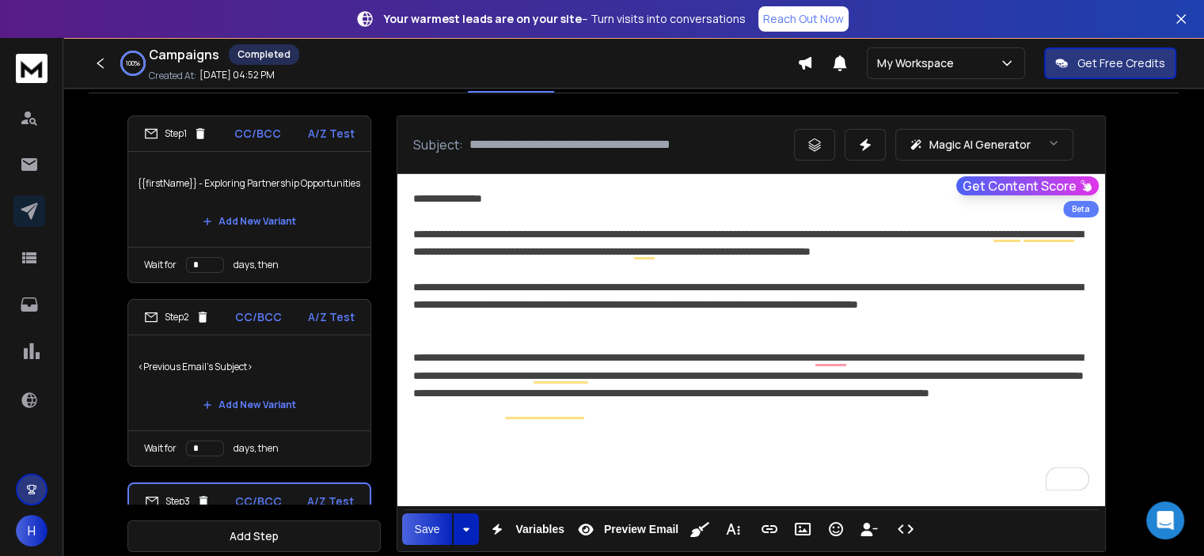
click at [908, 366] on div "**********" at bounding box center [751, 384] width 676 height 71
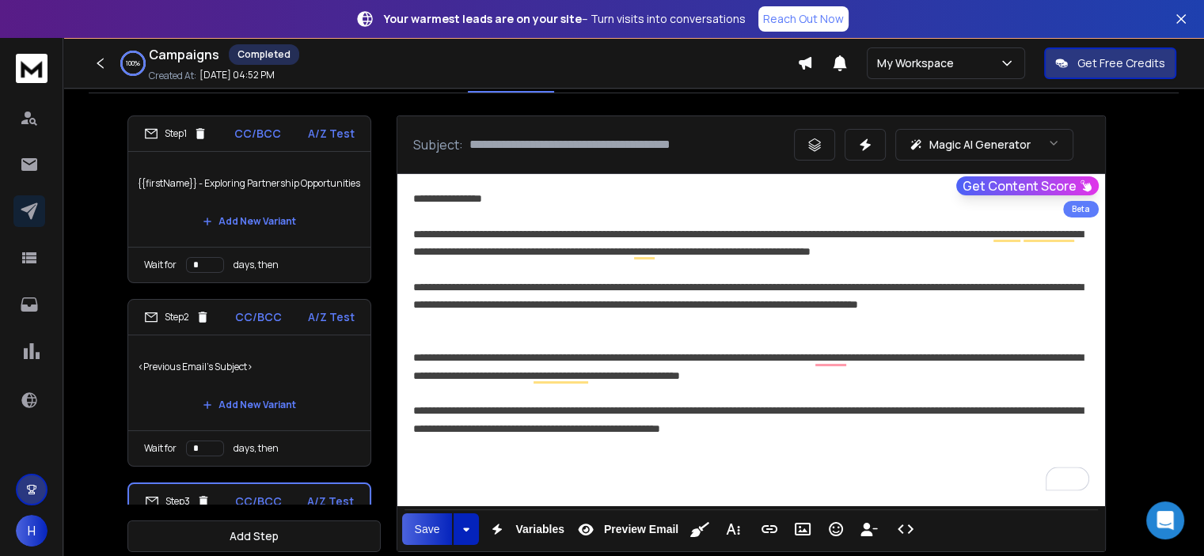
click at [678, 432] on div "**********" at bounding box center [751, 420] width 676 height 36
click at [674, 432] on div "**********" at bounding box center [751, 420] width 676 height 36
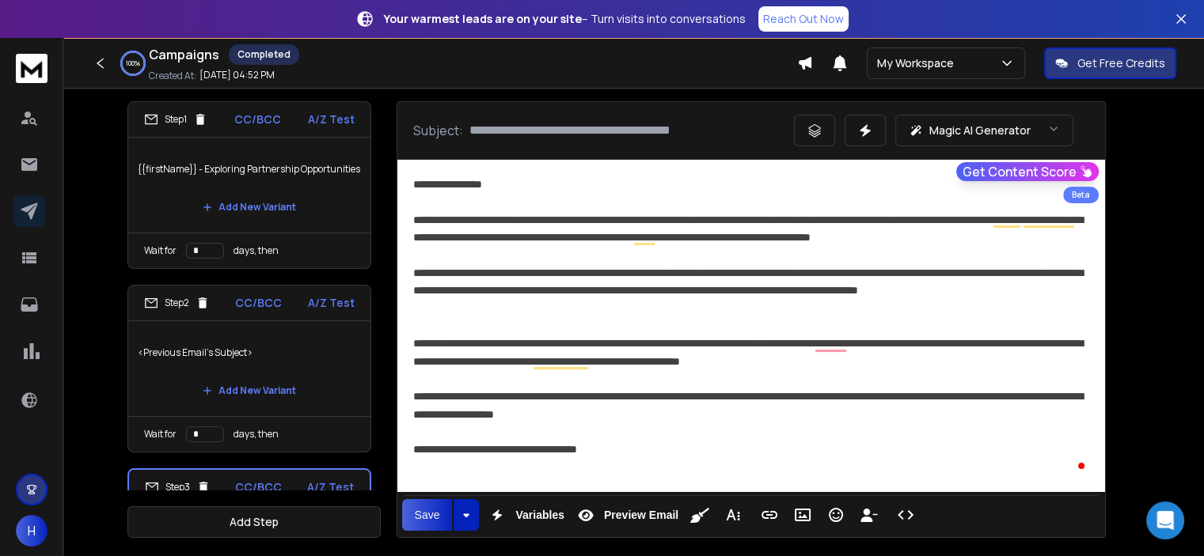
scroll to position [96, 0]
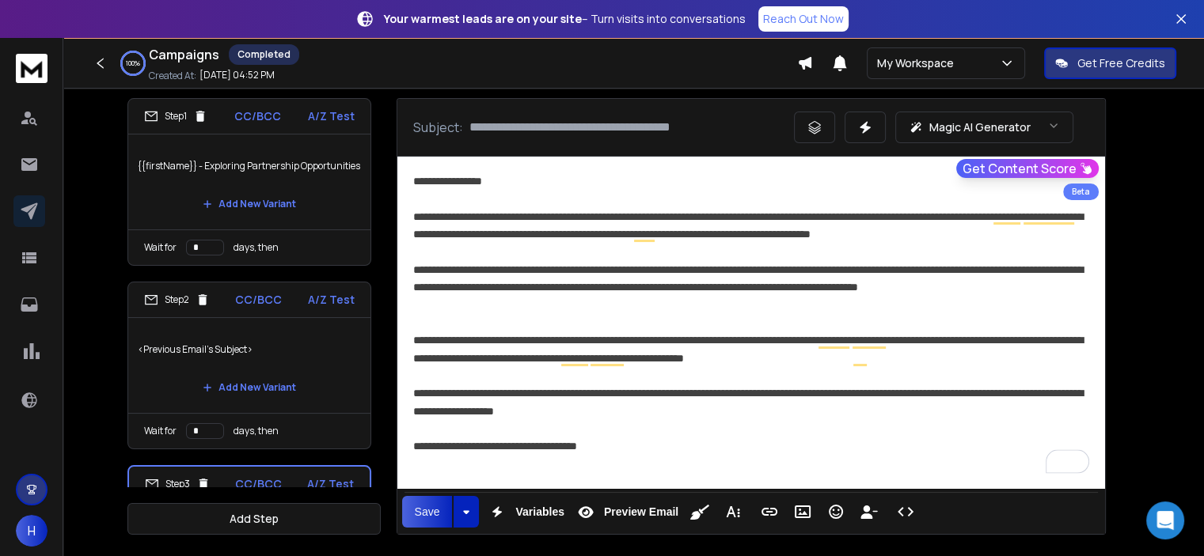
click at [639, 446] on div "**********" at bounding box center [751, 446] width 676 height 17
click at [201, 351] on p "<Previous Email's Subject>" at bounding box center [249, 350] width 223 height 44
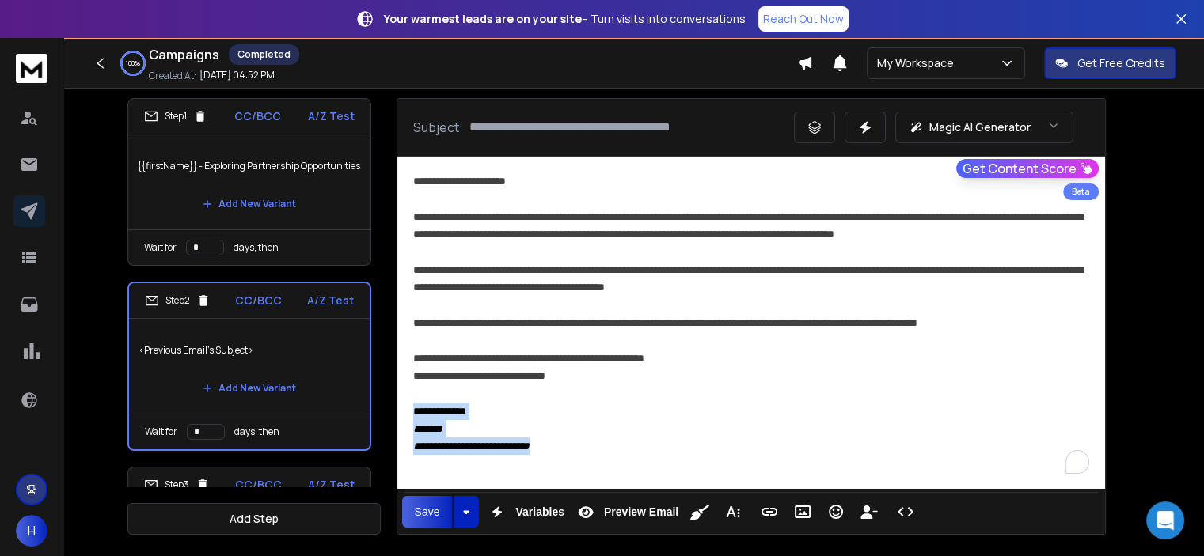
drag, startPoint x: 563, startPoint y: 452, endPoint x: 403, endPoint y: 419, distance: 163.9
click at [403, 419] on div "**********" at bounding box center [750, 323] width 707 height 332
copy div "**********"
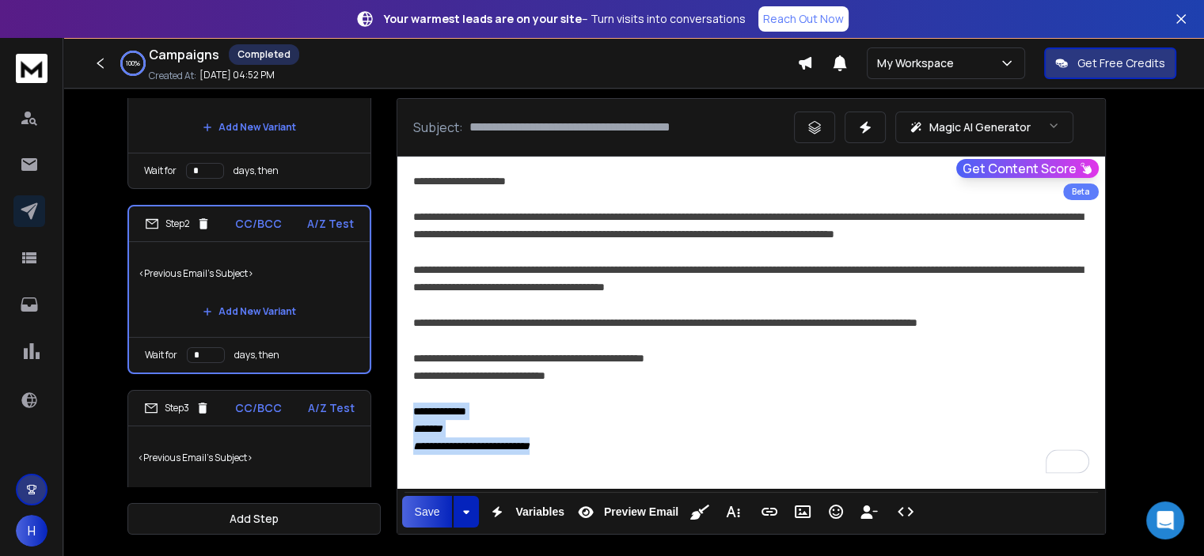
scroll to position [79, 0]
click at [275, 461] on p "<Previous Email's Subject>" at bounding box center [249, 456] width 223 height 44
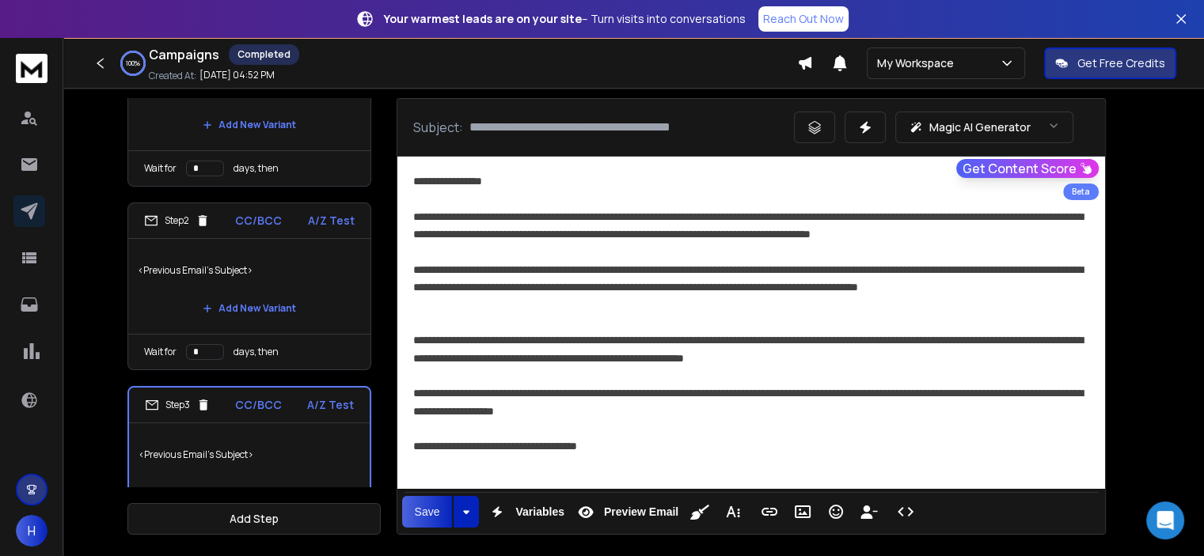
click at [647, 446] on div "**********" at bounding box center [751, 446] width 676 height 17
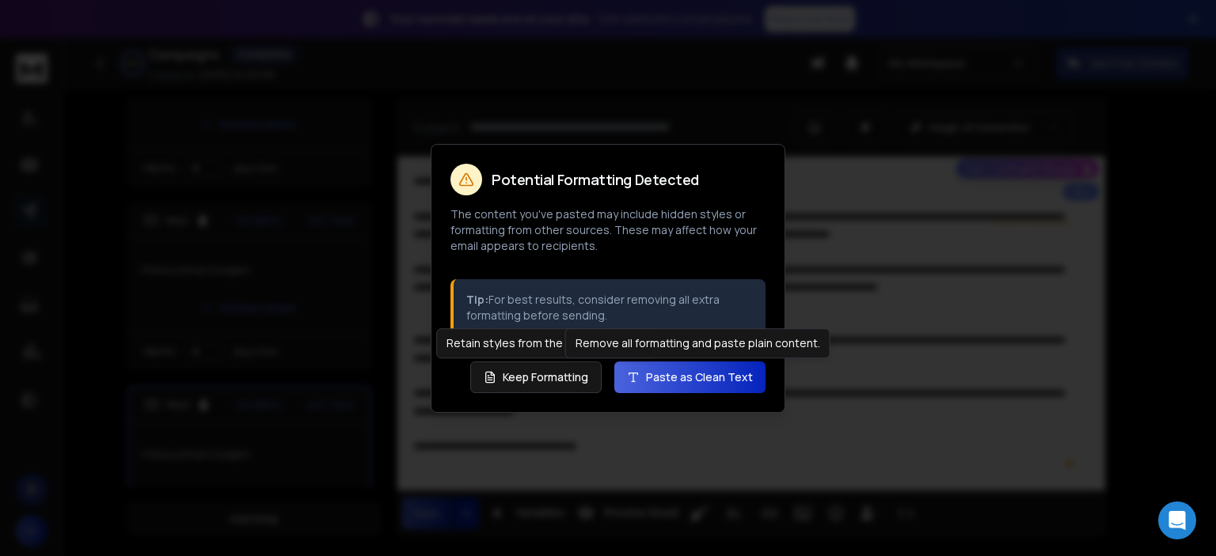
click at [676, 387] on button "Paste as Clean Text" at bounding box center [689, 378] width 151 height 32
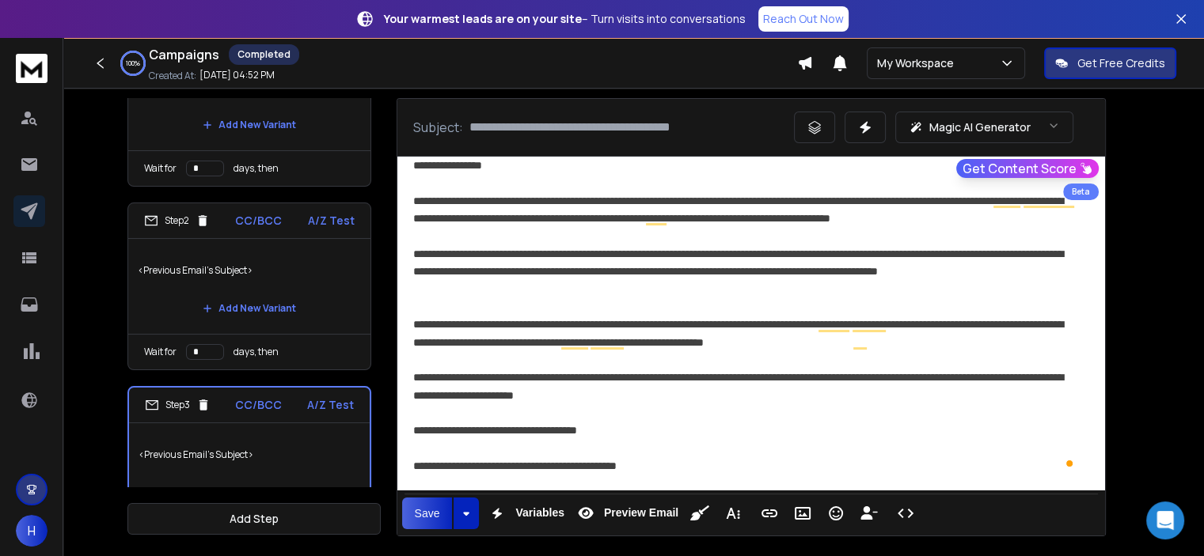
scroll to position [17, 0]
click at [484, 464] on div "**********" at bounding box center [745, 465] width 664 height 17
click at [548, 468] on div "**********" at bounding box center [745, 465] width 664 height 17
click at [458, 481] on div "**********" at bounding box center [745, 482] width 664 height 17
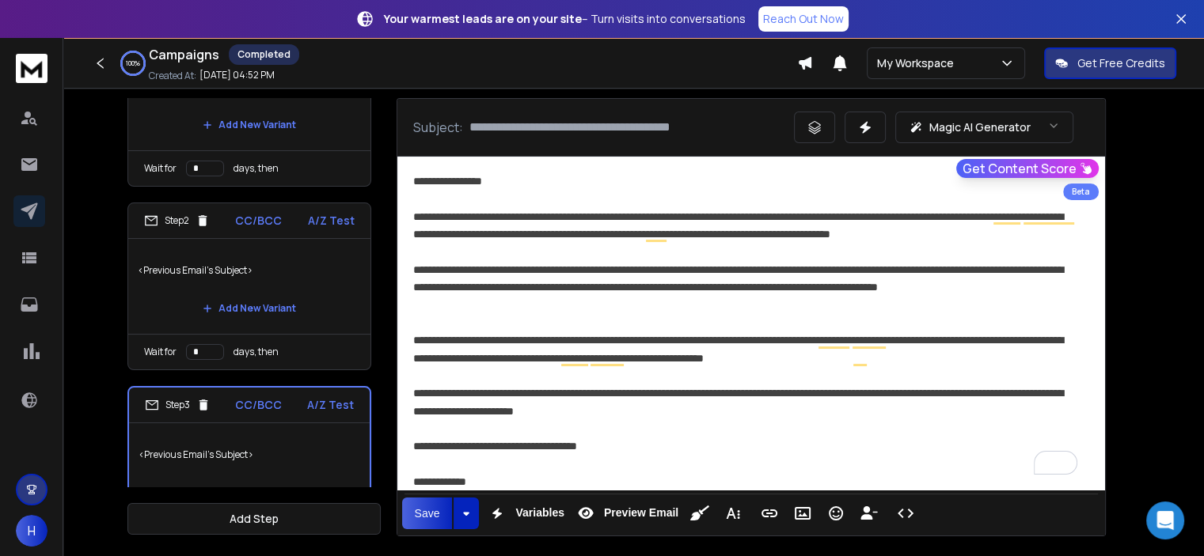
click at [594, 231] on div "**********" at bounding box center [745, 226] width 664 height 36
click at [524, 517] on span "Variables" at bounding box center [539, 512] width 55 height 13
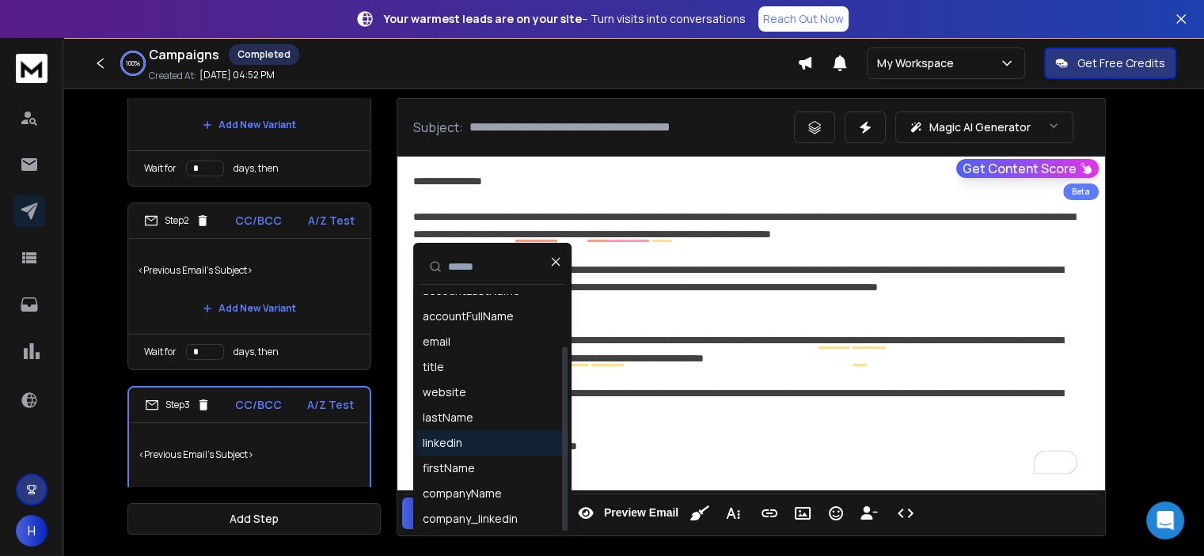
scroll to position [97, 0]
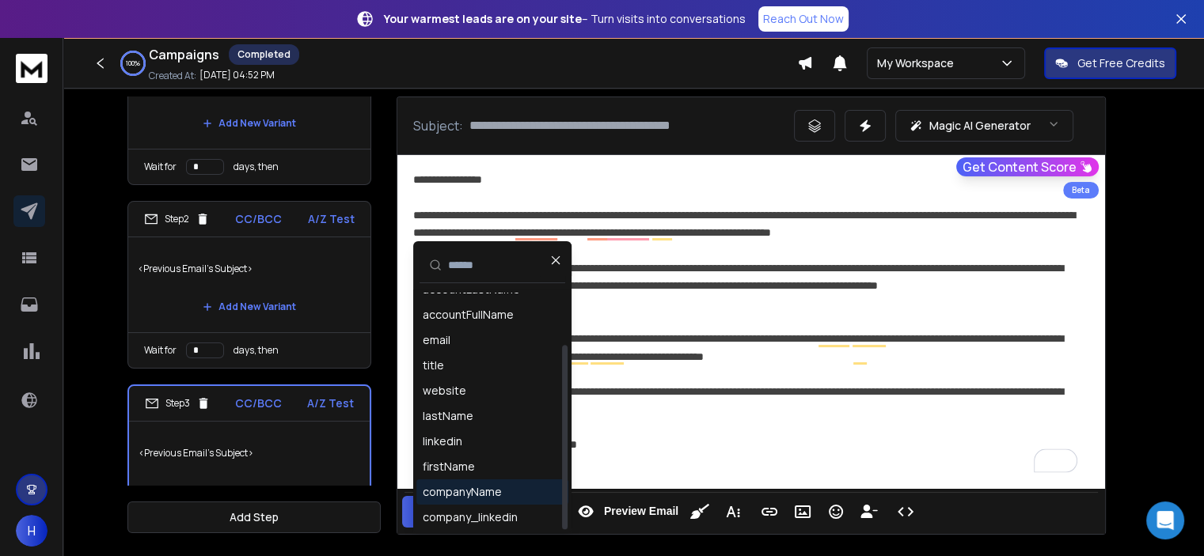
click at [476, 485] on div "companyName" at bounding box center [462, 492] width 79 height 16
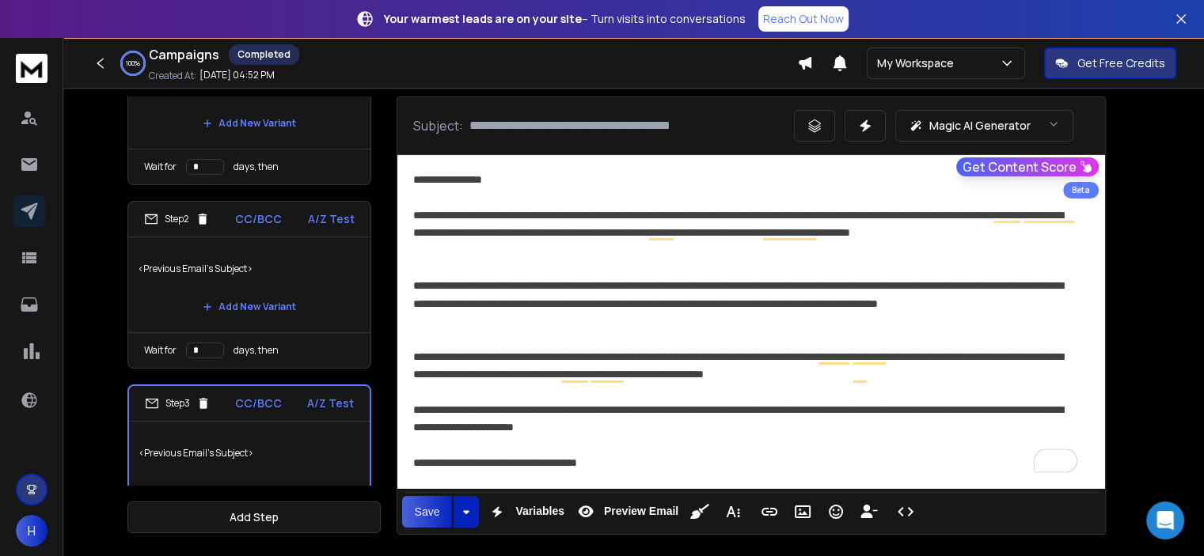
scroll to position [0, 0]
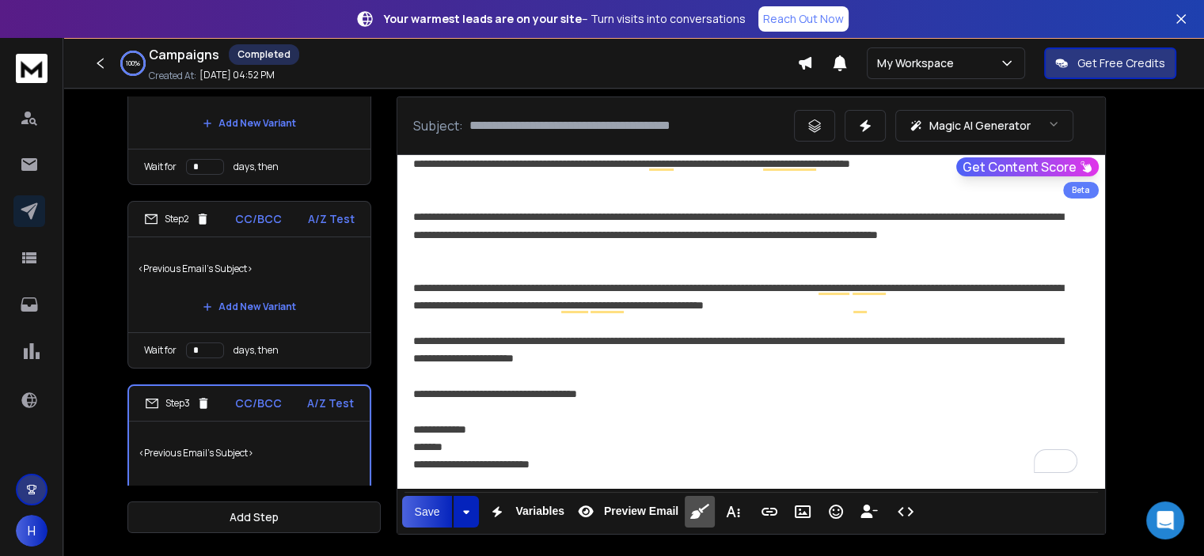
click at [692, 516] on icon "button" at bounding box center [699, 511] width 19 height 15
click at [1005, 175] on button "Get Content Score" at bounding box center [1027, 166] width 142 height 19
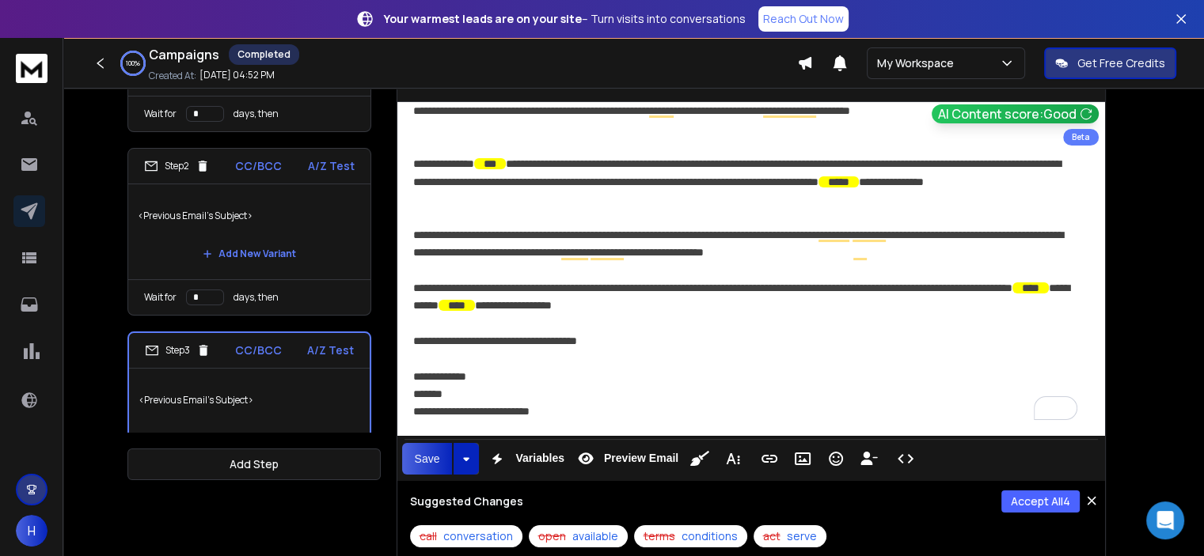
scroll to position [176, 0]
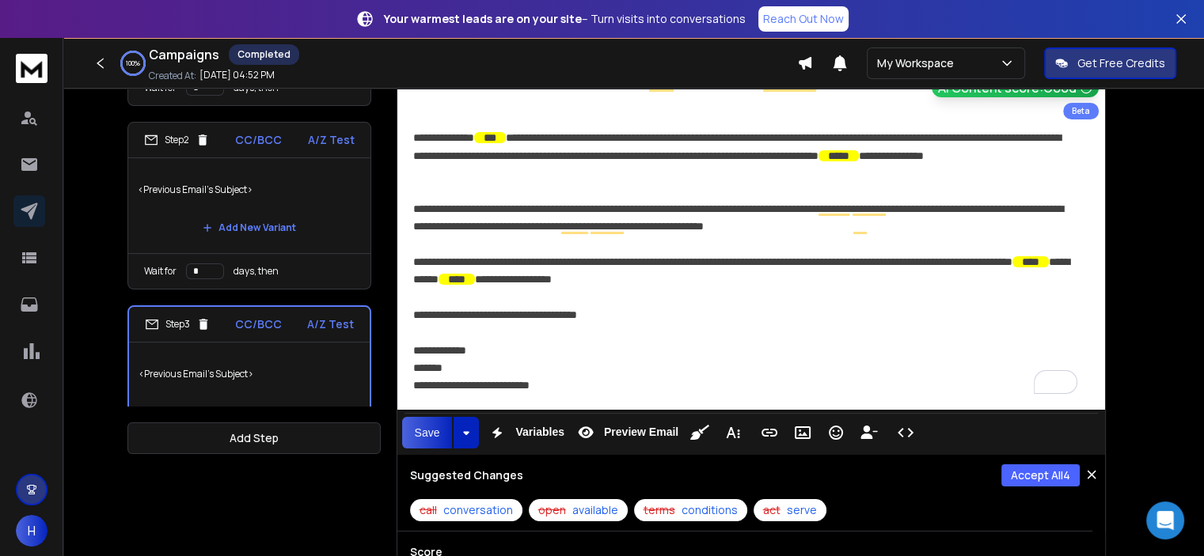
click at [457, 505] on span "conversation" at bounding box center [478, 511] width 70 height 16
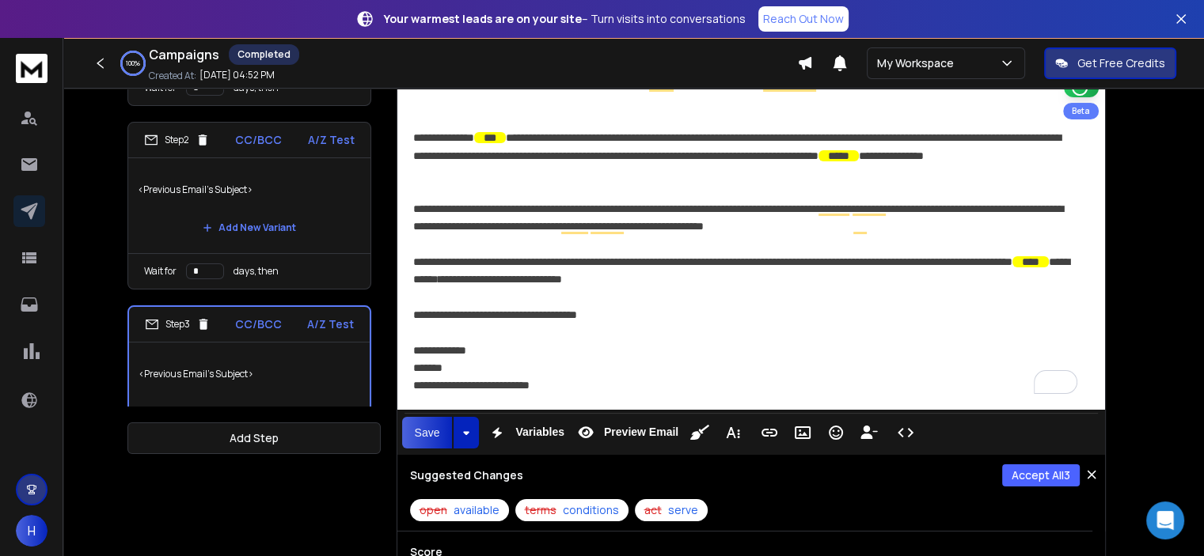
click at [465, 508] on span "available" at bounding box center [476, 511] width 46 height 16
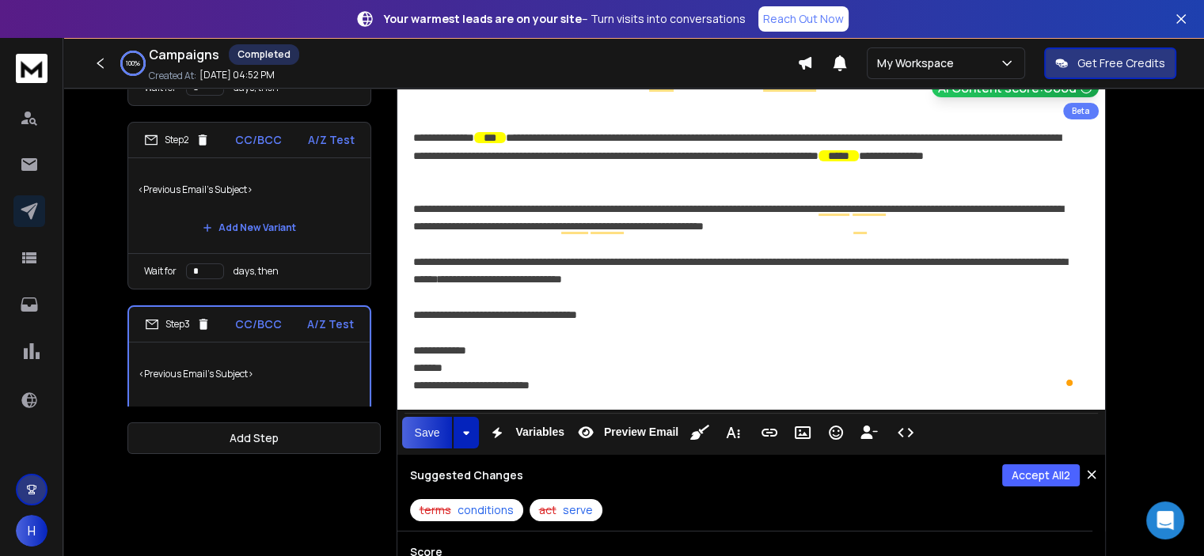
click at [491, 515] on span "conditions" at bounding box center [485, 511] width 56 height 16
click at [456, 512] on span "serve" at bounding box center [458, 511] width 30 height 16
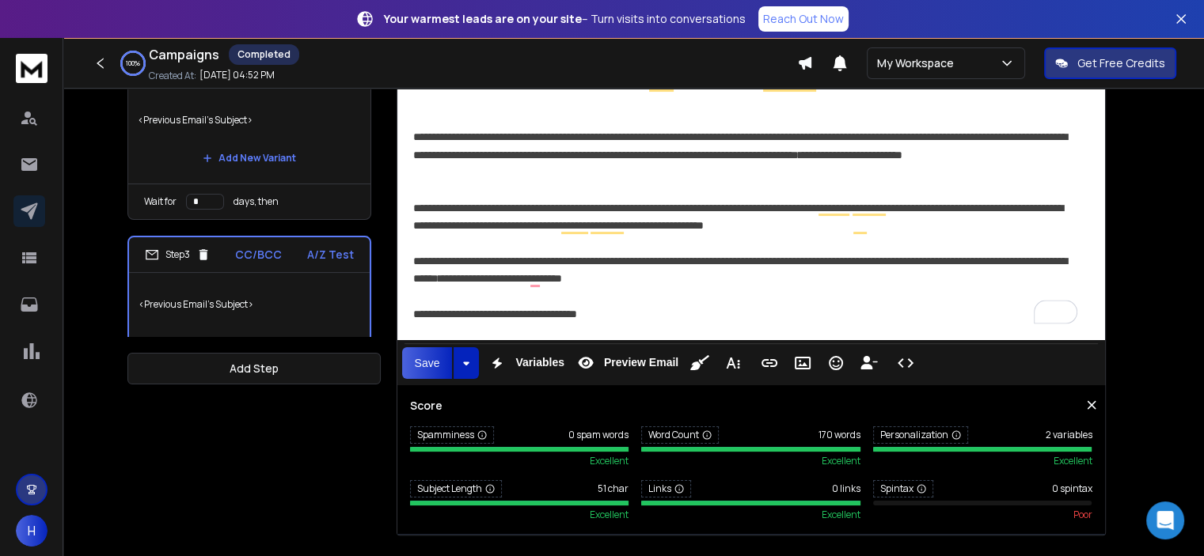
scroll to position [167, 0]
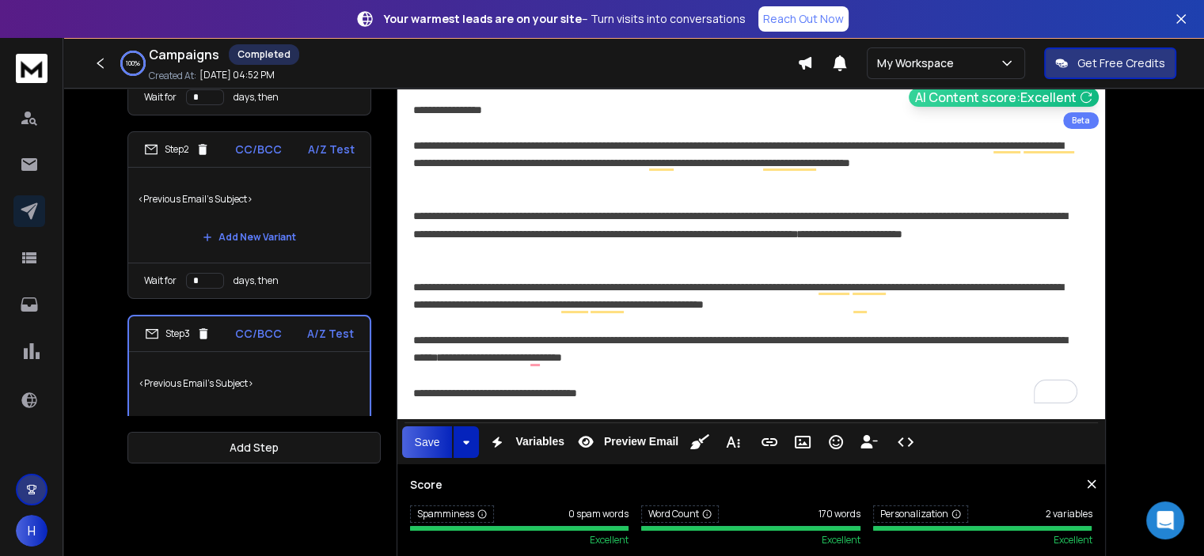
click at [426, 106] on div "**********" at bounding box center [745, 109] width 664 height 17
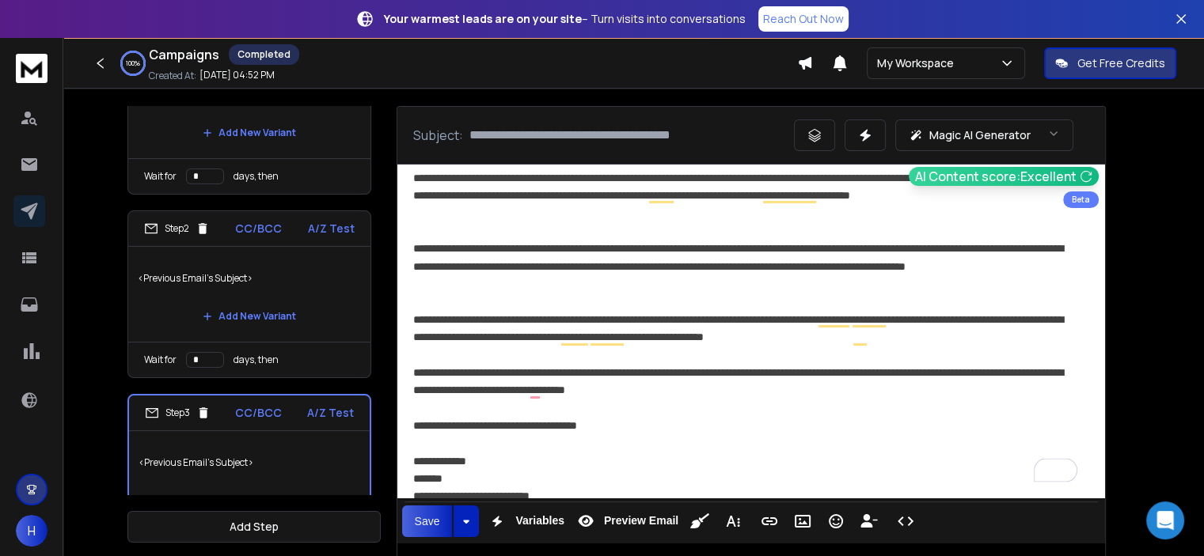
scroll to position [70, 0]
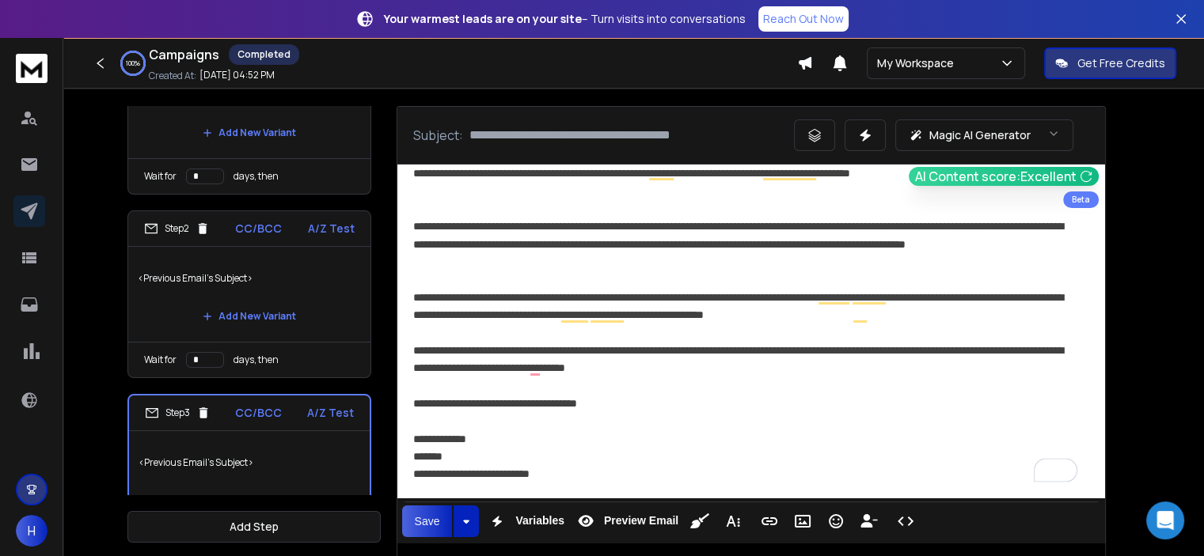
click at [1010, 180] on button "AI Content score: Excellent" at bounding box center [1003, 176] width 190 height 19
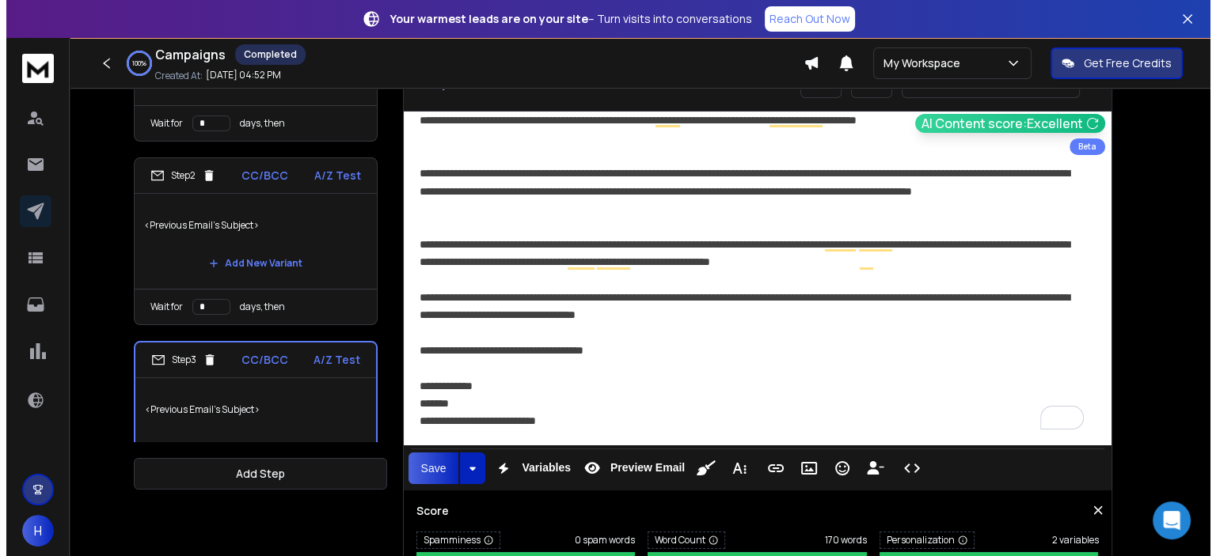
scroll to position [167, 0]
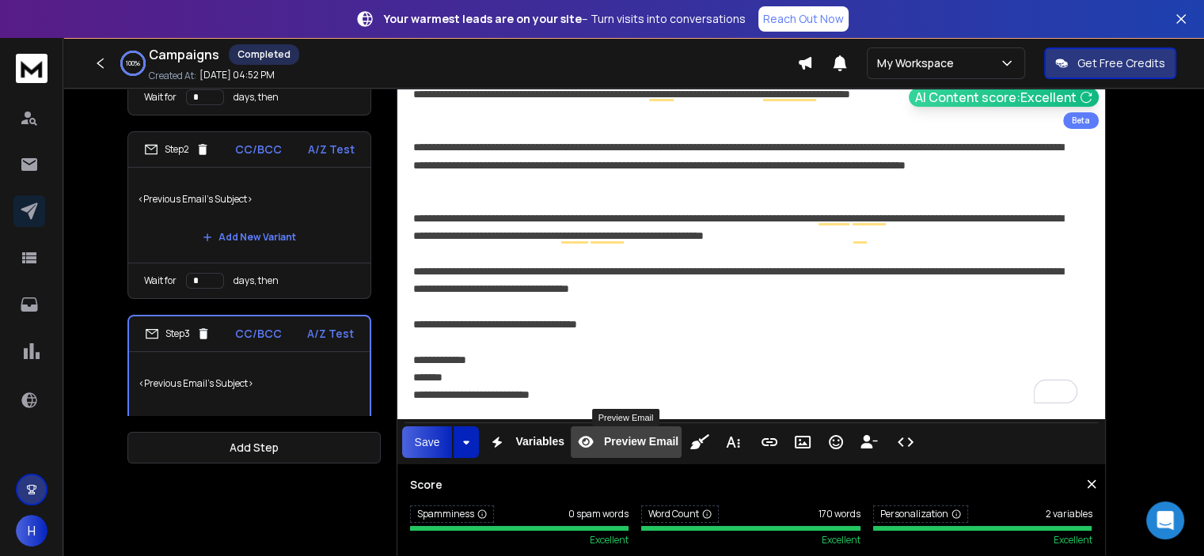
click at [620, 442] on span "Preview Email" at bounding box center [641, 441] width 81 height 13
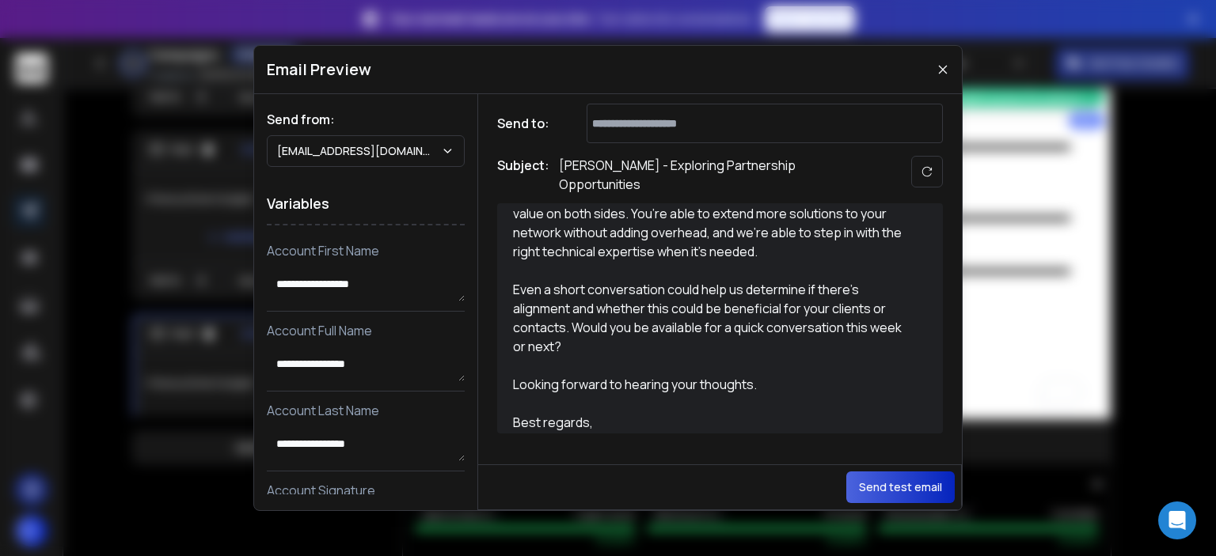
scroll to position [336, 0]
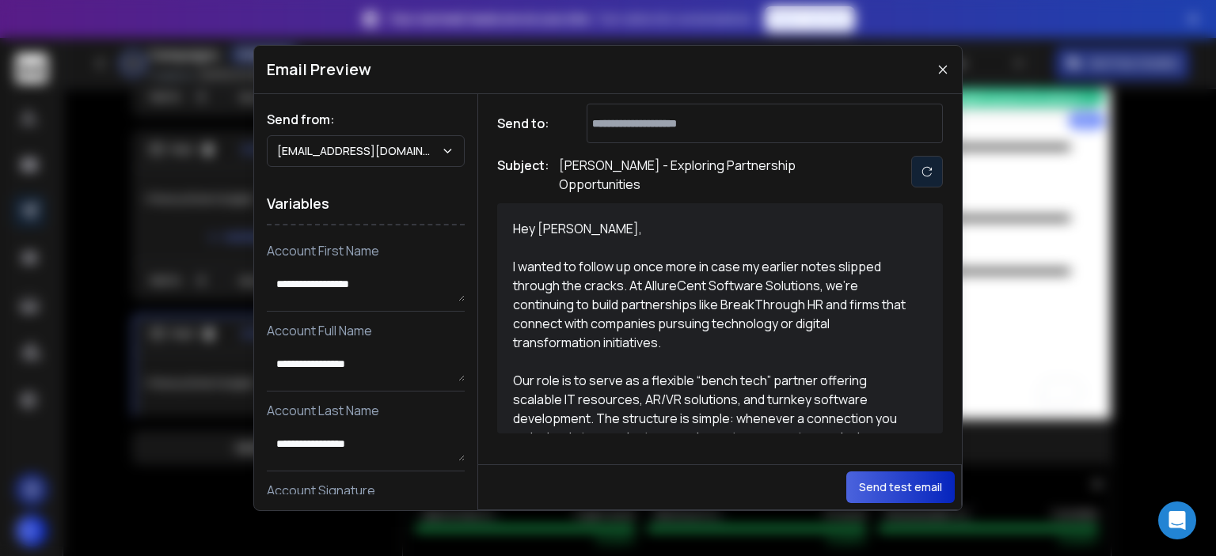
click at [926, 176] on icon at bounding box center [926, 171] width 11 height 11
click at [927, 176] on icon at bounding box center [926, 171] width 9 height 9
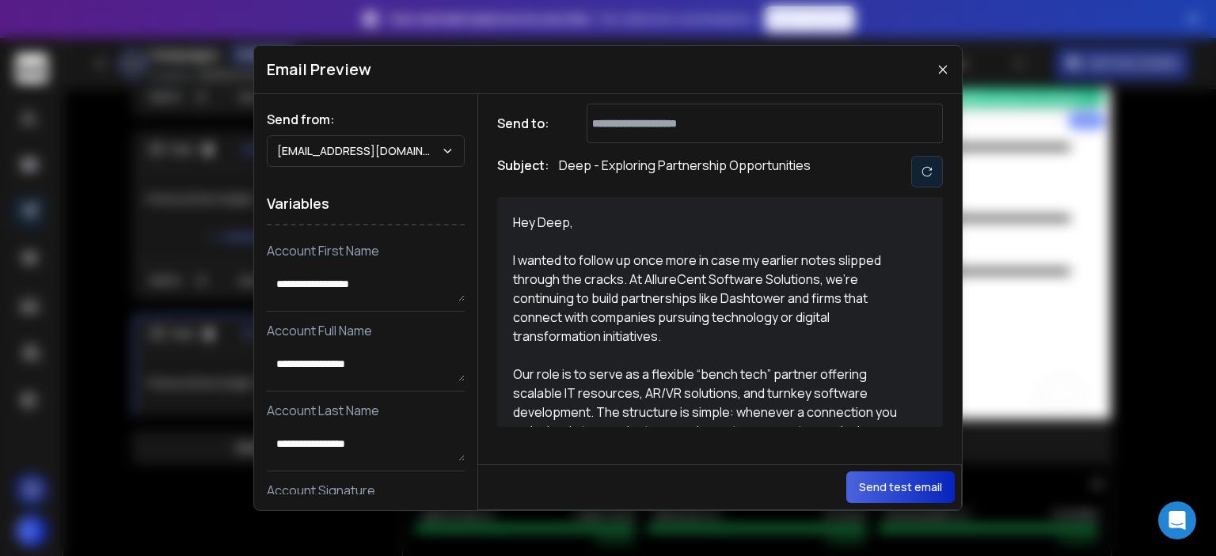
click at [927, 176] on icon at bounding box center [926, 171] width 9 height 9
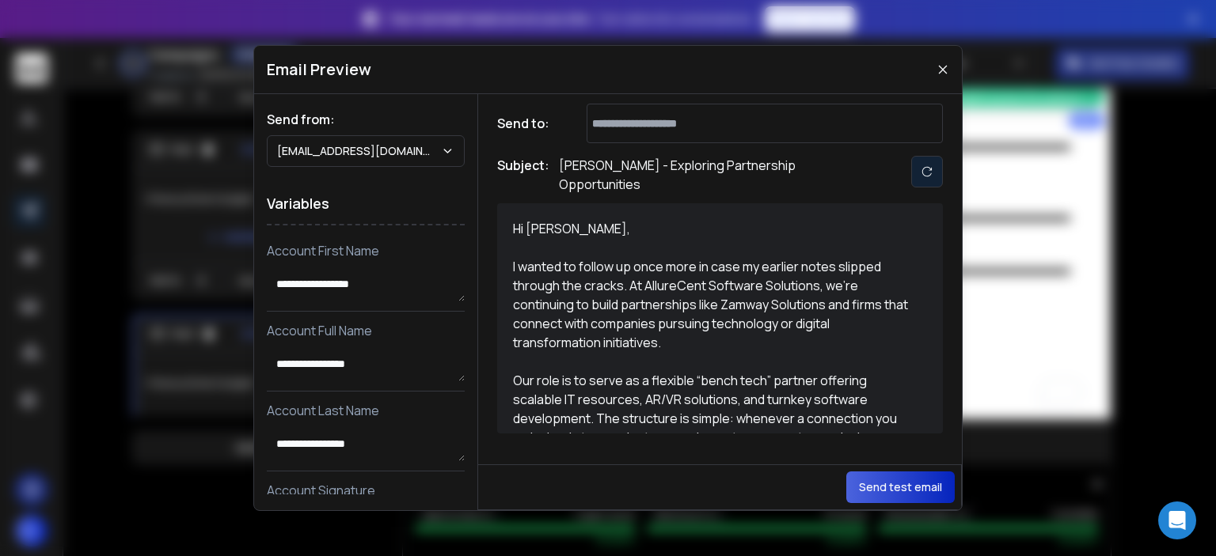
click at [927, 176] on icon at bounding box center [926, 171] width 9 height 9
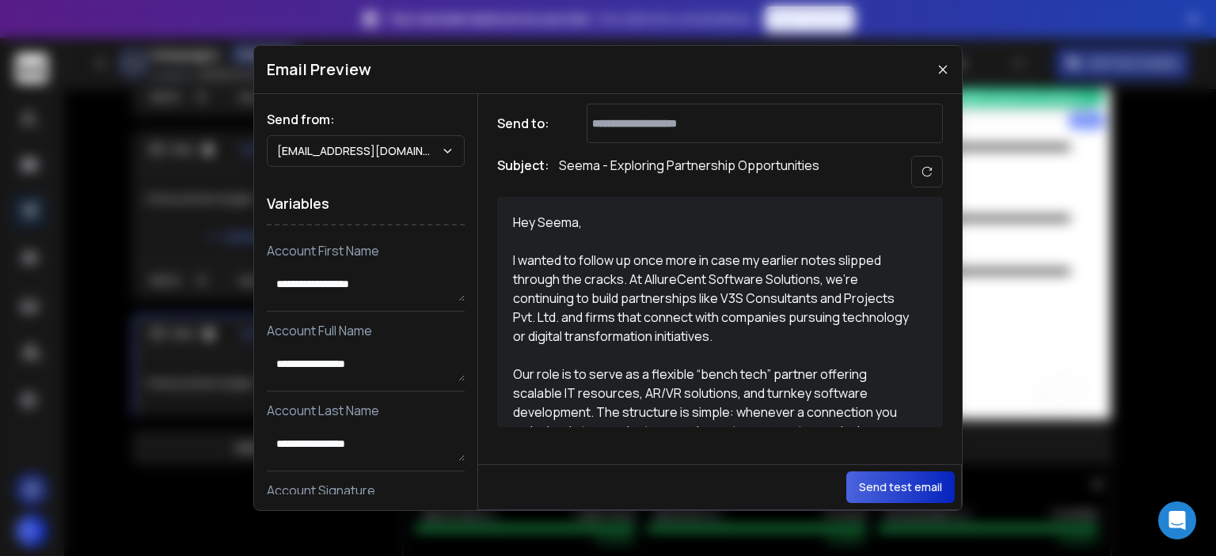
click at [942, 66] on icon at bounding box center [942, 69] width 13 height 13
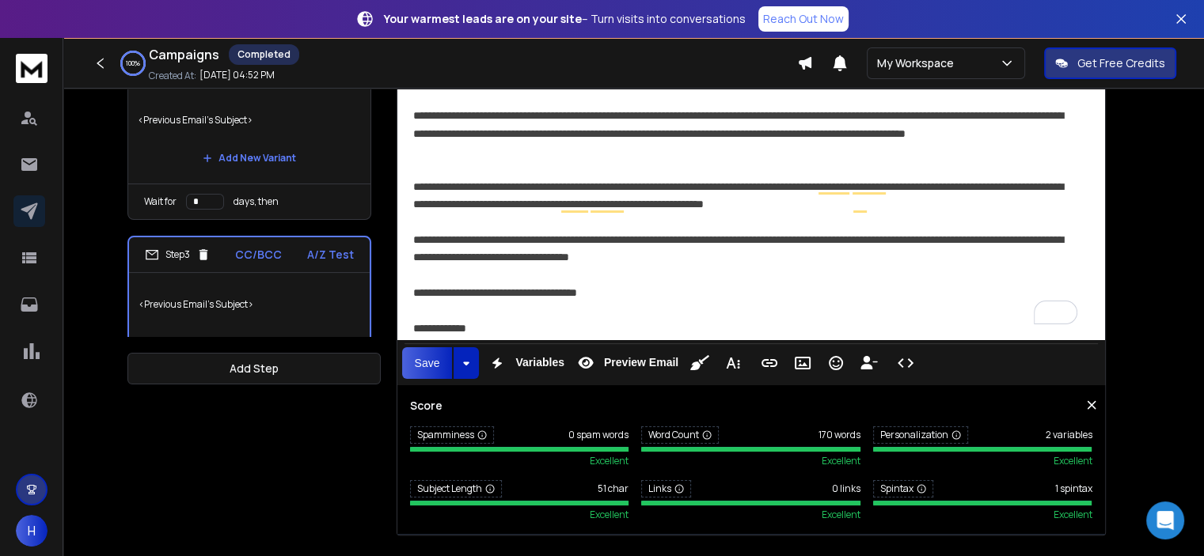
scroll to position [0, 0]
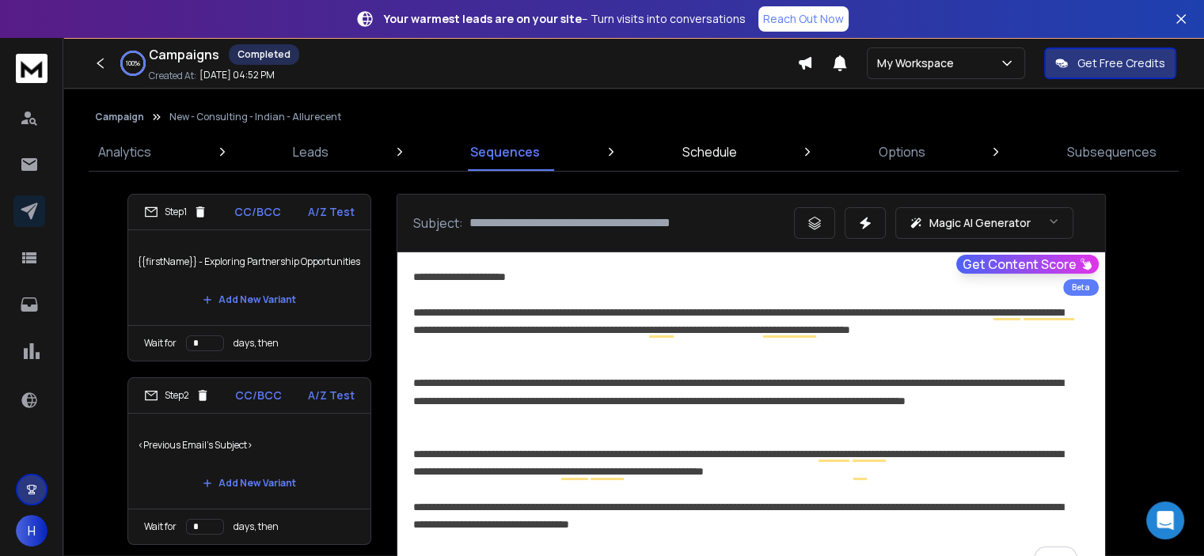
click at [729, 154] on p "Schedule" at bounding box center [709, 151] width 55 height 19
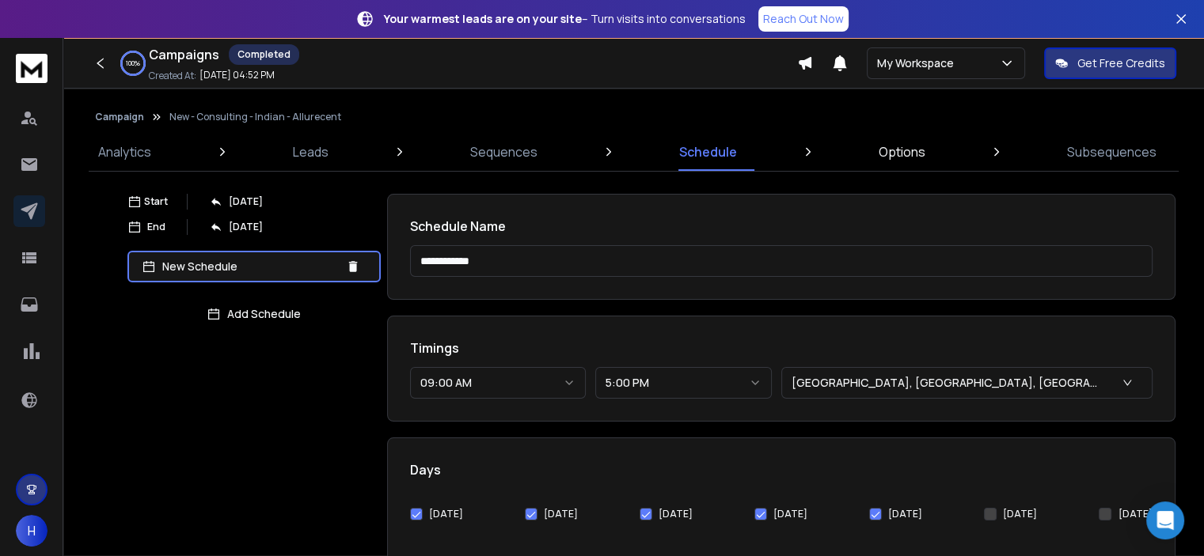
click at [922, 157] on p "Options" at bounding box center [901, 151] width 47 height 19
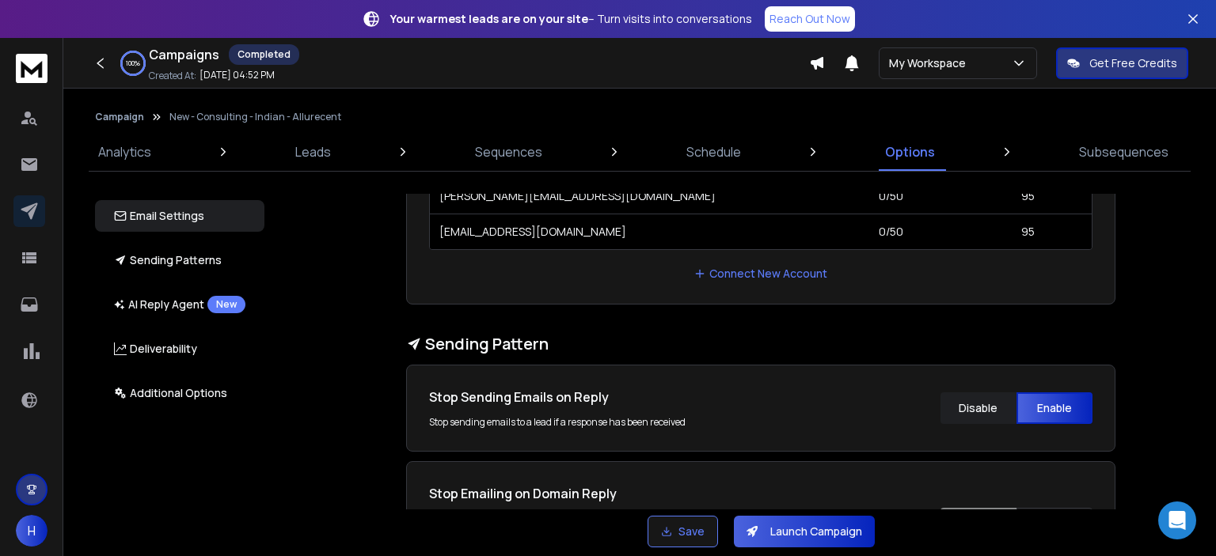
click at [785, 528] on button "Launch Campaign" at bounding box center [804, 532] width 141 height 32
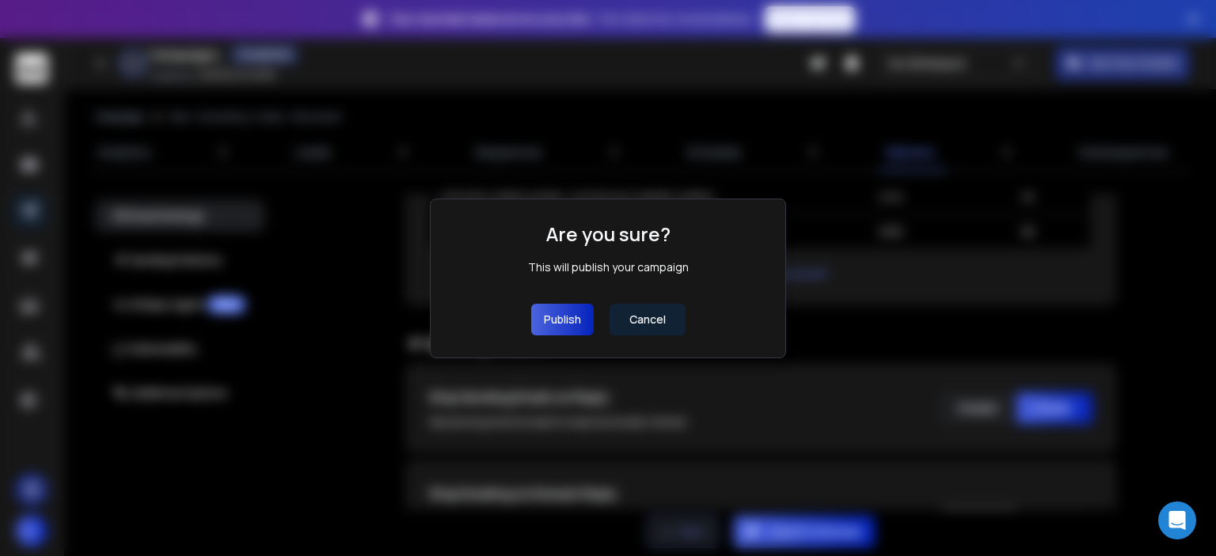
click at [332, 376] on div "Are you sure? This will publish your campaign Publish Cancel" at bounding box center [608, 278] width 1216 height 556
click at [636, 313] on button "Cancel" at bounding box center [647, 320] width 76 height 32
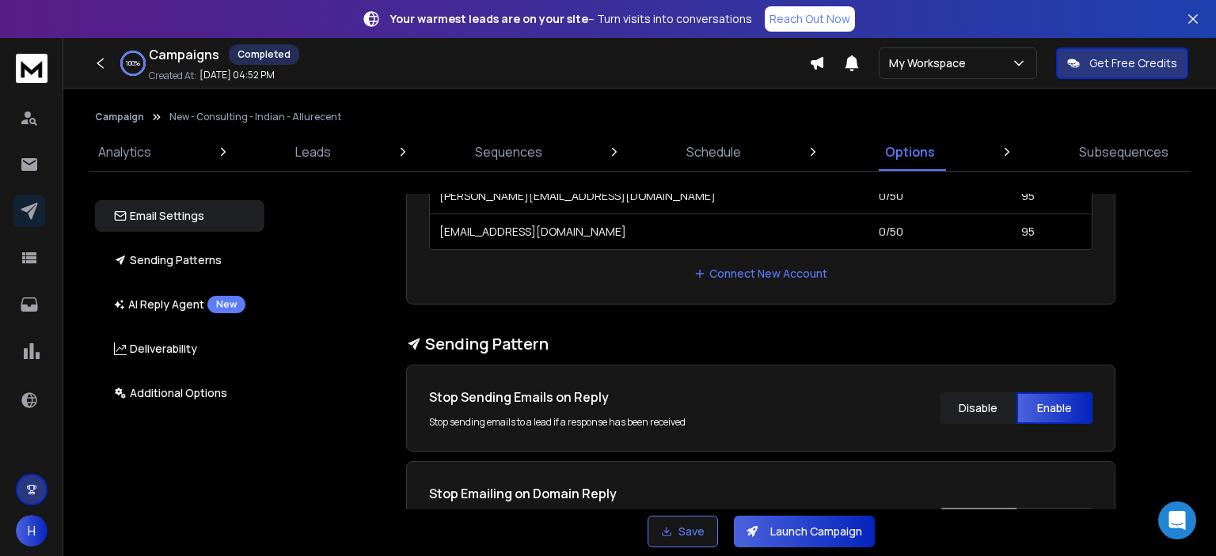
click at [806, 547] on button "Launch Campaign" at bounding box center [804, 532] width 141 height 32
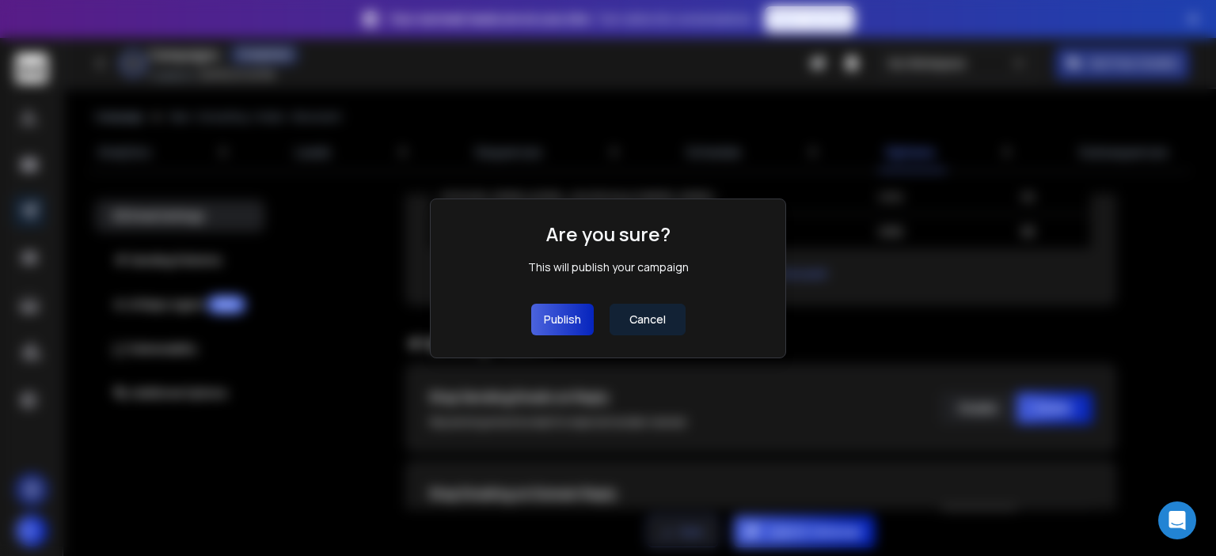
click at [560, 326] on button "Publish" at bounding box center [562, 320] width 63 height 32
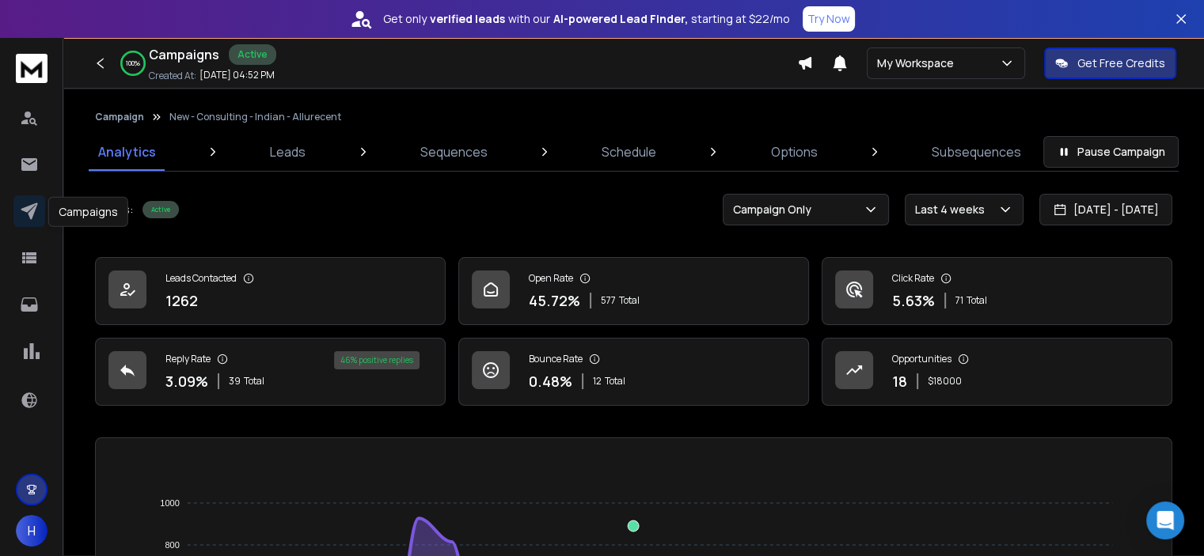
click at [21, 202] on icon at bounding box center [29, 211] width 19 height 19
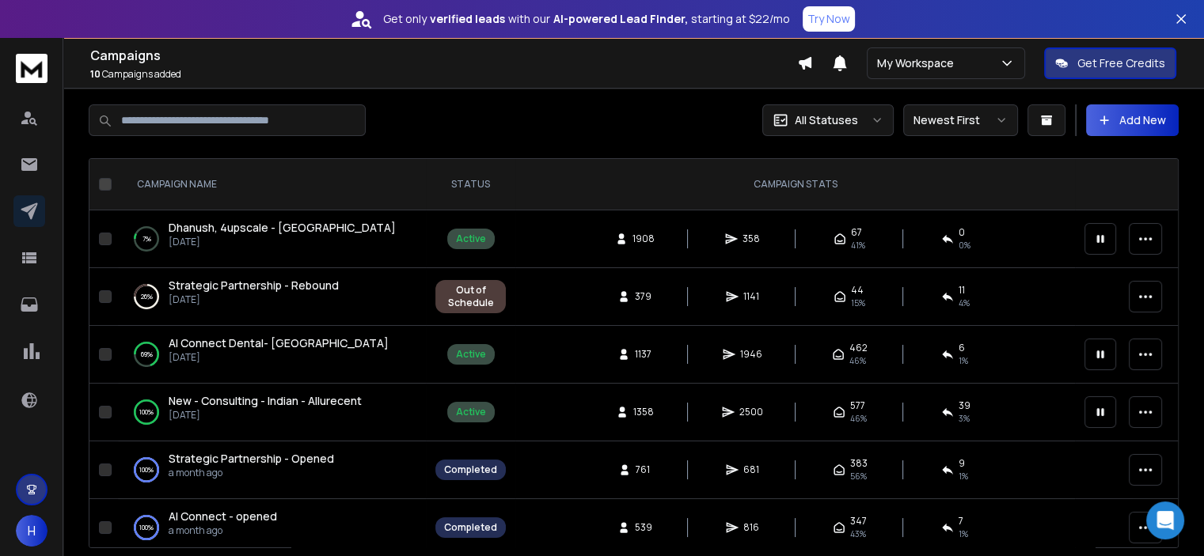
click at [245, 401] on span "New - Consulting - Indian - Allurecent" at bounding box center [265, 400] width 193 height 15
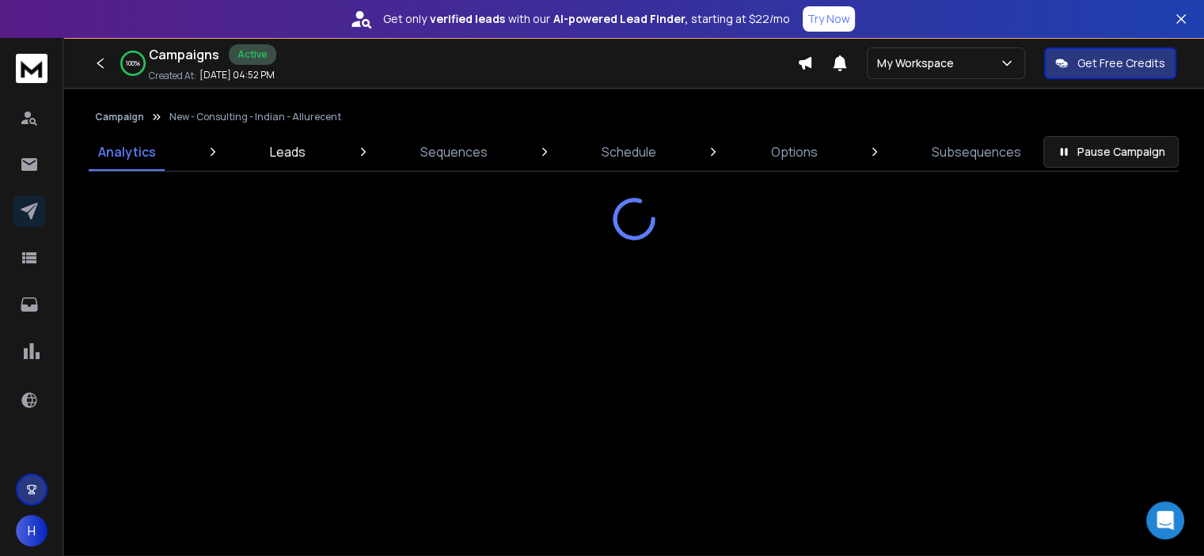
click at [308, 149] on link "Leads" at bounding box center [287, 152] width 55 height 38
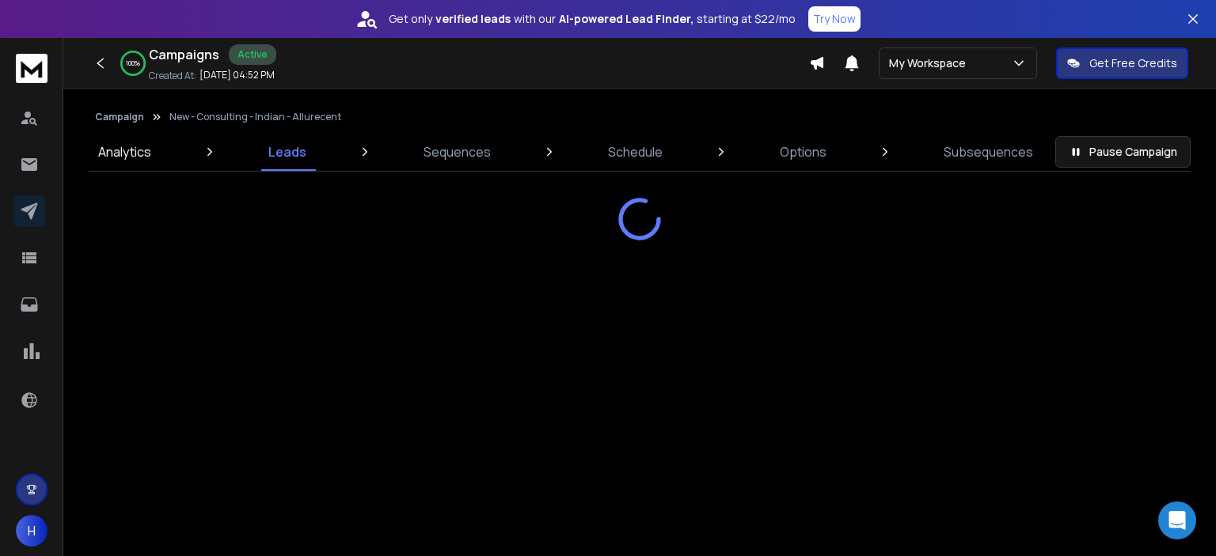
click at [139, 154] on p "Analytics" at bounding box center [124, 151] width 53 height 19
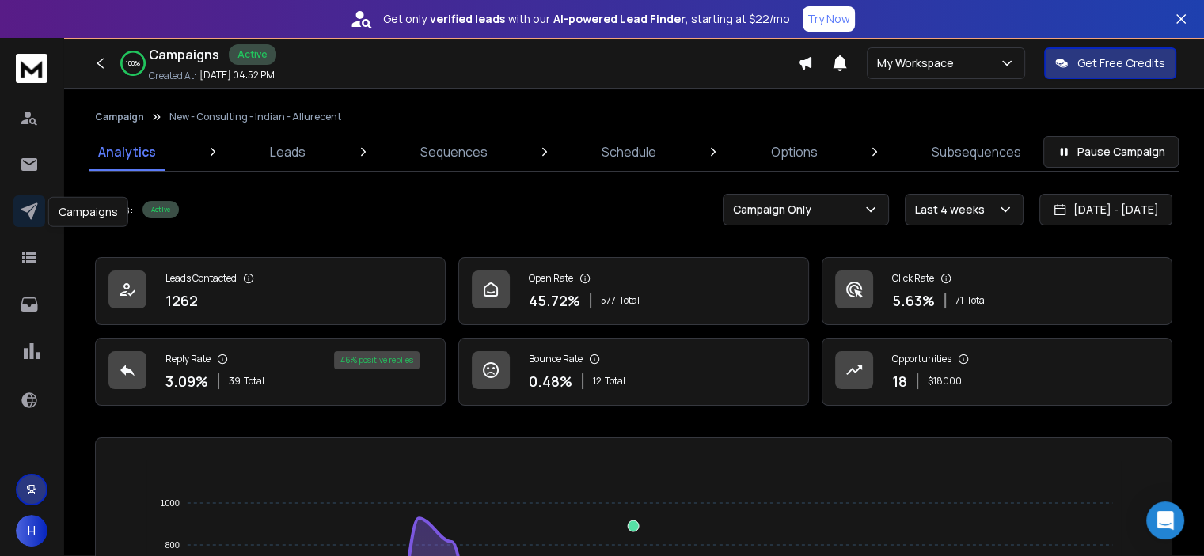
click at [28, 203] on icon at bounding box center [29, 211] width 19 height 19
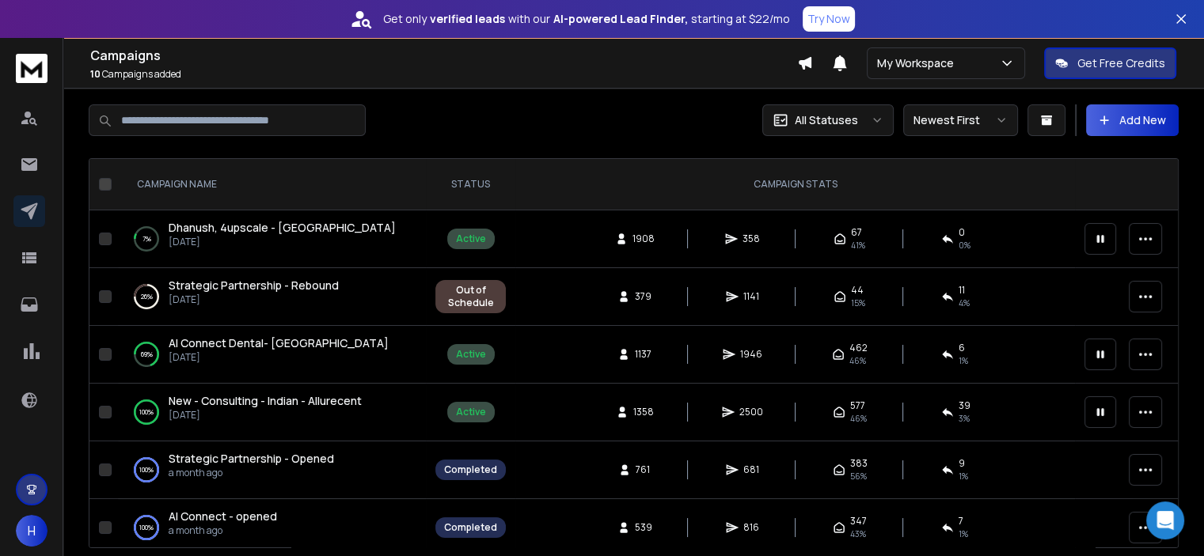
click at [195, 278] on span "Strategic Partnership - Rebound" at bounding box center [254, 285] width 170 height 15
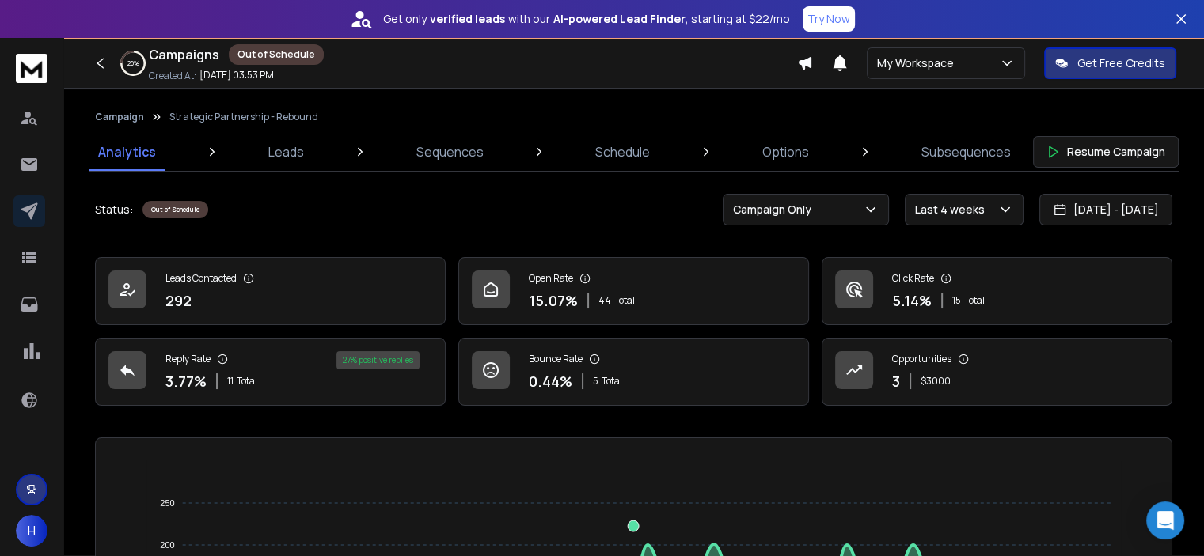
click at [161, 203] on div "Out of Schedule" at bounding box center [175, 209] width 66 height 17
click at [254, 53] on div "Out of Schedule" at bounding box center [276, 54] width 95 height 21
click at [1073, 155] on button "Resume Campaign" at bounding box center [1106, 152] width 146 height 32
click at [601, 163] on link "Schedule" at bounding box center [623, 152] width 74 height 38
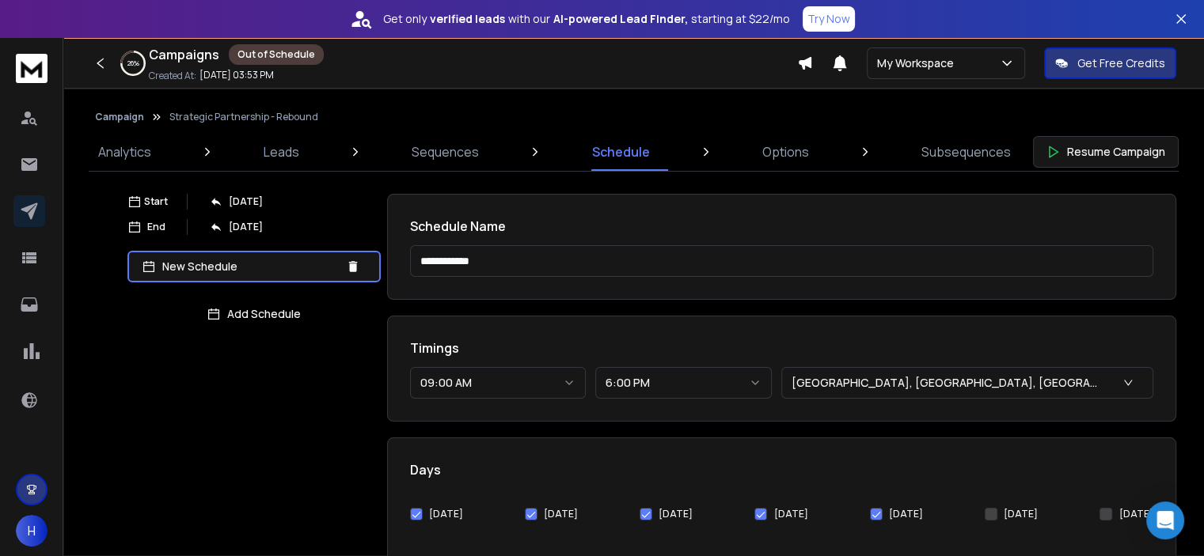
scroll to position [74, 0]
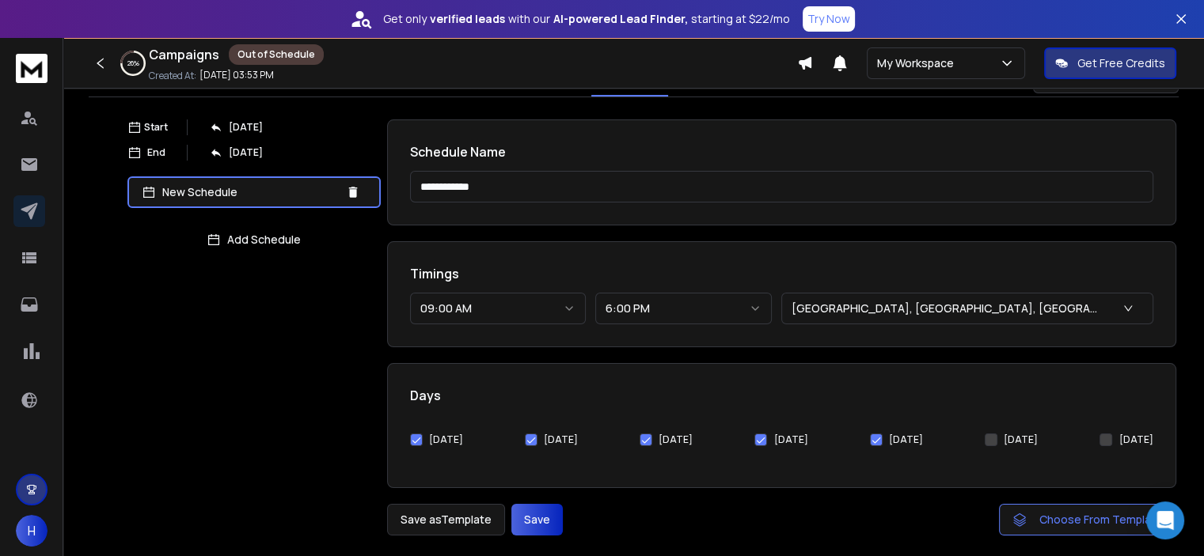
click at [522, 523] on button "Save" at bounding box center [536, 520] width 51 height 32
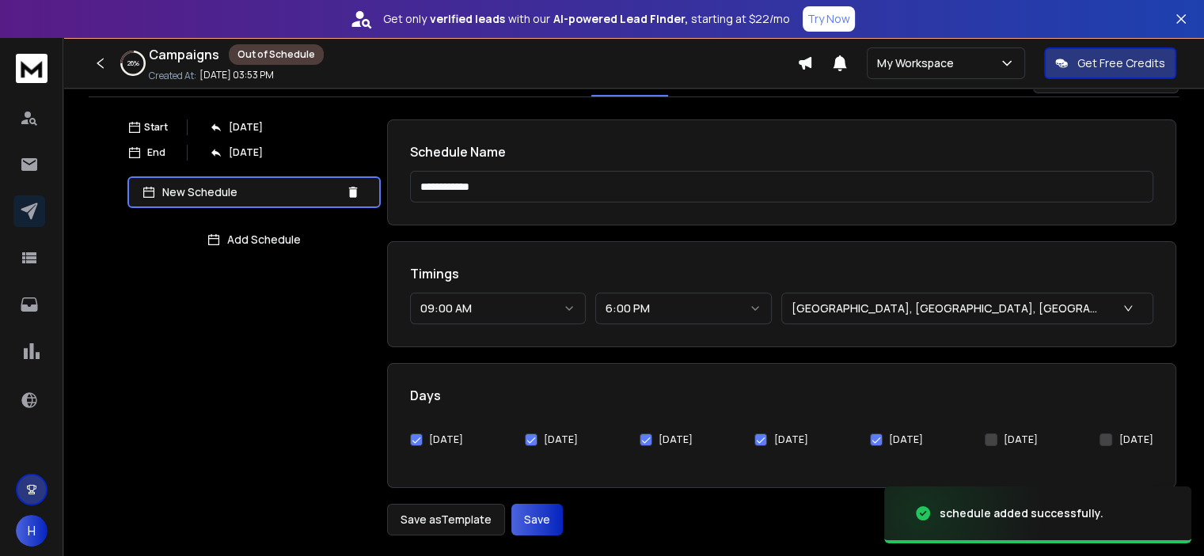
click at [649, 505] on div "Save as Template Save Choose From Template" at bounding box center [781, 520] width 789 height 32
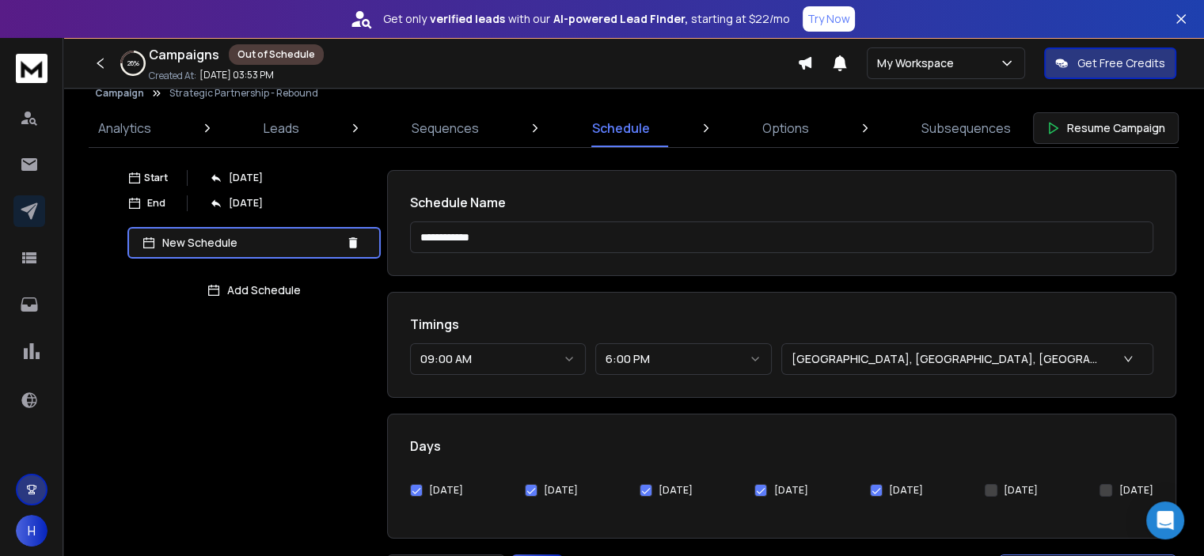
scroll to position [0, 0]
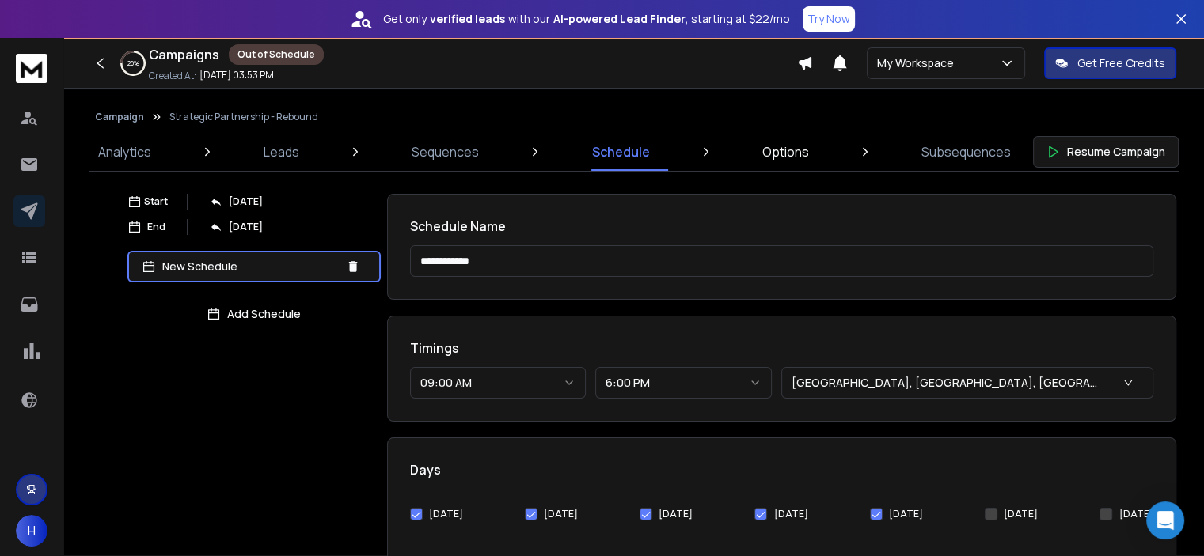
click at [758, 161] on link "Options" at bounding box center [786, 152] width 66 height 38
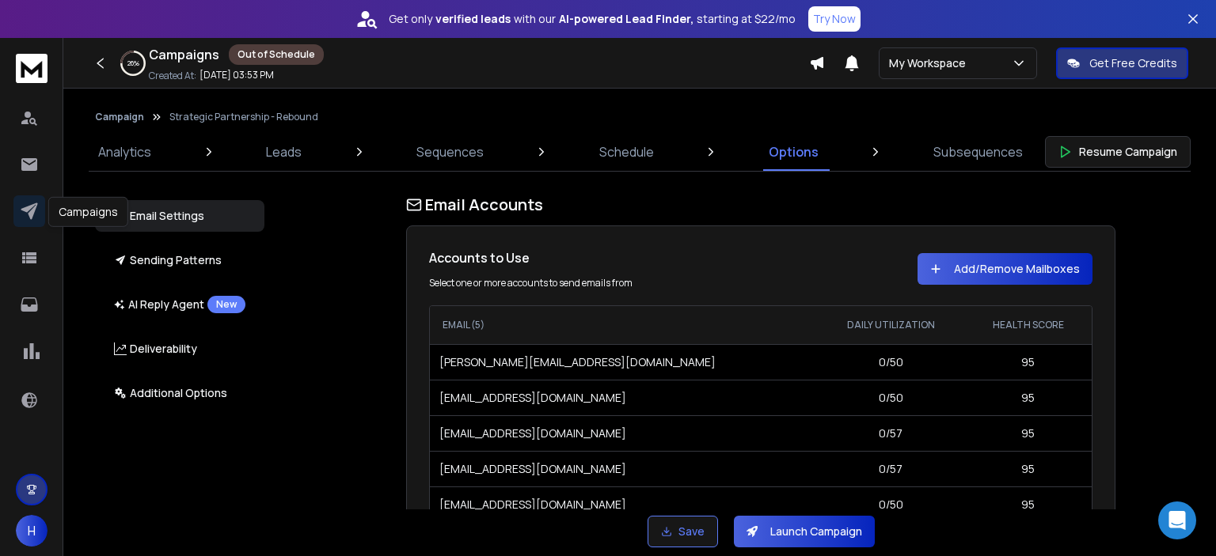
click at [25, 217] on icon at bounding box center [29, 211] width 19 height 19
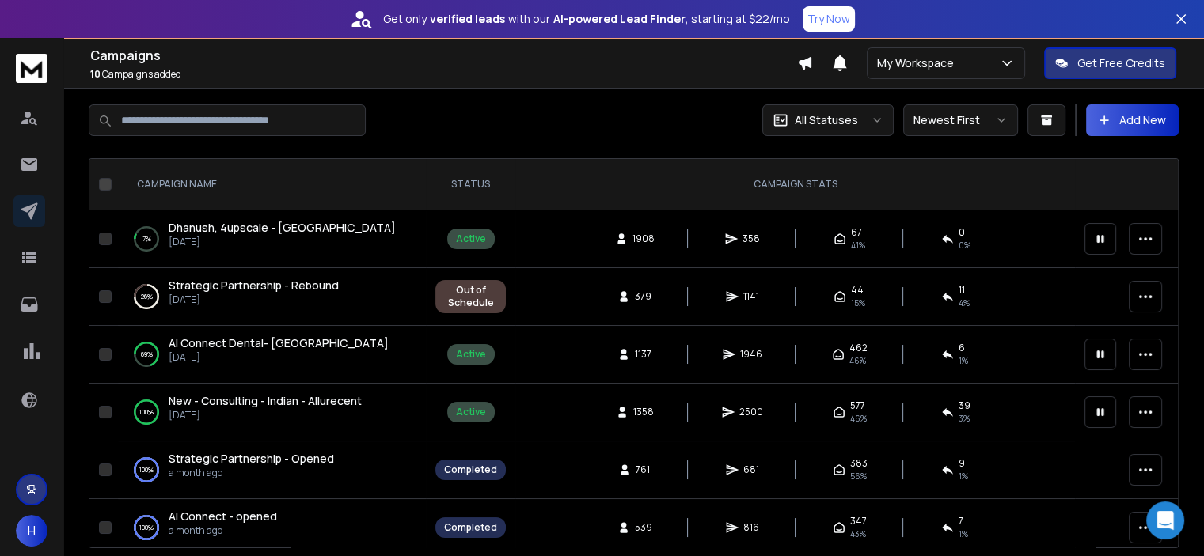
click at [241, 283] on span "Strategic Partnership - Rebound" at bounding box center [254, 285] width 170 height 15
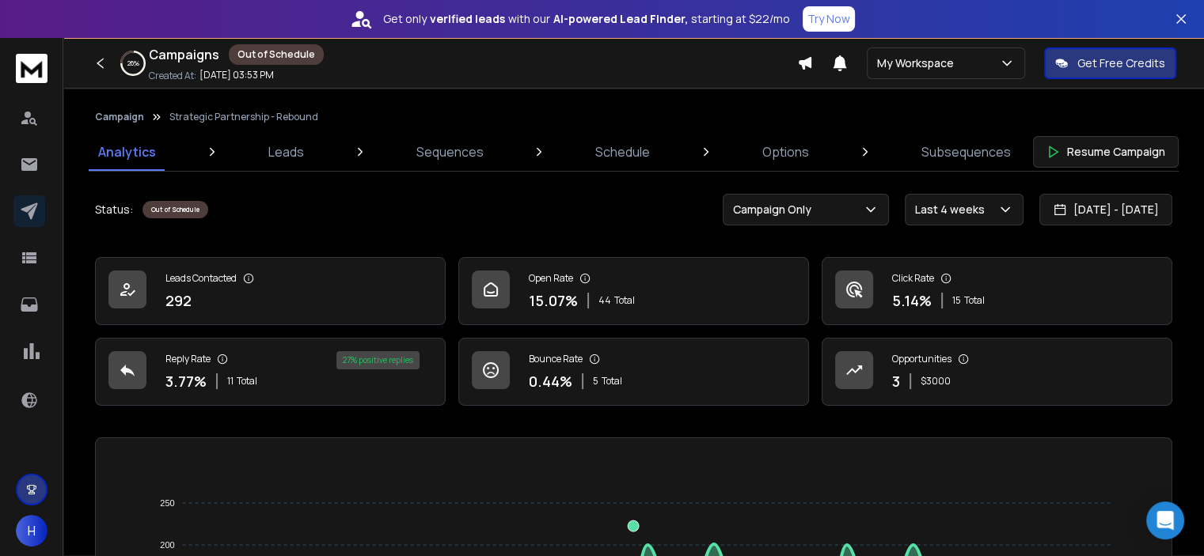
click at [168, 214] on div "Out of Schedule" at bounding box center [175, 209] width 66 height 17
click at [1068, 154] on button "Resume Campaign" at bounding box center [1106, 152] width 146 height 32
click at [646, 155] on p "Schedule" at bounding box center [622, 151] width 55 height 19
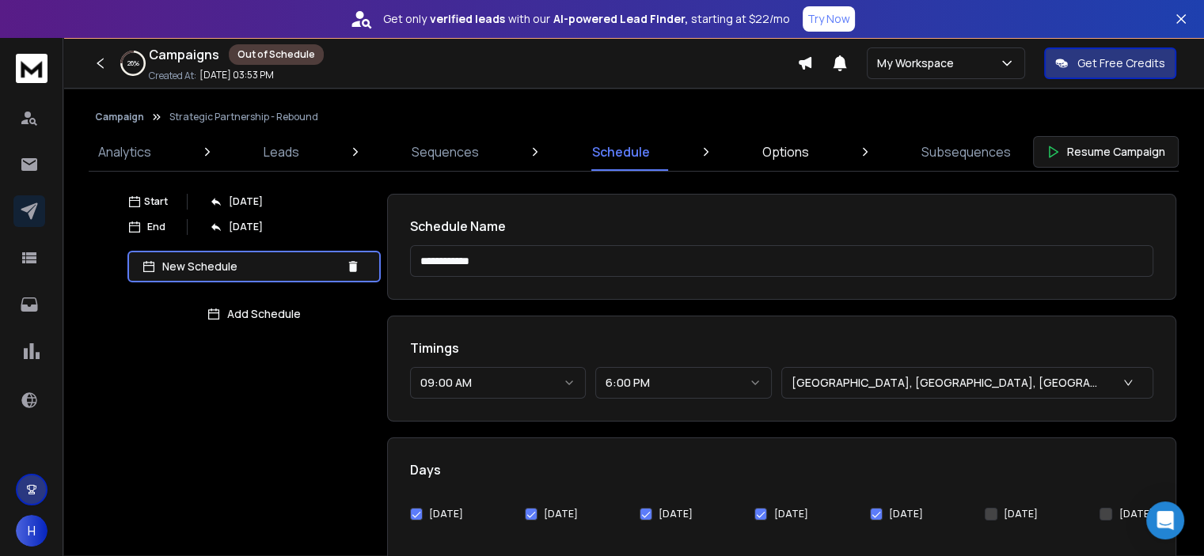
click at [806, 157] on p "Options" at bounding box center [785, 151] width 47 height 19
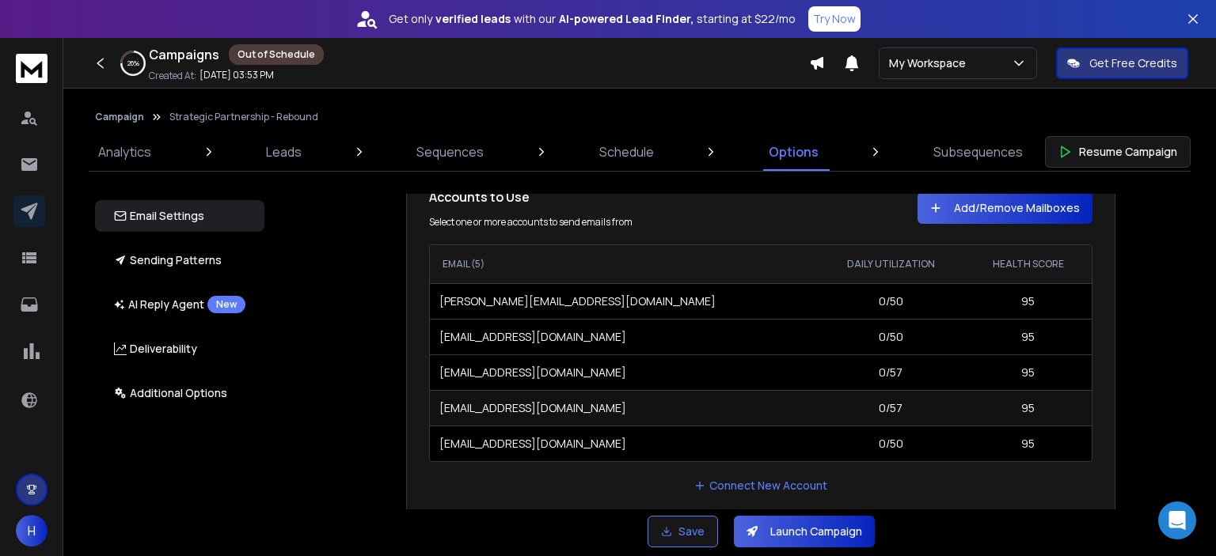
scroll to position [158, 0]
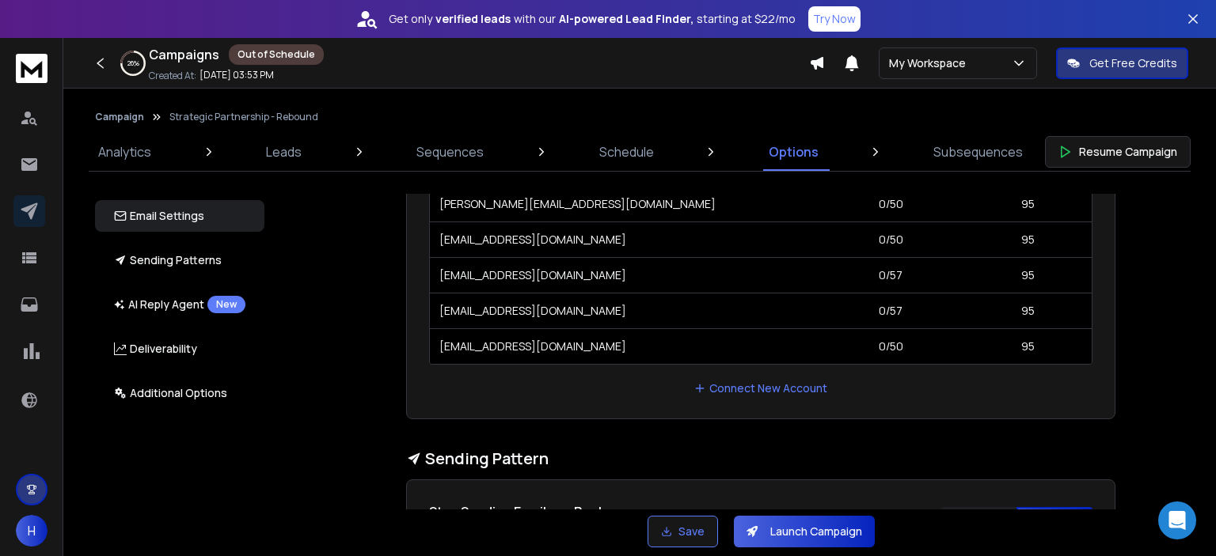
click at [812, 522] on button "Launch Campaign" at bounding box center [804, 532] width 141 height 32
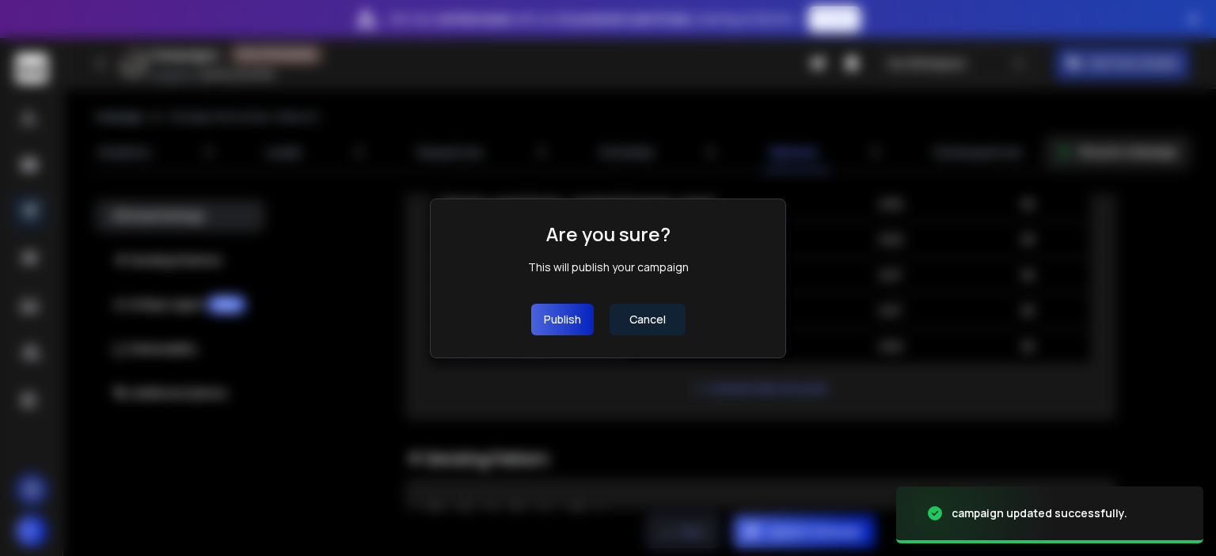
click at [563, 324] on button "Publish" at bounding box center [562, 320] width 63 height 32
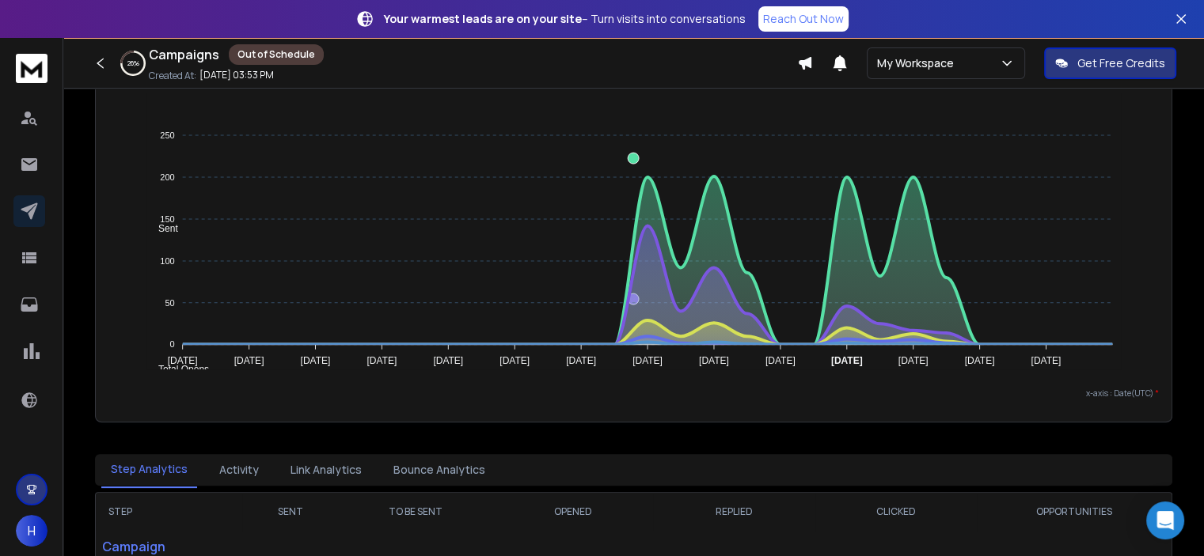
scroll to position [396, 0]
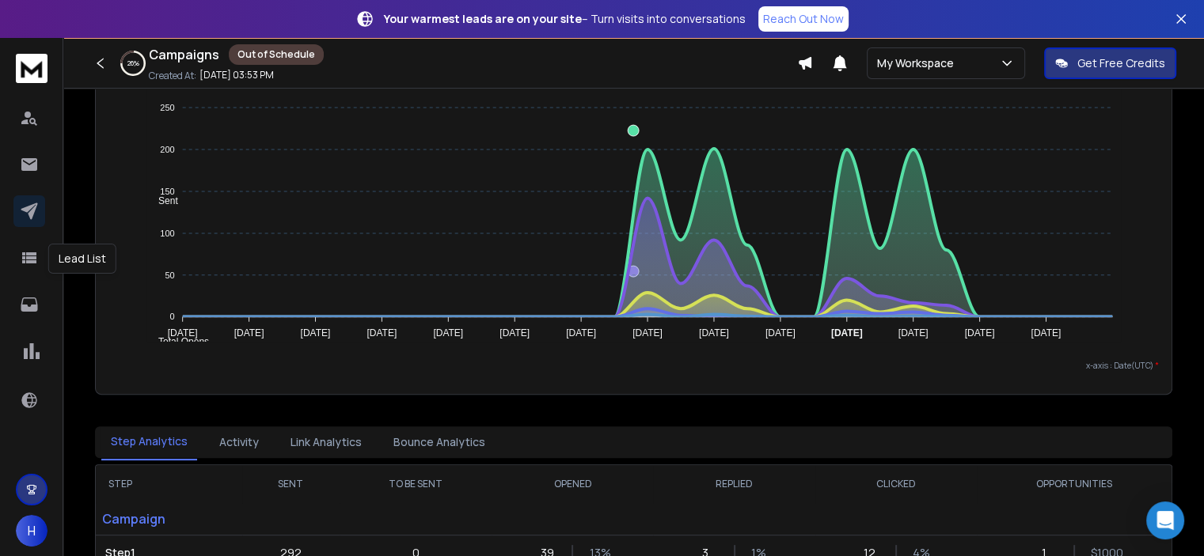
click at [31, 205] on icon at bounding box center [29, 211] width 19 height 19
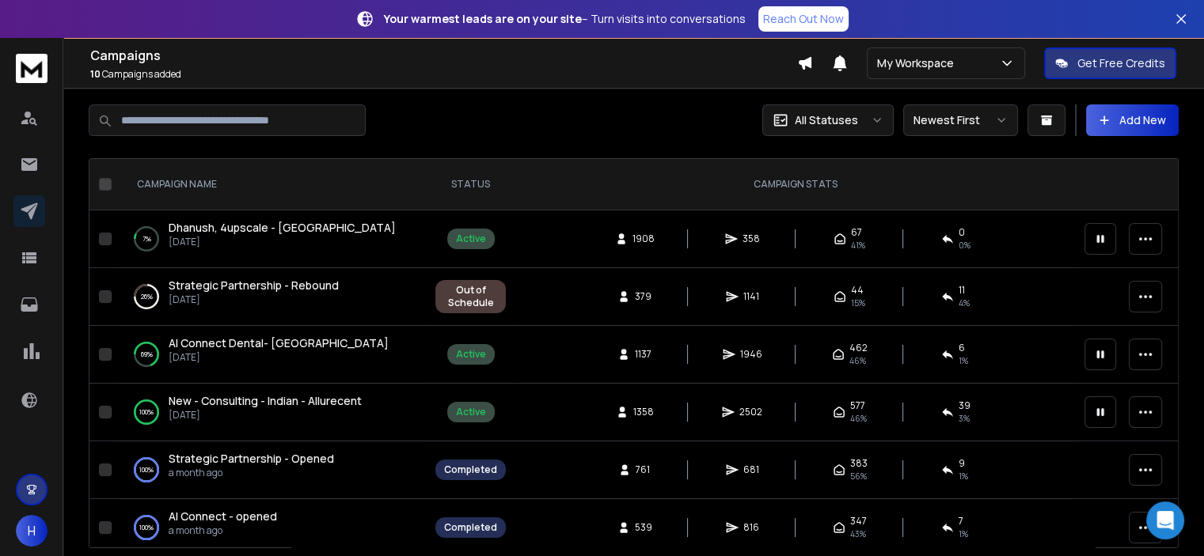
click at [1137, 302] on icon "button" at bounding box center [1145, 297] width 16 height 16
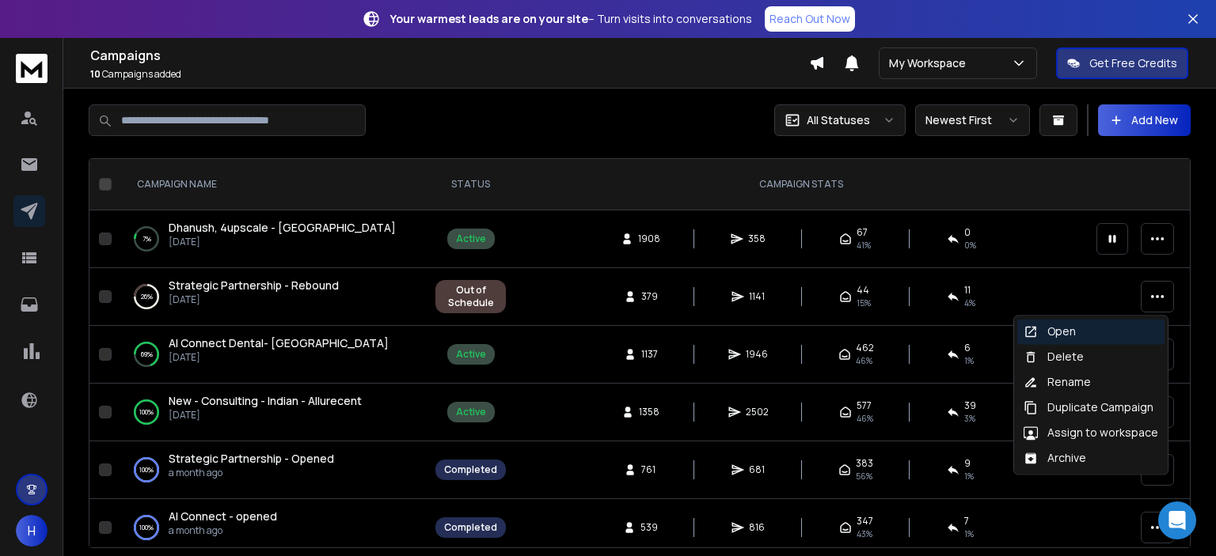
click at [1103, 290] on div at bounding box center [1135, 297] width 78 height 32
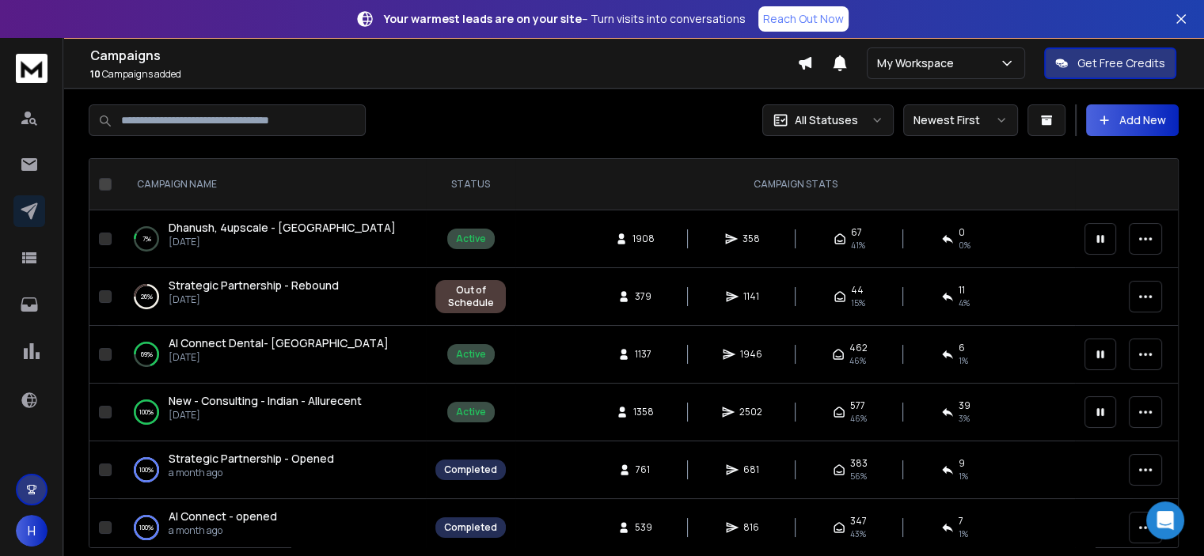
click at [213, 290] on span "Strategic Partnership - Rebound" at bounding box center [254, 285] width 170 height 15
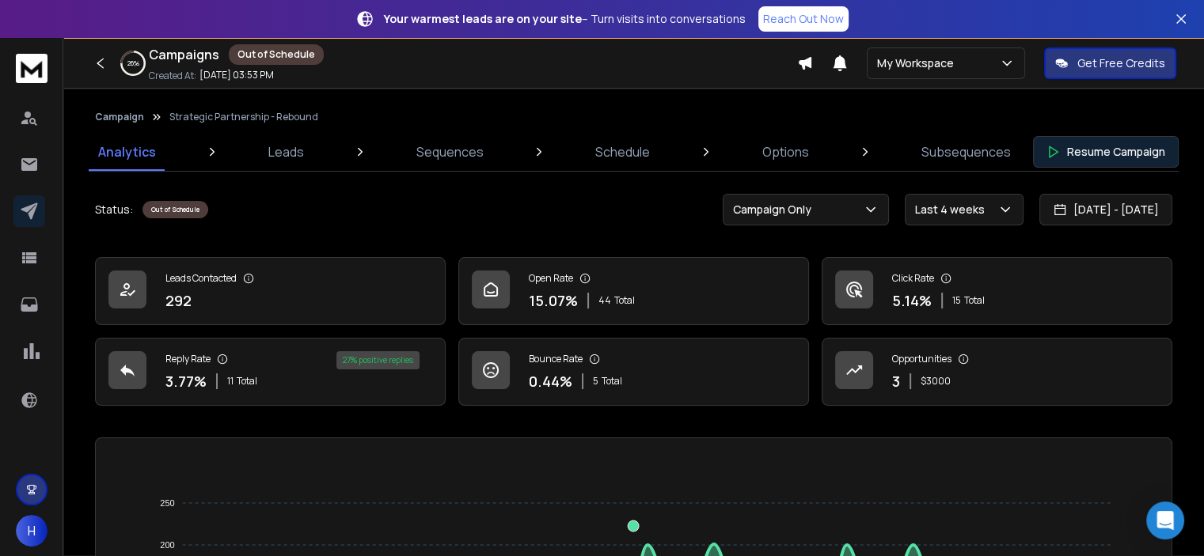
click at [1102, 150] on button "Resume Campaign" at bounding box center [1106, 152] width 146 height 32
click at [1103, 151] on button "Resume Campaign" at bounding box center [1106, 152] width 146 height 32
click at [605, 157] on p "Schedule" at bounding box center [622, 151] width 55 height 19
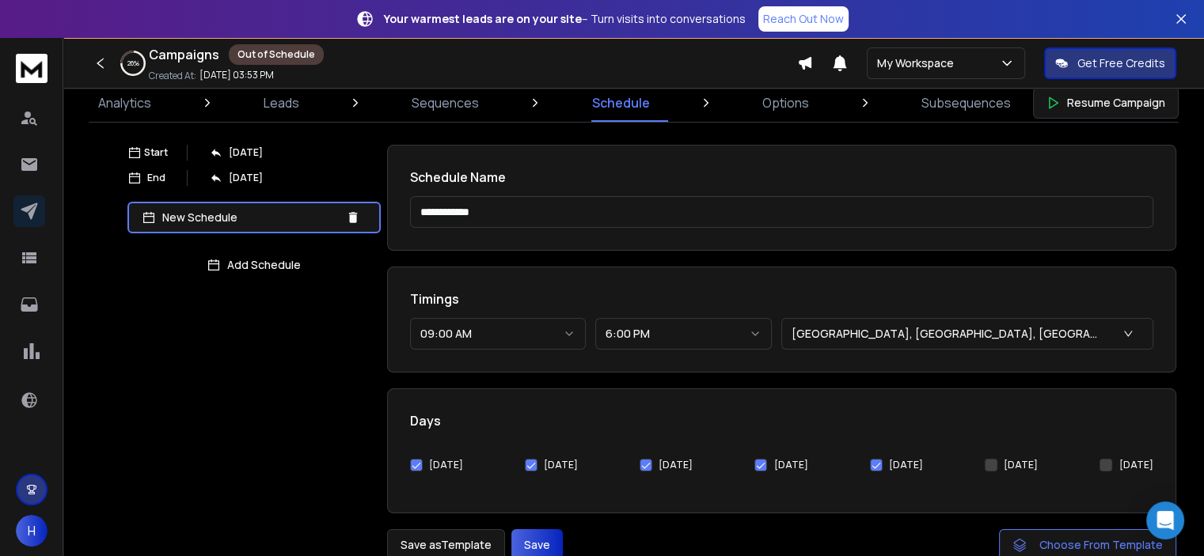
scroll to position [74, 0]
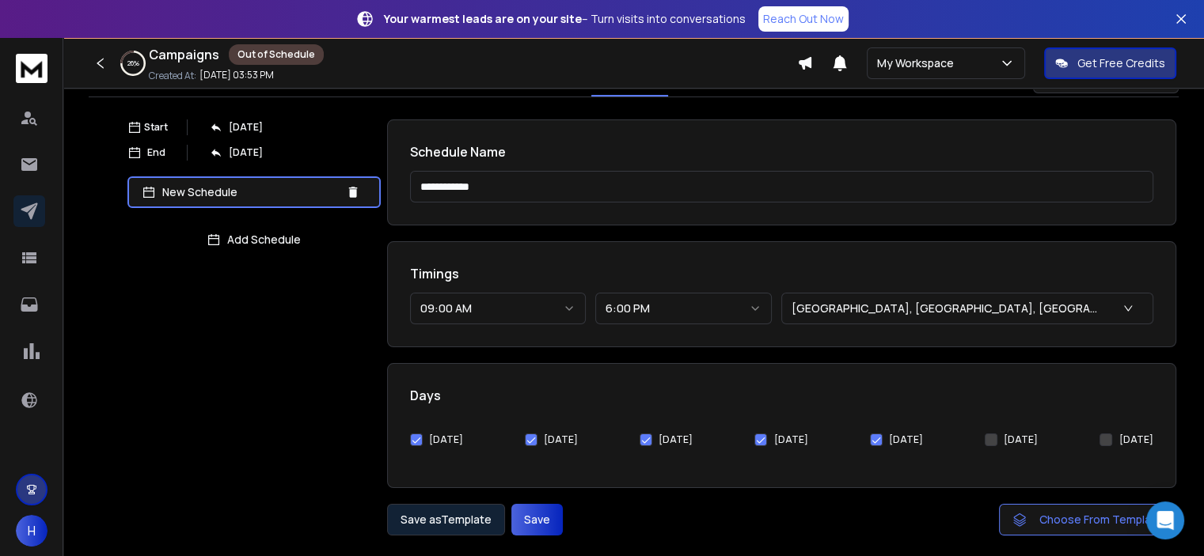
click at [441, 525] on button "Save as Template" at bounding box center [446, 520] width 118 height 32
click at [534, 522] on button "Save" at bounding box center [536, 520] width 51 height 32
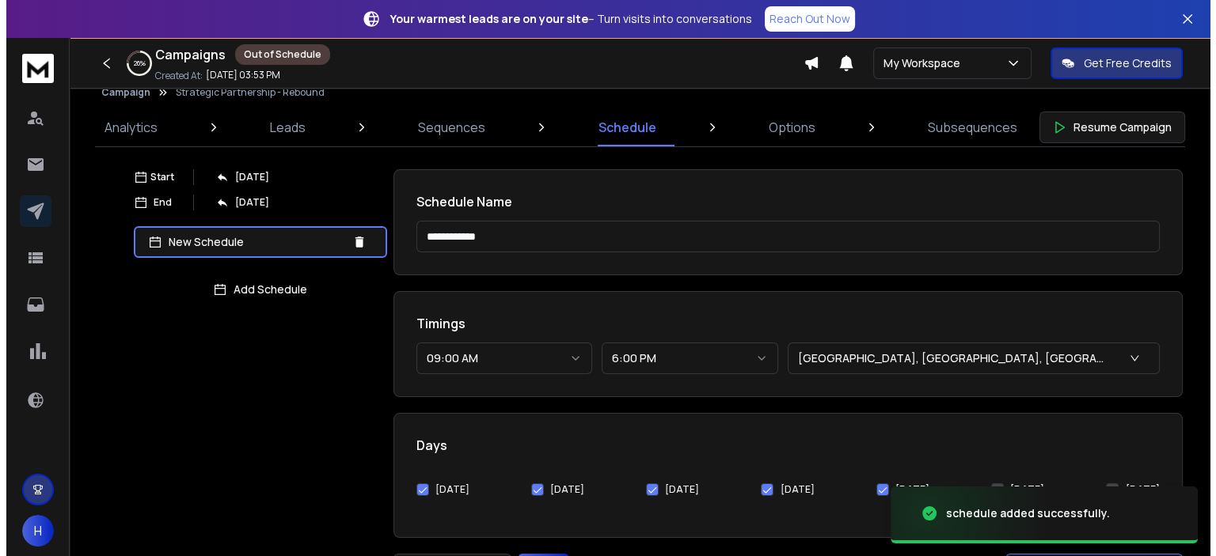
scroll to position [0, 0]
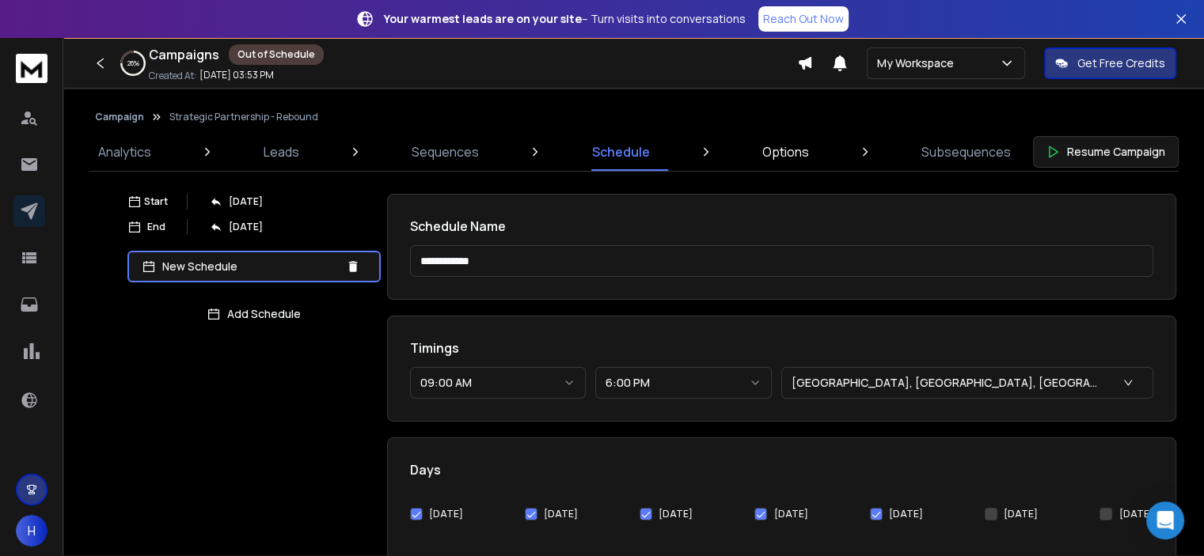
click at [772, 157] on p "Options" at bounding box center [785, 151] width 47 height 19
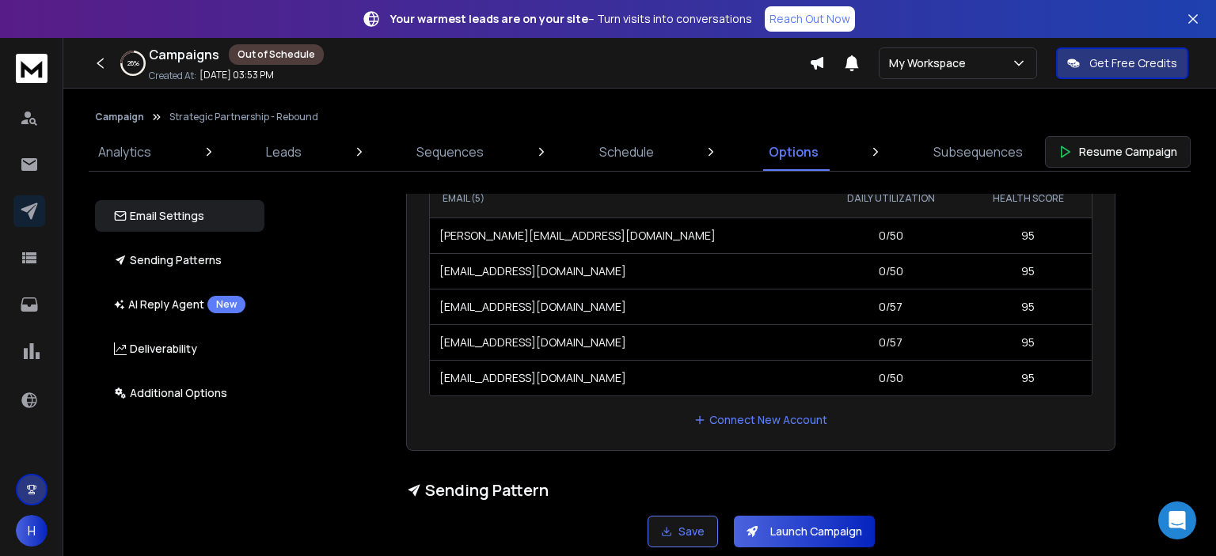
scroll to position [158, 0]
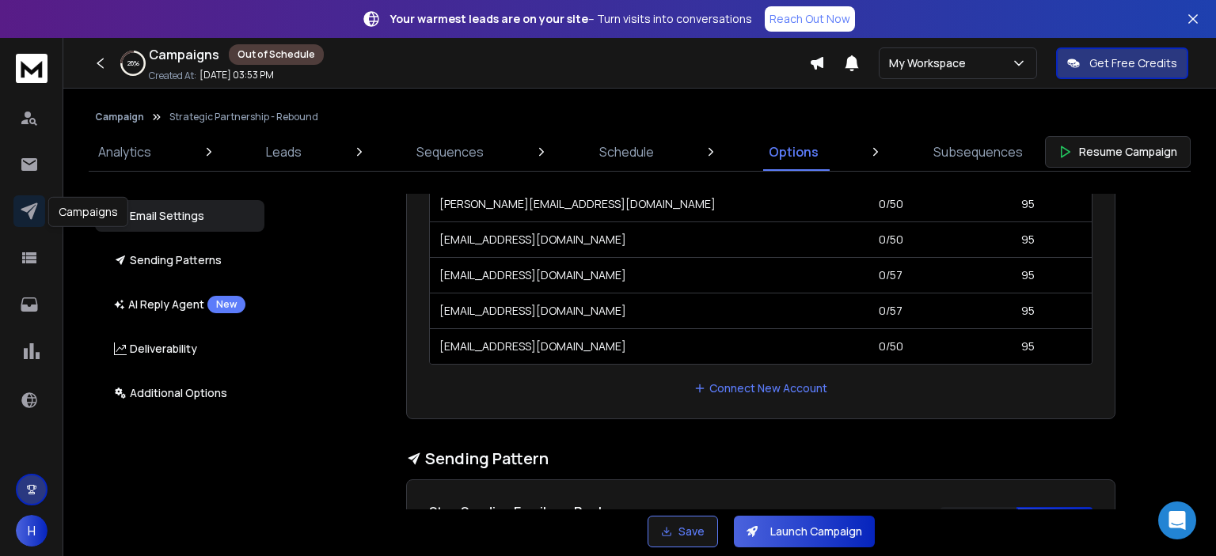
click at [32, 209] on icon at bounding box center [29, 211] width 17 height 17
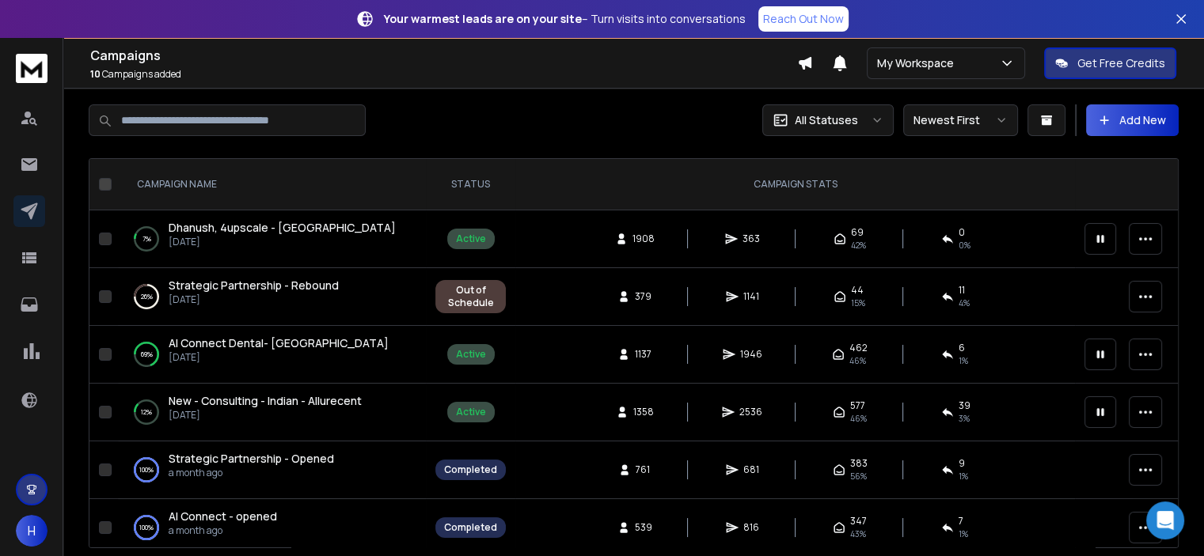
click at [1128, 293] on button "button" at bounding box center [1144, 297] width 33 height 32
click at [444, 303] on div "Out of Schedule" at bounding box center [470, 296] width 53 height 25
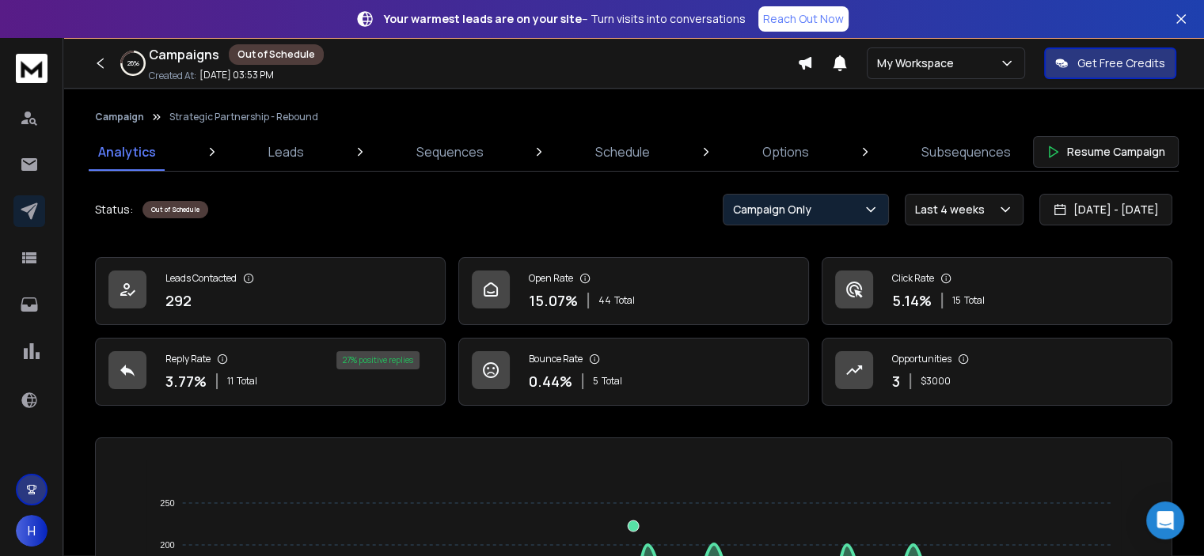
click at [863, 207] on icon at bounding box center [871, 210] width 16 height 16
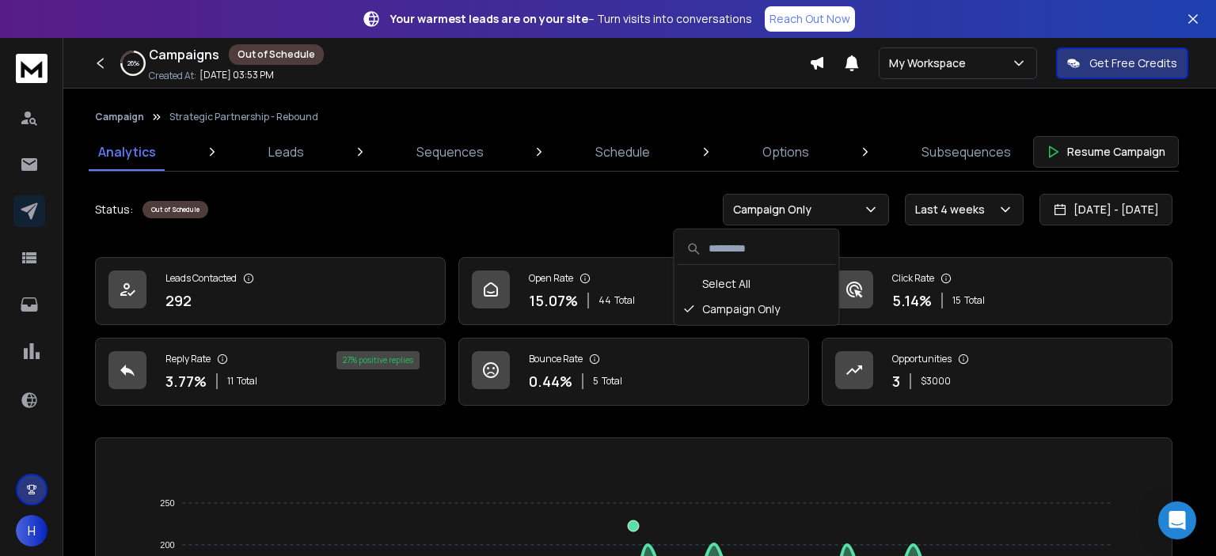
click at [524, 214] on div "Status: Out of Schedule Resume Campaign Campaign Only Last 4 weeks [DATE] - [DA…" at bounding box center [633, 210] width 1077 height 32
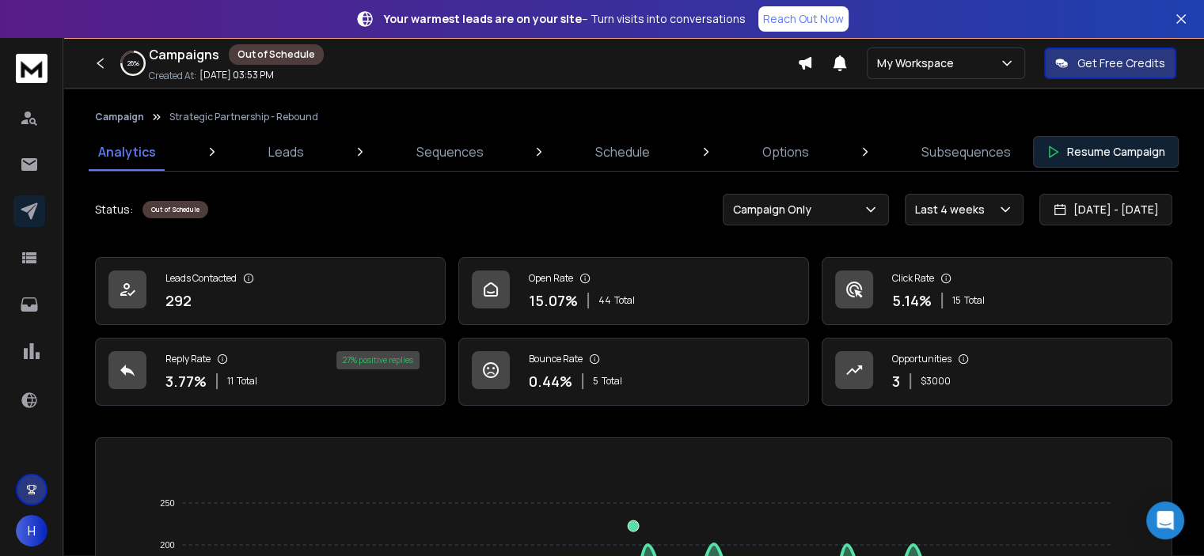
click at [1126, 153] on button "Resume Campaign" at bounding box center [1106, 152] width 146 height 32
click at [1079, 168] on div "Analytics Leads Sequences Schedule Options Subsequences Resume Campaign" at bounding box center [634, 152] width 1090 height 39
click at [1078, 156] on button "Resume Campaign" at bounding box center [1106, 152] width 146 height 32
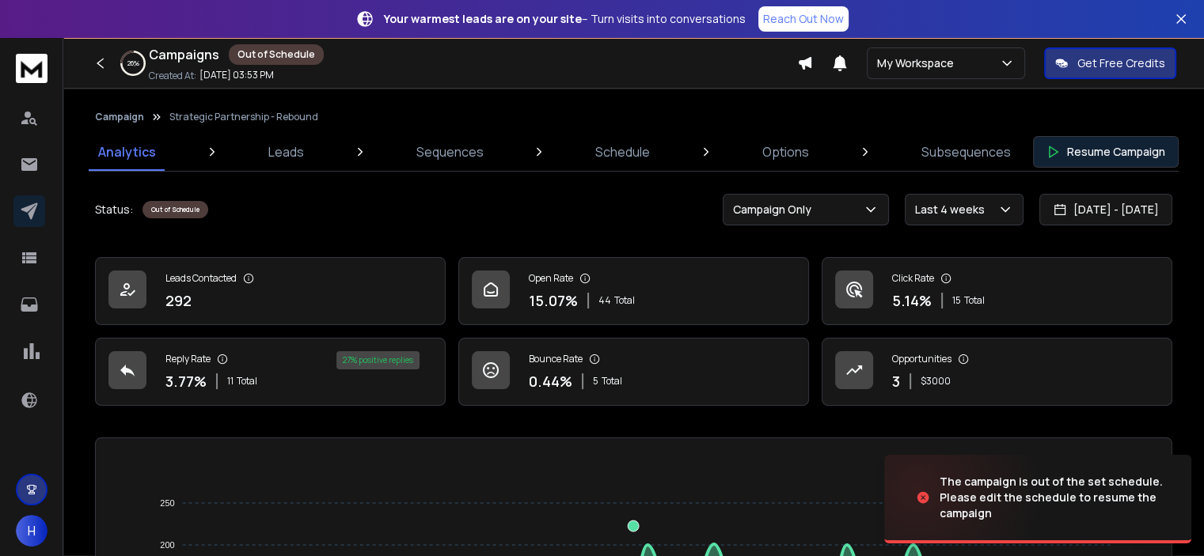
click at [1078, 156] on button "Resume Campaign" at bounding box center [1106, 152] width 146 height 32
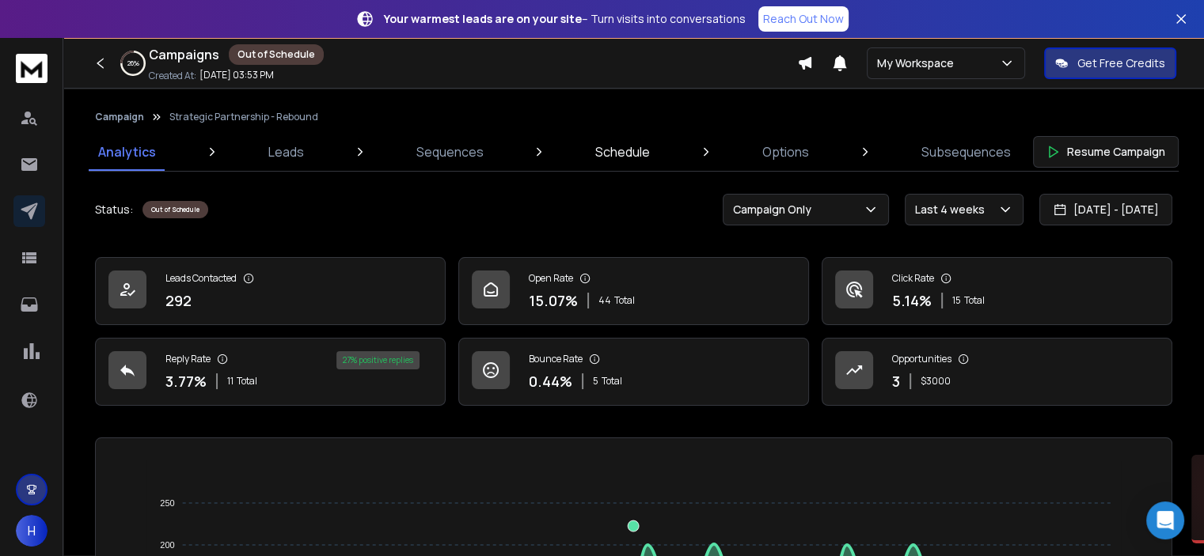
click at [646, 154] on p "Schedule" at bounding box center [622, 151] width 55 height 19
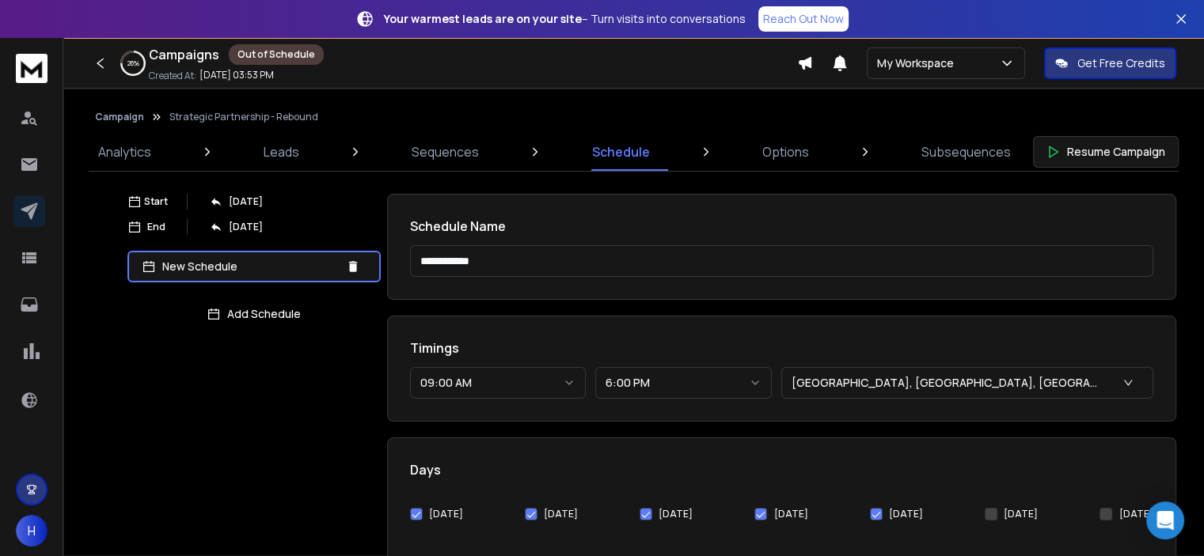
click at [263, 228] on p "[DATE]" at bounding box center [246, 227] width 34 height 13
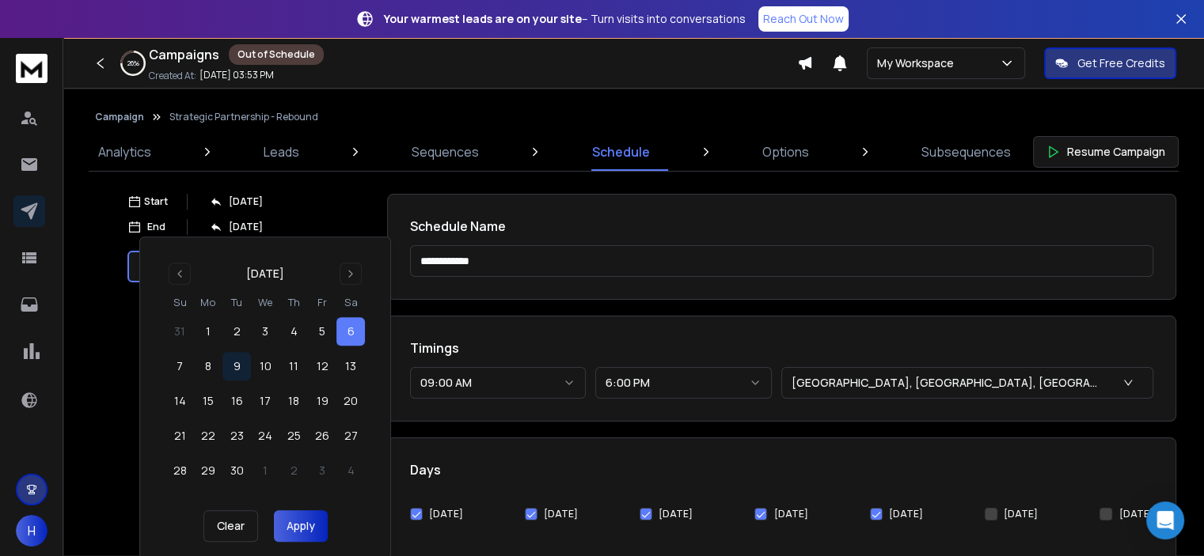
click at [117, 330] on div "**********" at bounding box center [634, 402] width 1090 height 429
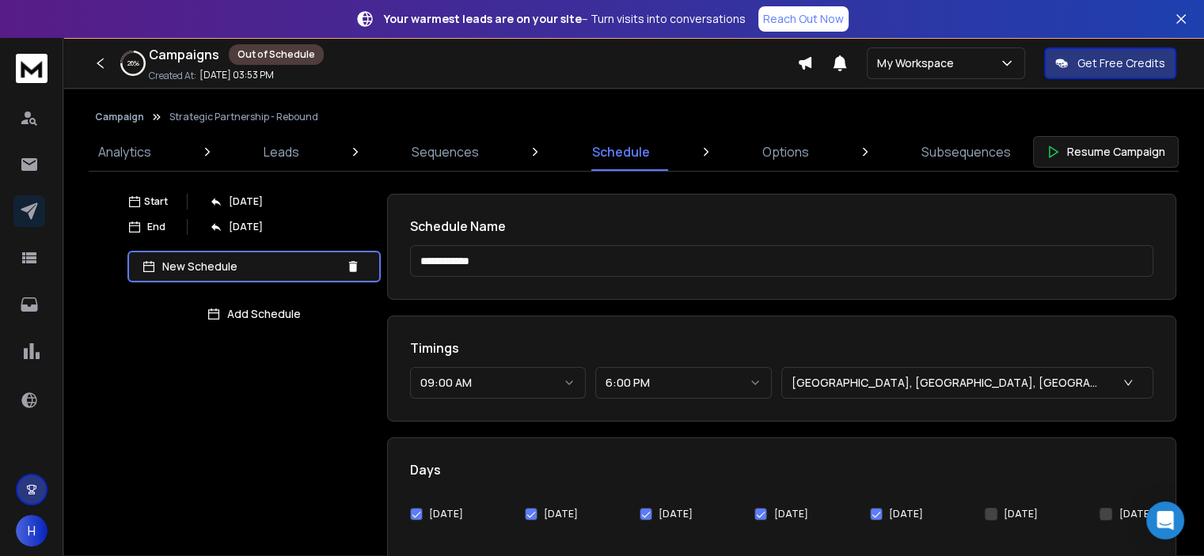
click at [263, 221] on p "[DATE]" at bounding box center [246, 227] width 34 height 13
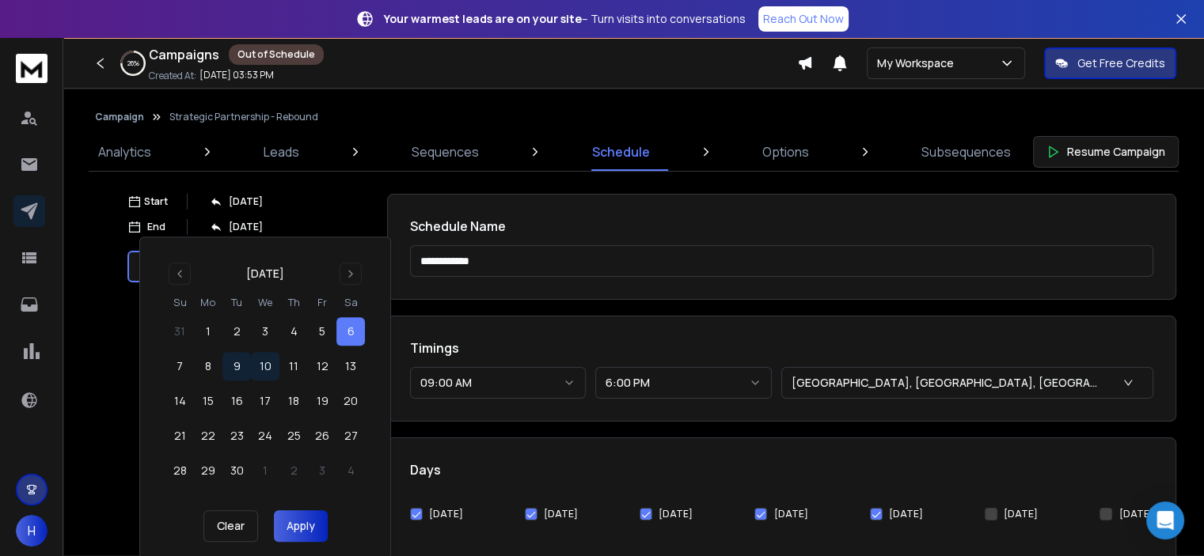
click at [262, 360] on button "10" at bounding box center [265, 366] width 28 height 28
click at [340, 369] on button "13" at bounding box center [350, 366] width 28 height 28
click at [314, 531] on button "Apply" at bounding box center [301, 526] width 54 height 32
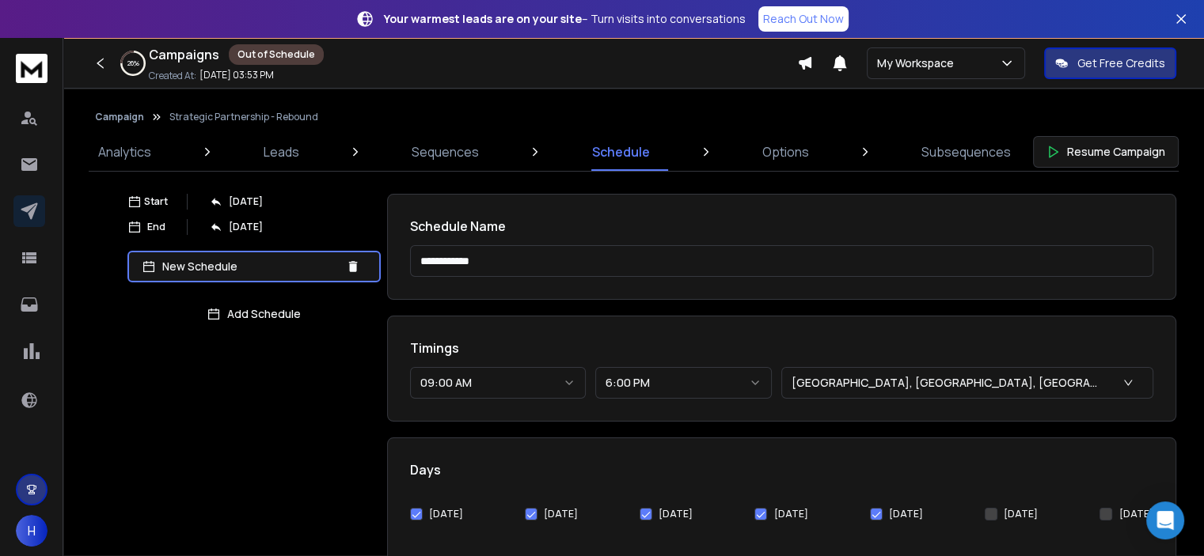
scroll to position [74, 0]
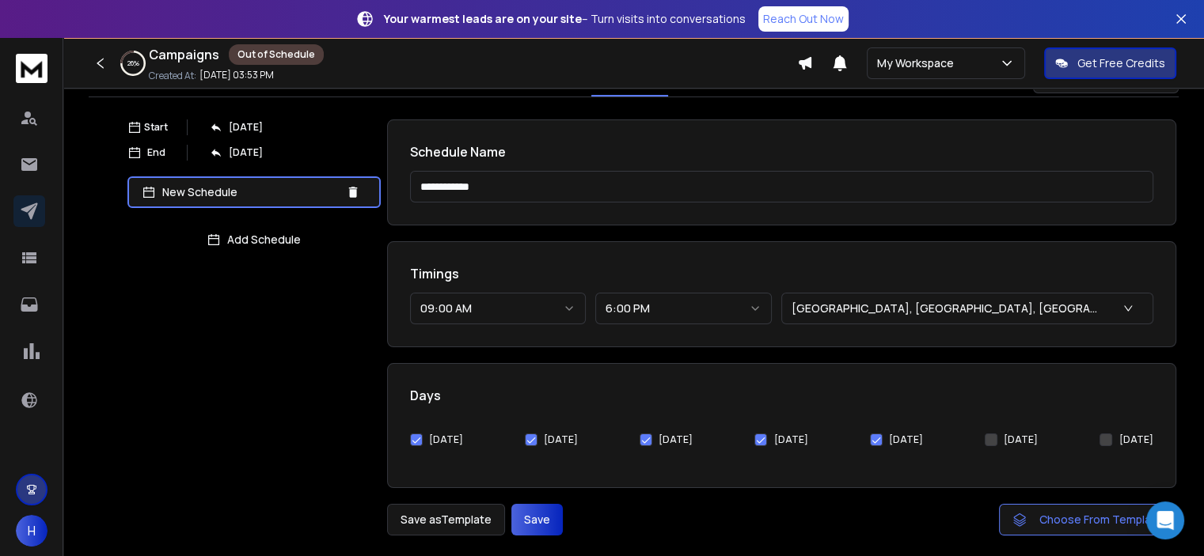
click at [529, 525] on button "Save" at bounding box center [536, 520] width 51 height 32
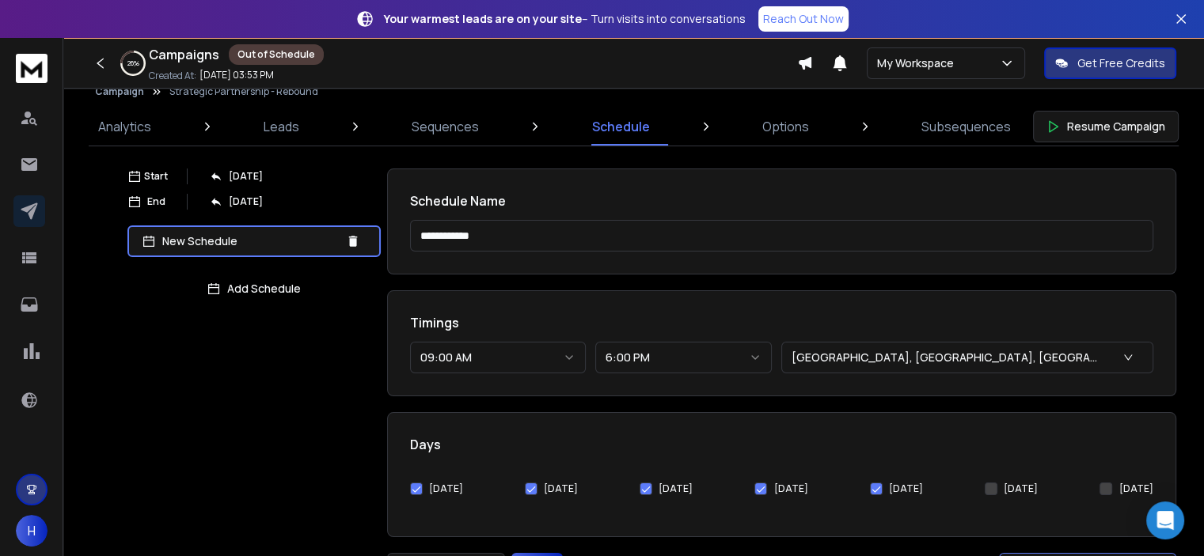
scroll to position [0, 0]
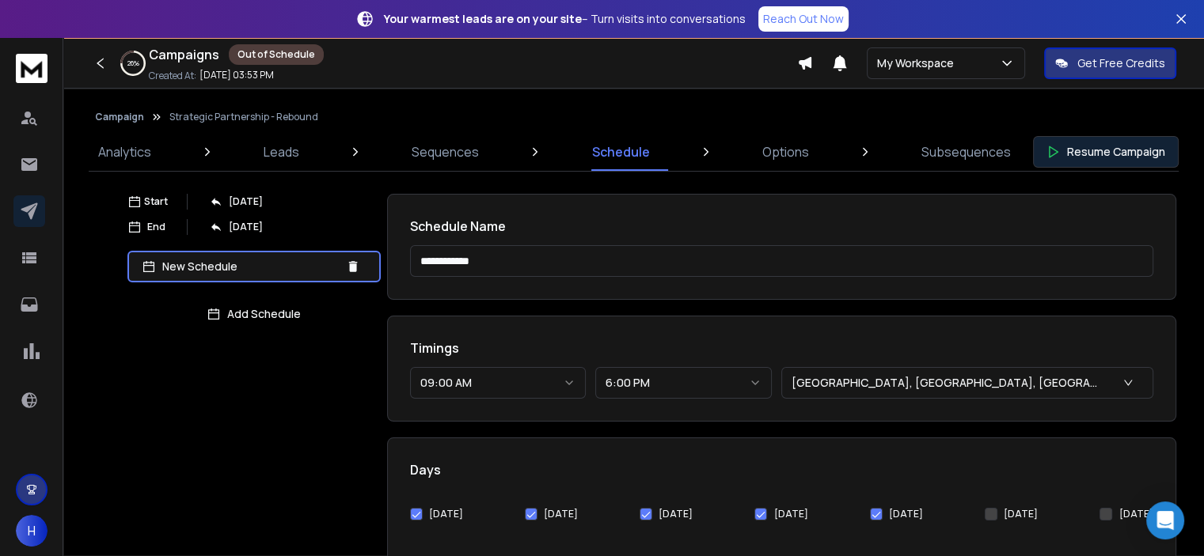
click at [1060, 142] on button "Resume Campaign" at bounding box center [1106, 152] width 146 height 32
click at [270, 55] on div "Out of Schedule" at bounding box center [276, 54] width 95 height 21
click at [245, 59] on div "Out of Schedule" at bounding box center [276, 54] width 95 height 21
click at [127, 56] on div "26 %" at bounding box center [132, 63] width 25 height 25
click at [131, 154] on p "Analytics" at bounding box center [124, 151] width 53 height 19
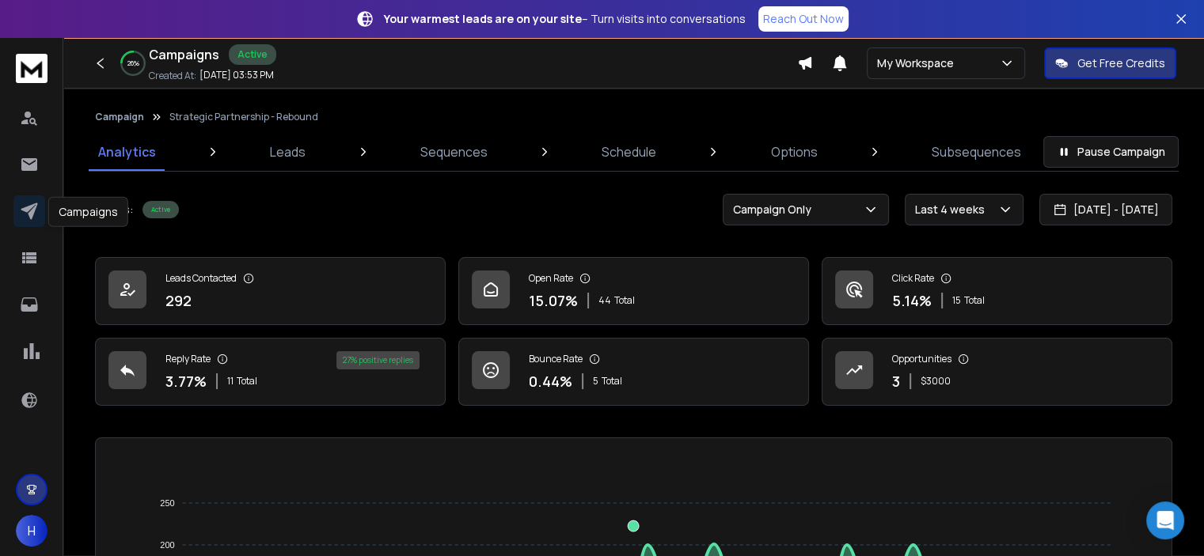
click at [39, 222] on link at bounding box center [29, 211] width 32 height 32
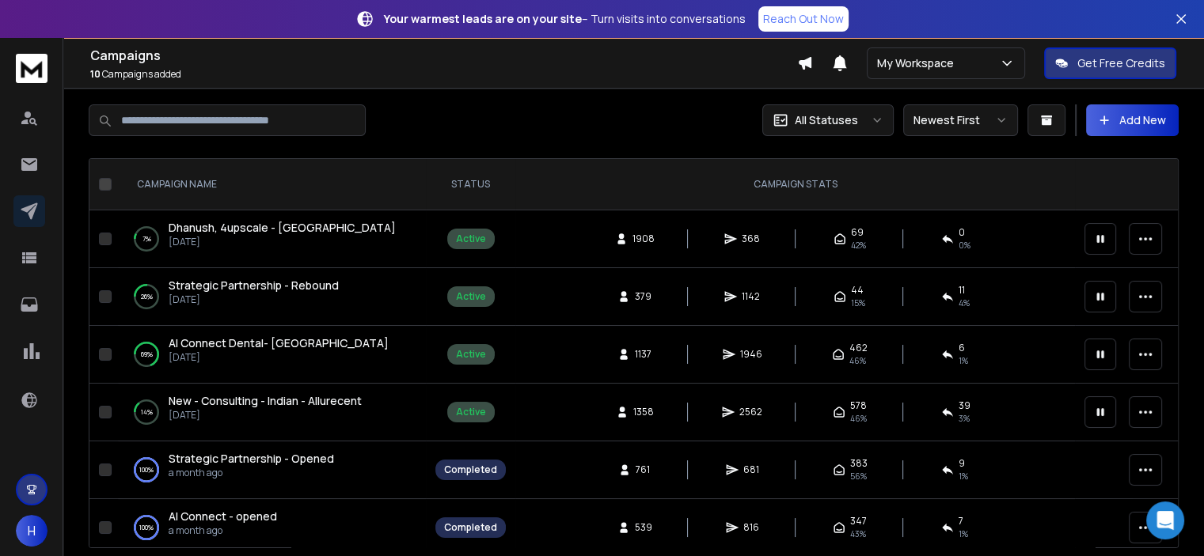
click at [269, 278] on span "Strategic Partnership - Rebound" at bounding box center [254, 285] width 170 height 15
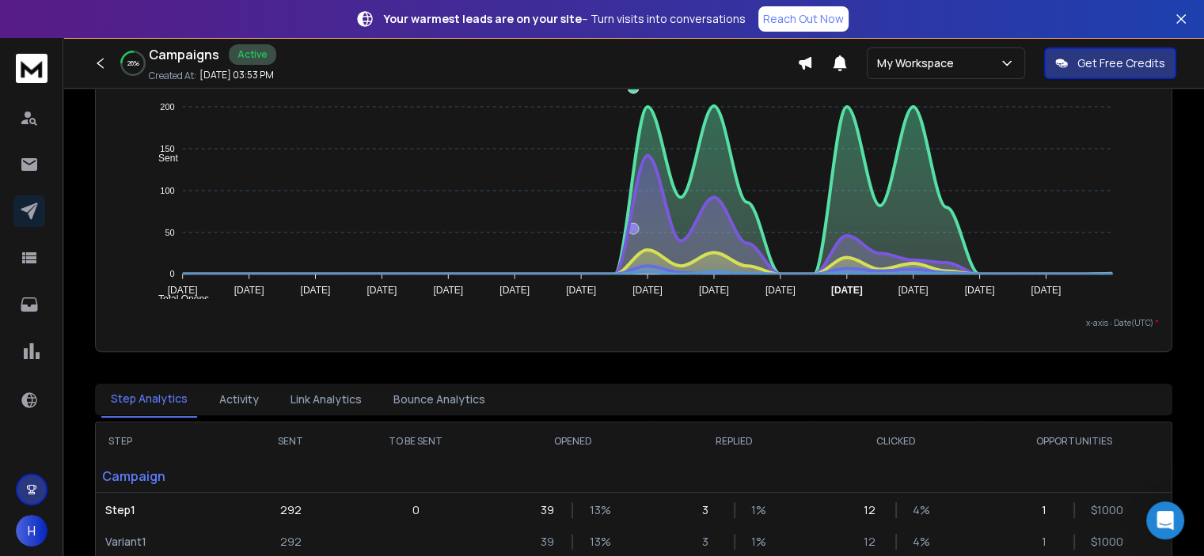
scroll to position [342, 0]
